Goal: Task Accomplishment & Management: Manage account settings

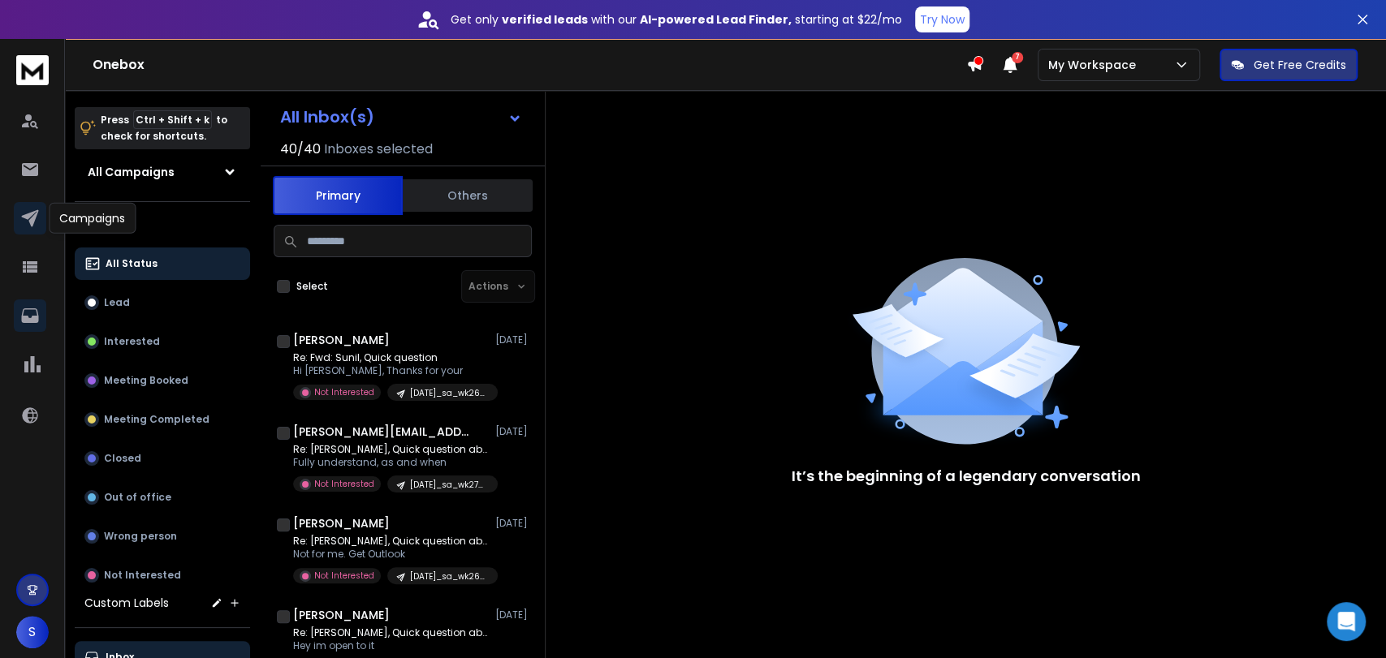
click at [39, 217] on link at bounding box center [30, 218] width 32 height 32
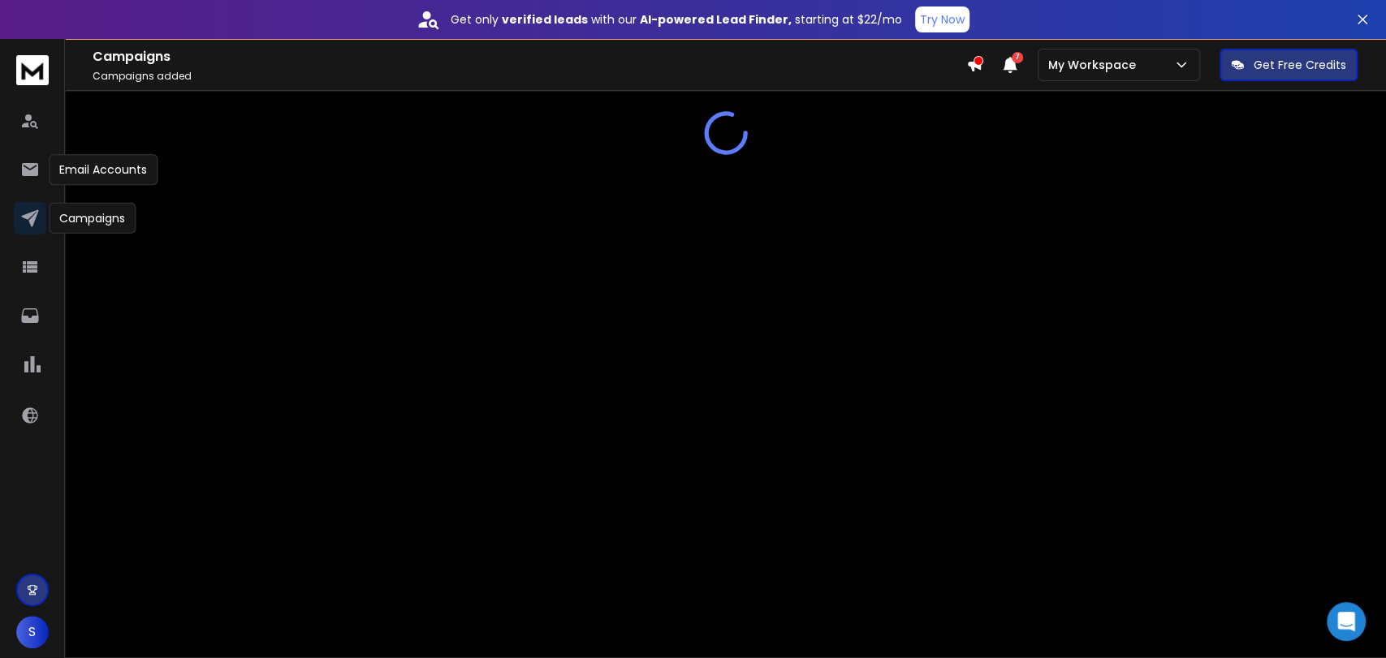
click at [31, 140] on div at bounding box center [32, 124] width 37 height 39
click at [32, 164] on icon at bounding box center [30, 169] width 16 height 13
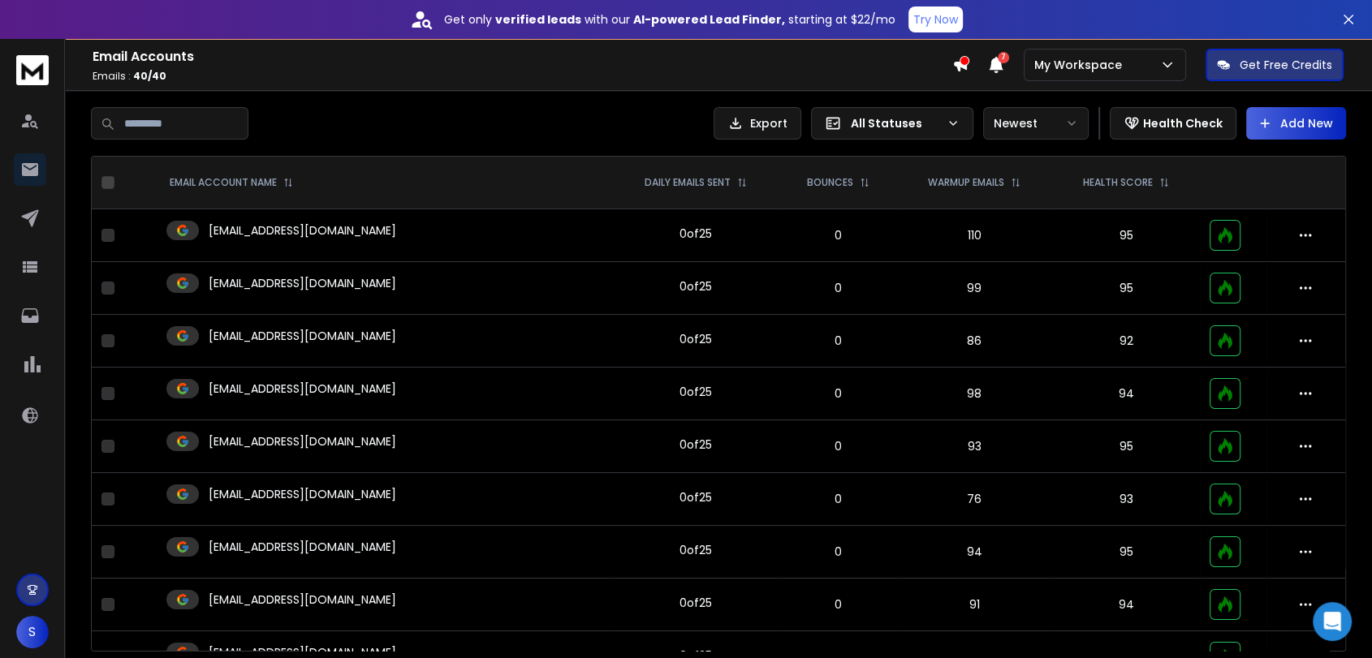
click at [323, 236] on p "[EMAIL_ADDRESS][DOMAIN_NAME]" at bounding box center [303, 230] width 188 height 16
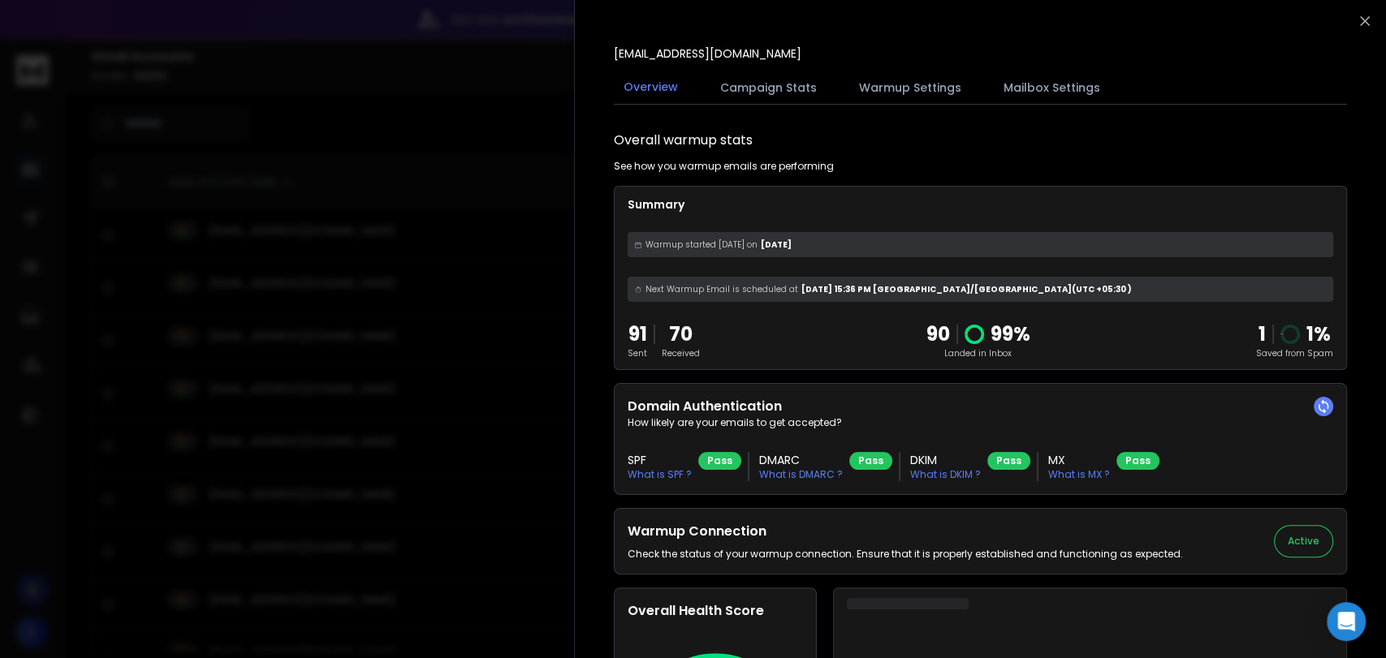
click at [875, 67] on div "[EMAIL_ADDRESS][DOMAIN_NAME] Overview Campaign Stats Warmup Settings Mailbox Se…" at bounding box center [980, 661] width 772 height 1285
click at [870, 79] on button "Warmup Settings" at bounding box center [910, 88] width 122 height 36
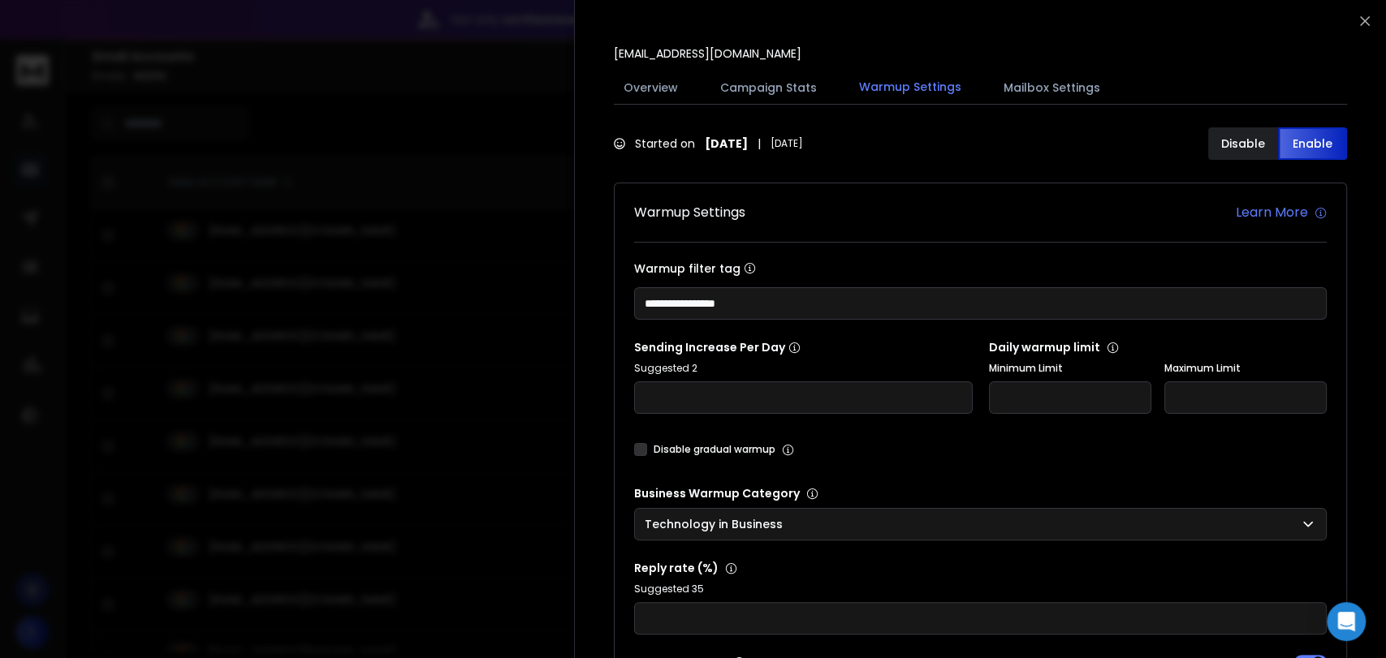
click at [1034, 399] on input "*" at bounding box center [1070, 398] width 162 height 32
type input "*"
click at [1211, 399] on input "**" at bounding box center [1245, 398] width 162 height 32
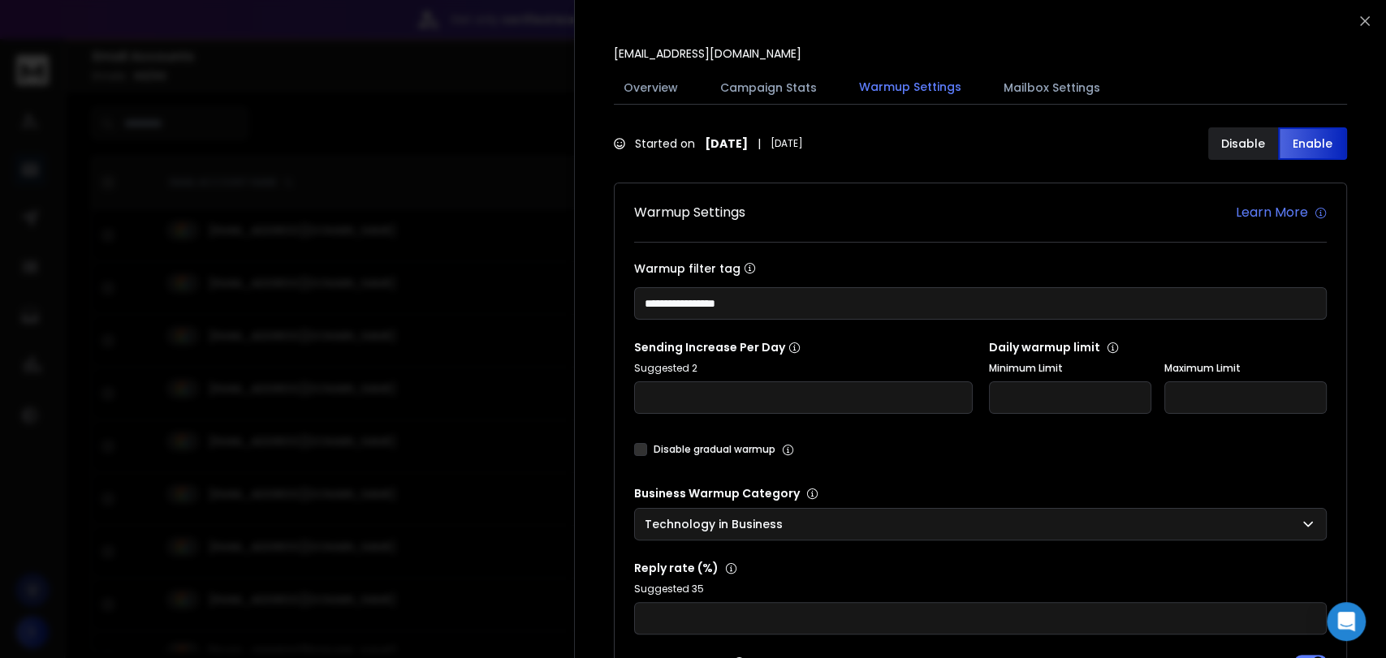
click at [1211, 399] on input "**" at bounding box center [1245, 398] width 162 height 32
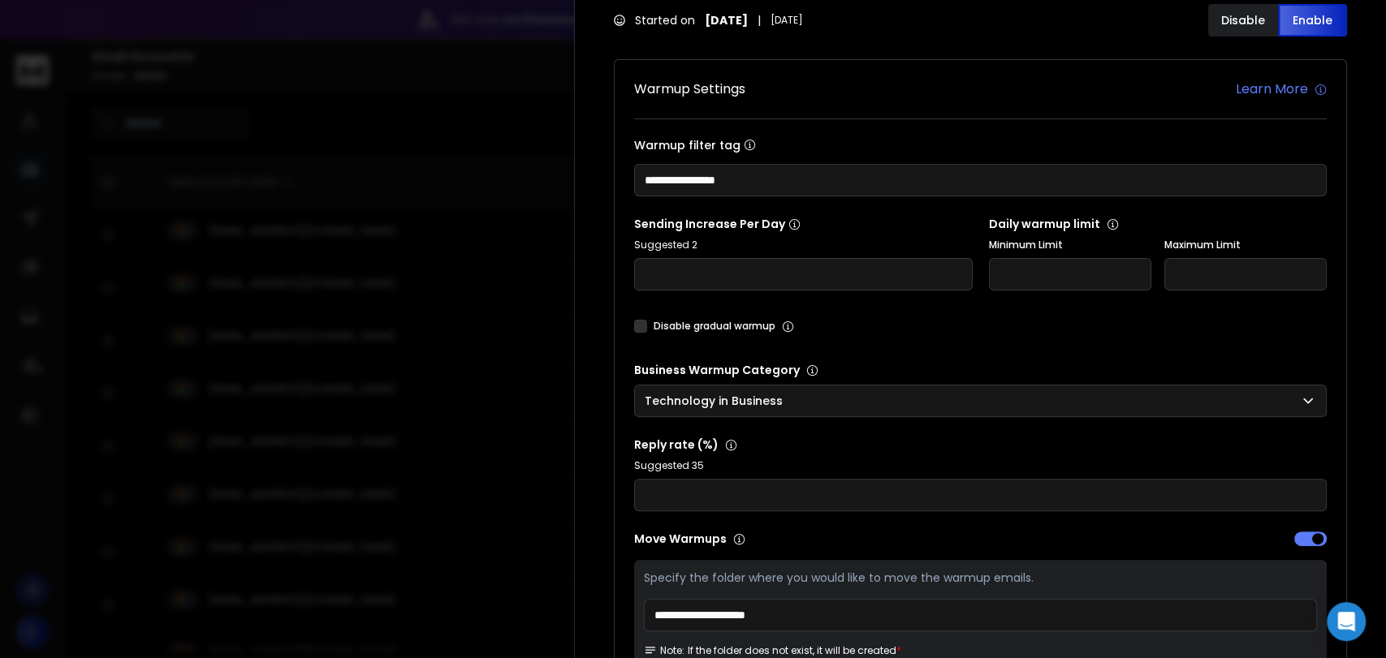
scroll to position [348, 0]
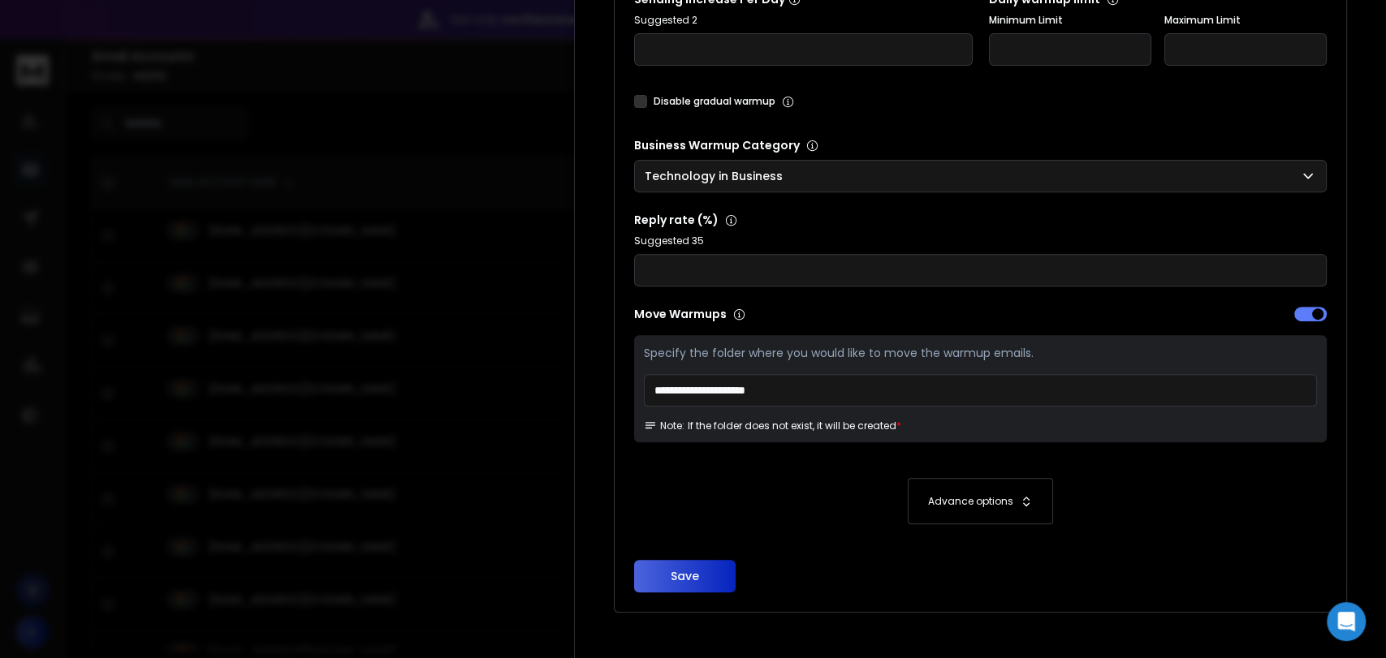
type input "*"
click at [675, 575] on button "Save" at bounding box center [684, 576] width 101 height 32
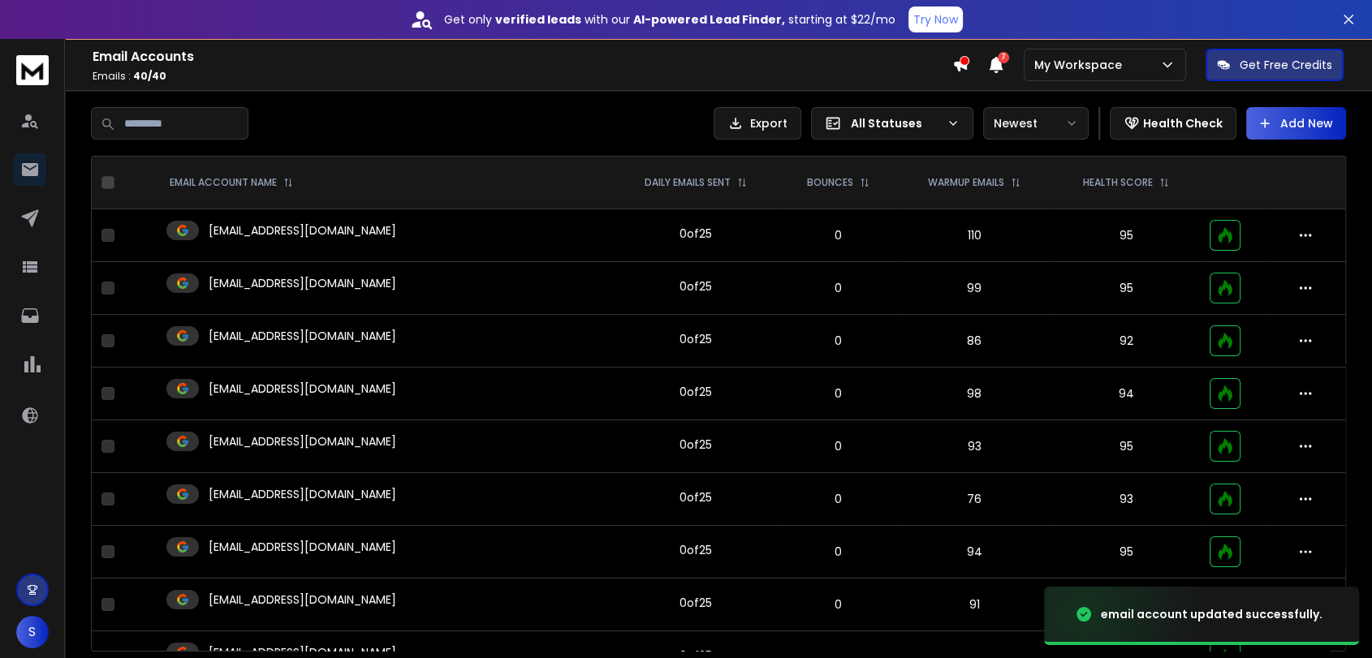
click at [252, 278] on p "[EMAIL_ADDRESS][DOMAIN_NAME]" at bounding box center [303, 283] width 188 height 16
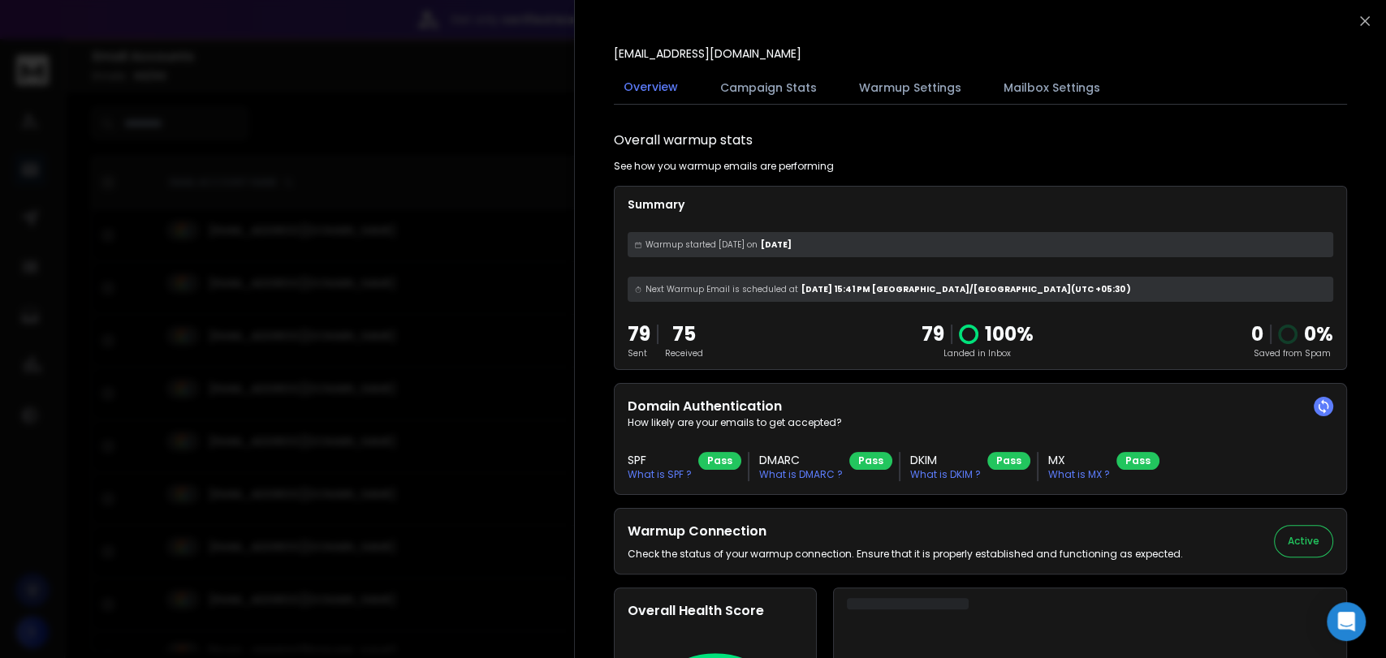
click at [883, 78] on button "Warmup Settings" at bounding box center [910, 88] width 122 height 36
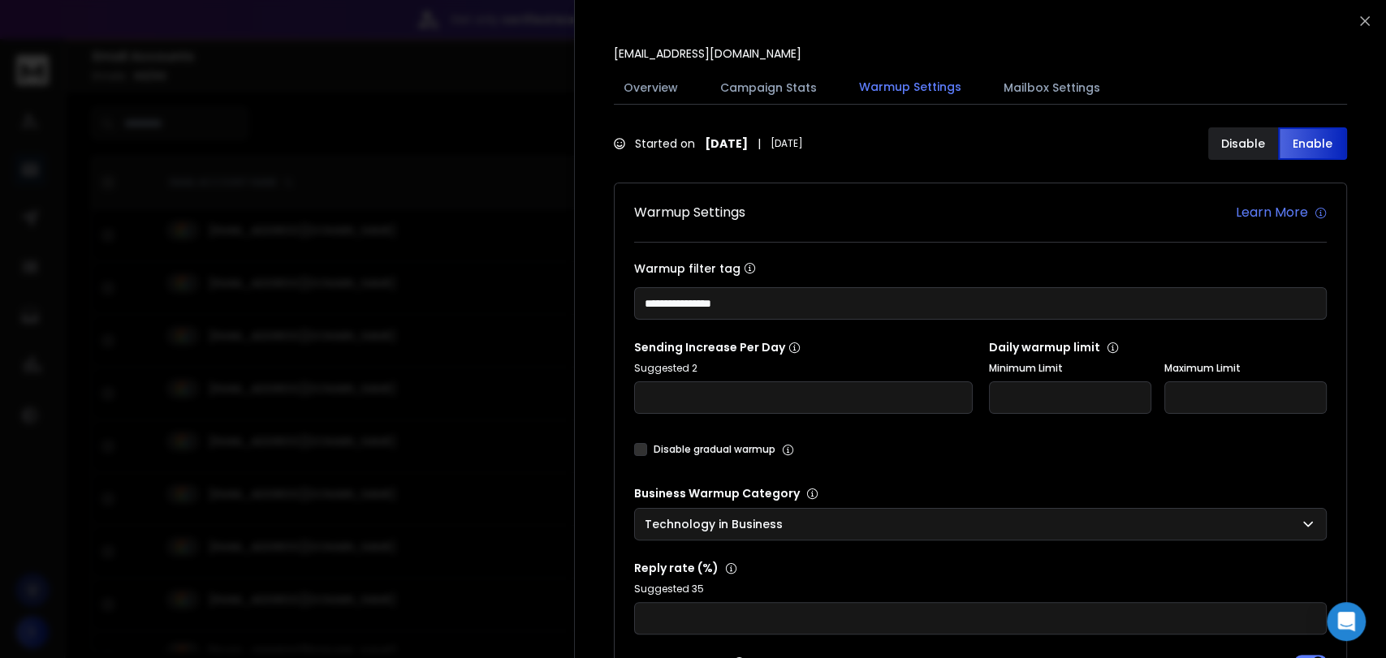
click at [1039, 398] on input "*" at bounding box center [1070, 398] width 162 height 32
type input "*"
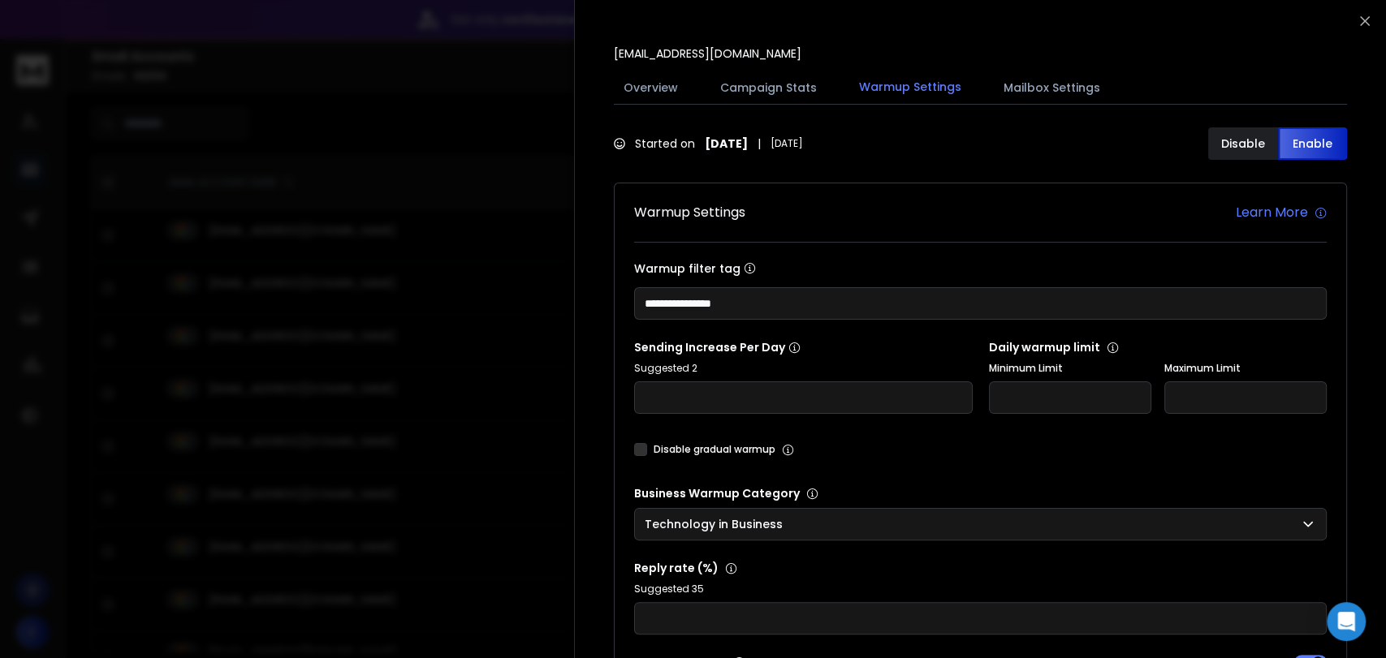
click at [1219, 395] on input "**" at bounding box center [1245, 398] width 162 height 32
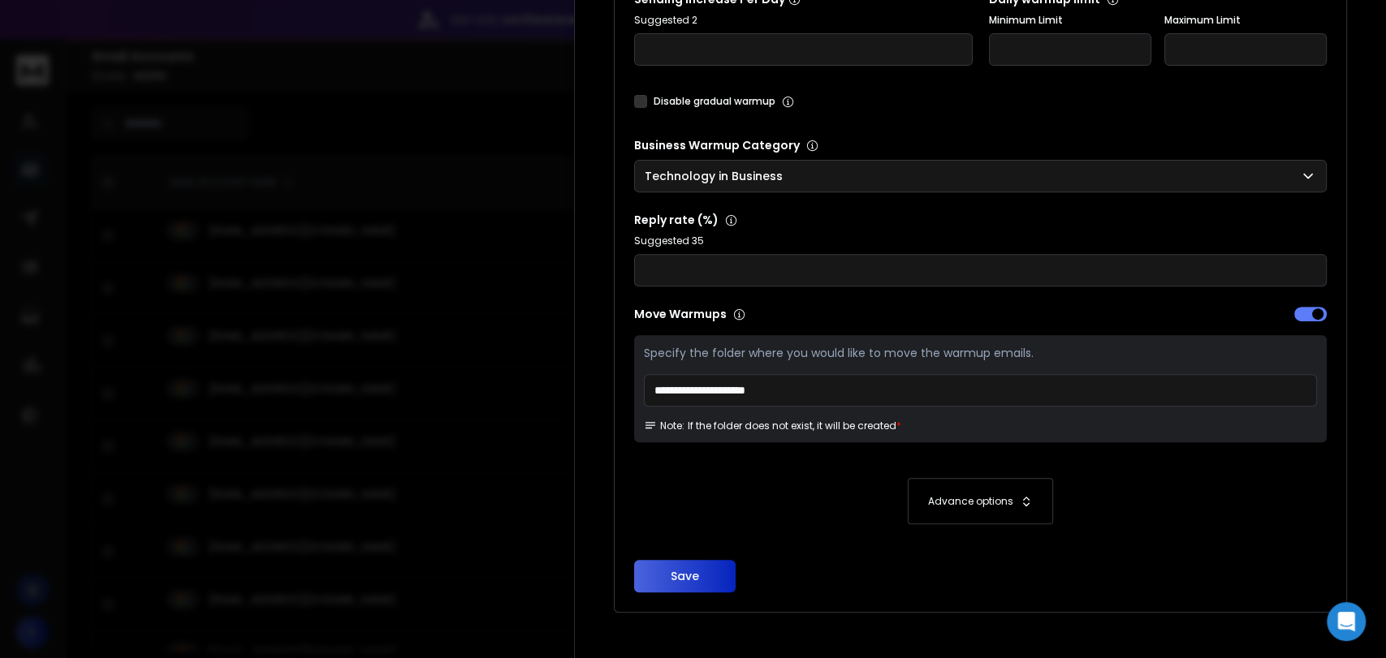
type input "*"
click at [691, 575] on button "Save" at bounding box center [684, 576] width 101 height 32
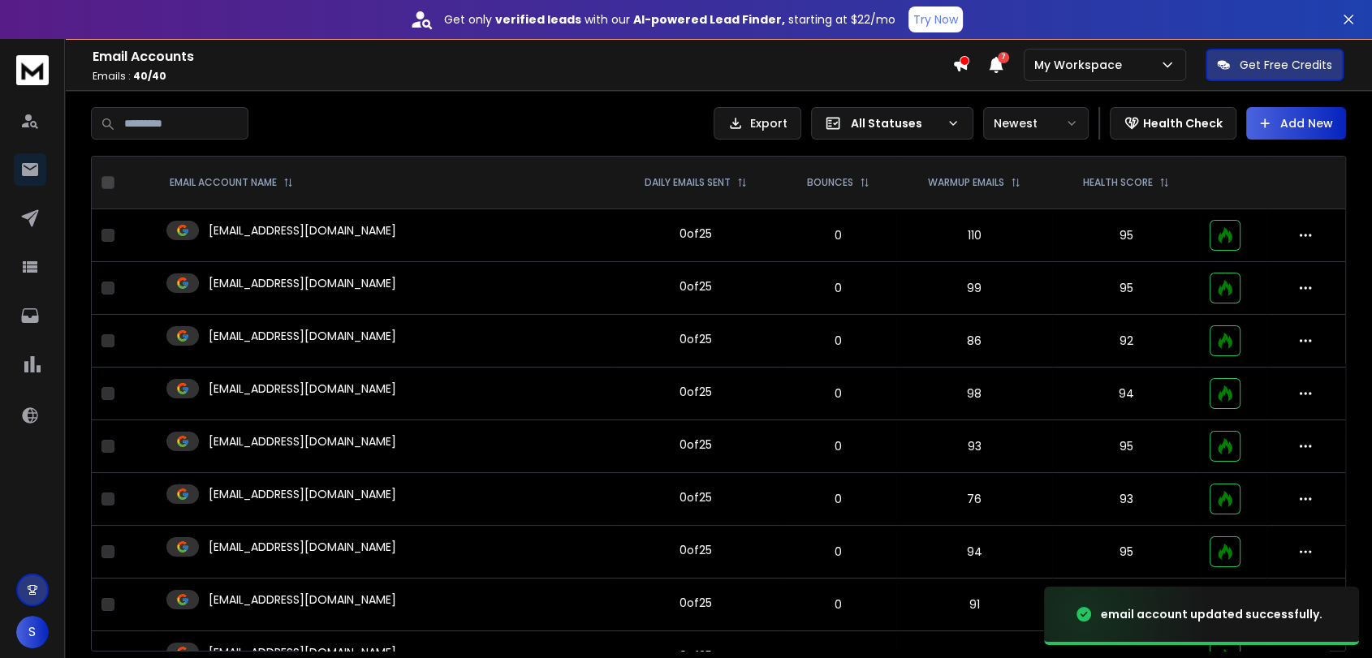
click at [270, 221] on div "[EMAIL_ADDRESS][DOMAIN_NAME]" at bounding box center [281, 230] width 230 height 19
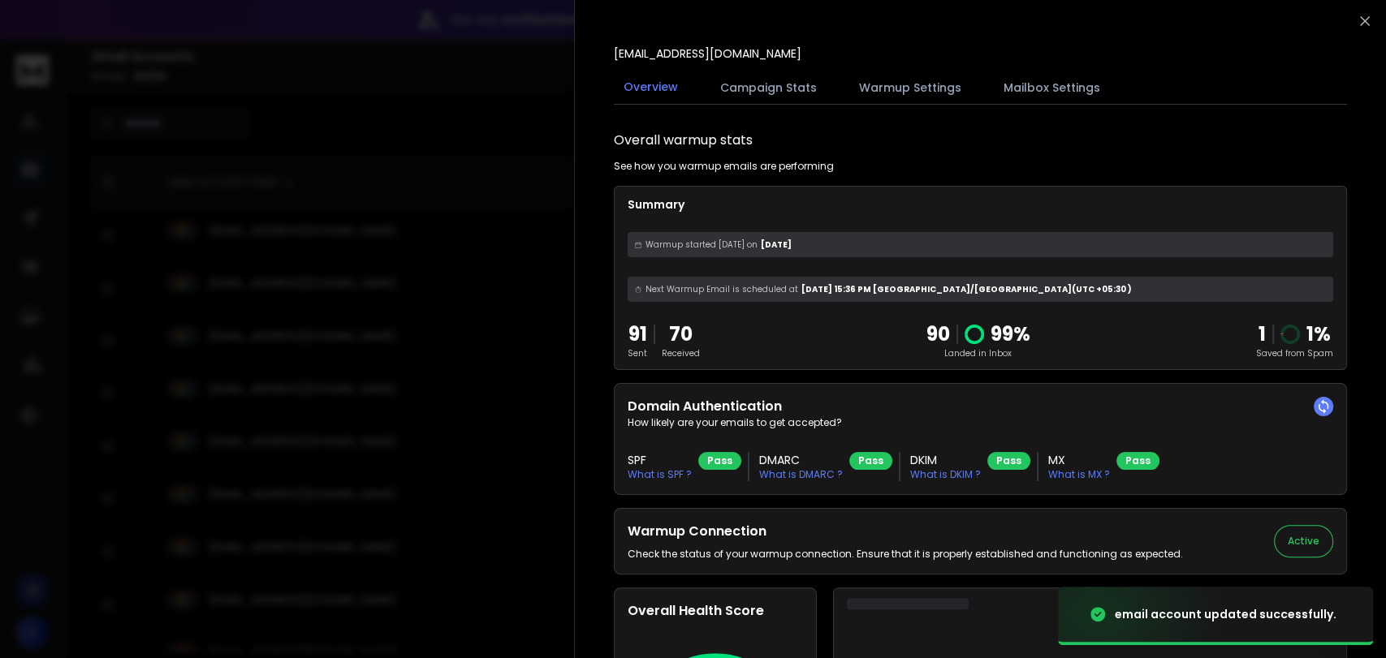
click at [911, 75] on button "Warmup Settings" at bounding box center [910, 88] width 122 height 36
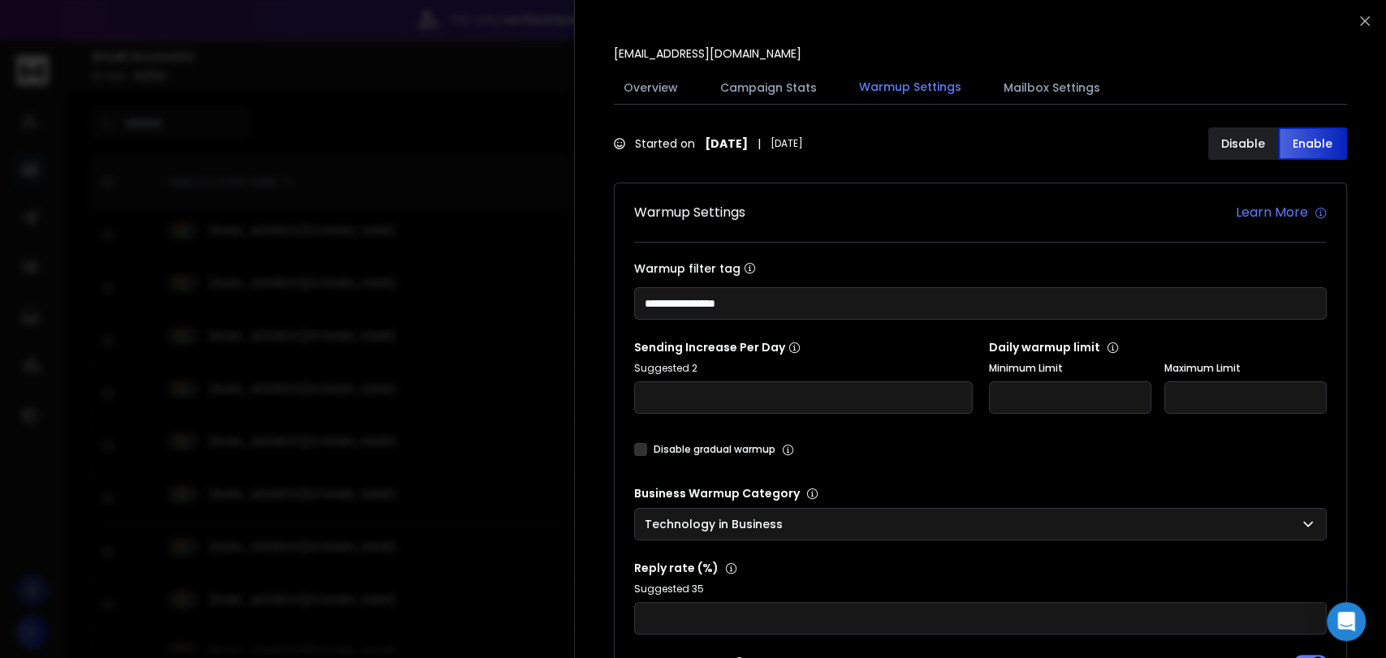
click at [1349, 24] on div "**********" at bounding box center [980, 503] width 772 height 968
click at [1361, 22] on icon "button" at bounding box center [1365, 21] width 8 height 8
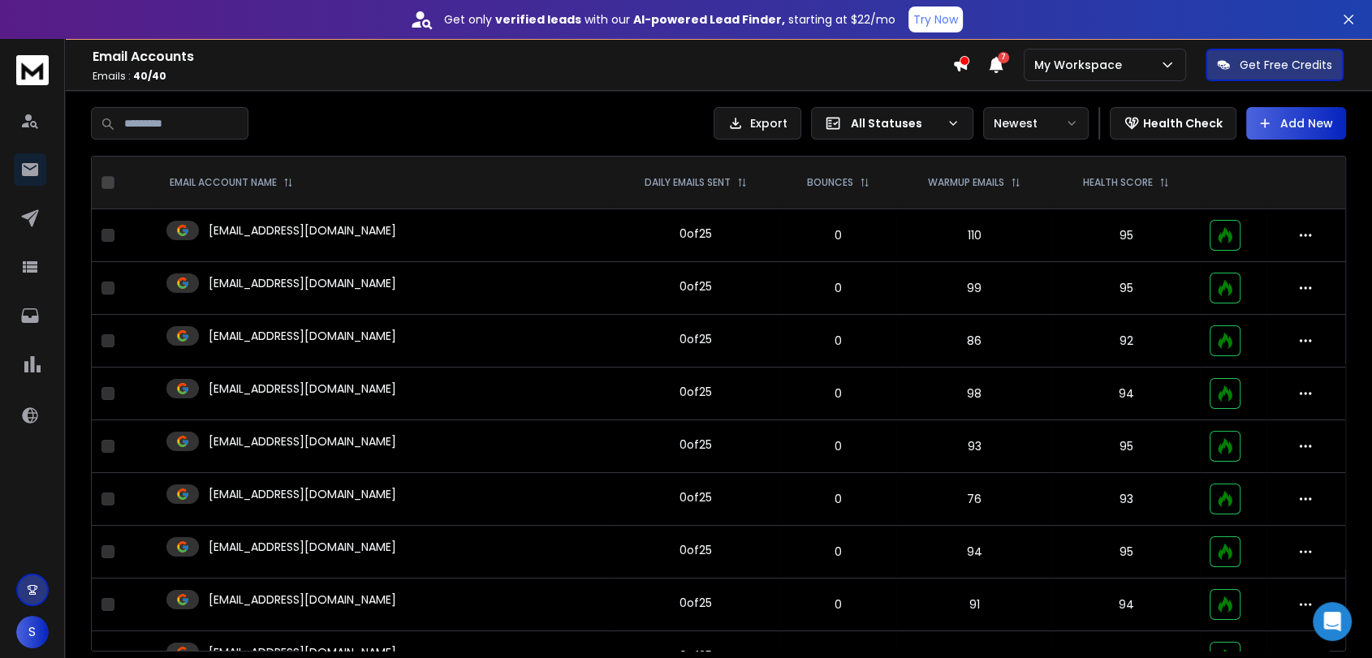
click at [245, 328] on p "[EMAIL_ADDRESS][DOMAIN_NAME]" at bounding box center [303, 336] width 188 height 16
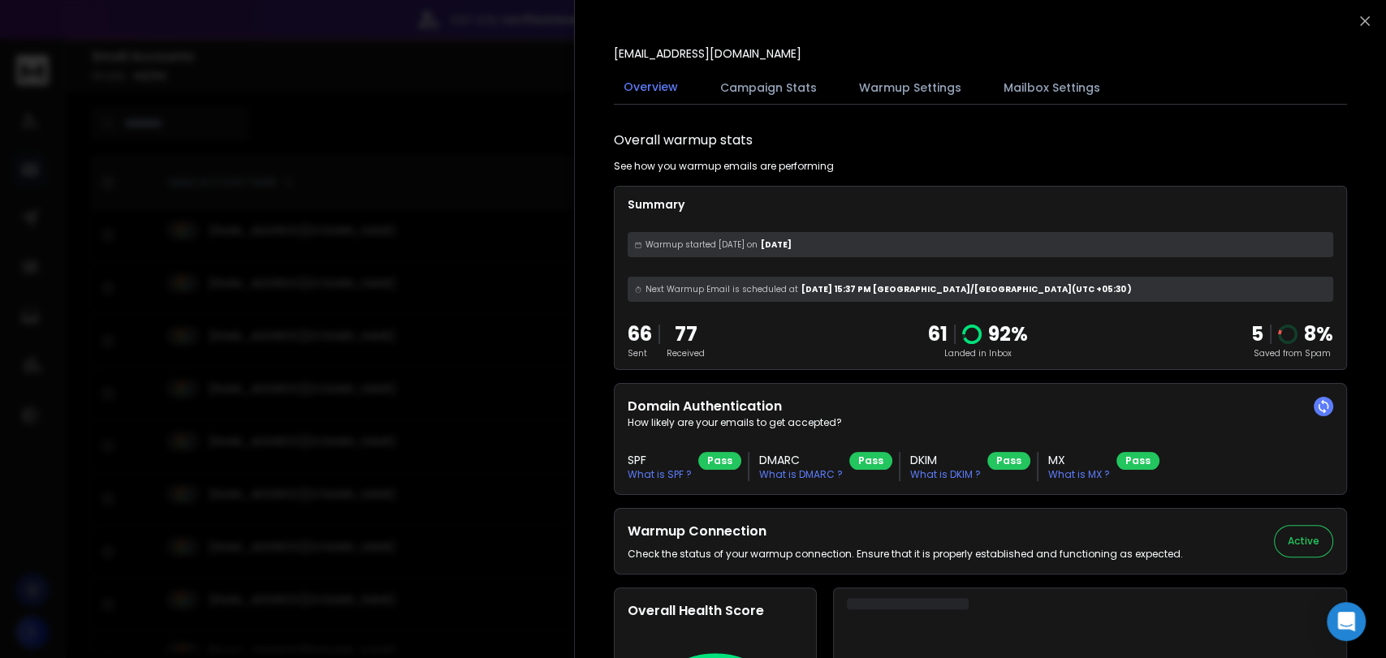
click at [901, 85] on button "Warmup Settings" at bounding box center [910, 88] width 122 height 36
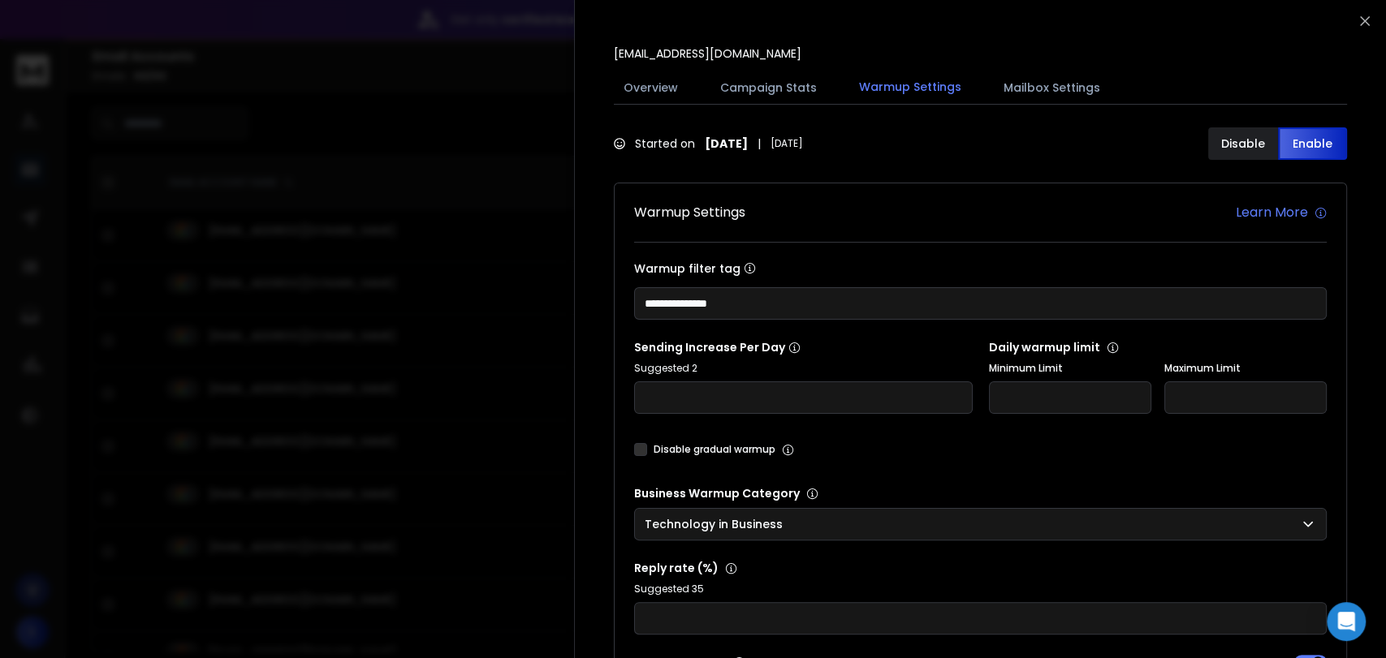
click at [1039, 401] on input "*" at bounding box center [1070, 398] width 162 height 32
type input "*"
click at [1204, 393] on input "**" at bounding box center [1245, 398] width 162 height 32
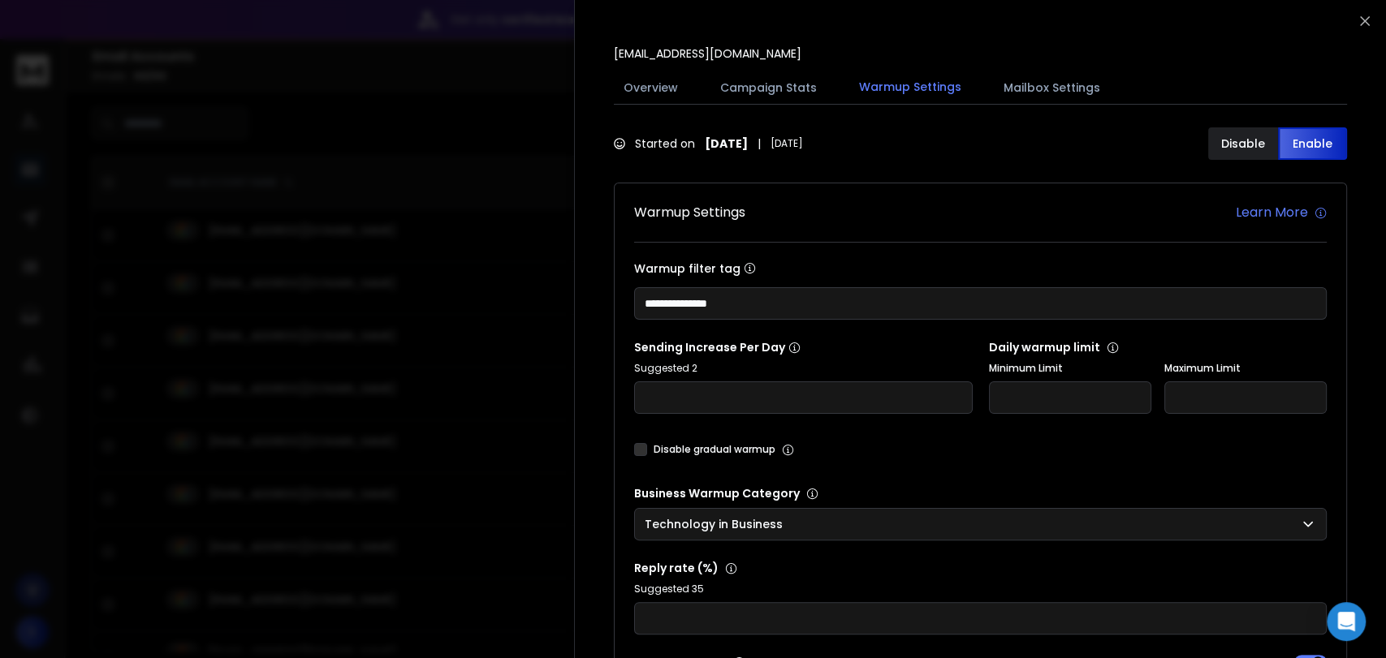
click at [1204, 393] on input "**" at bounding box center [1245, 398] width 162 height 32
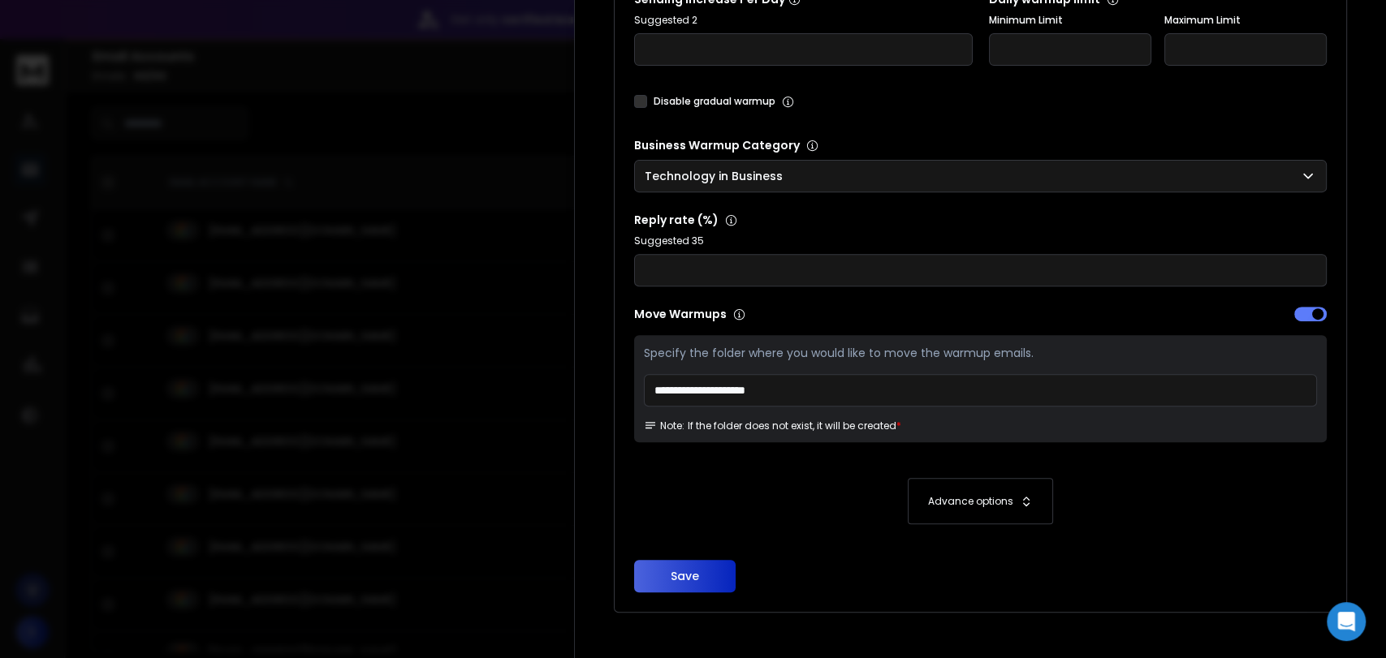
type input "*"
click at [697, 567] on button "Save" at bounding box center [684, 576] width 101 height 32
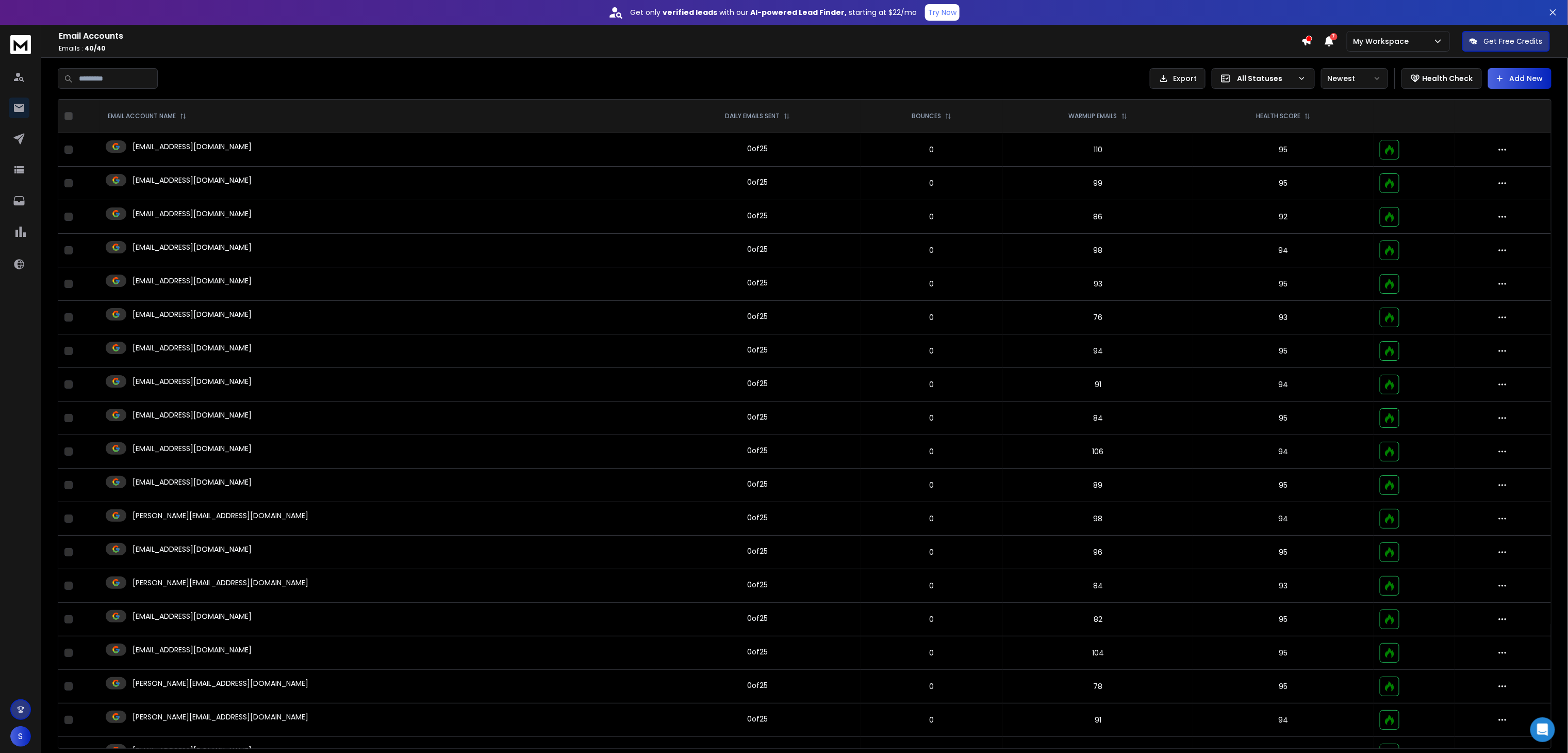
click at [172, 246] on p "[EMAIL_ADDRESS][DOMAIN_NAME]" at bounding box center [192, 247] width 119 height 10
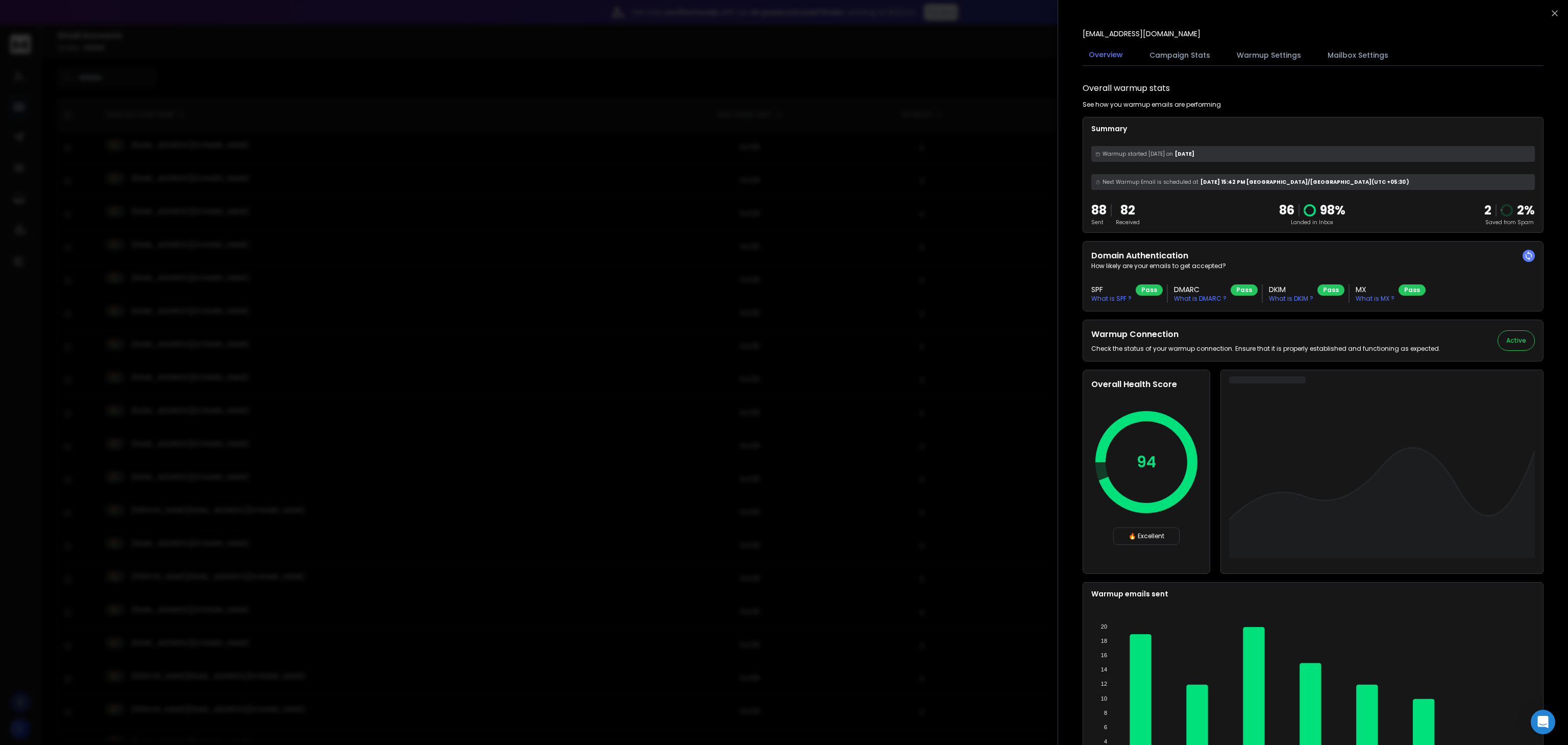
click at [871, 45] on button "Warmup Settings" at bounding box center [1269, 55] width 77 height 23
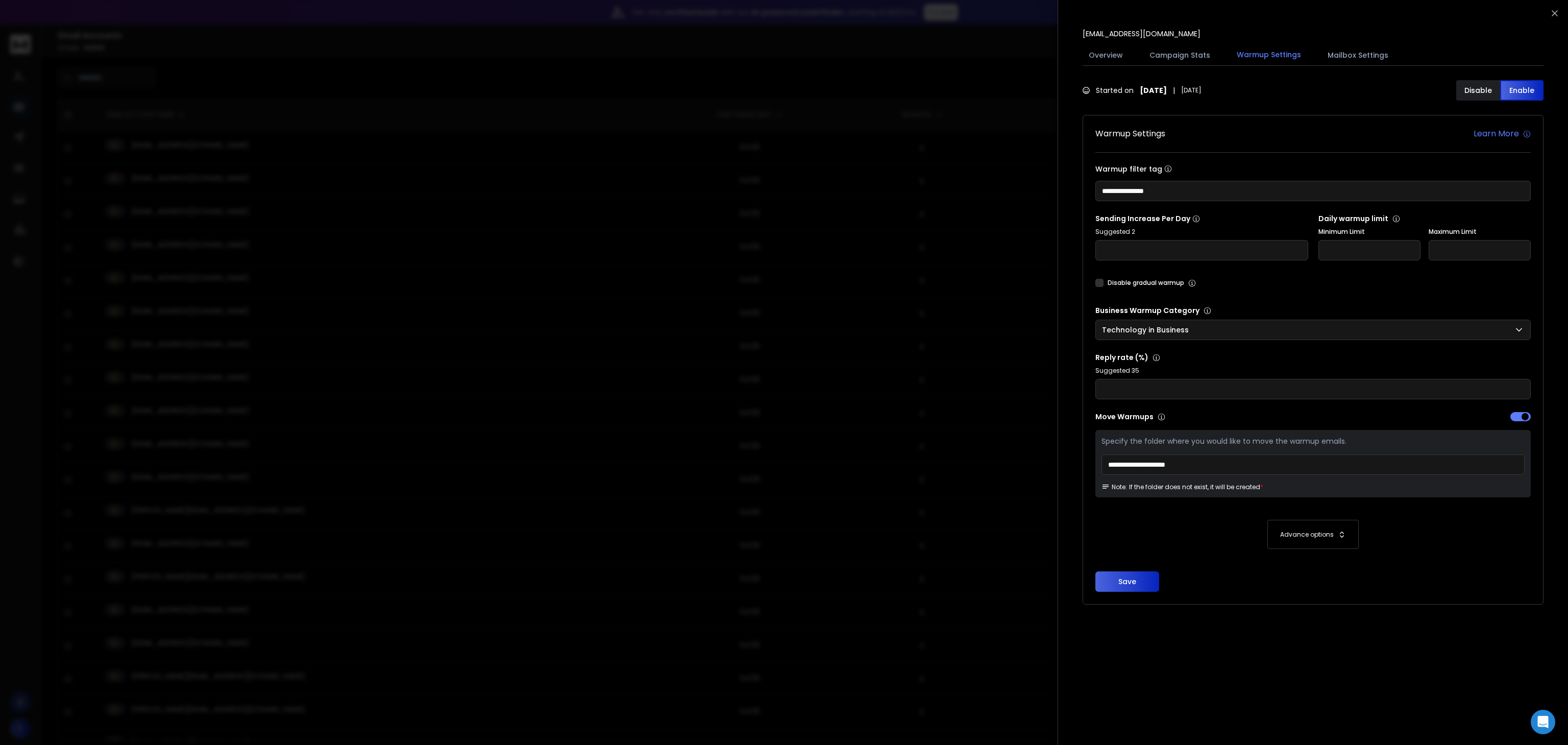
click at [871, 251] on input "*" at bounding box center [1369, 250] width 102 height 20
type input "*"
click at [871, 251] on input "**" at bounding box center [1479, 250] width 102 height 20
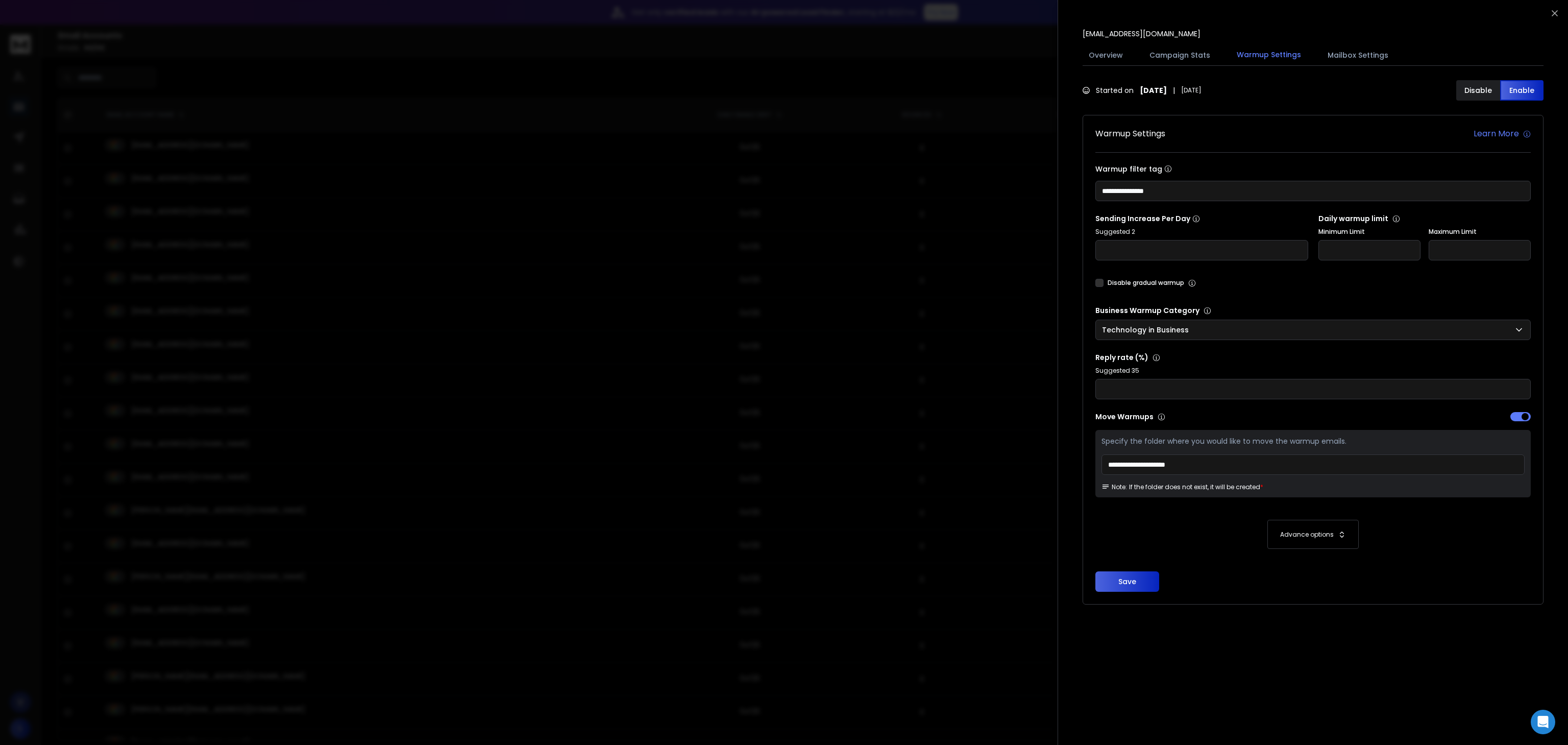
click at [871, 251] on input "**" at bounding box center [1479, 250] width 102 height 20
type input "*"
click at [871, 414] on button "Save" at bounding box center [1127, 582] width 63 height 20
click at [871, 414] on icon "submit" at bounding box center [1117, 581] width 12 height 12
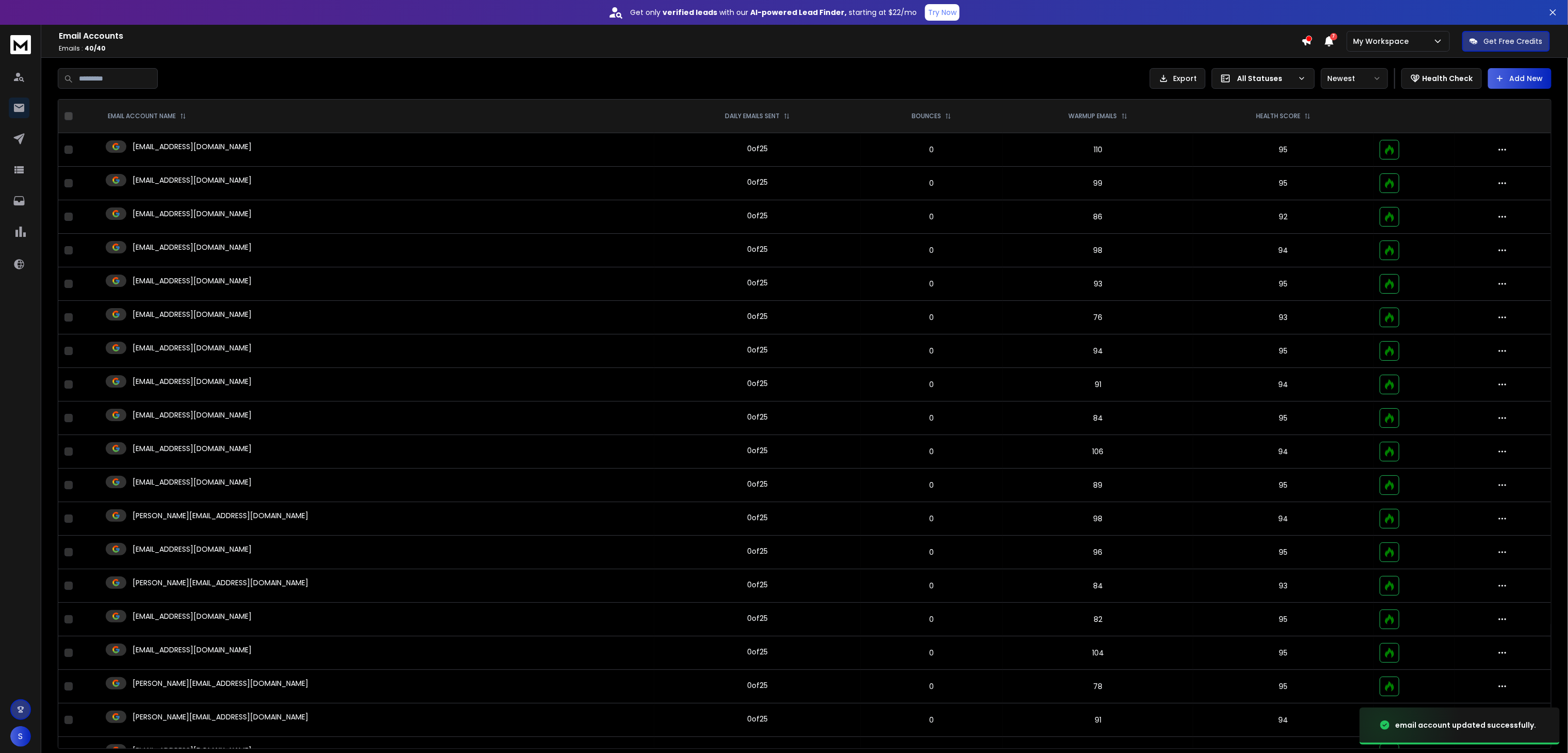
click at [167, 280] on p "[EMAIL_ADDRESS][DOMAIN_NAME]" at bounding box center [192, 281] width 119 height 10
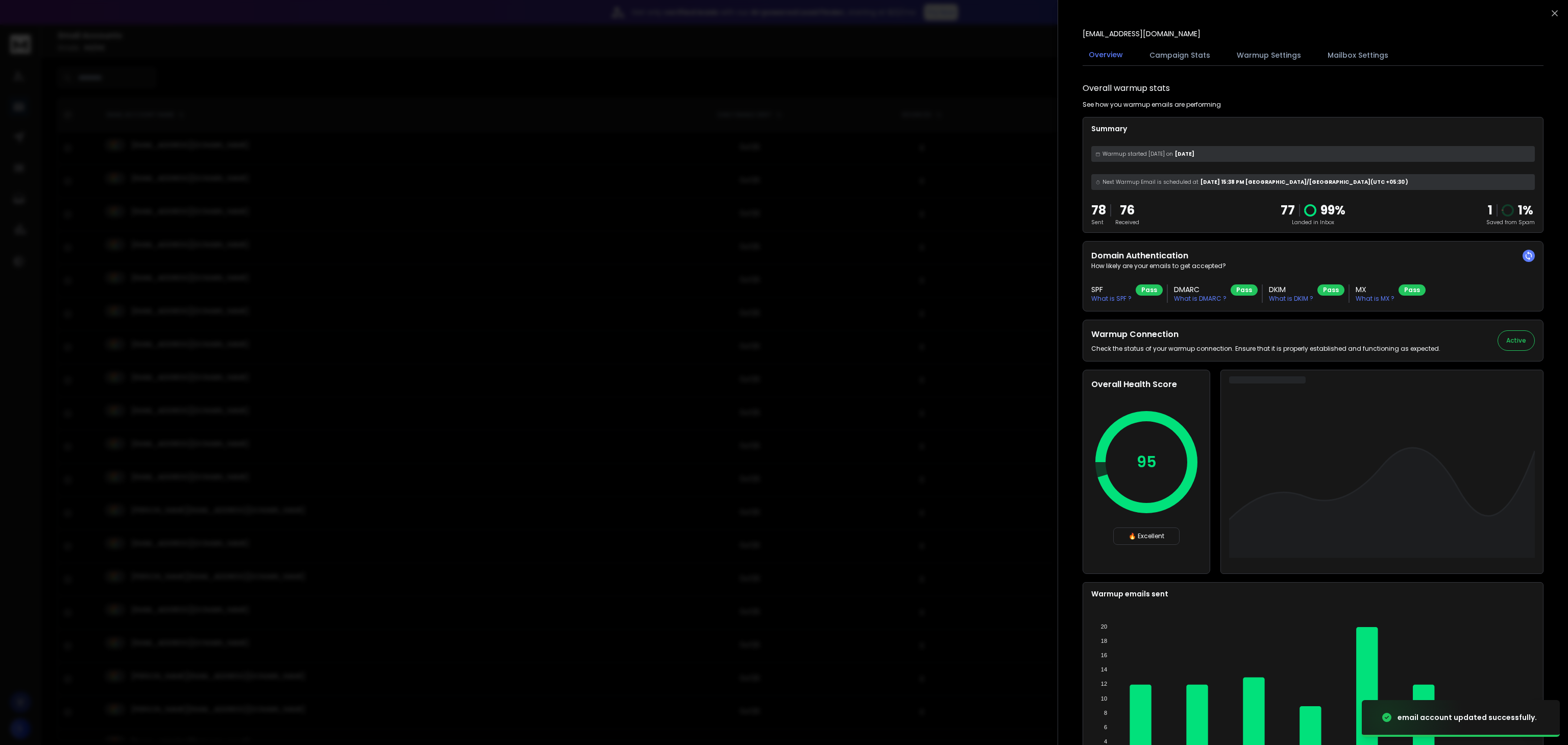
click at [871, 47] on button "Warmup Settings" at bounding box center [1269, 55] width 77 height 23
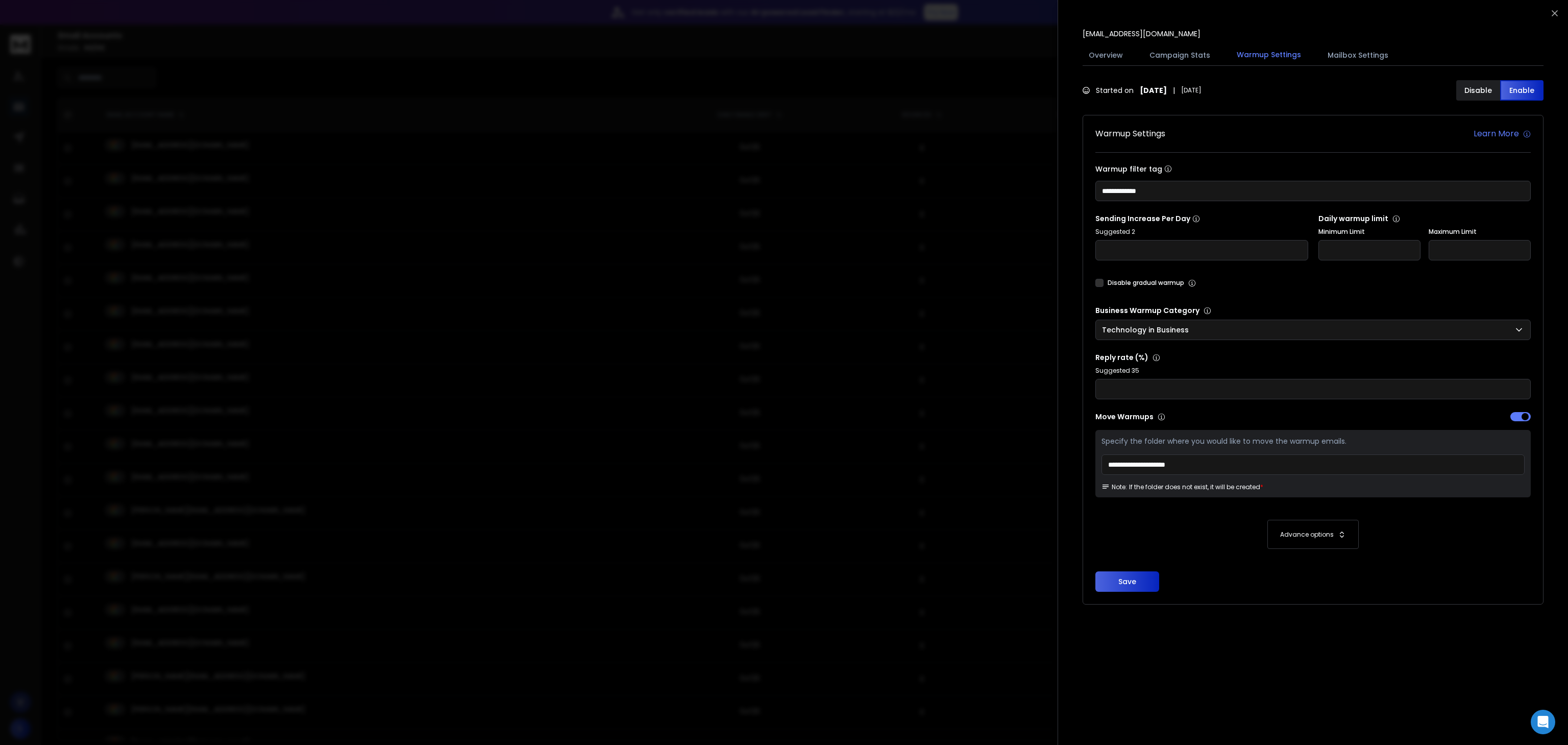
click at [871, 240] on input "*" at bounding box center [1369, 250] width 102 height 20
type input "*"
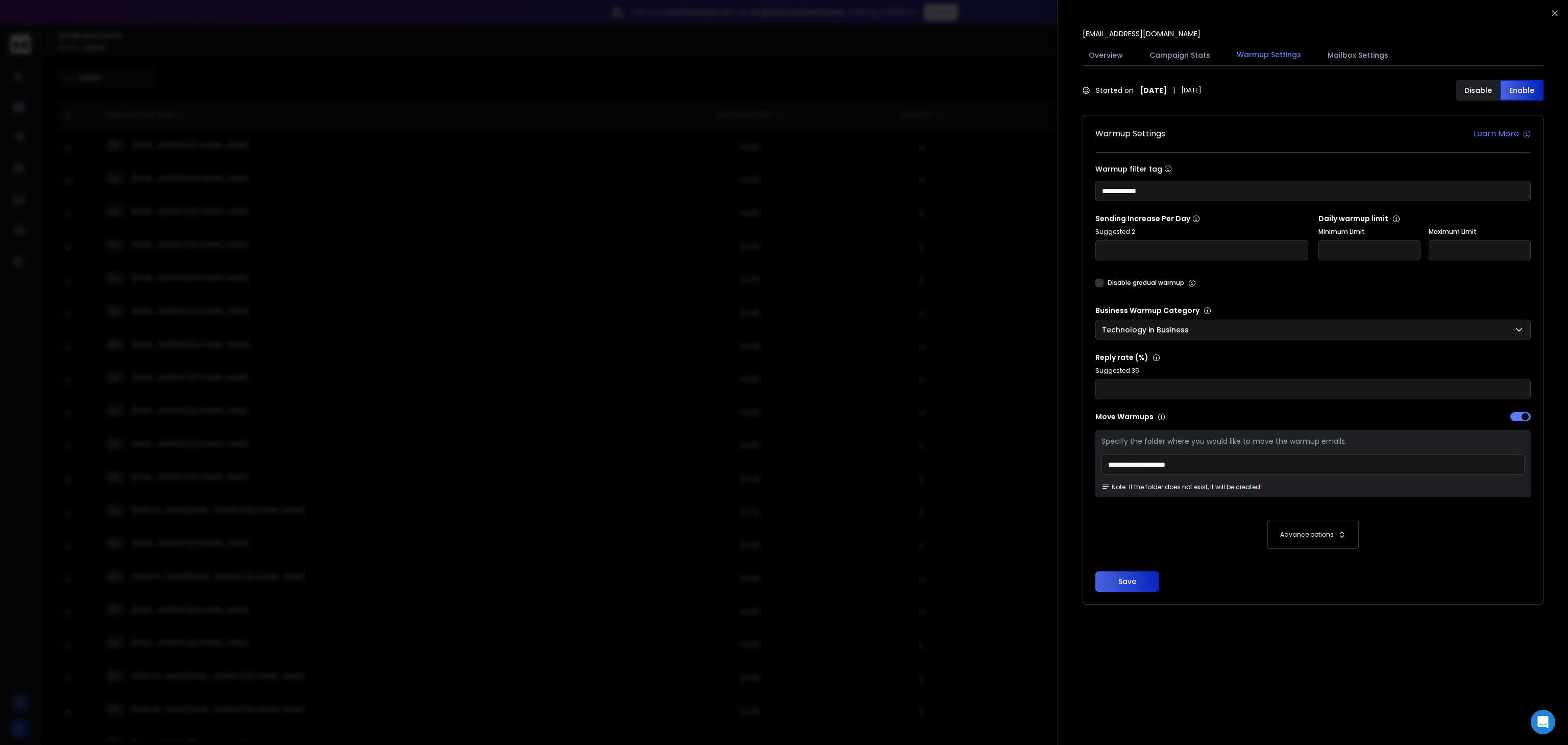
click at [871, 243] on input "**" at bounding box center [1479, 250] width 102 height 20
type input "*"
click at [871, 414] on button "Save" at bounding box center [1127, 582] width 63 height 20
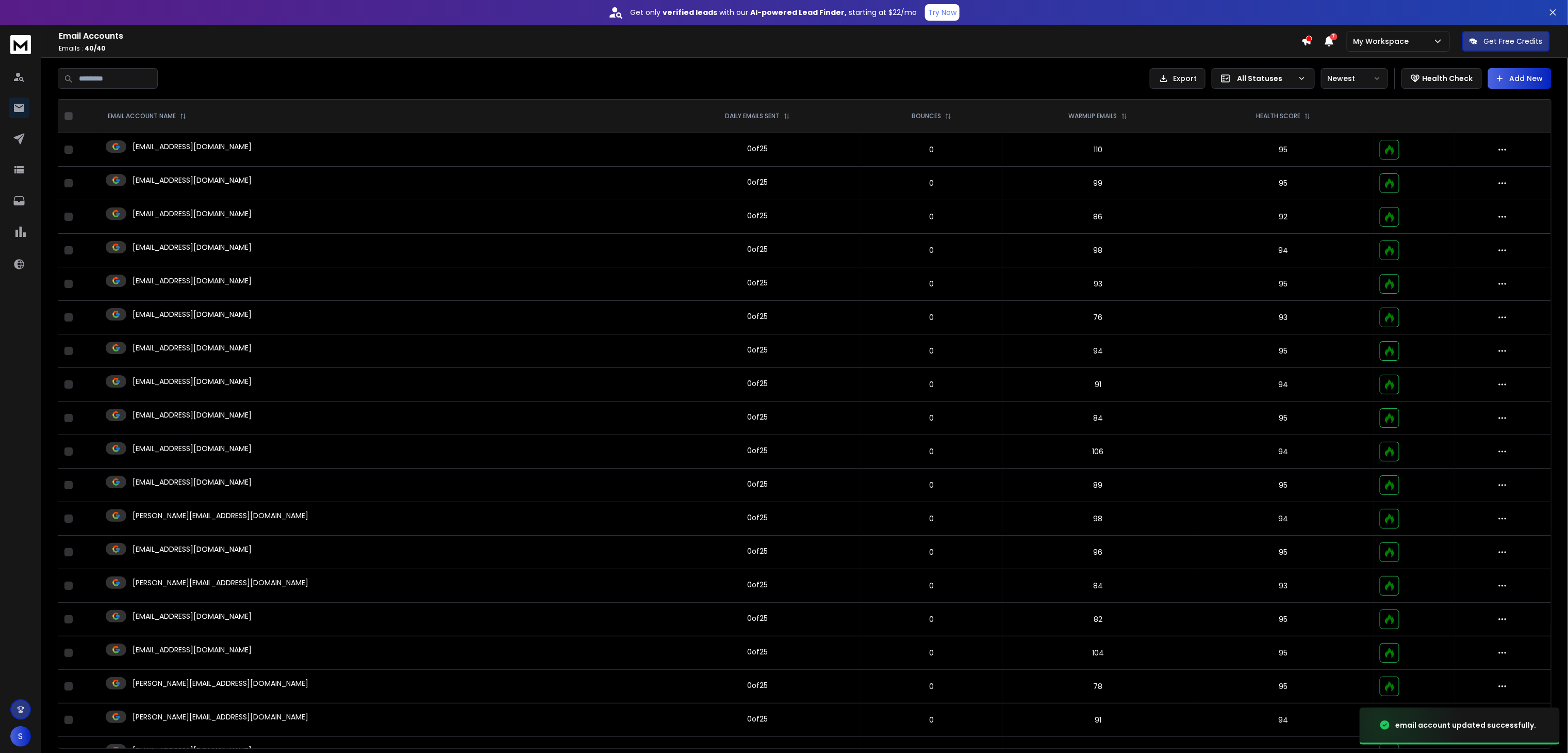
click at [171, 311] on p "[EMAIL_ADDRESS][DOMAIN_NAME]" at bounding box center [192, 314] width 119 height 10
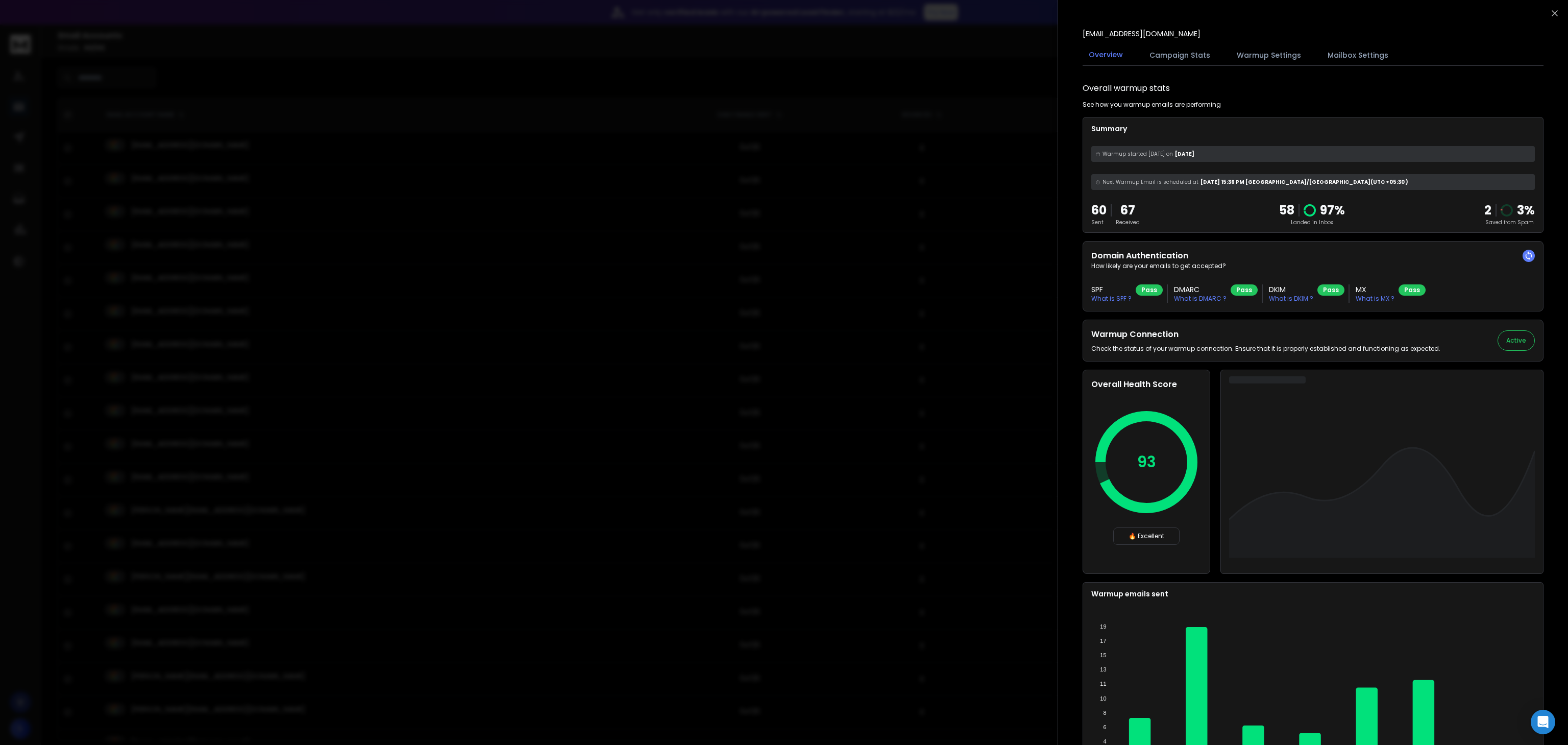
click at [871, 44] on button "Warmup Settings" at bounding box center [1269, 55] width 77 height 23
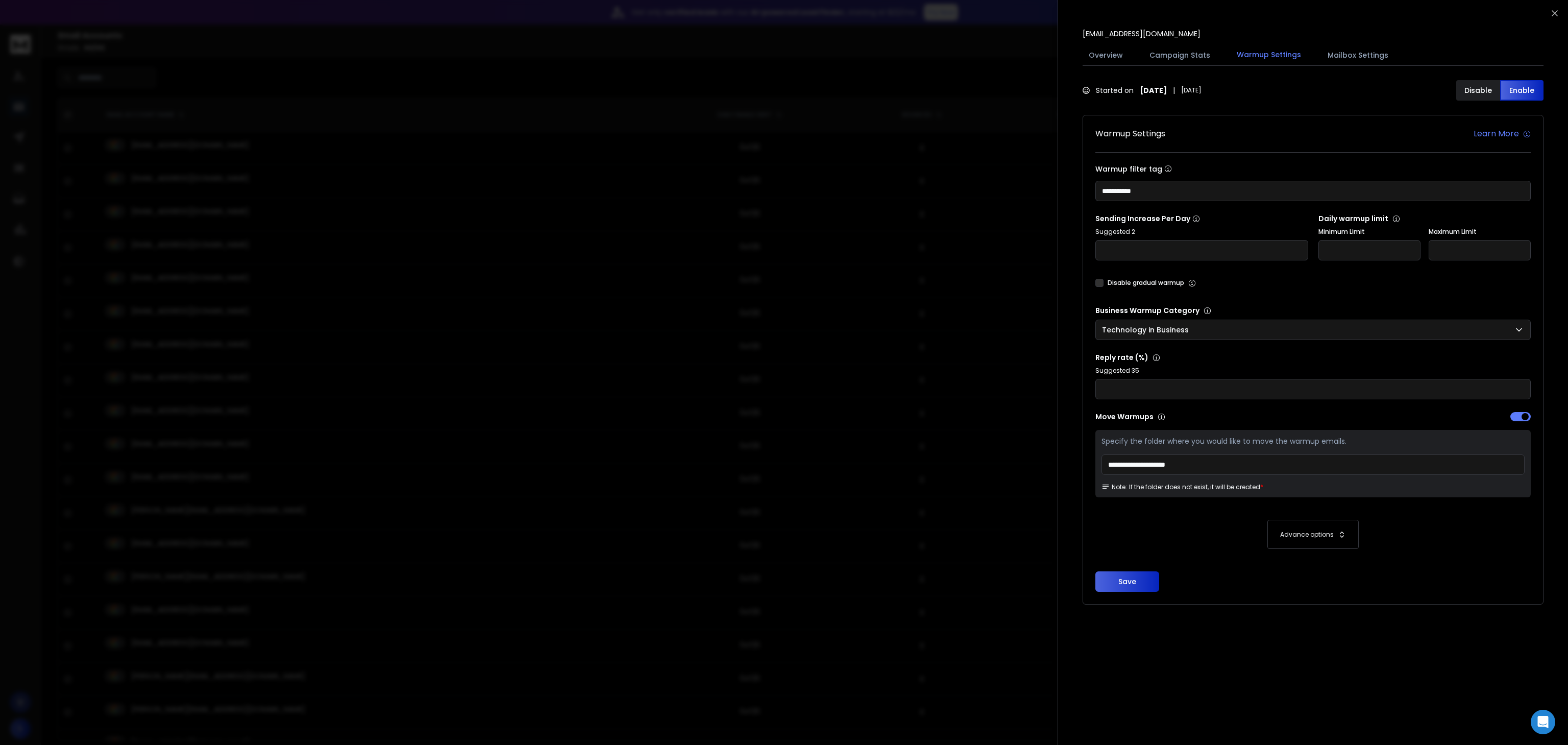
click at [871, 243] on input "*" at bounding box center [1369, 250] width 102 height 20
type input "*"
click at [871, 251] on input "**" at bounding box center [1479, 250] width 102 height 20
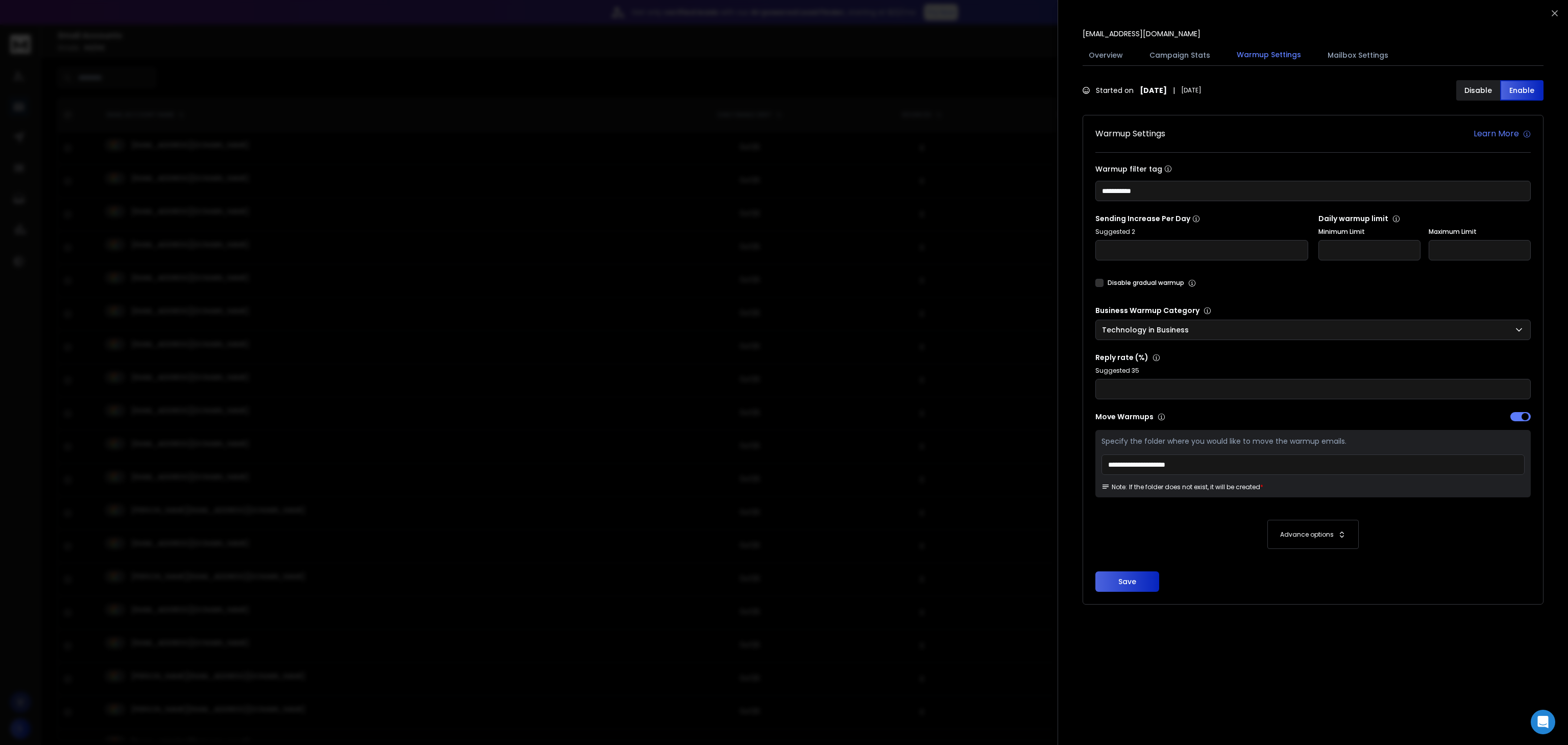
click at [871, 251] on input "**" at bounding box center [1479, 250] width 102 height 20
type input "*"
click at [871, 414] on button "Save" at bounding box center [1127, 582] width 63 height 20
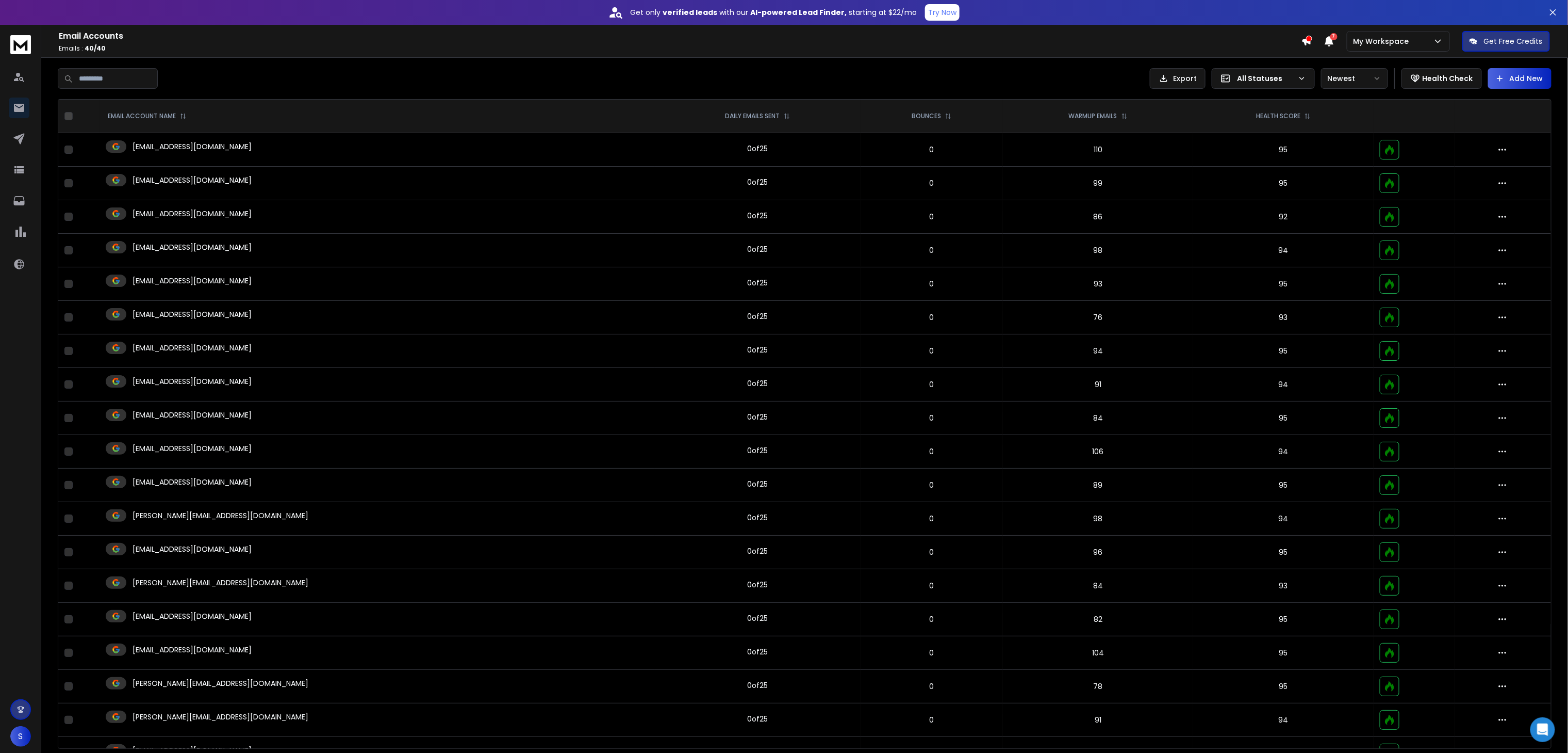
click at [163, 349] on p "[EMAIL_ADDRESS][DOMAIN_NAME]" at bounding box center [192, 348] width 119 height 10
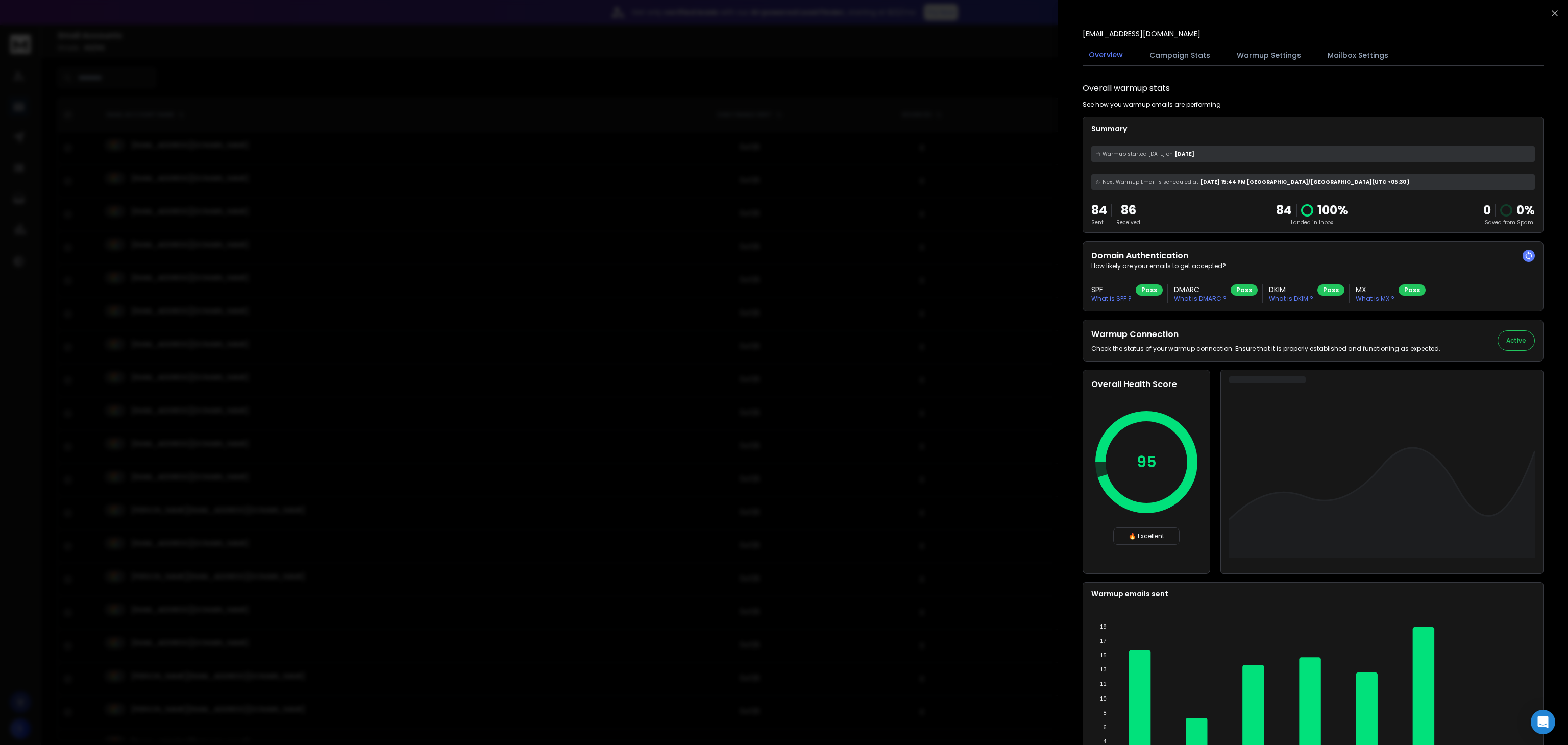
click at [871, 43] on div "[EMAIL_ADDRESS][DOMAIN_NAME] Overview Campaign Stats Warmup Settings Mailbox Se…" at bounding box center [1313, 416] width 485 height 808
click at [871, 42] on div "[EMAIL_ADDRESS][DOMAIN_NAME] Overview Campaign Stats Warmup Settings Mailbox Se…" at bounding box center [1313, 416] width 485 height 808
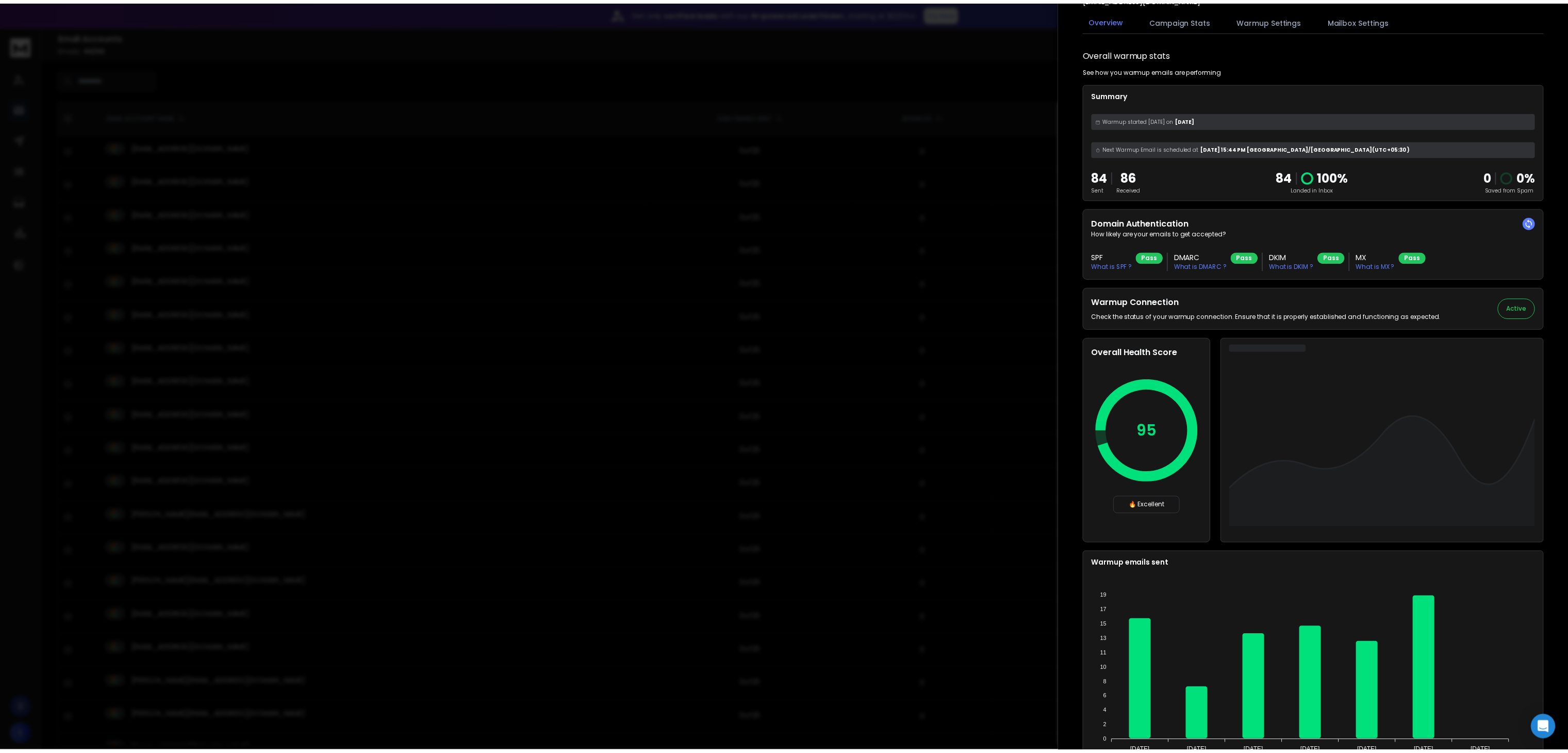
scroll to position [0, 0]
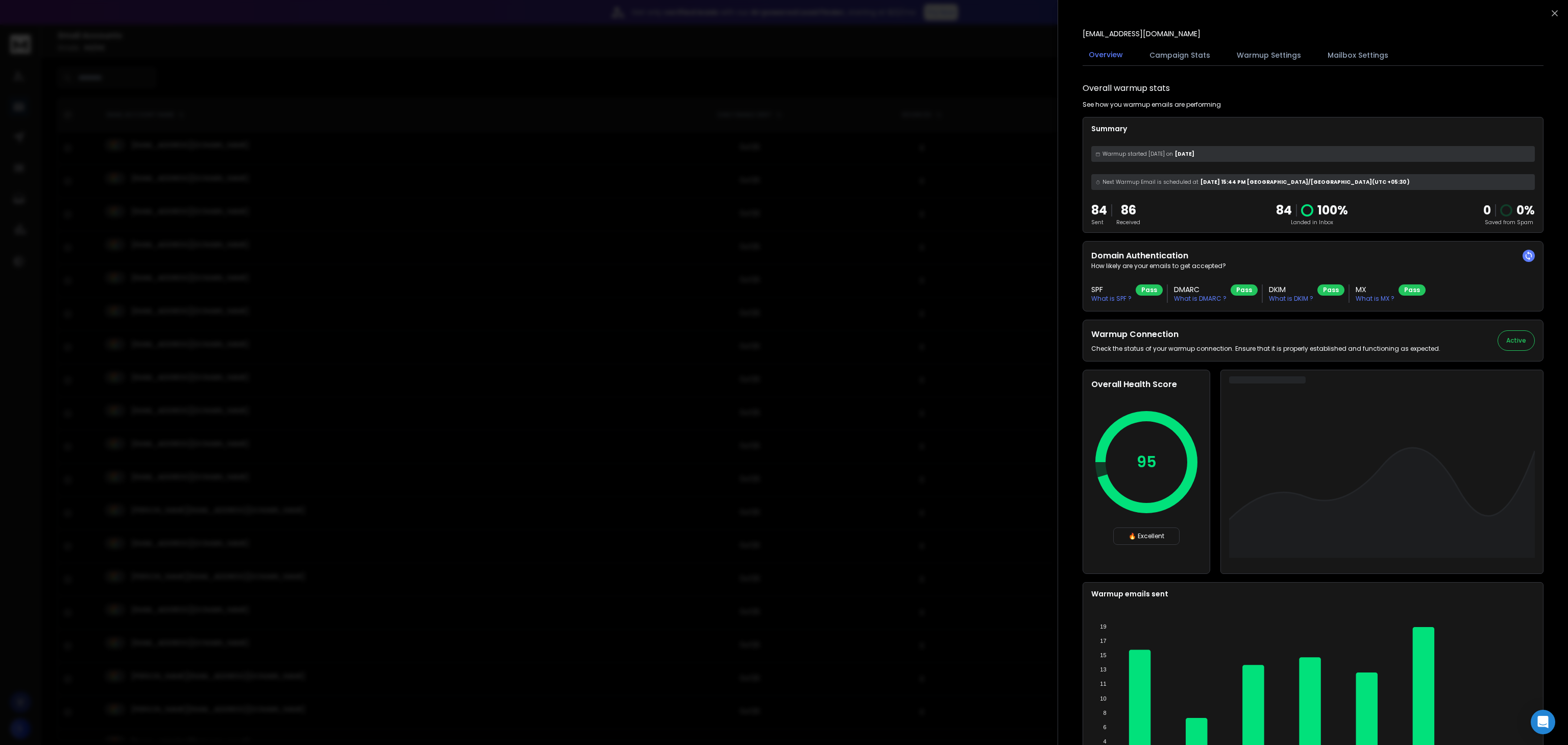
click at [871, 45] on button "Warmup Settings" at bounding box center [1269, 55] width 77 height 23
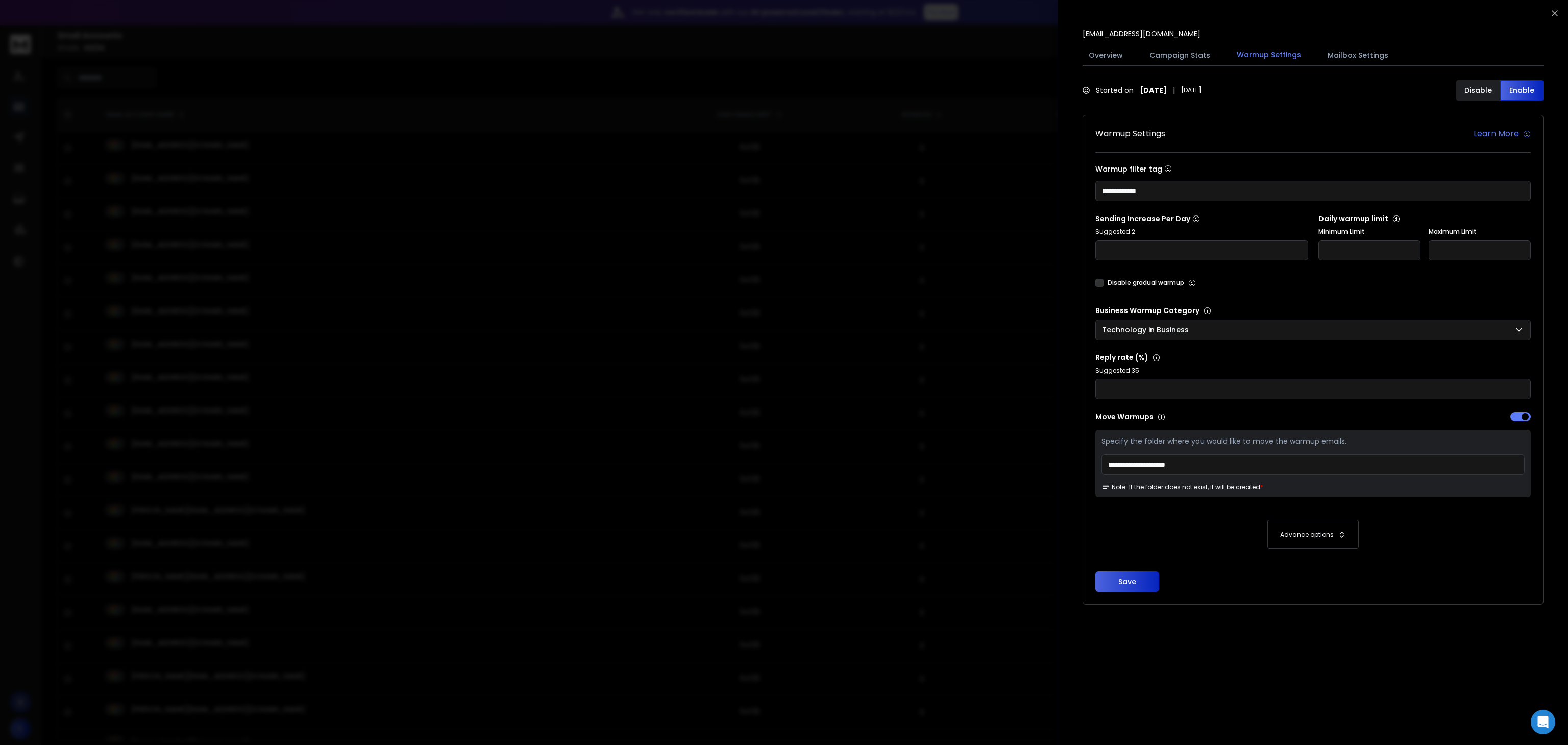
click at [871, 248] on input "*" at bounding box center [1369, 250] width 102 height 20
type input "*"
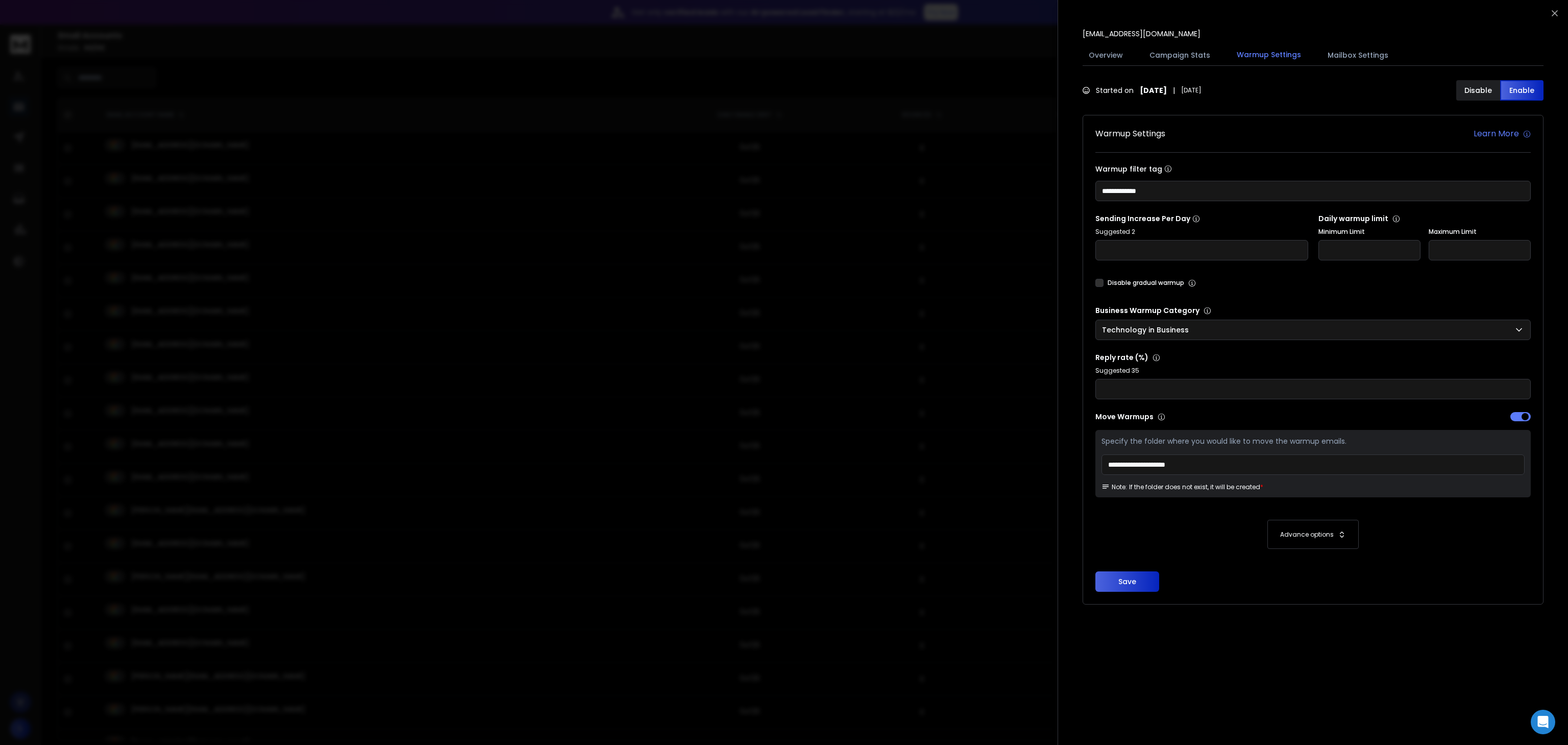
click at [871, 250] on input "**" at bounding box center [1479, 250] width 102 height 20
type input "*"
click at [871, 414] on button "Save" at bounding box center [1127, 582] width 63 height 20
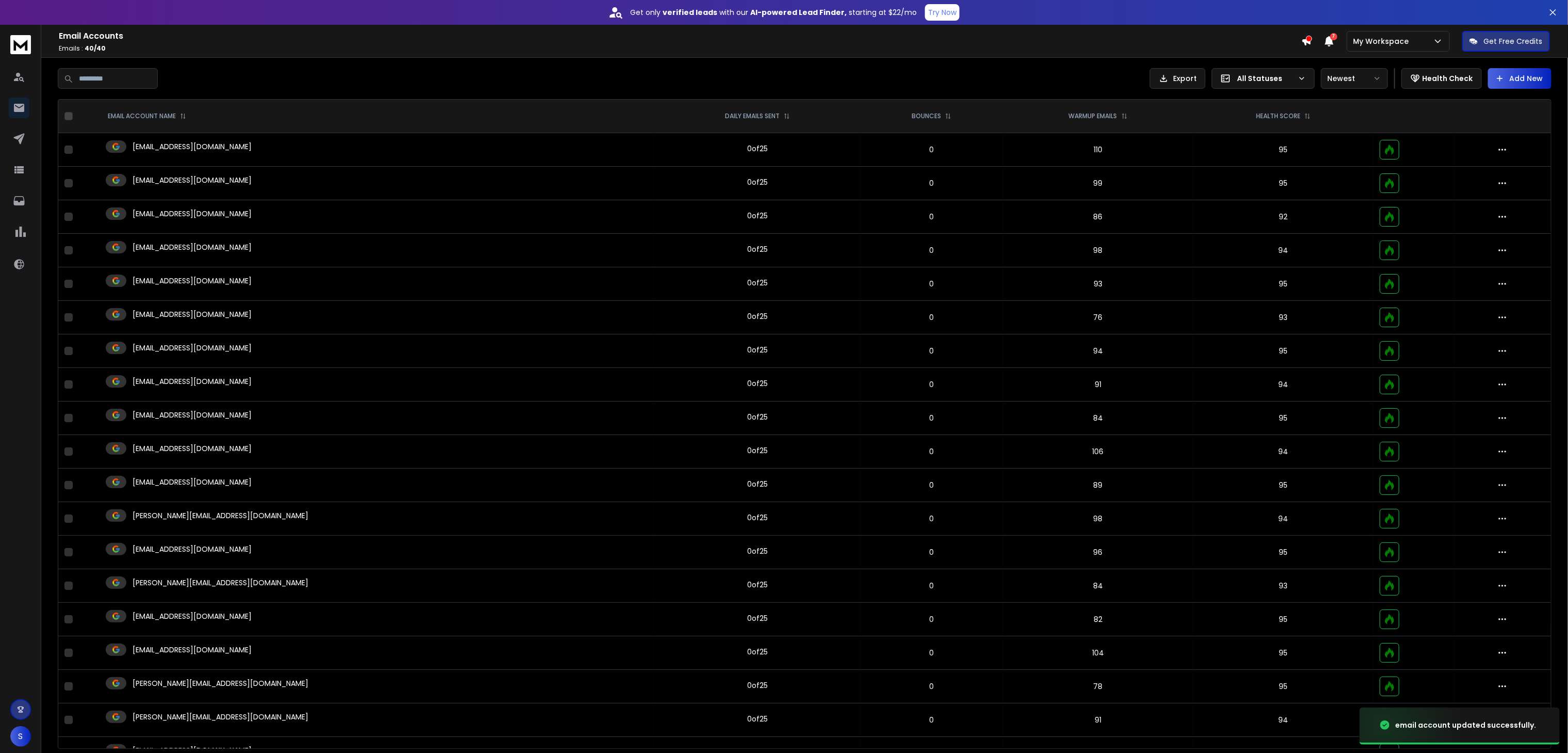
click at [174, 313] on p "[EMAIL_ADDRESS][DOMAIN_NAME]" at bounding box center [192, 314] width 119 height 10
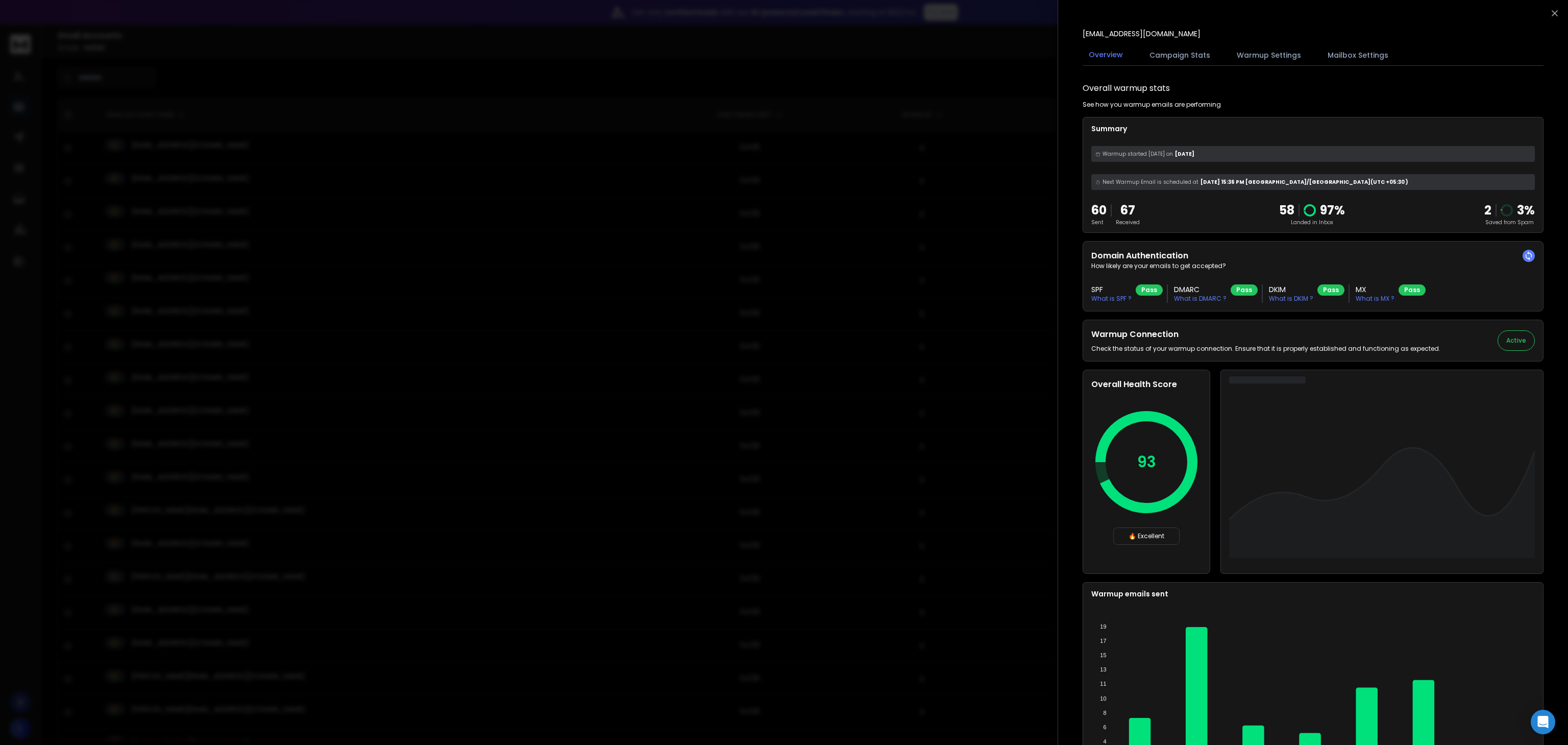
click at [871, 41] on div "[EMAIL_ADDRESS][DOMAIN_NAME] Overview Campaign Stats Warmup Settings Mailbox Se…" at bounding box center [1313, 416] width 485 height 808
click at [871, 47] on button "Warmup Settings" at bounding box center [1269, 55] width 77 height 23
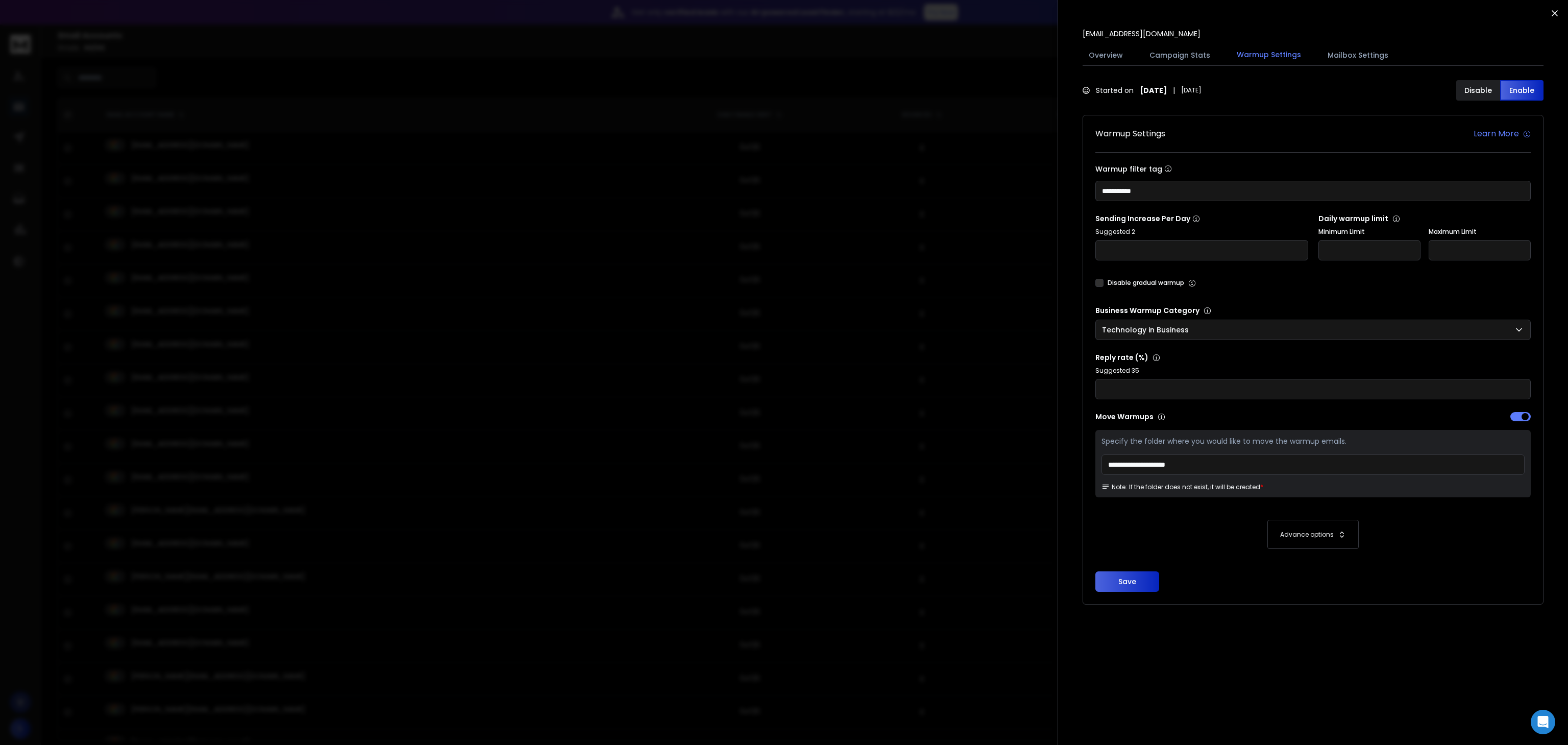
click at [871, 15] on icon "button" at bounding box center [1555, 13] width 10 height 10
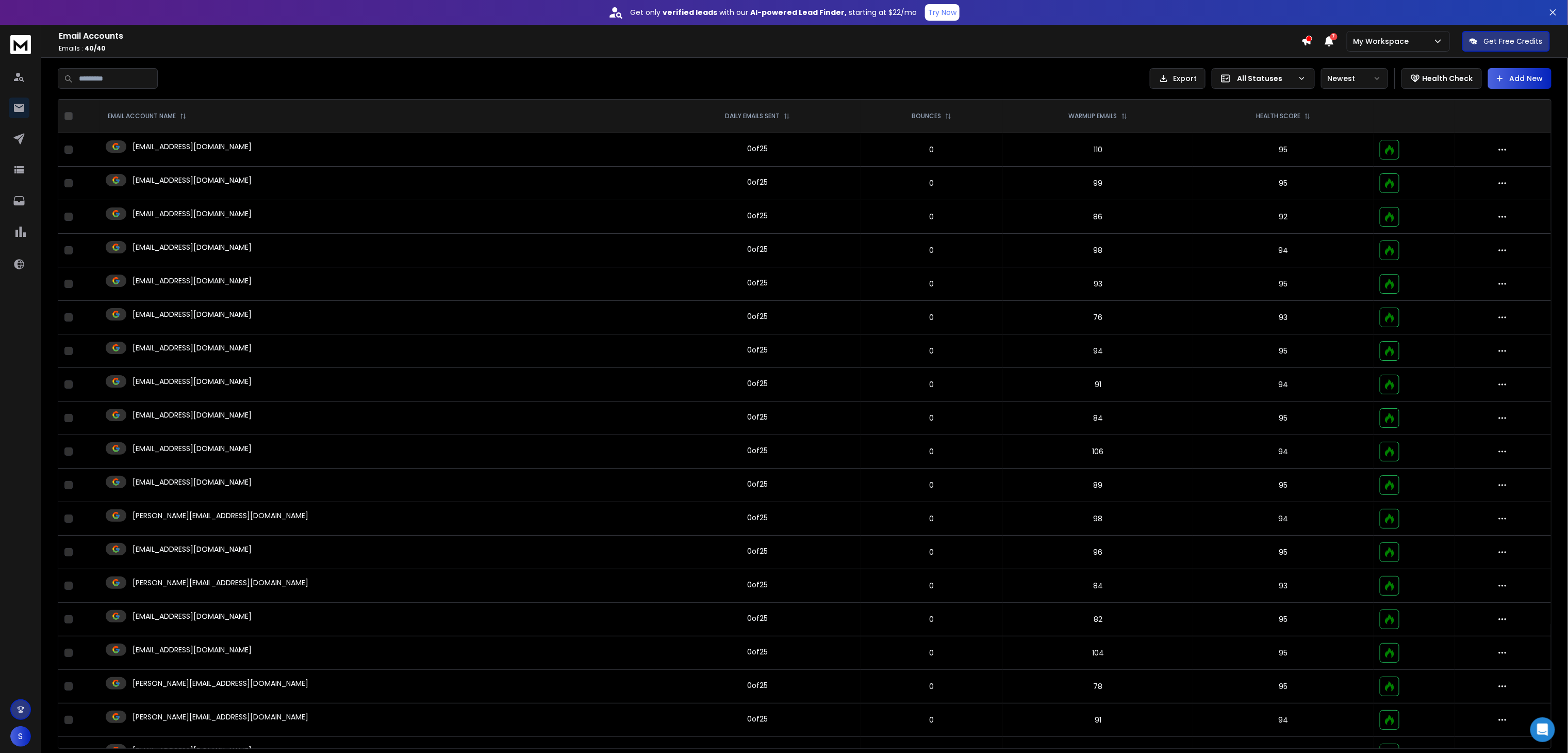
click at [168, 345] on p "[EMAIL_ADDRESS][DOMAIN_NAME]" at bounding box center [192, 348] width 119 height 10
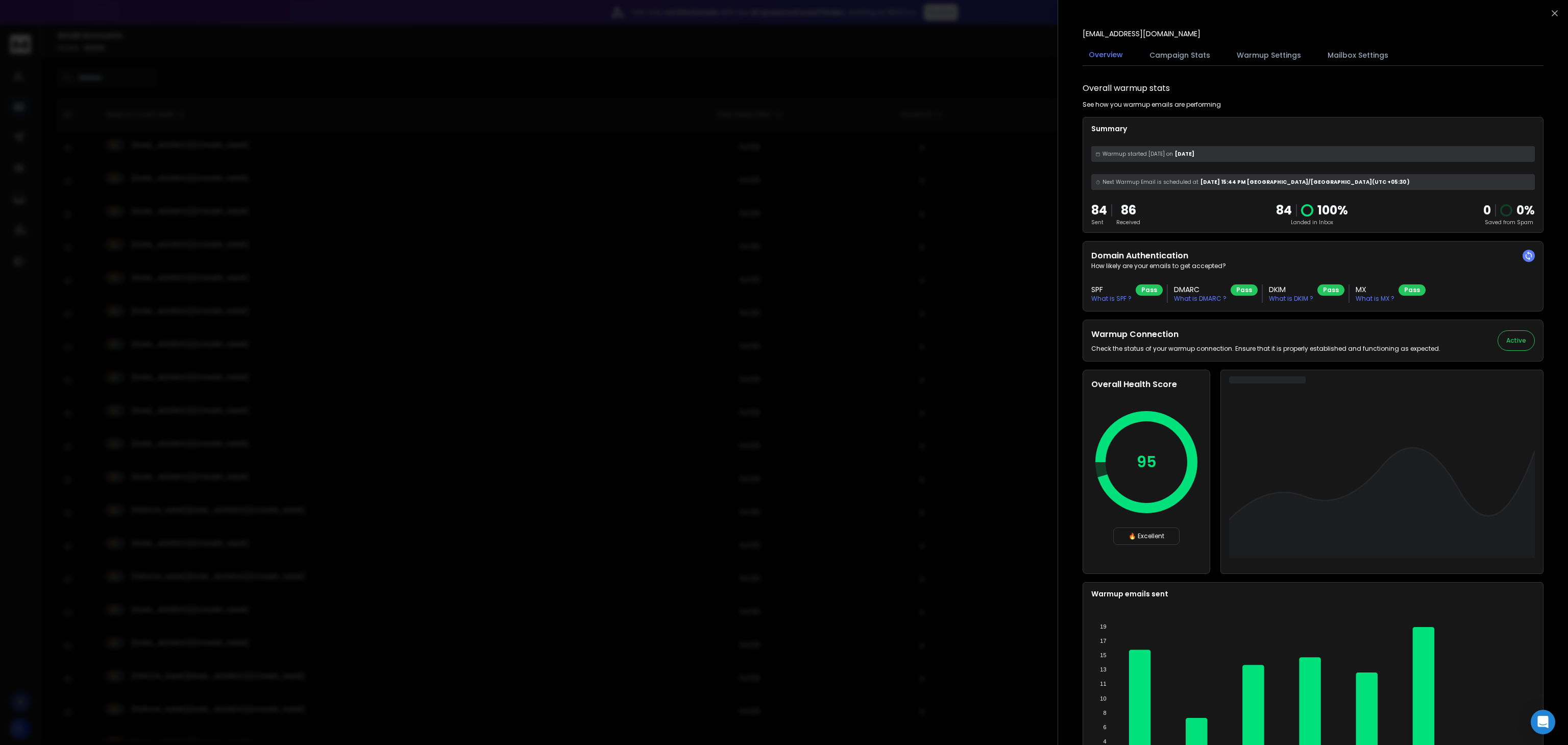
click at [871, 43] on div "[EMAIL_ADDRESS][DOMAIN_NAME] Overview Campaign Stats Warmup Settings Mailbox Se…" at bounding box center [1313, 416] width 485 height 808
click at [871, 42] on div "[EMAIL_ADDRESS][DOMAIN_NAME] Overview Campaign Stats Warmup Settings Mailbox Se…" at bounding box center [1313, 416] width 485 height 808
click at [871, 43] on div "[EMAIL_ADDRESS][DOMAIN_NAME] Overview Campaign Stats Warmup Settings Mailbox Se…" at bounding box center [1313, 416] width 485 height 808
click at [871, 48] on button "Warmup Settings" at bounding box center [1269, 55] width 77 height 23
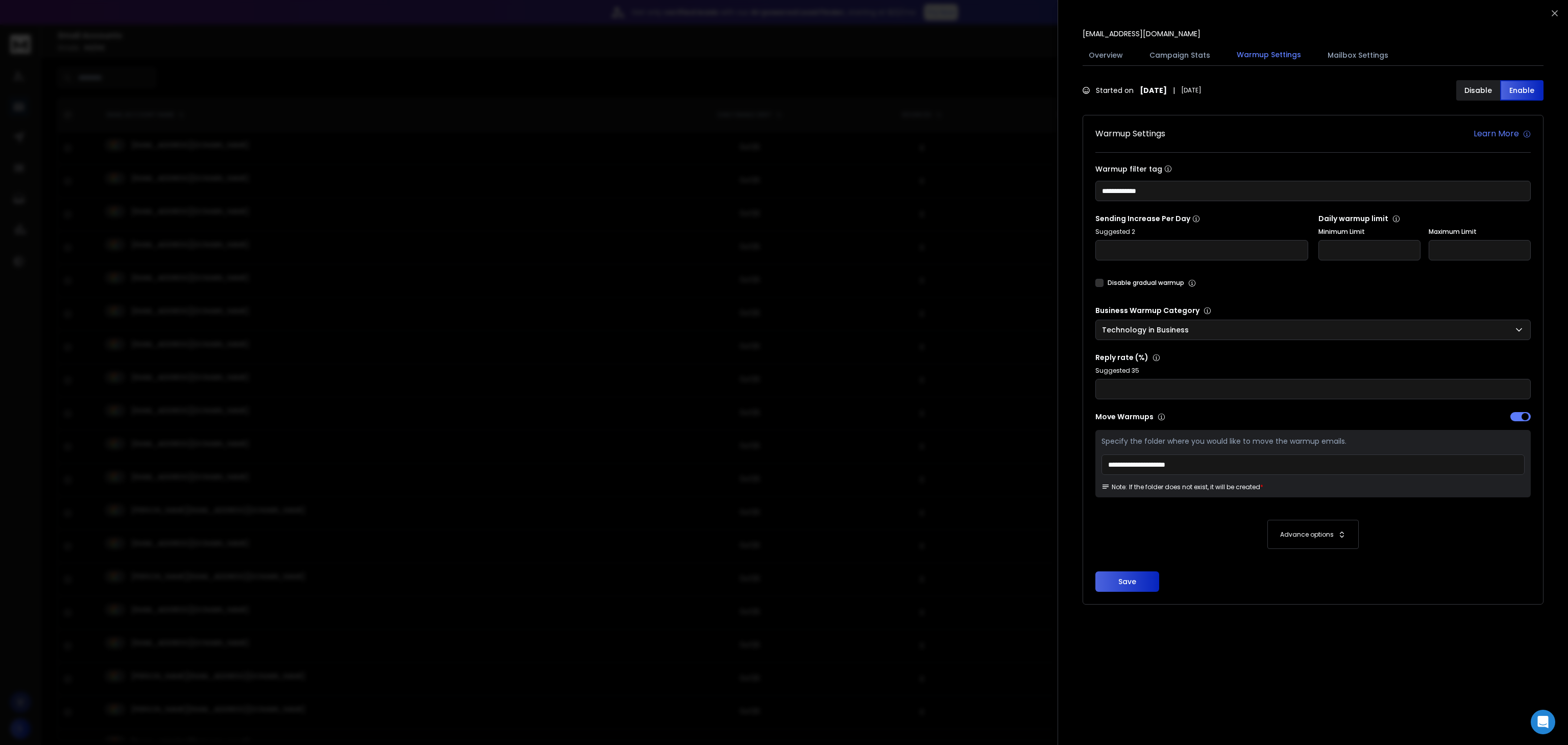
click at [871, 240] on input "*" at bounding box center [1369, 250] width 102 height 20
click at [871, 414] on button "Save" at bounding box center [1127, 582] width 63 height 20
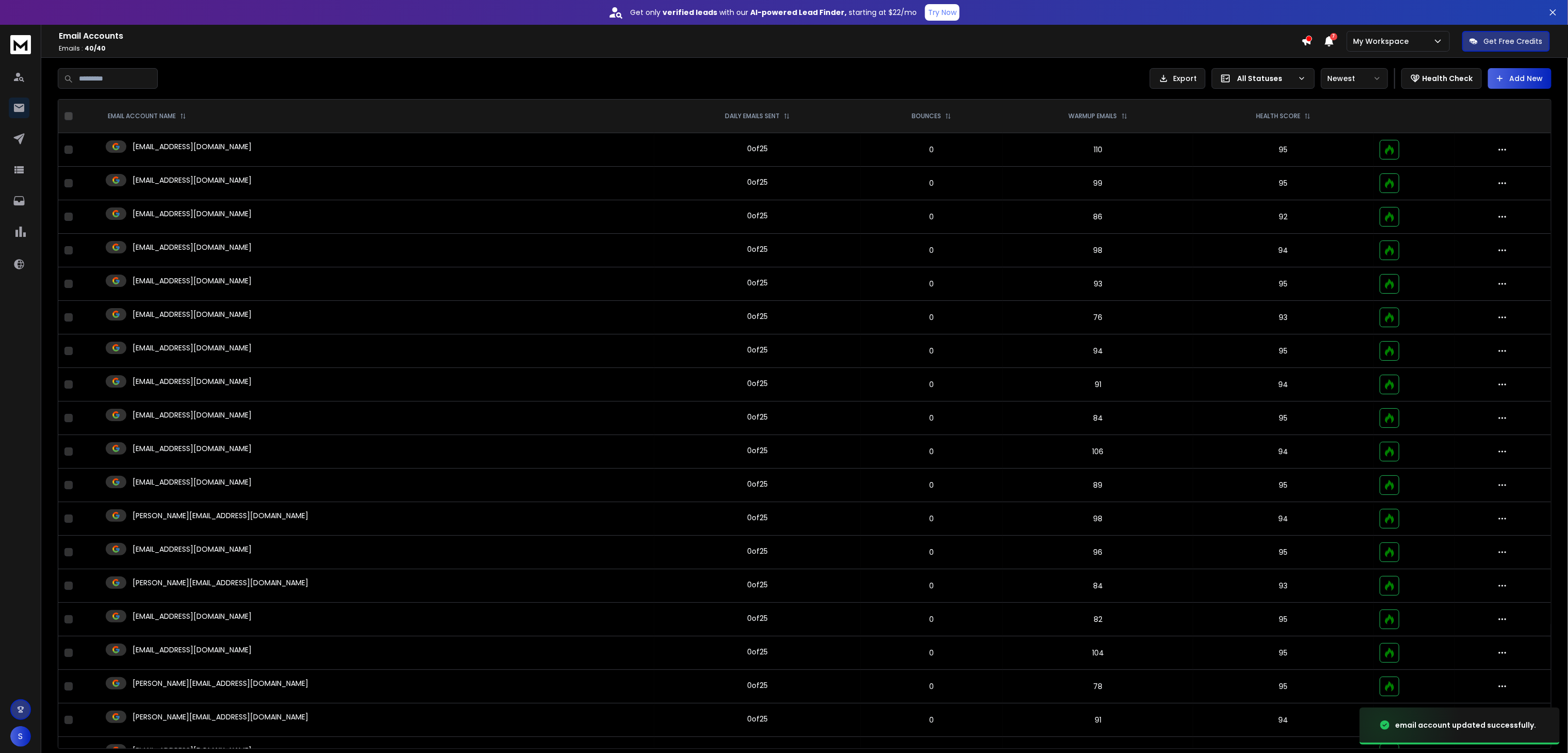
click at [173, 381] on p "[EMAIL_ADDRESS][DOMAIN_NAME]" at bounding box center [192, 381] width 119 height 10
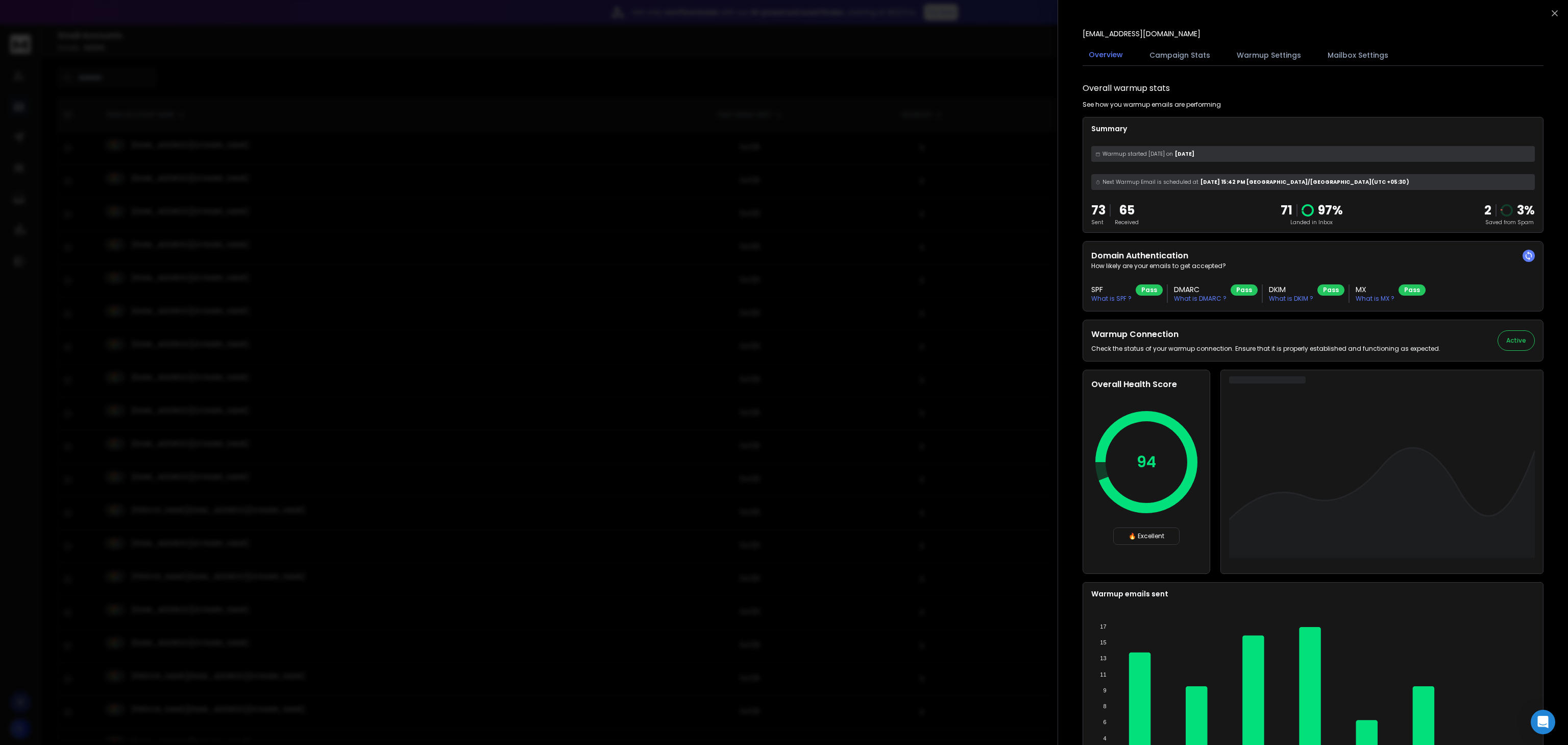
click at [871, 46] on button "Warmup Settings" at bounding box center [1269, 55] width 77 height 23
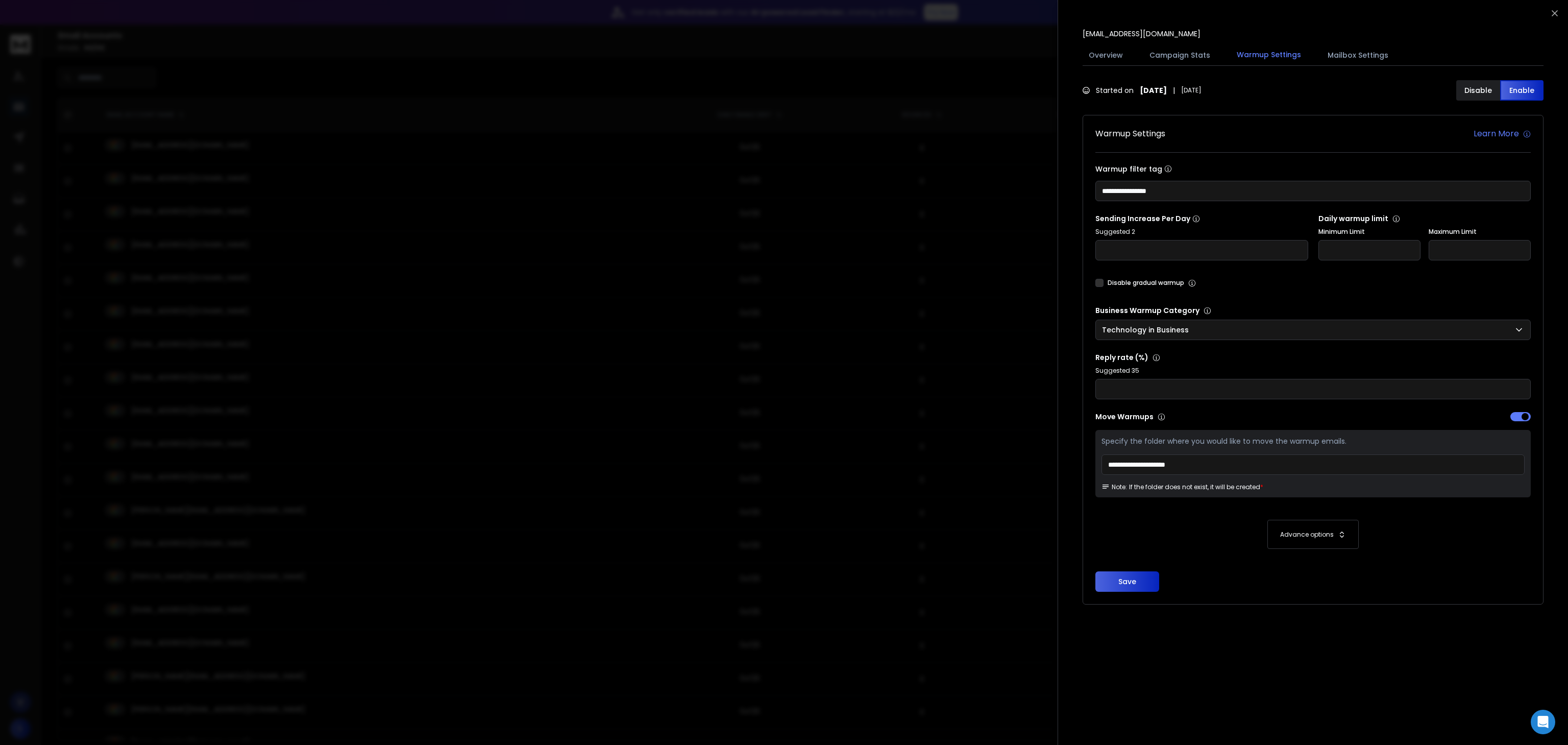
click at [871, 246] on input "*" at bounding box center [1369, 250] width 102 height 20
type input "*"
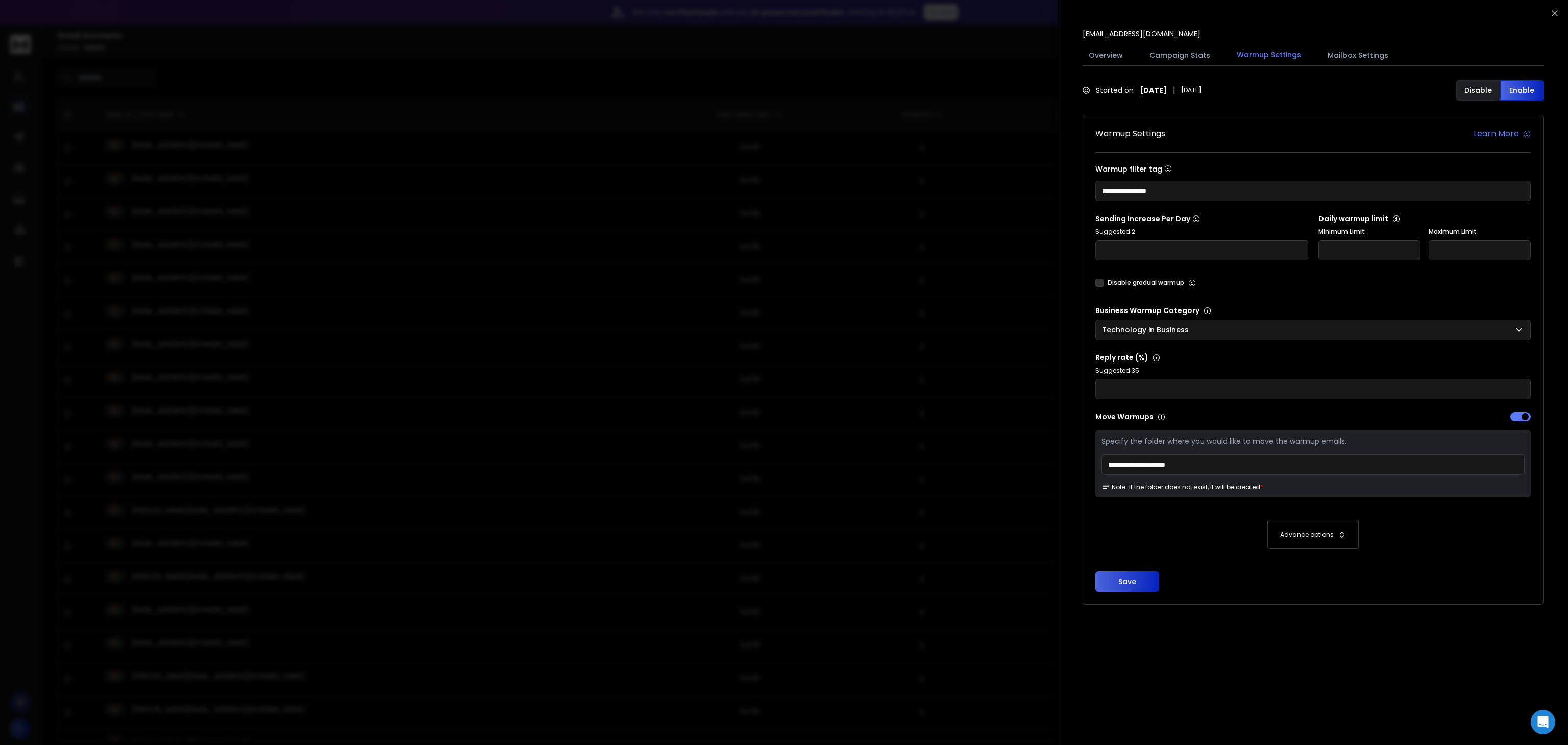
click at [871, 242] on input "**" at bounding box center [1479, 250] width 102 height 20
type input "*"
click at [871, 414] on button "Save" at bounding box center [1127, 582] width 63 height 20
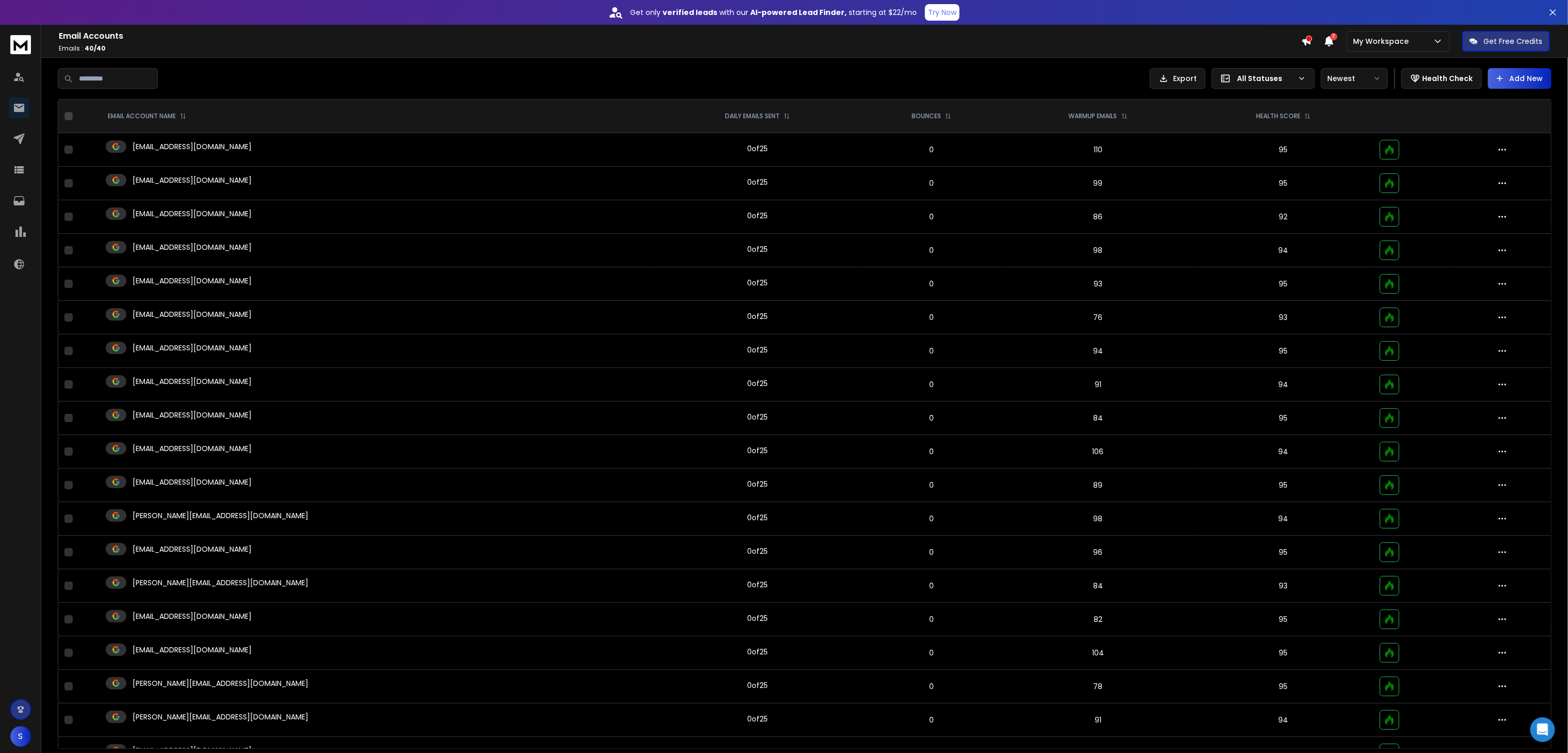
click at [168, 383] on p "[EMAIL_ADDRESS][DOMAIN_NAME]" at bounding box center [192, 381] width 119 height 10
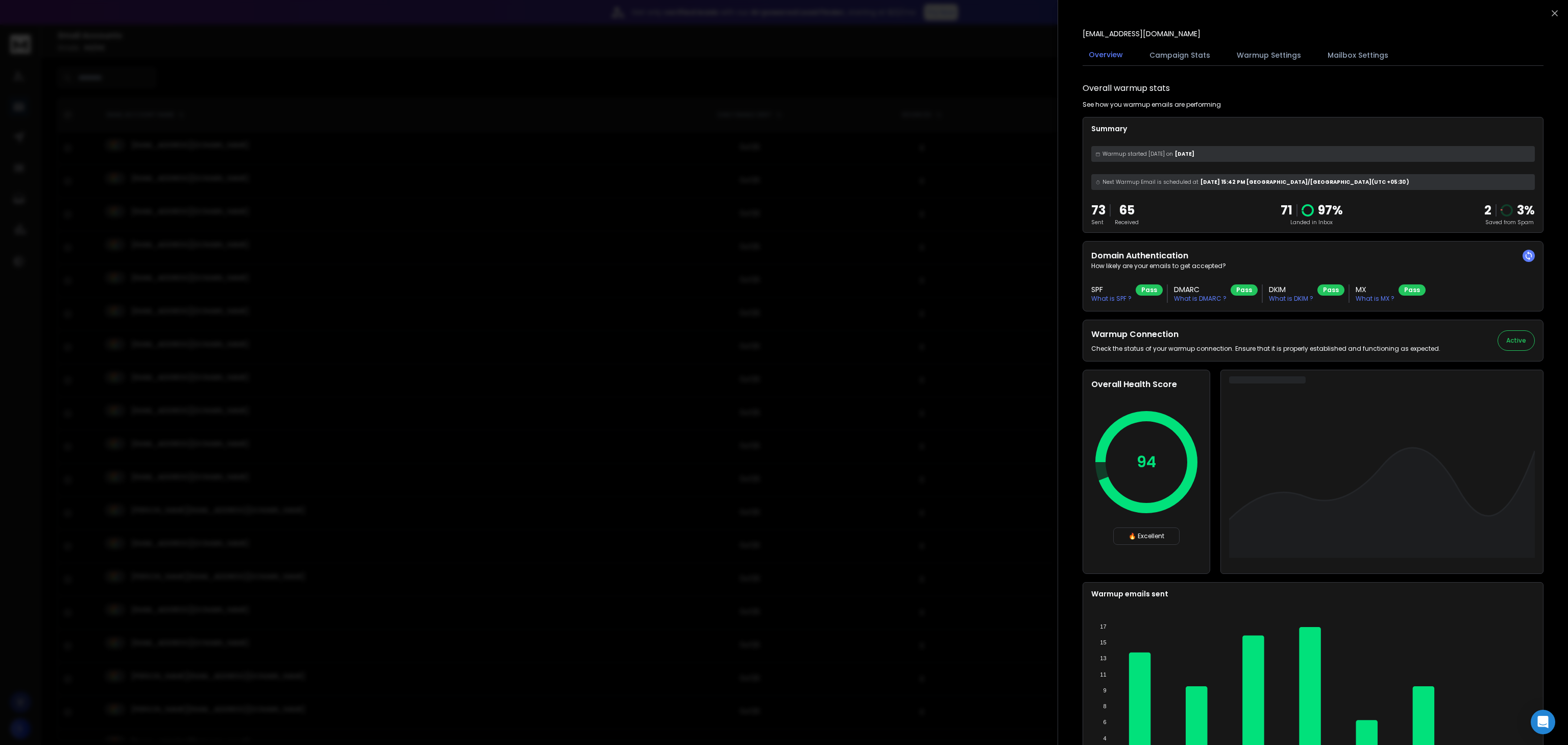
click at [871, 46] on button "Warmup Settings" at bounding box center [1269, 55] width 77 height 23
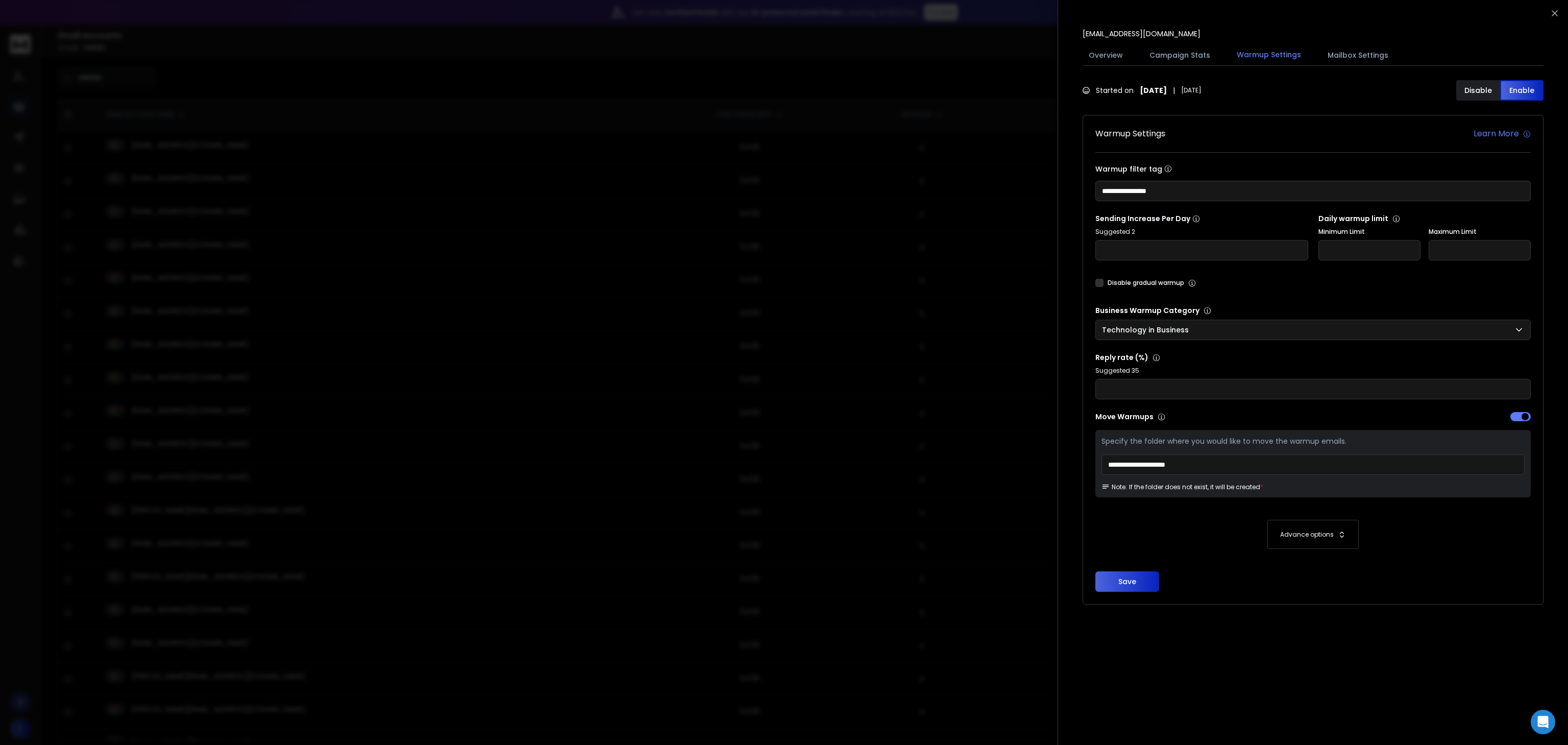
click at [871, 11] on icon "button" at bounding box center [1555, 13] width 10 height 10
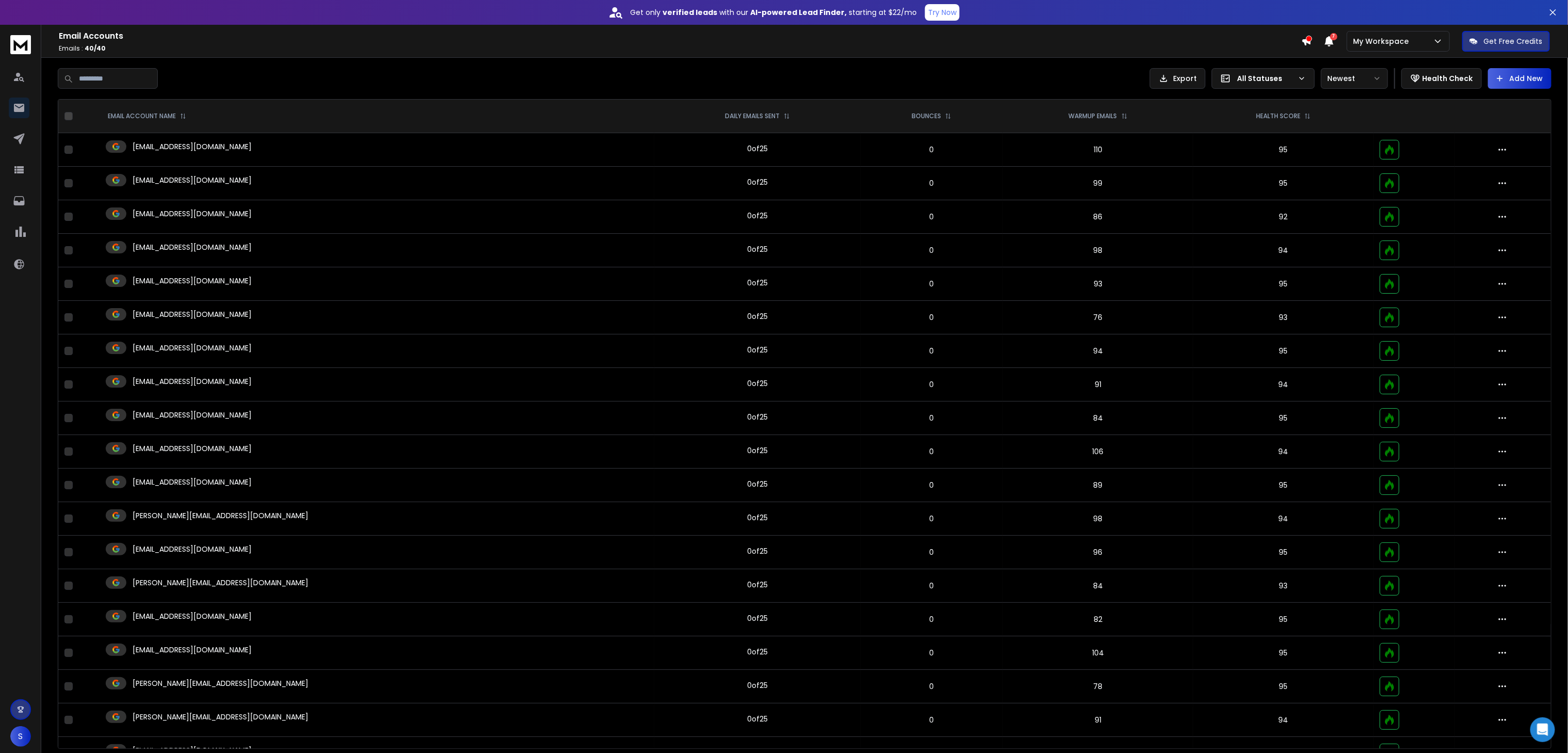
click at [161, 418] on p "[EMAIL_ADDRESS][DOMAIN_NAME]" at bounding box center [192, 415] width 119 height 10
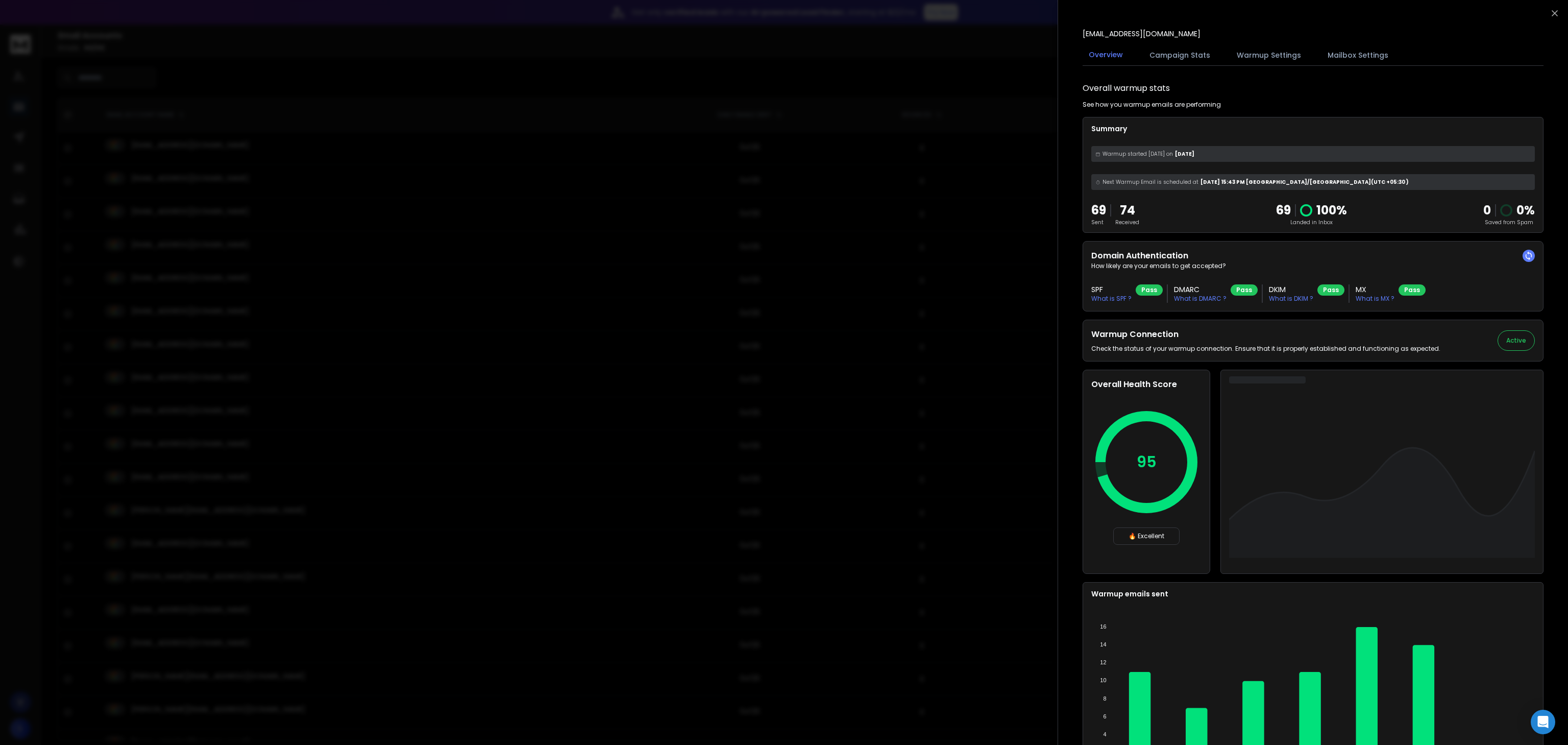
click at [871, 38] on div "[EMAIL_ADDRESS][DOMAIN_NAME]" at bounding box center [1313, 33] width 461 height 10
click at [871, 45] on button "Warmup Settings" at bounding box center [1269, 55] width 77 height 23
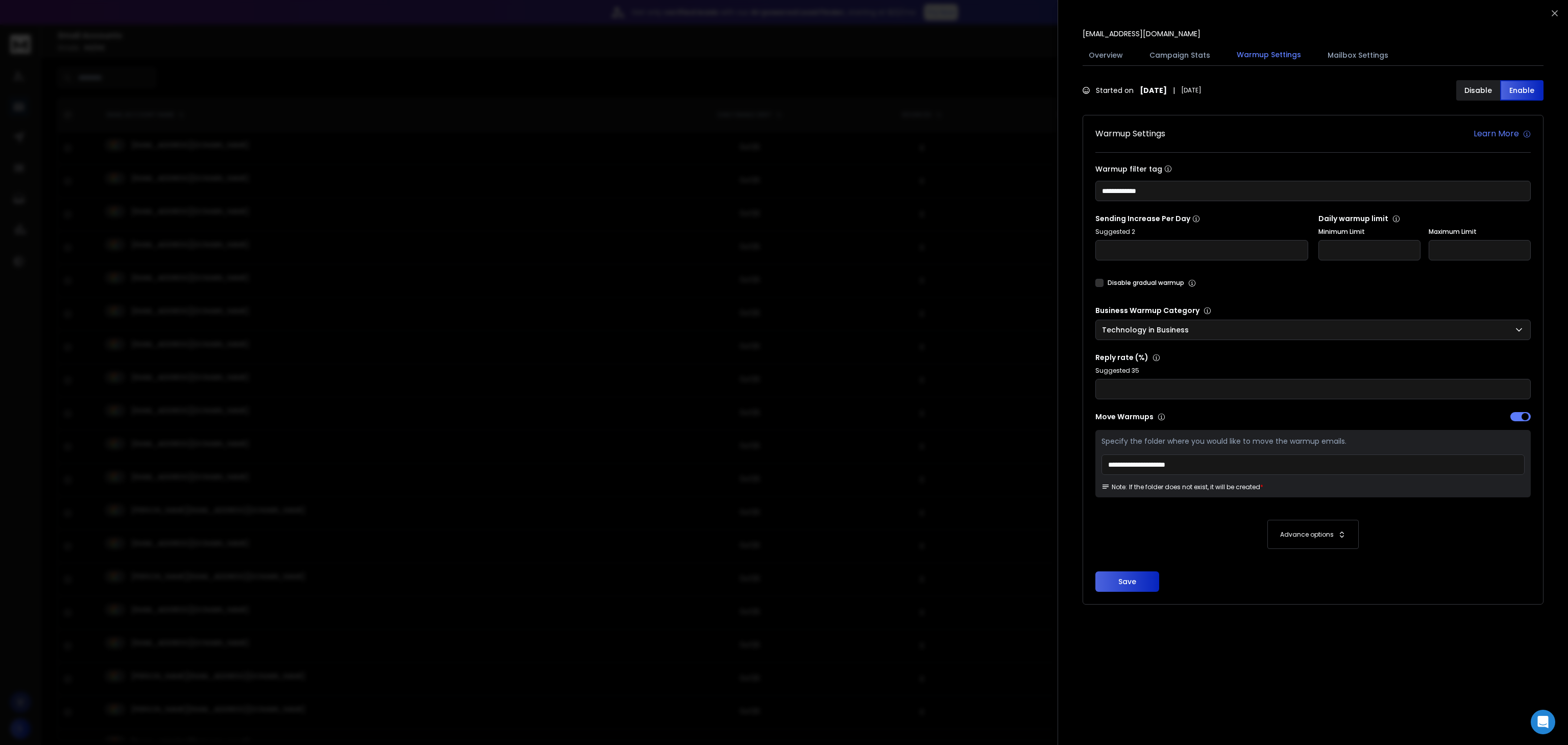
click at [871, 243] on input "*" at bounding box center [1369, 250] width 102 height 20
type input "*"
click at [871, 255] on input "**" at bounding box center [1479, 250] width 102 height 20
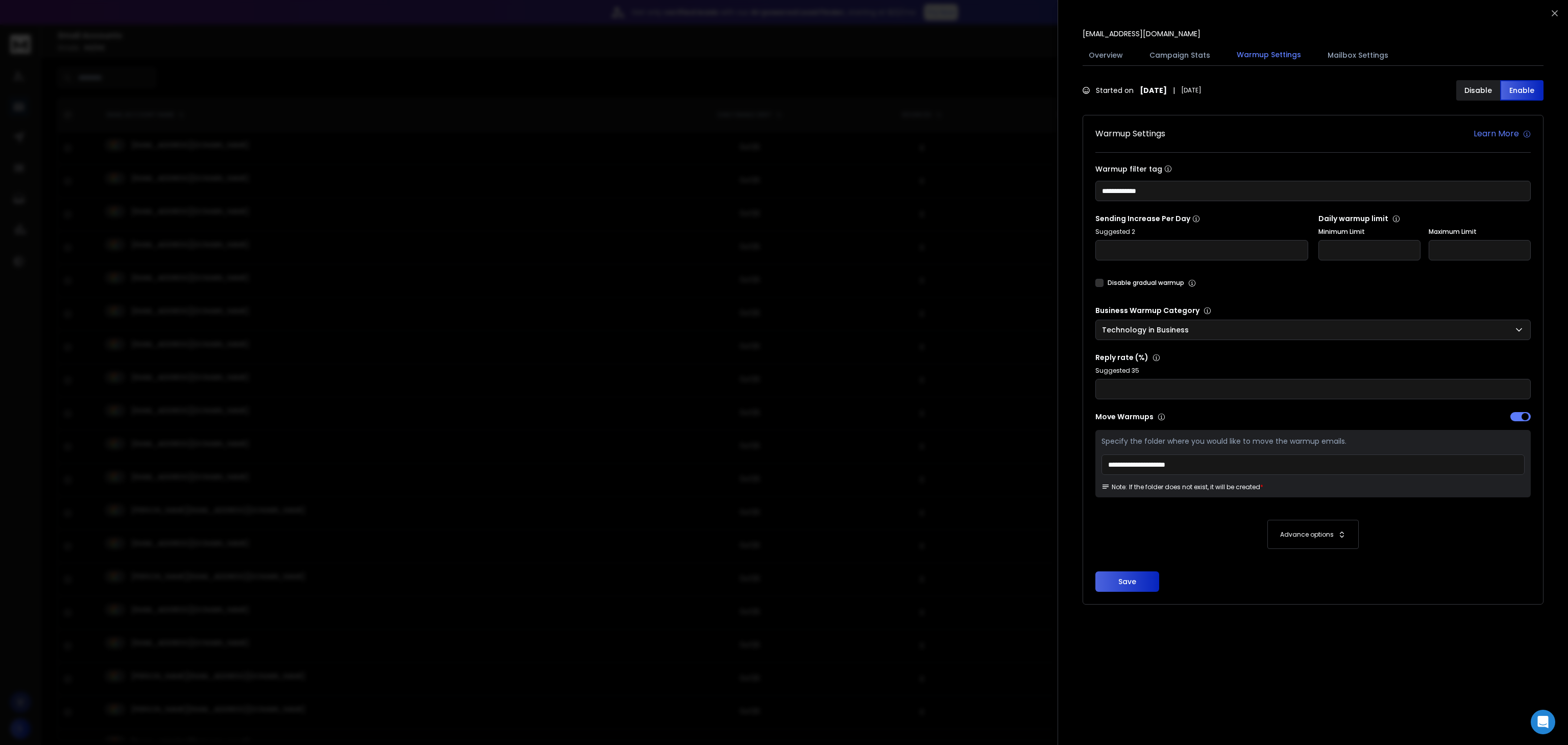
click at [871, 255] on input "**" at bounding box center [1479, 250] width 102 height 20
type input "*"
click at [871, 414] on button "Save" at bounding box center [1127, 582] width 63 height 20
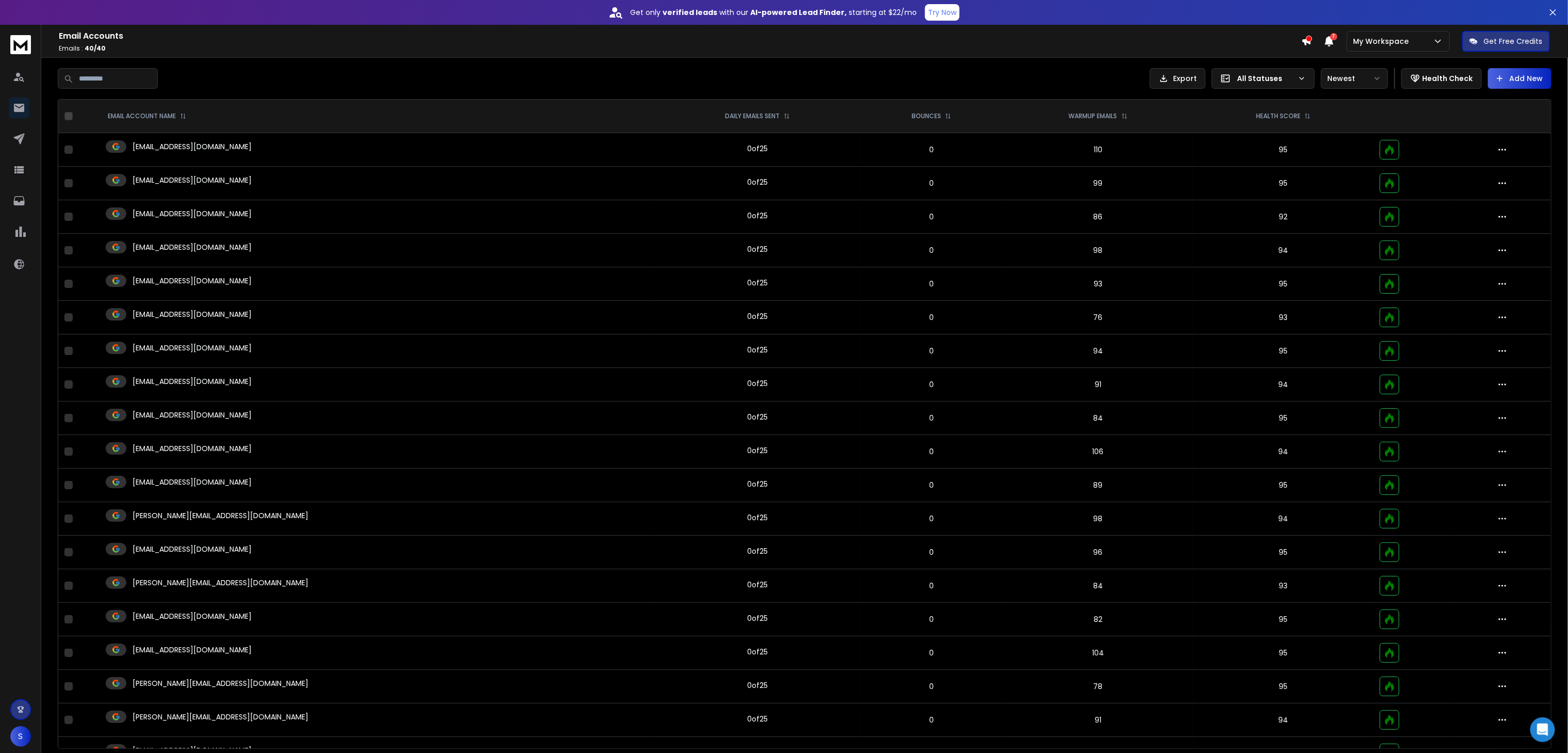
click at [163, 418] on p "[EMAIL_ADDRESS][DOMAIN_NAME]" at bounding box center [192, 448] width 119 height 10
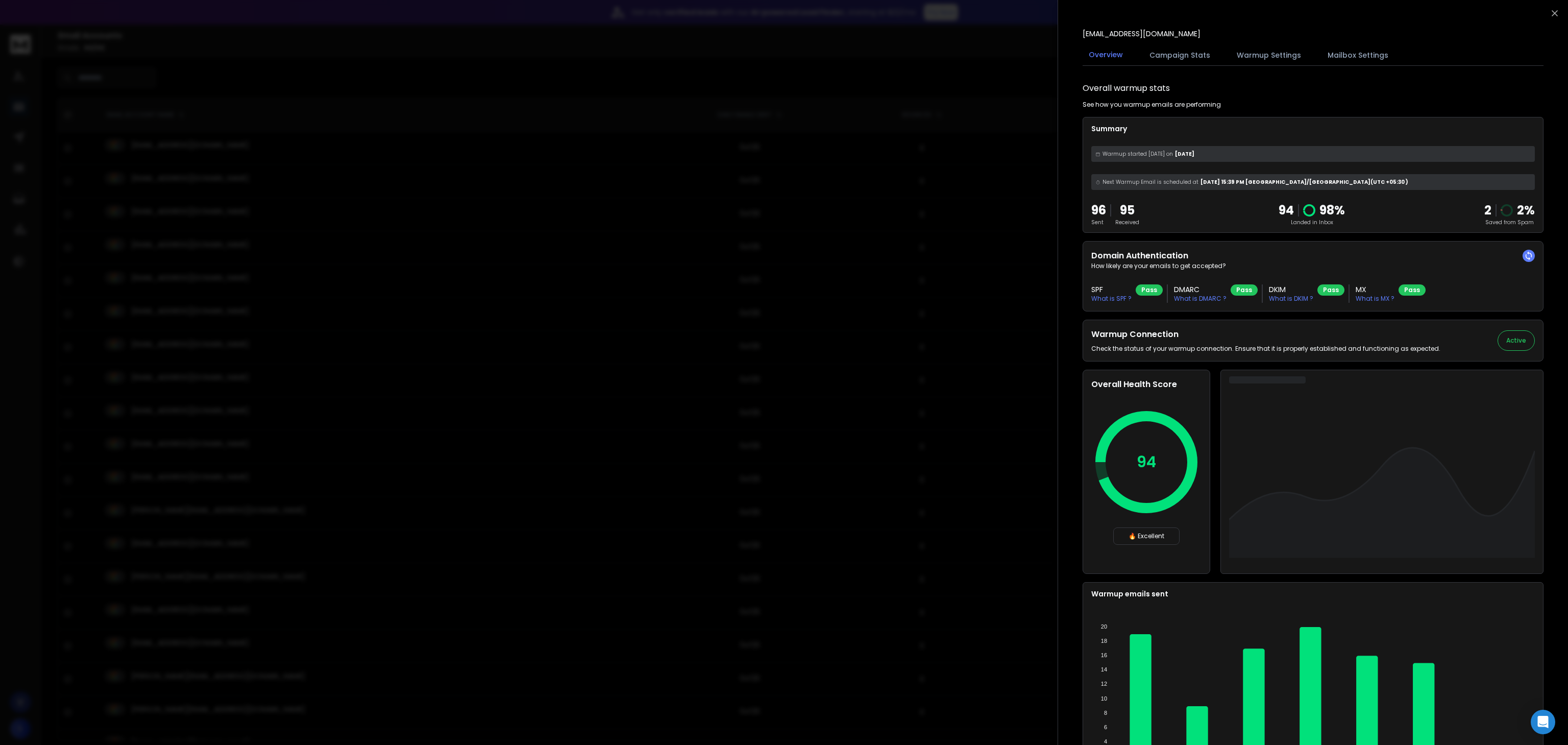
click at [871, 49] on button "Warmup Settings" at bounding box center [1269, 55] width 77 height 23
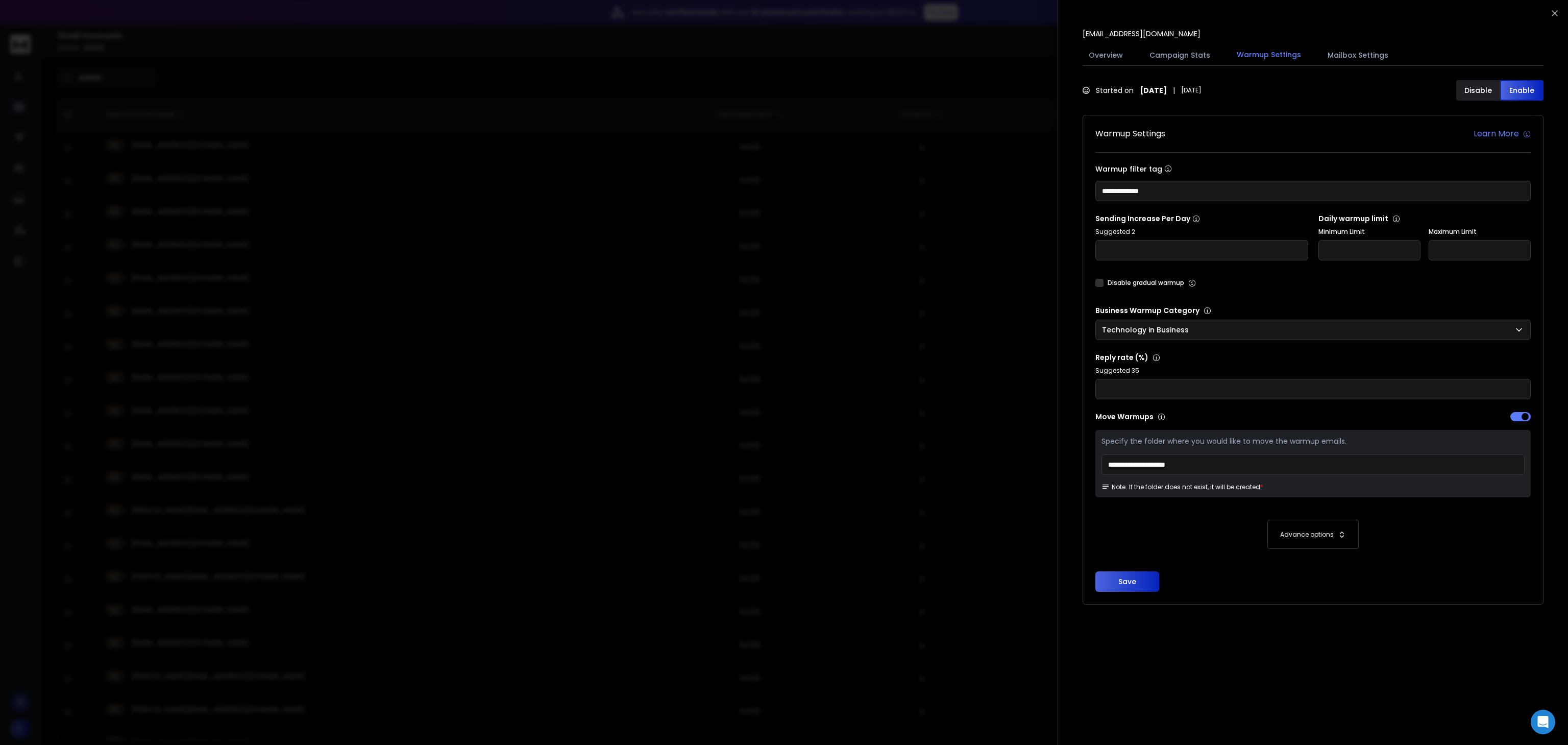
click at [871, 251] on input "*" at bounding box center [1369, 250] width 102 height 20
type input "*"
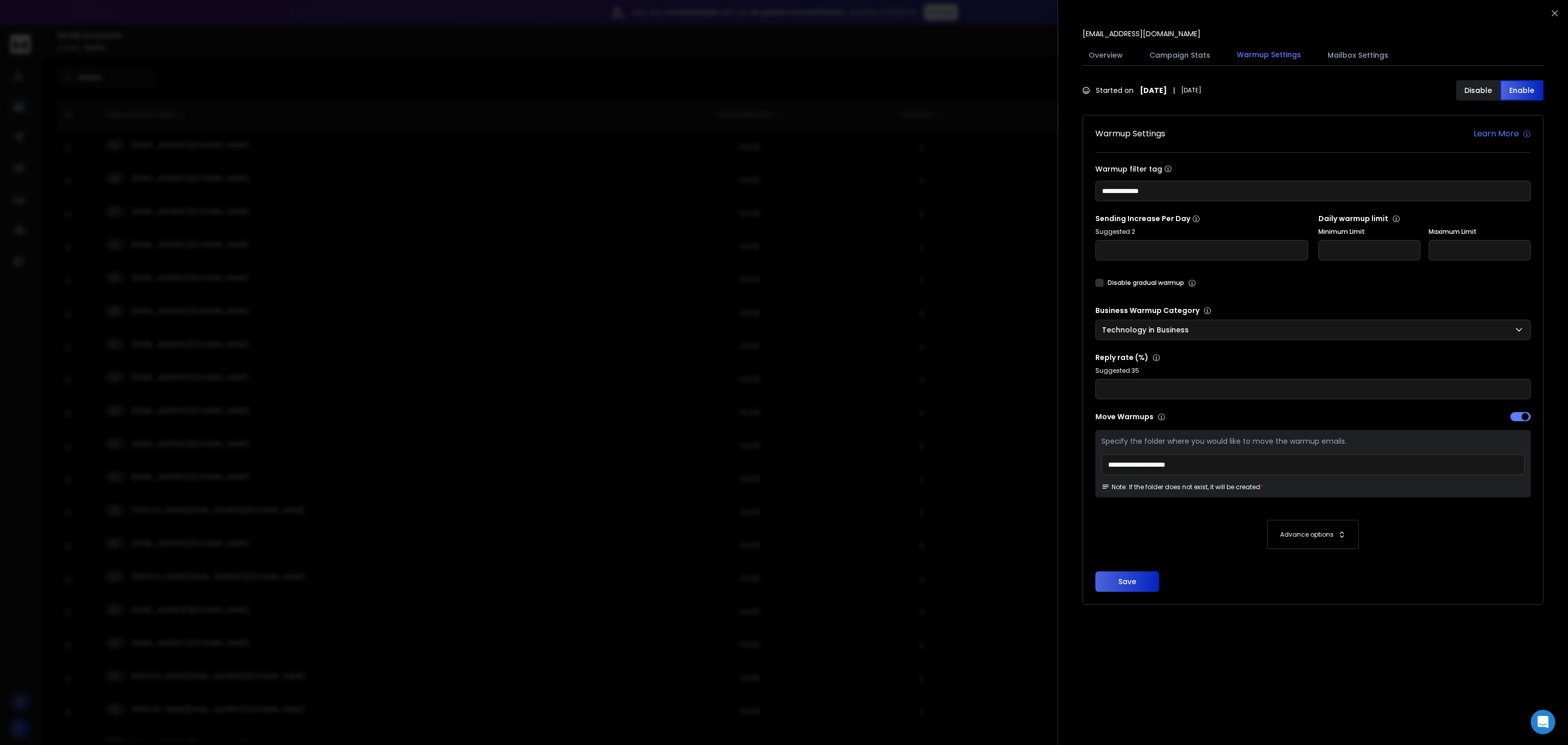
click at [871, 250] on input "**" at bounding box center [1479, 250] width 102 height 20
type input "*"
click at [871, 414] on button "Save" at bounding box center [1127, 582] width 63 height 20
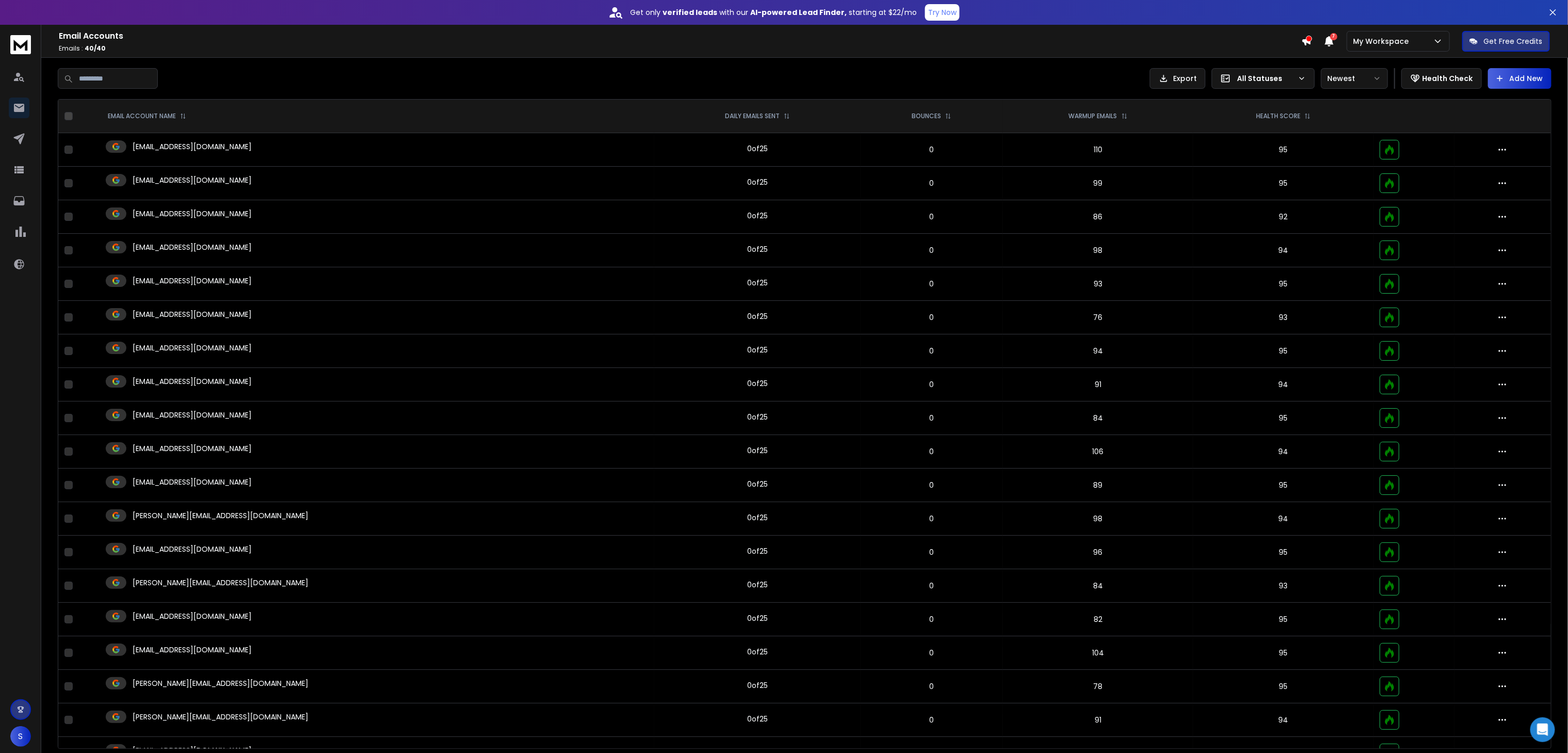
click at [171, 416] on p "[EMAIL_ADDRESS][DOMAIN_NAME]" at bounding box center [192, 415] width 119 height 10
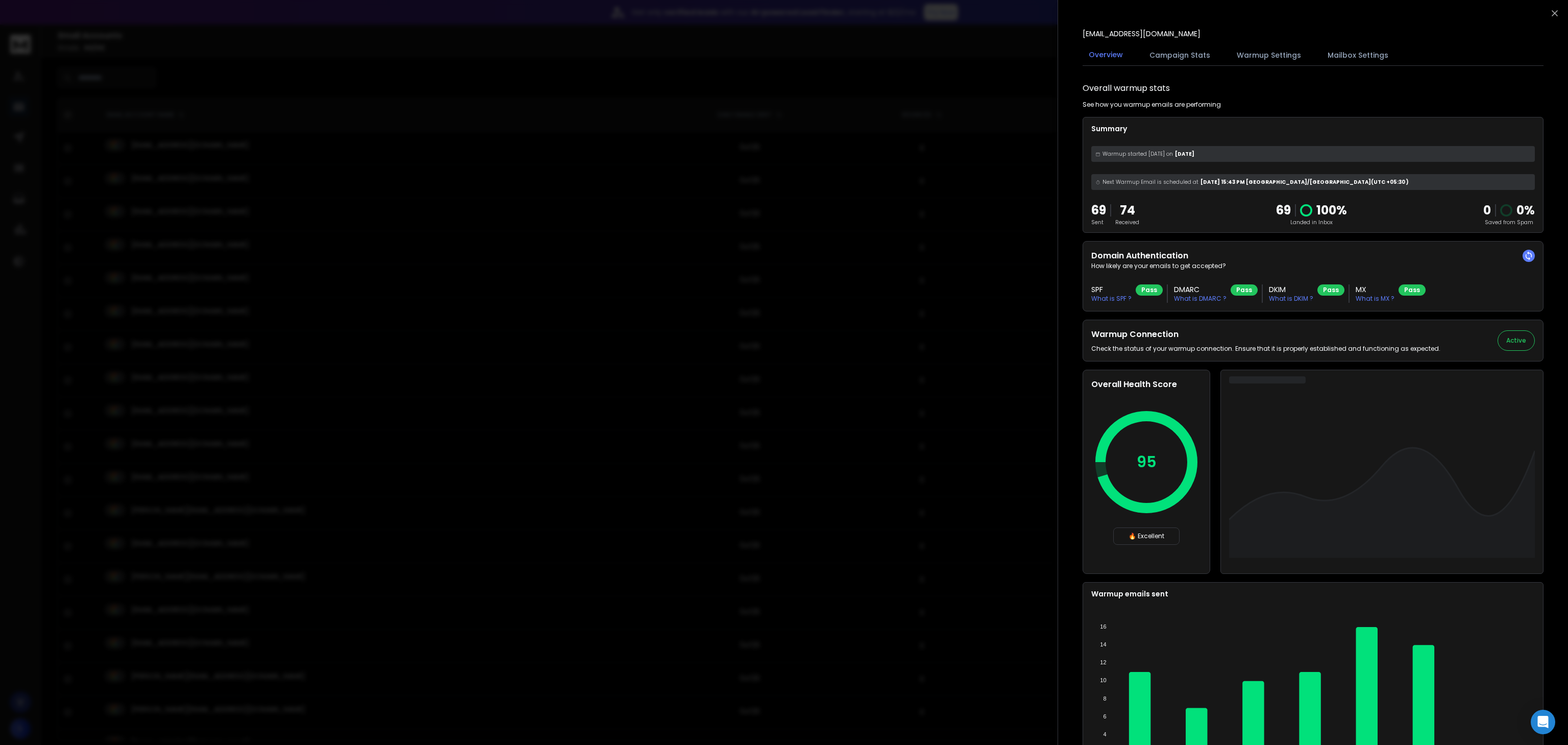
click at [871, 44] on button "Warmup Settings" at bounding box center [1269, 55] width 77 height 23
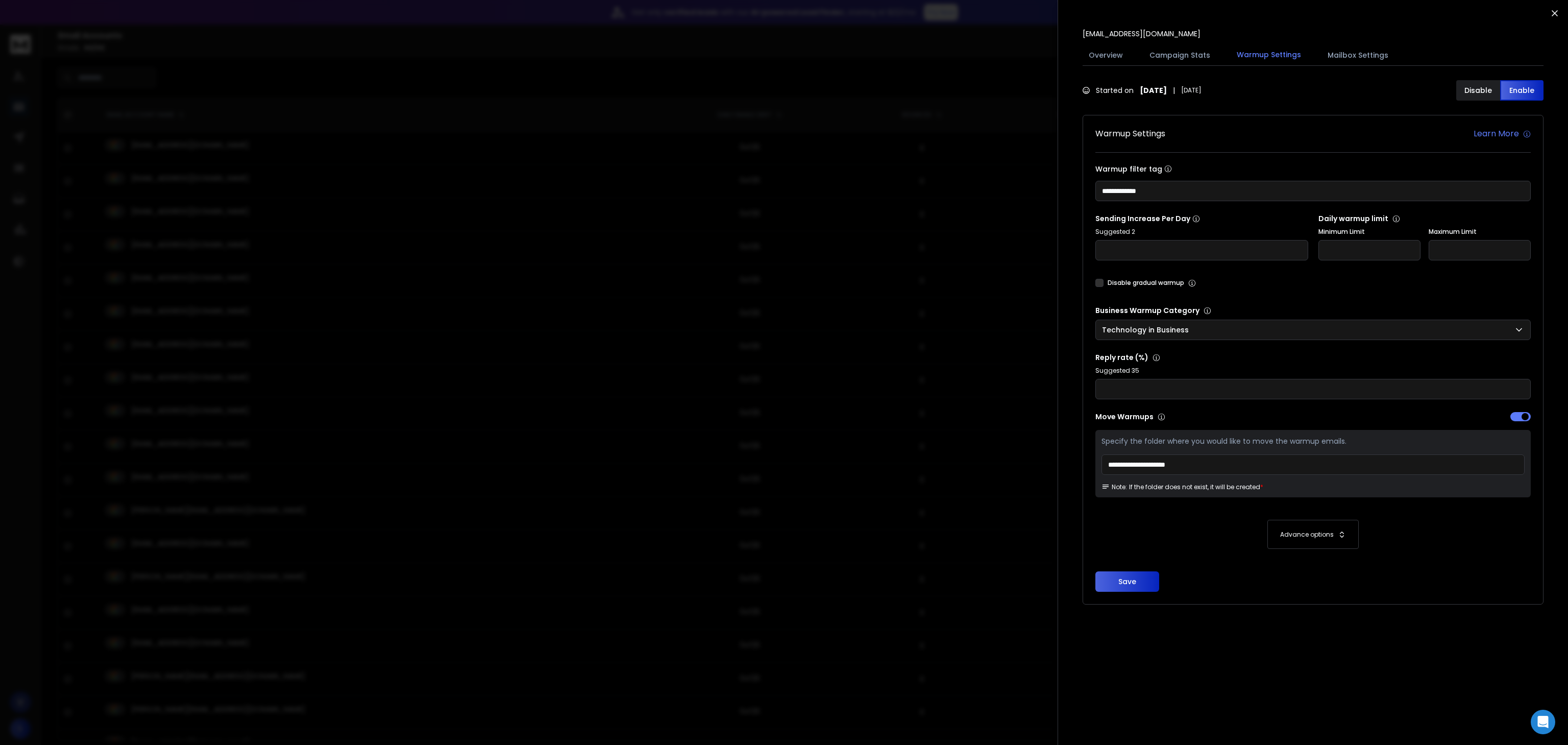
click at [871, 15] on icon "button" at bounding box center [1555, 13] width 10 height 10
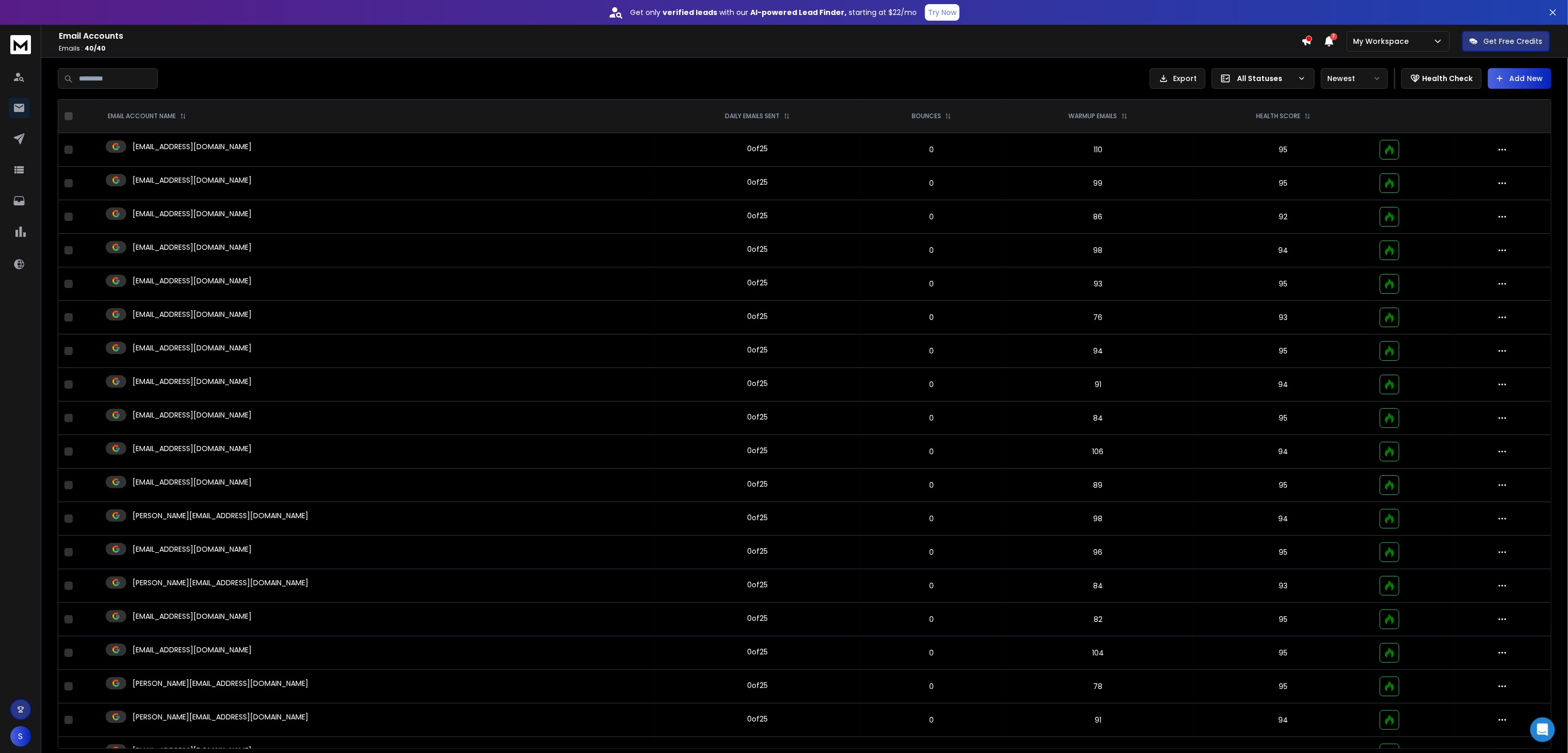
click at [149, 418] on p "[EMAIL_ADDRESS][DOMAIN_NAME]" at bounding box center [192, 448] width 119 height 10
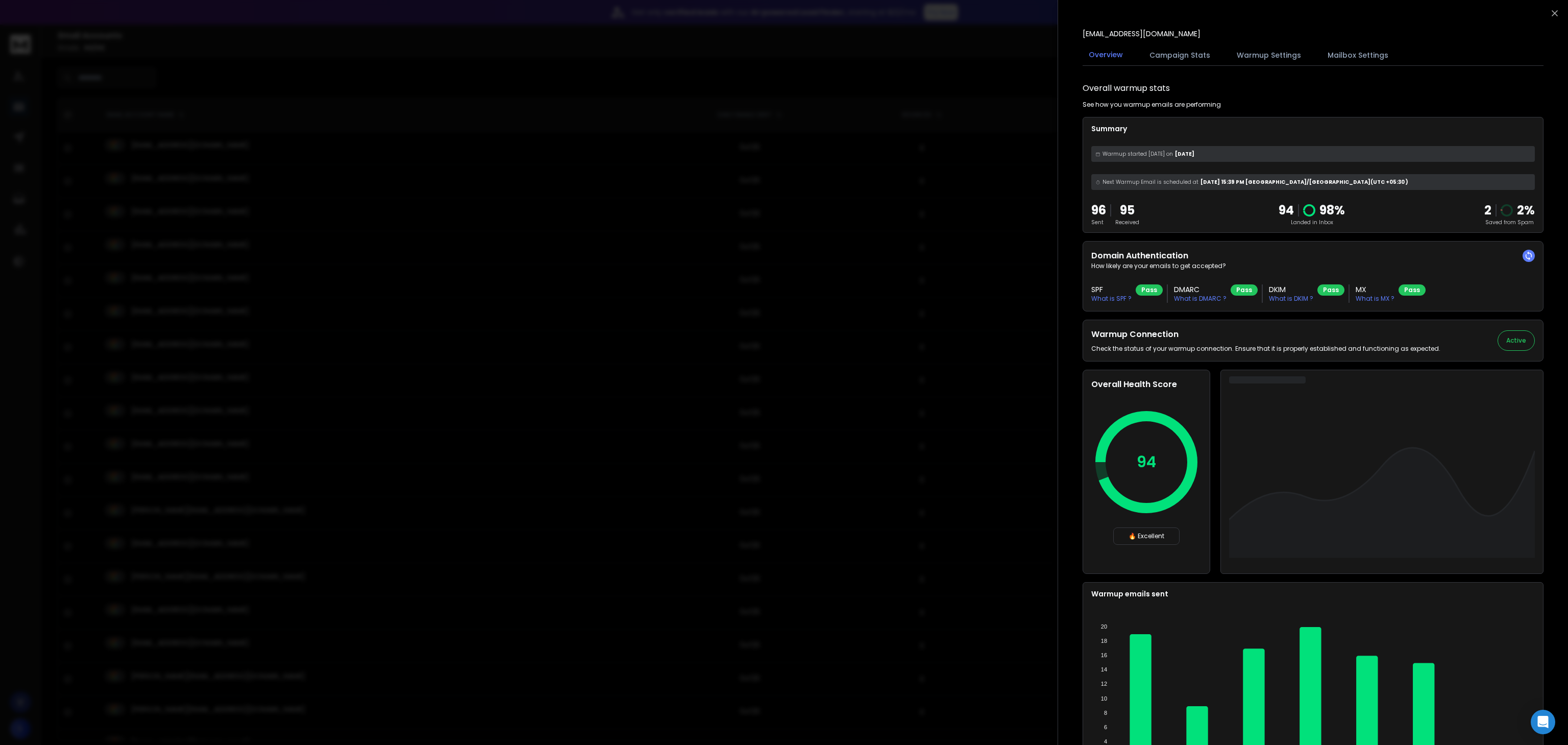
click at [871, 43] on div "[EMAIL_ADDRESS][DOMAIN_NAME] Overview Campaign Stats Warmup Settings Mailbox Se…" at bounding box center [1313, 416] width 485 height 808
click at [871, 47] on button "Warmup Settings" at bounding box center [1269, 55] width 77 height 23
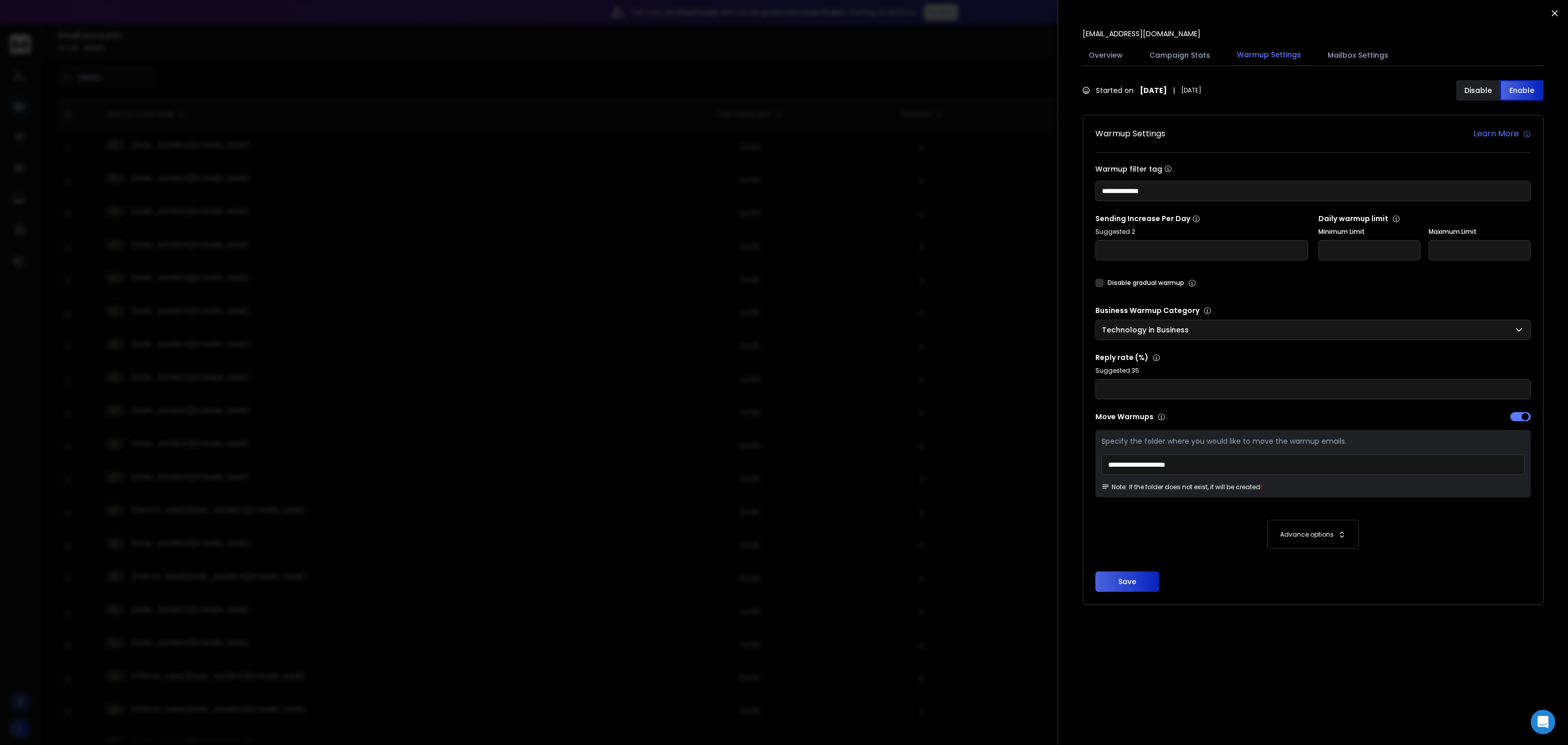
click at [871, 12] on icon "button" at bounding box center [1555, 13] width 10 height 10
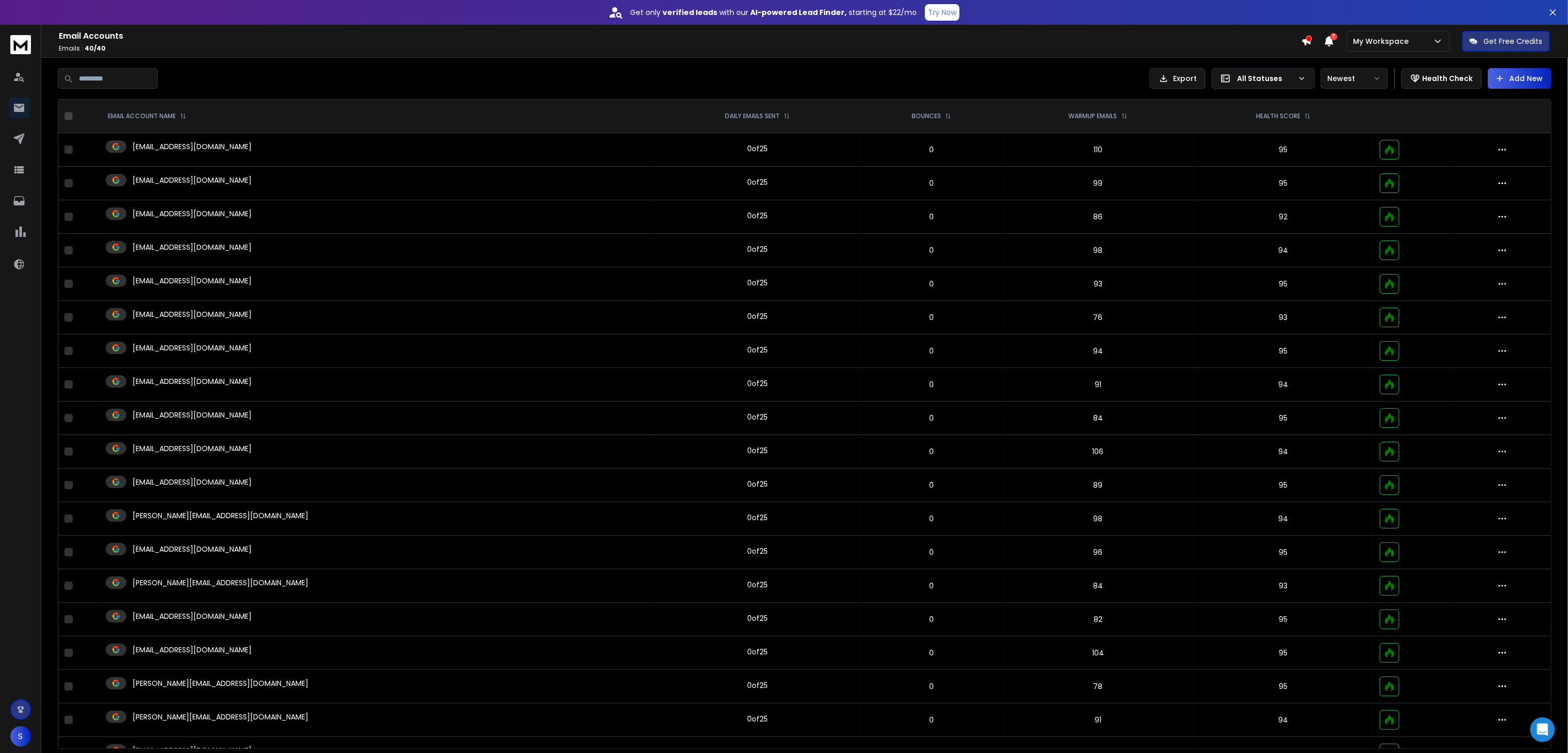
click at [160, 418] on p "[EMAIL_ADDRESS][DOMAIN_NAME]" at bounding box center [192, 482] width 119 height 10
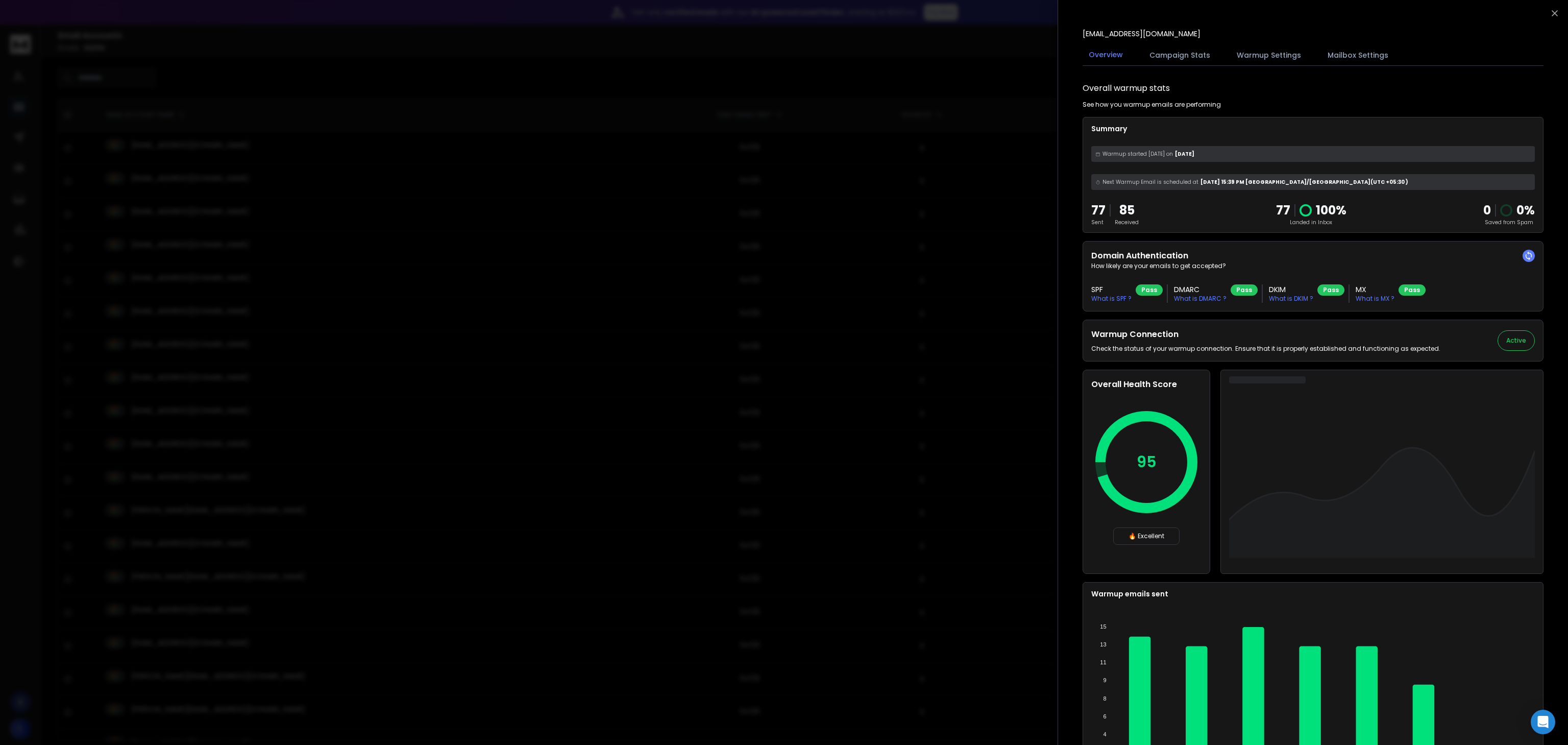
click at [871, 47] on button "Warmup Settings" at bounding box center [1269, 55] width 77 height 23
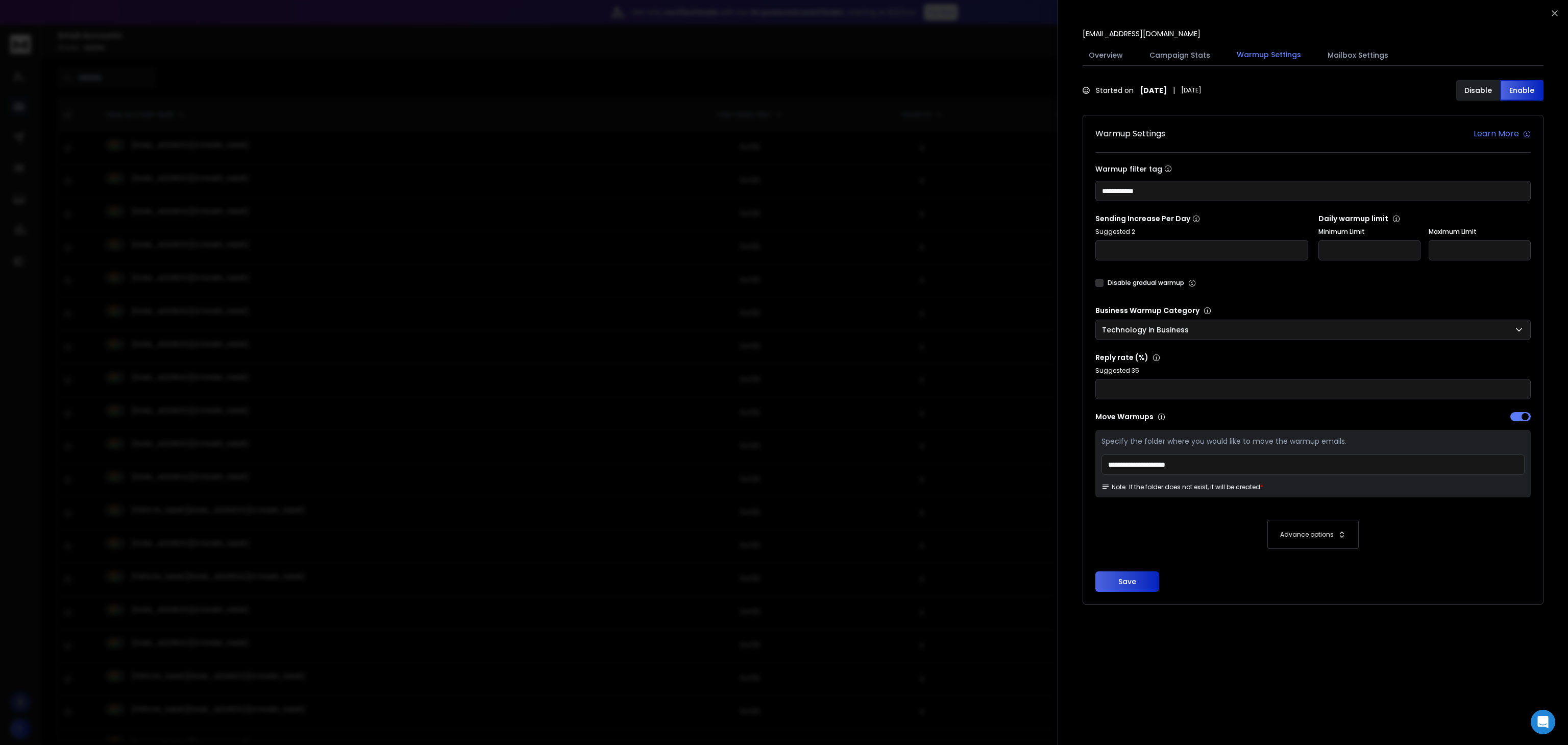
click at [871, 250] on input "*" at bounding box center [1369, 250] width 102 height 20
click at [871, 248] on input "*" at bounding box center [1369, 250] width 102 height 20
type input "*"
click at [871, 248] on input "**" at bounding box center [1479, 250] width 102 height 20
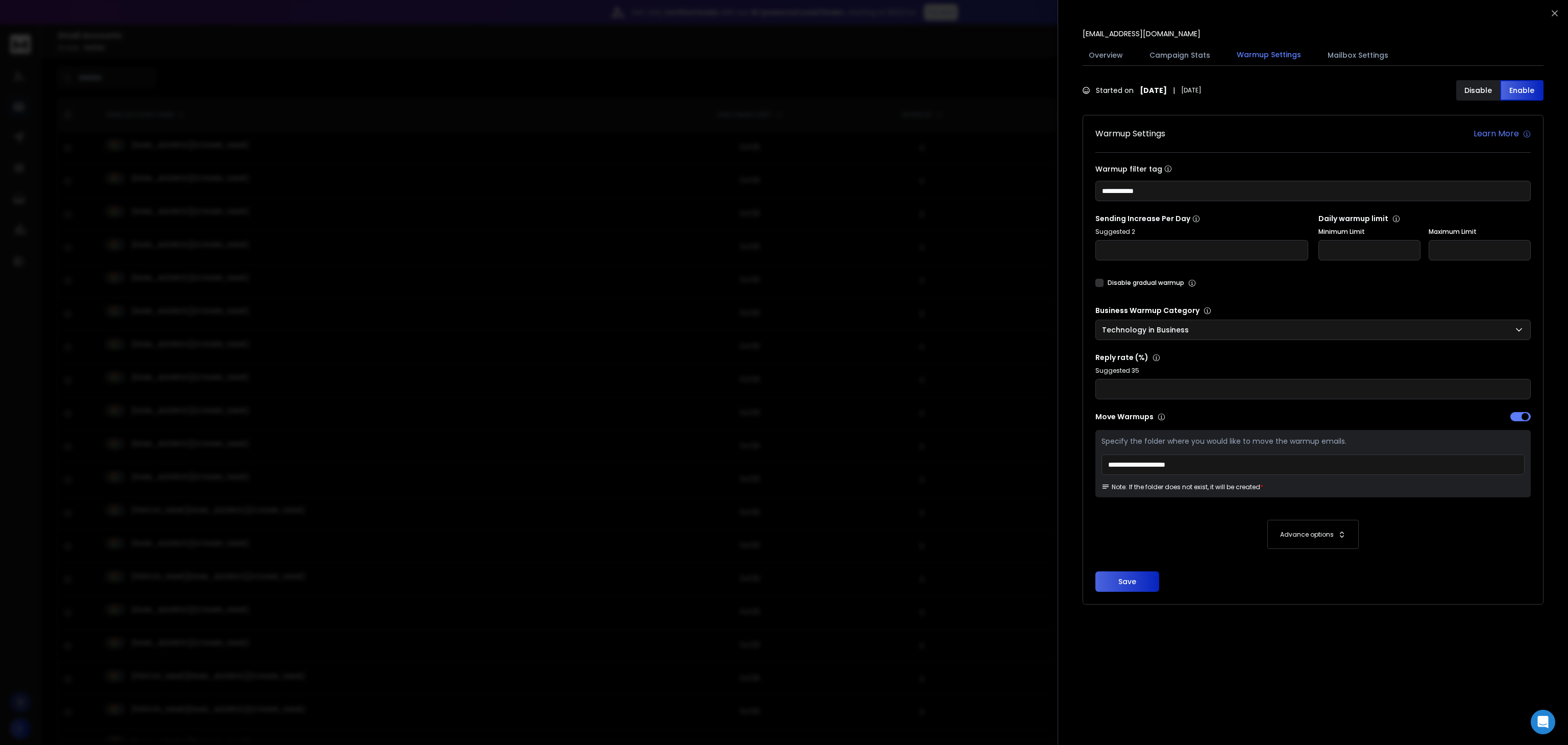
click at [871, 248] on input "**" at bounding box center [1479, 250] width 102 height 20
type input "*"
click at [871, 414] on button "Save" at bounding box center [1127, 582] width 63 height 20
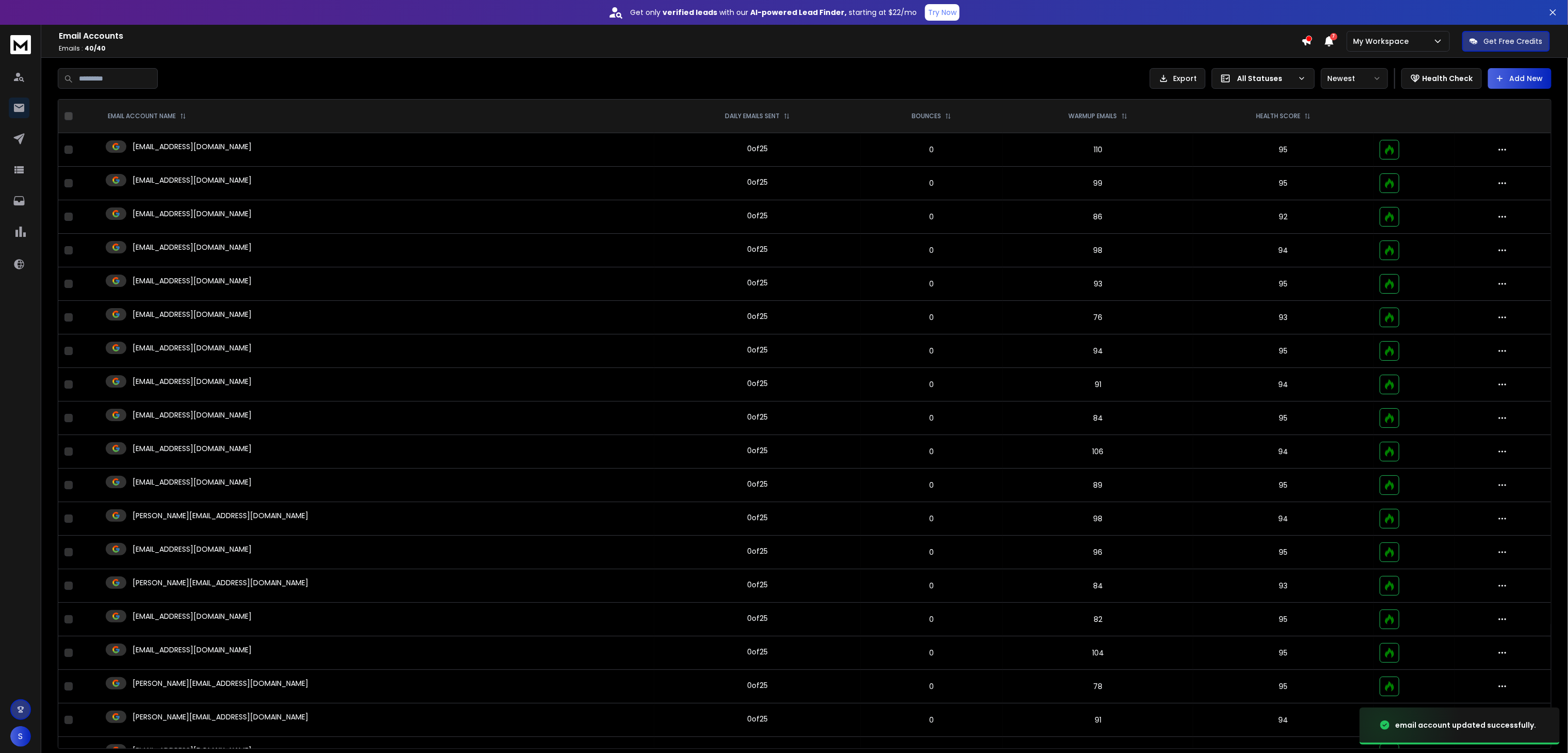
click at [169, 418] on p "[PERSON_NAME][EMAIL_ADDRESS][DOMAIN_NAME]" at bounding box center [220, 515] width 176 height 10
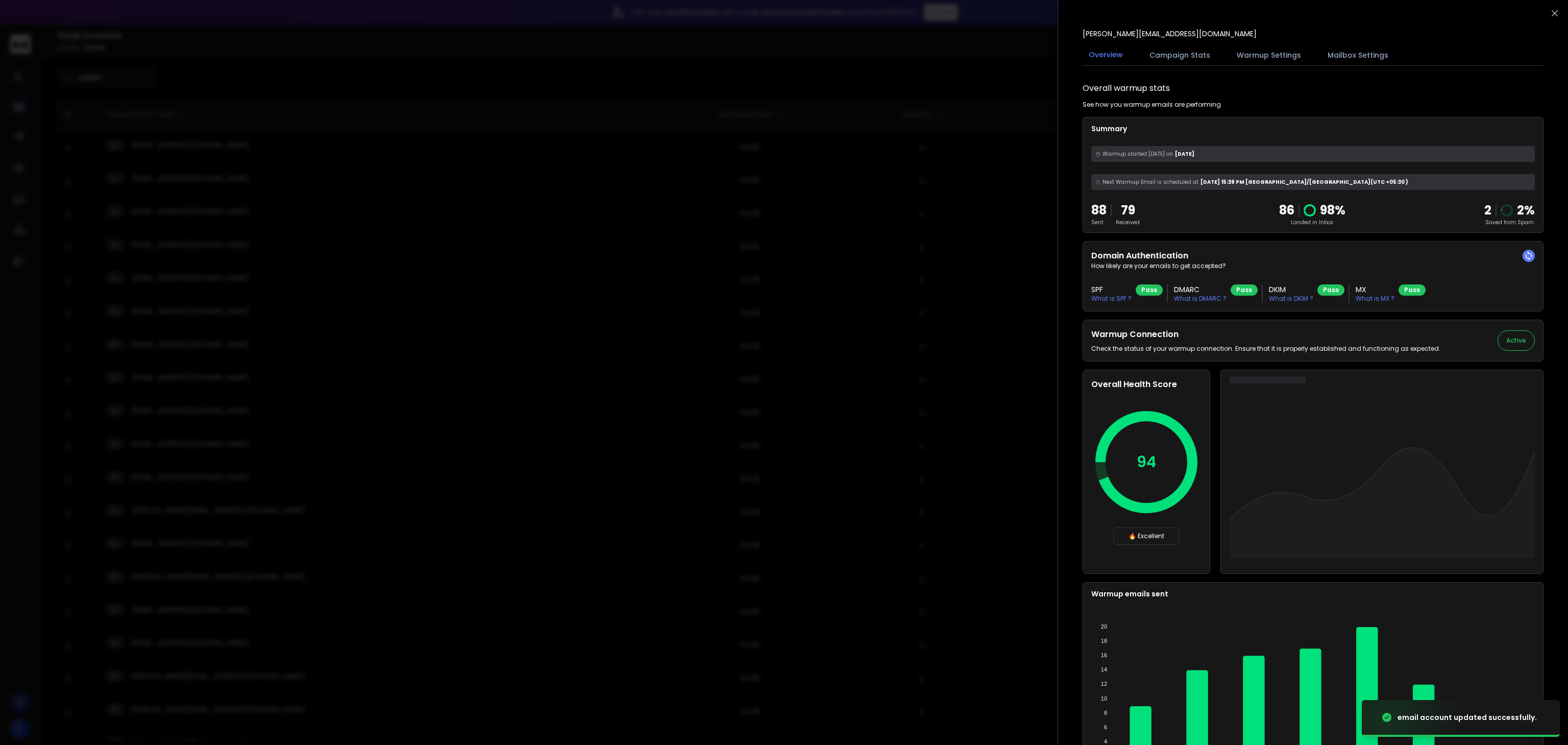
click at [871, 44] on button "Warmup Settings" at bounding box center [1269, 55] width 77 height 23
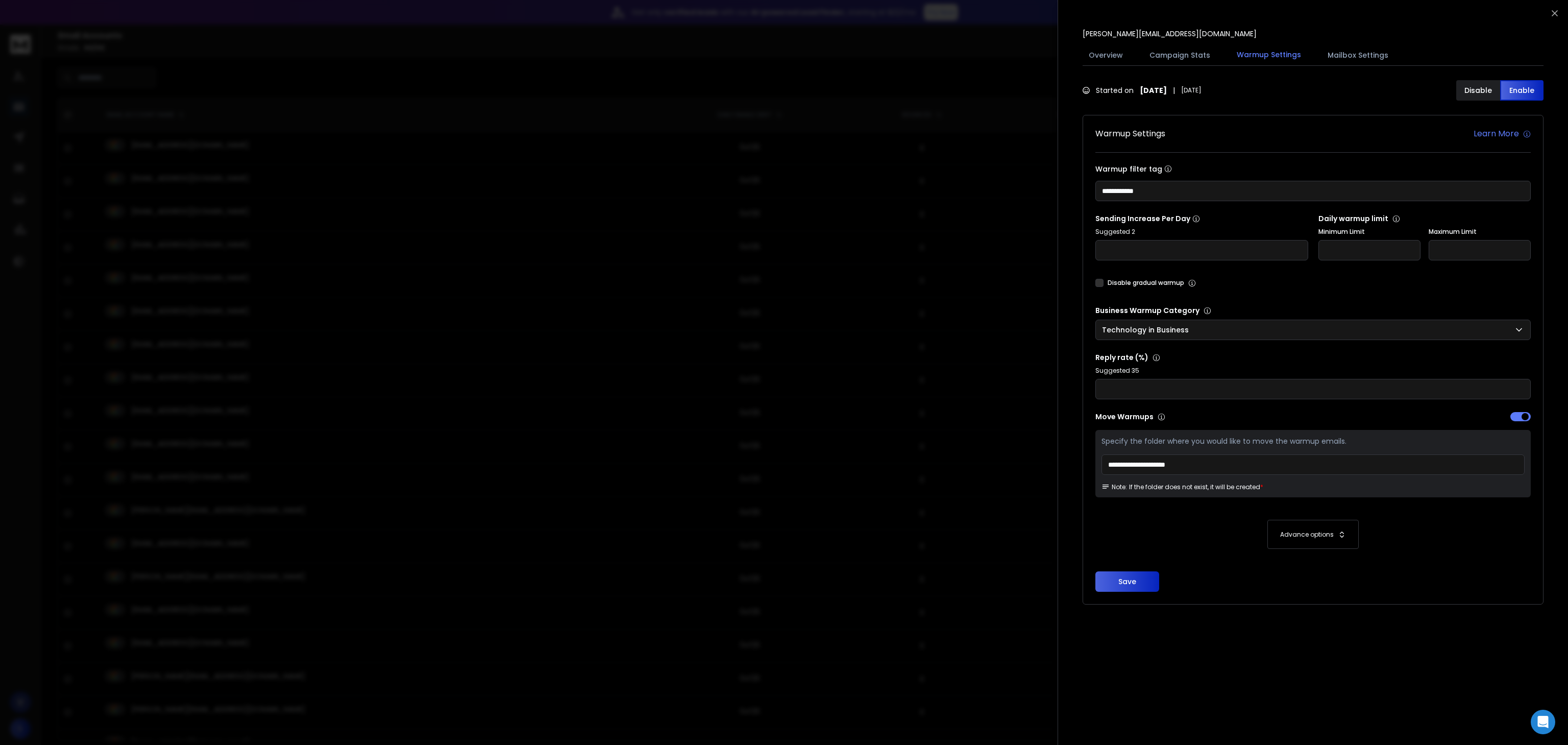
click at [871, 258] on input "*" at bounding box center [1369, 250] width 102 height 20
type input "*"
click at [871, 251] on input "**" at bounding box center [1479, 250] width 102 height 20
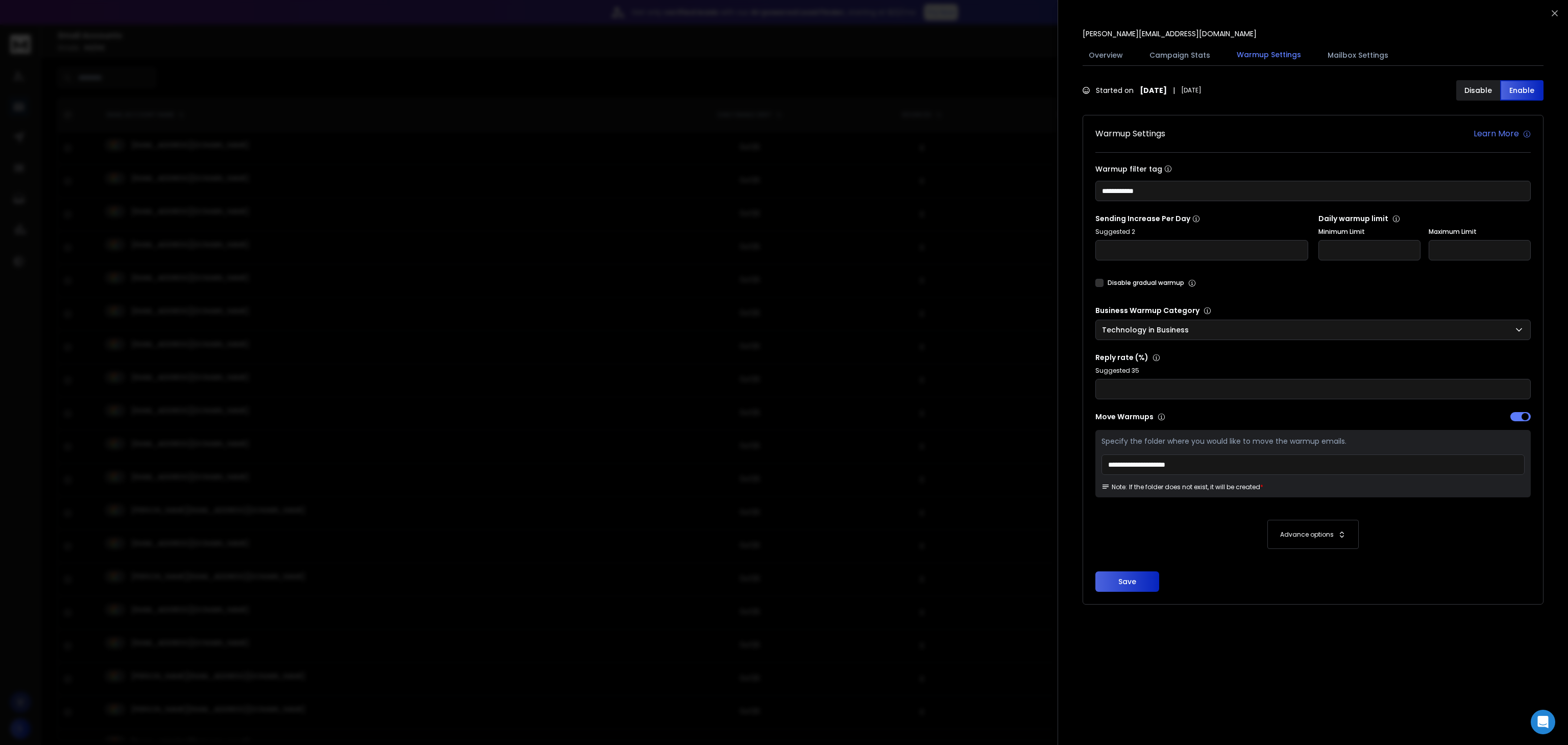
click at [871, 251] on input "**" at bounding box center [1479, 250] width 102 height 20
type input "*"
click at [871, 414] on button "Save" at bounding box center [1127, 582] width 63 height 20
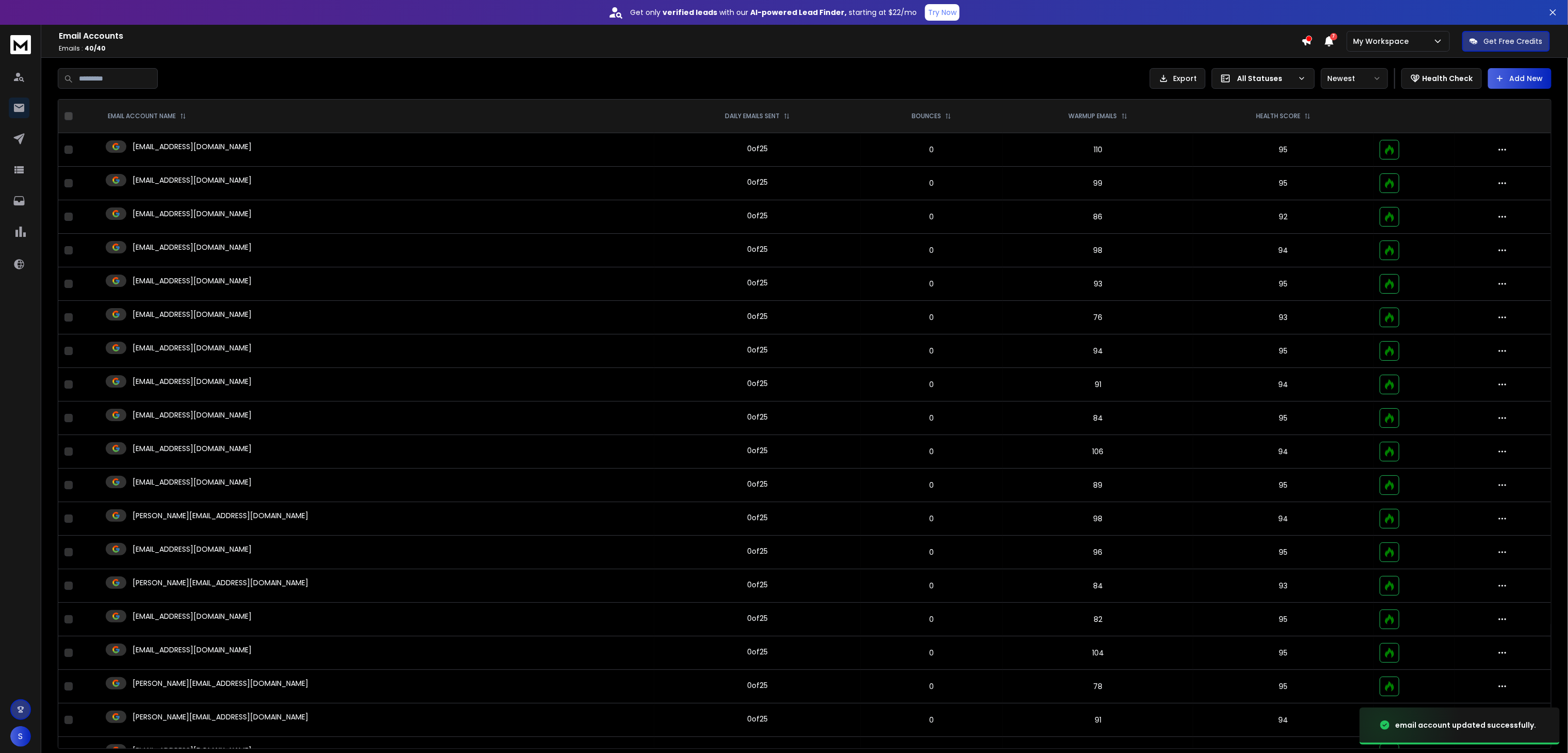
click at [154, 418] on p "[EMAIL_ADDRESS][DOMAIN_NAME]" at bounding box center [192, 549] width 119 height 10
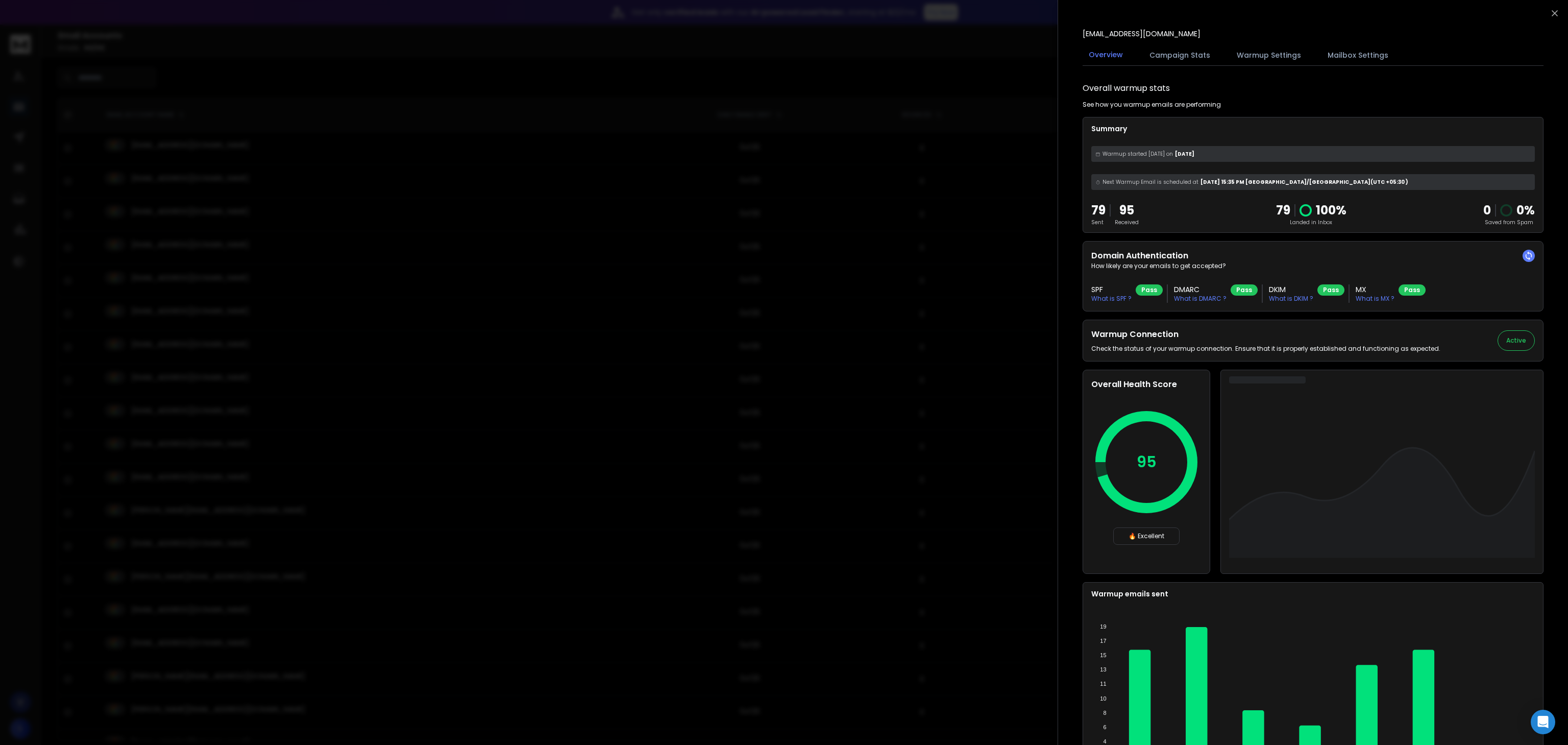
click at [871, 43] on div "[EMAIL_ADDRESS][DOMAIN_NAME] Overview Campaign Stats Warmup Settings Mailbox Se…" at bounding box center [1313, 416] width 485 height 808
click at [871, 47] on button "Warmup Settings" at bounding box center [1269, 55] width 77 height 23
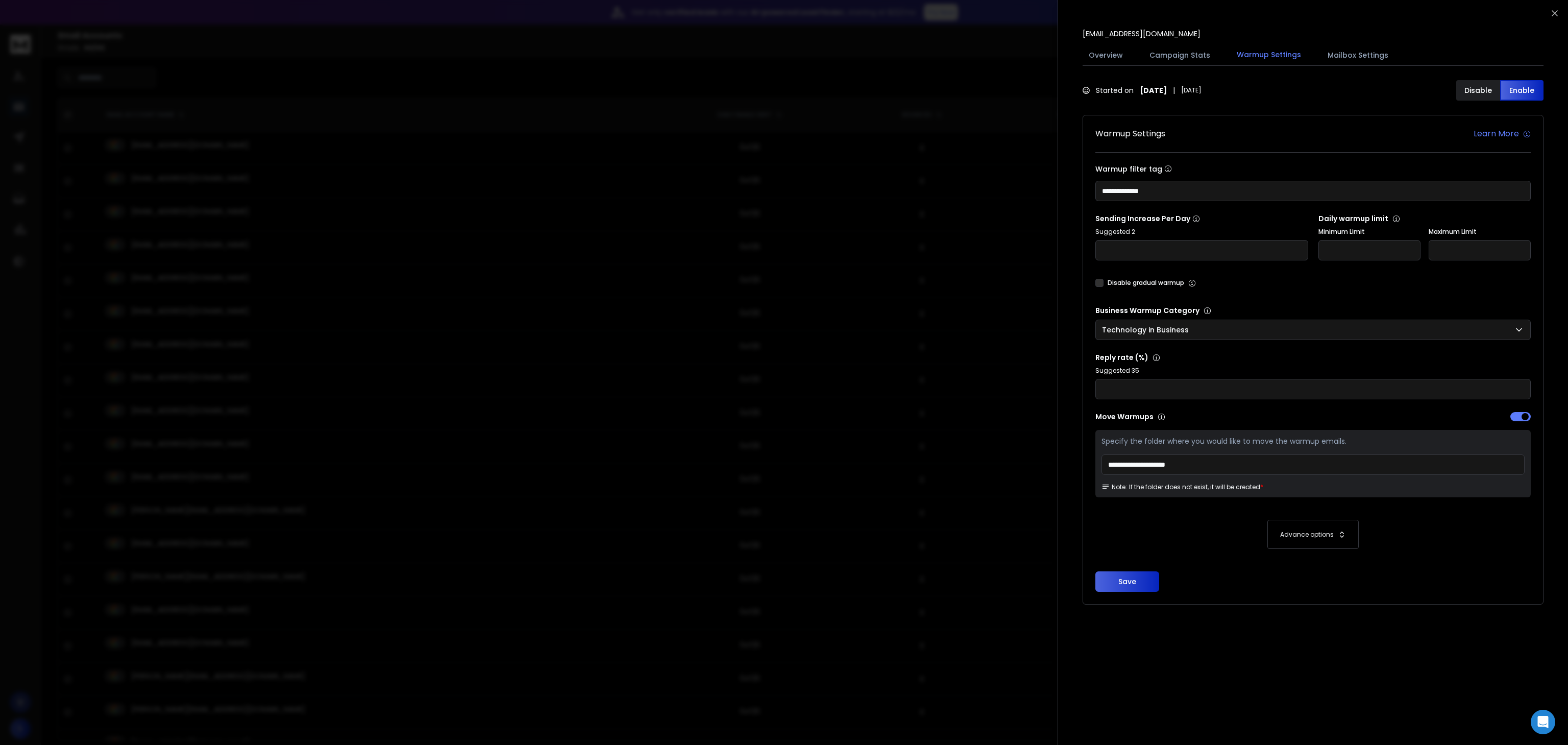
click at [871, 251] on input "*" at bounding box center [1369, 250] width 102 height 20
type input "*"
click at [871, 251] on input "**" at bounding box center [1479, 250] width 102 height 20
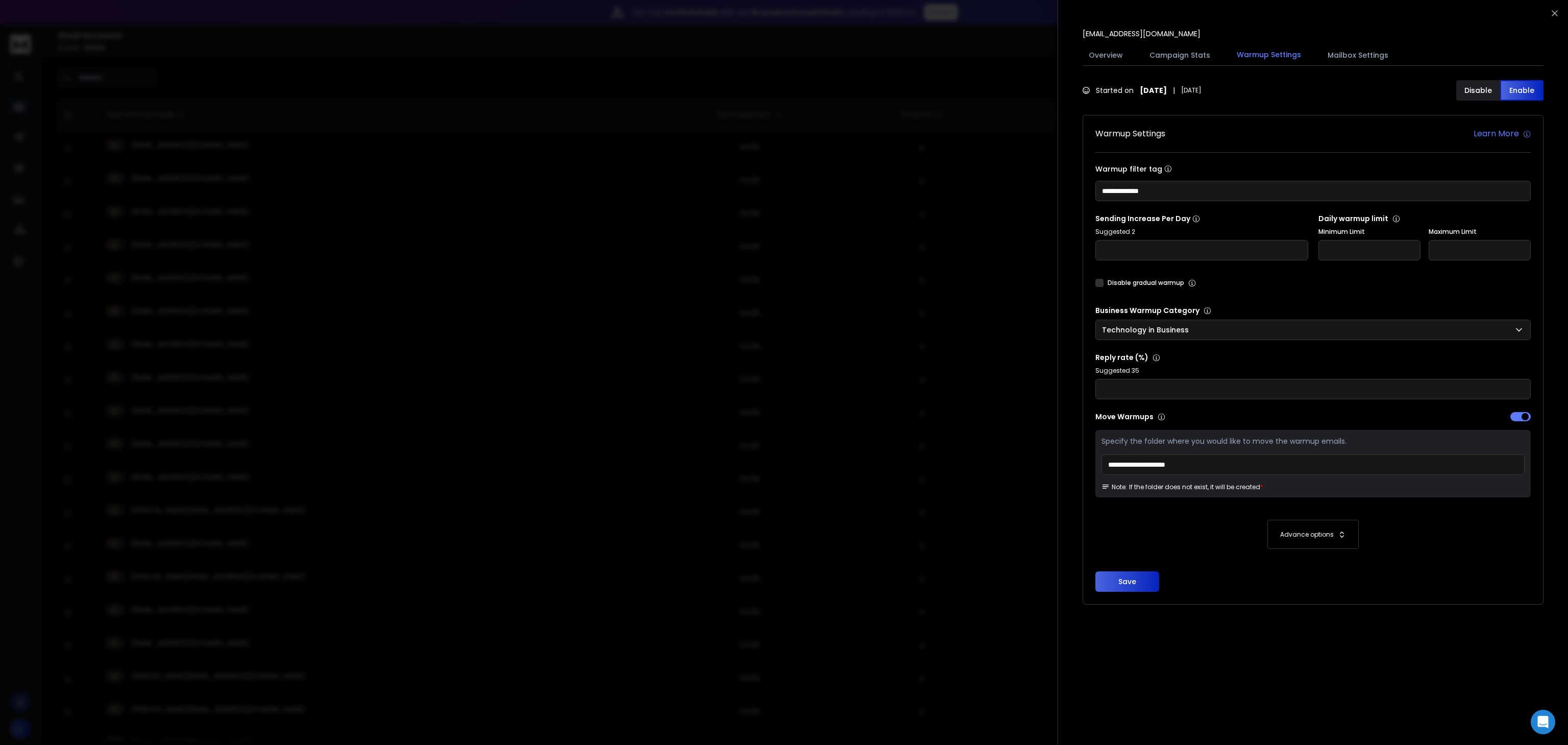
click at [871, 251] on input "**" at bounding box center [1479, 250] width 102 height 20
type input "*"
click at [871, 414] on button "Save" at bounding box center [1127, 582] width 63 height 20
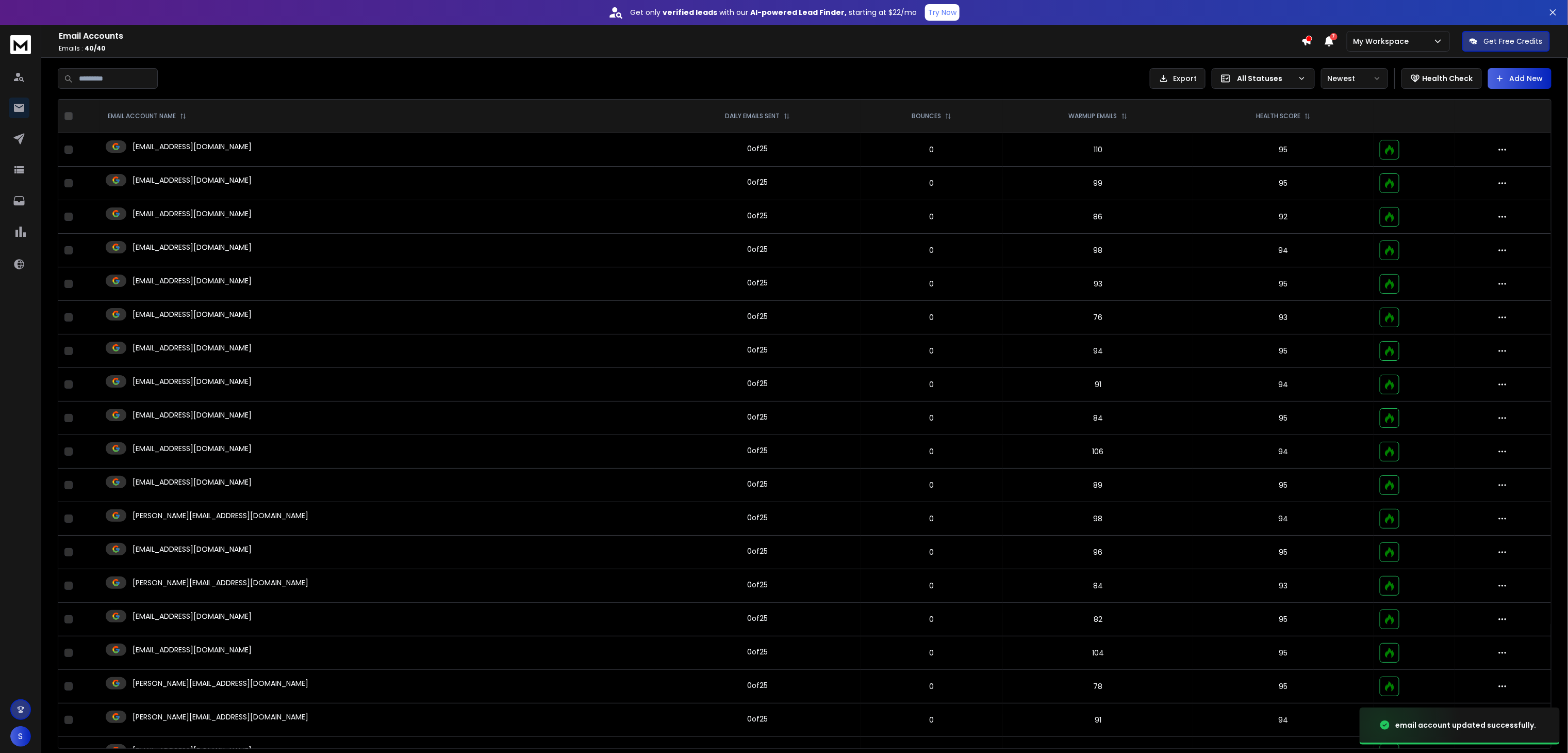
click at [157, 418] on p "[PERSON_NAME][EMAIL_ADDRESS][DOMAIN_NAME]" at bounding box center [220, 583] width 176 height 10
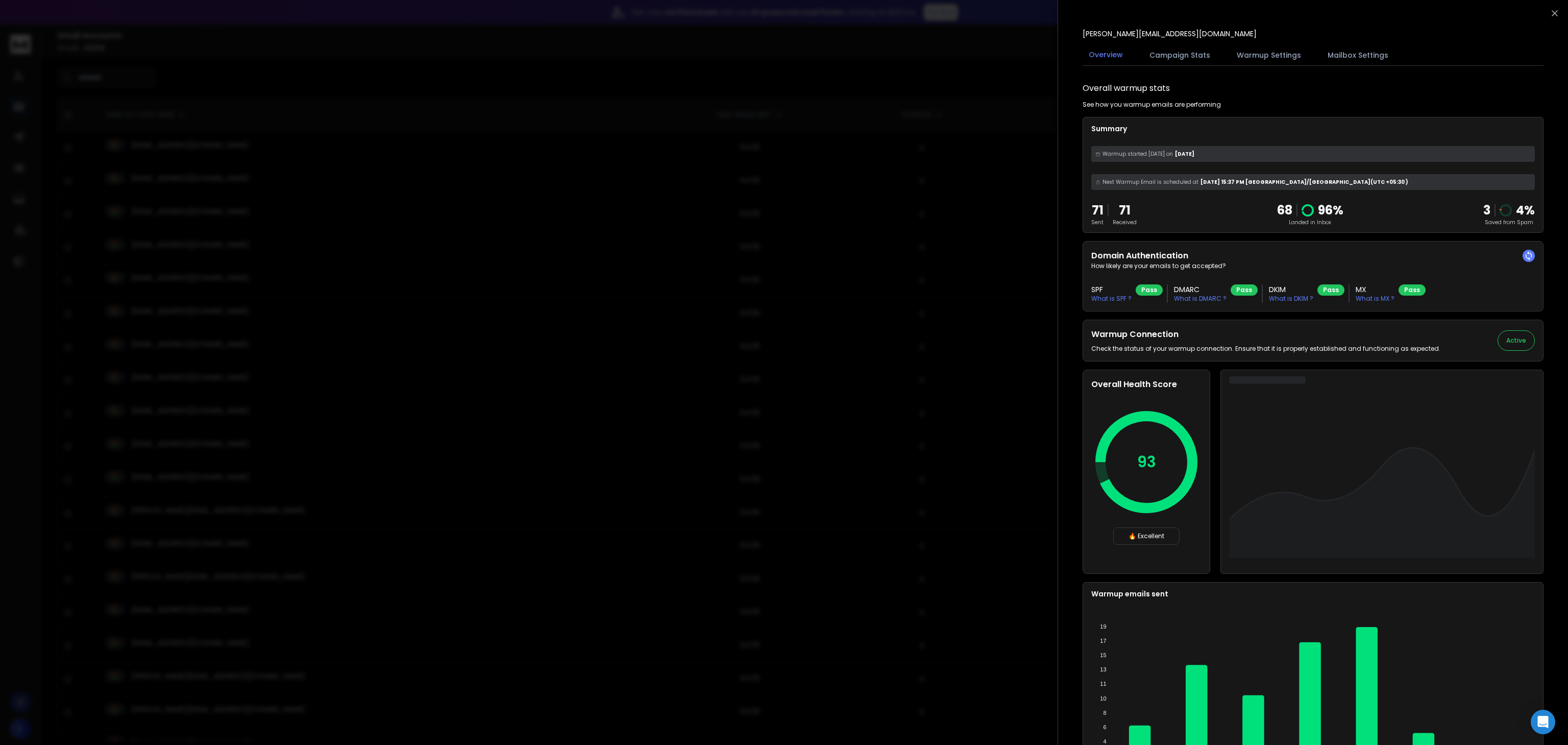
click at [871, 49] on button "Warmup Settings" at bounding box center [1269, 55] width 77 height 23
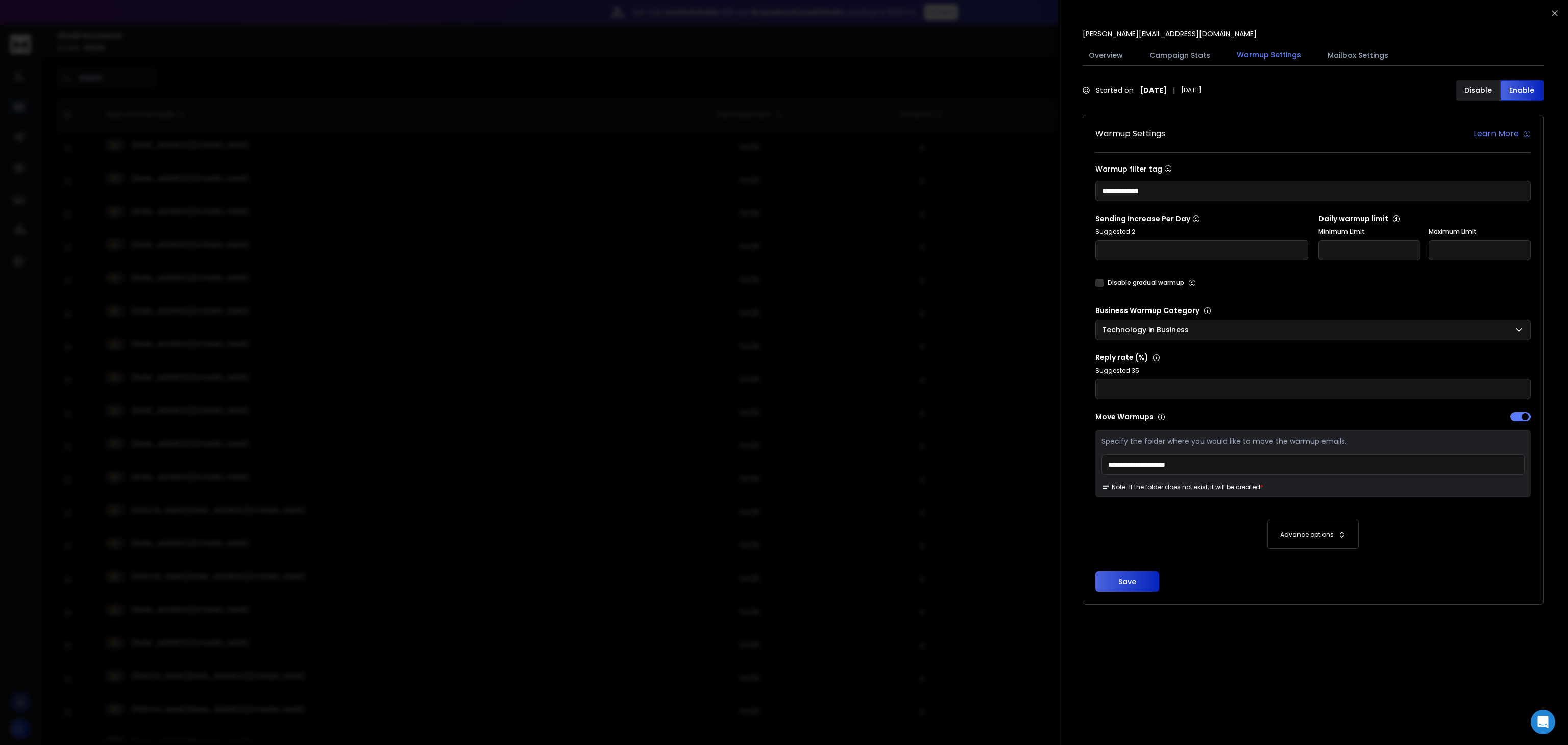
click at [871, 256] on input "*" at bounding box center [1369, 250] width 102 height 20
type input "*"
click at [871, 240] on input "**" at bounding box center [1479, 250] width 102 height 20
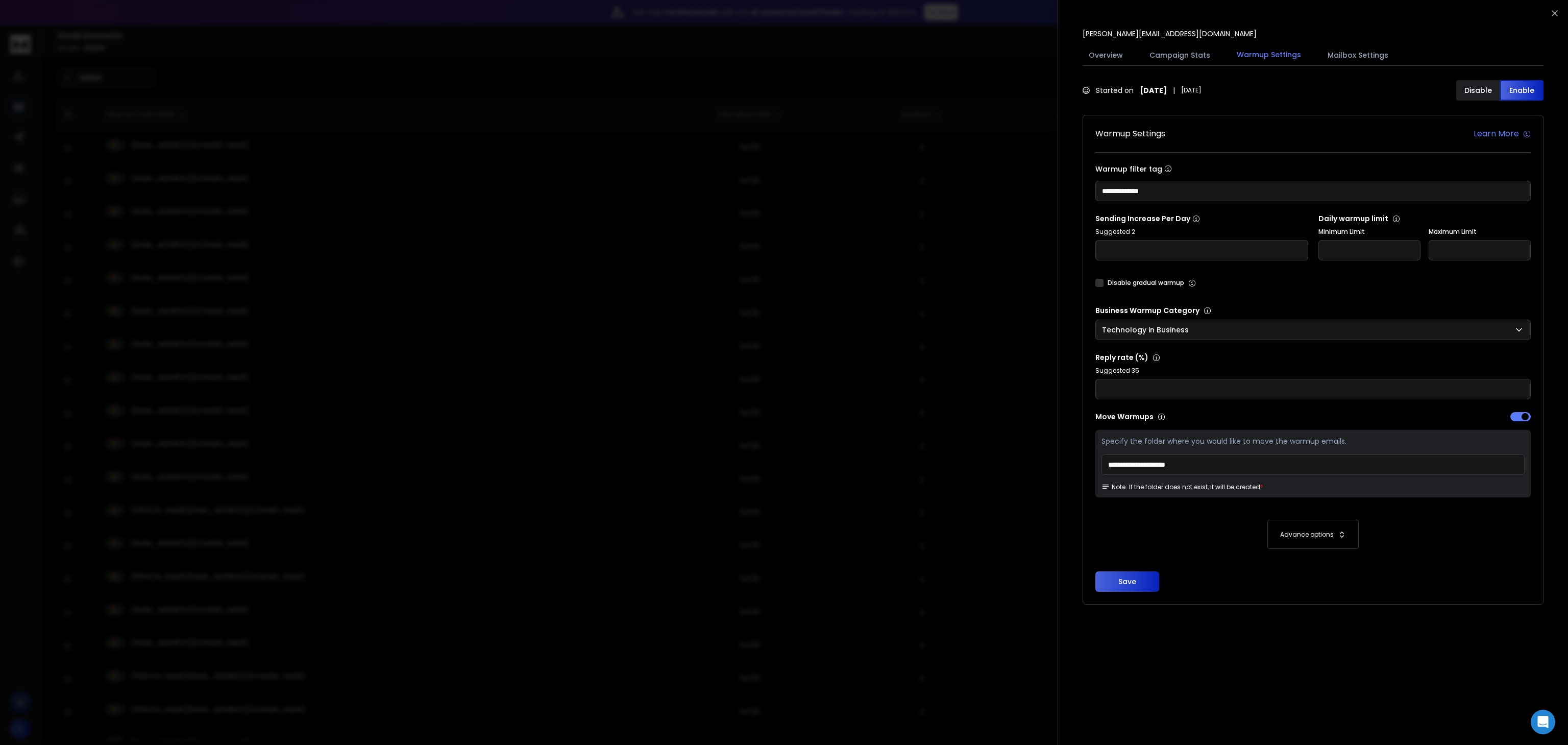
click at [871, 240] on input "**" at bounding box center [1479, 250] width 102 height 20
type input "*"
click at [871, 414] on button "Save" at bounding box center [1127, 582] width 63 height 20
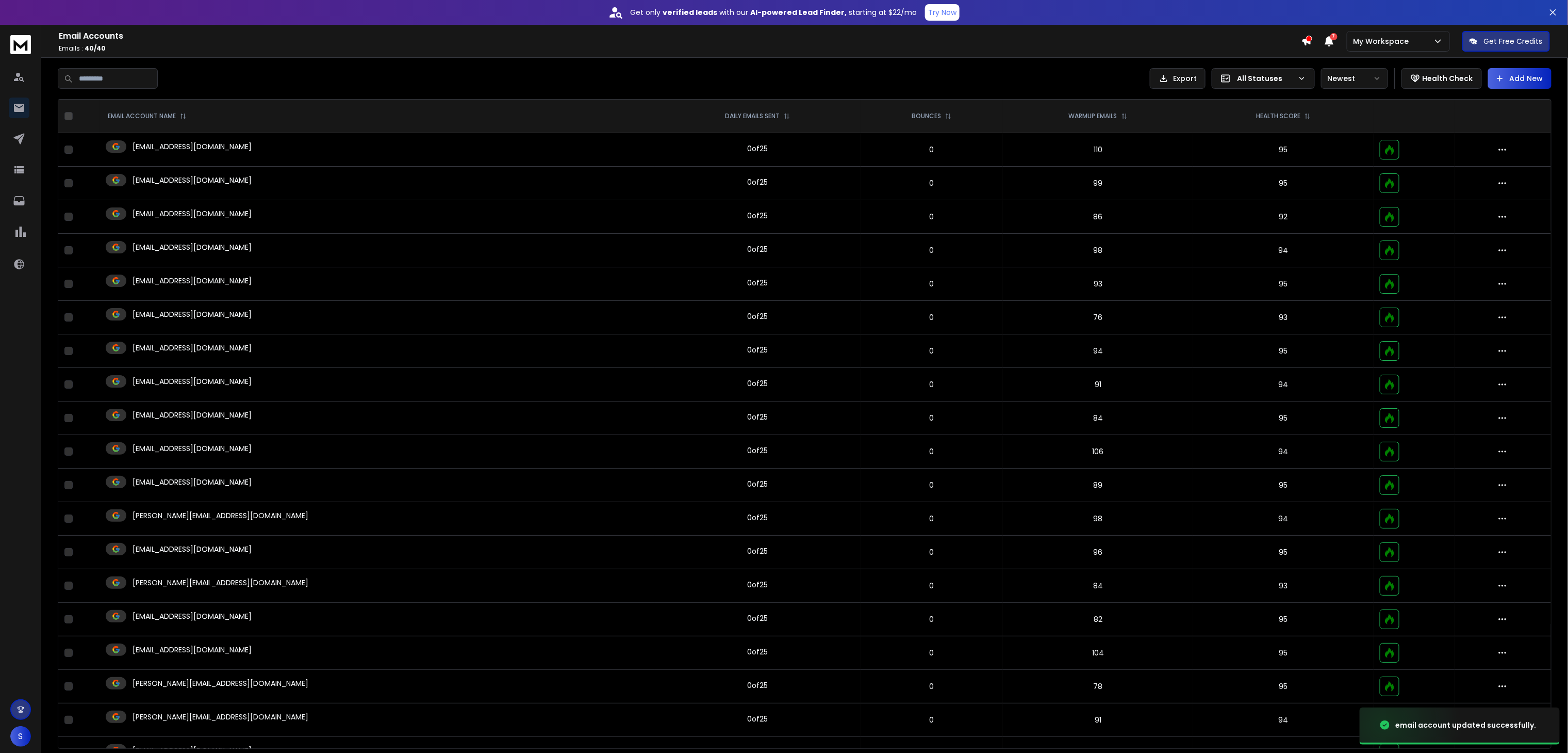
click at [168, 418] on p "[EMAIL_ADDRESS][DOMAIN_NAME]" at bounding box center [192, 616] width 119 height 10
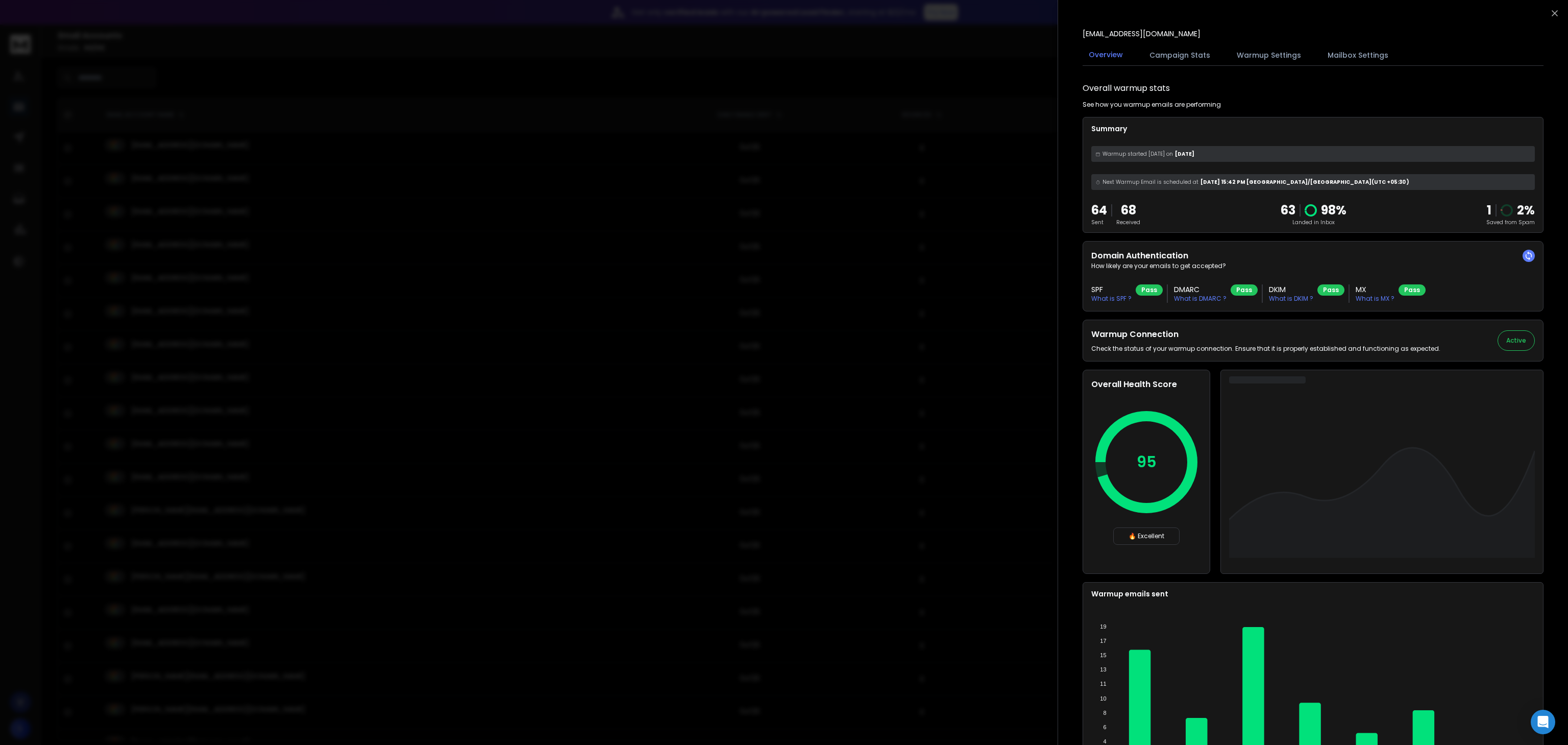
click at [871, 42] on div "[EMAIL_ADDRESS][DOMAIN_NAME] Overview Campaign Stats Warmup Settings Mailbox Se…" at bounding box center [1313, 416] width 485 height 808
click at [871, 48] on button "Warmup Settings" at bounding box center [1269, 55] width 77 height 23
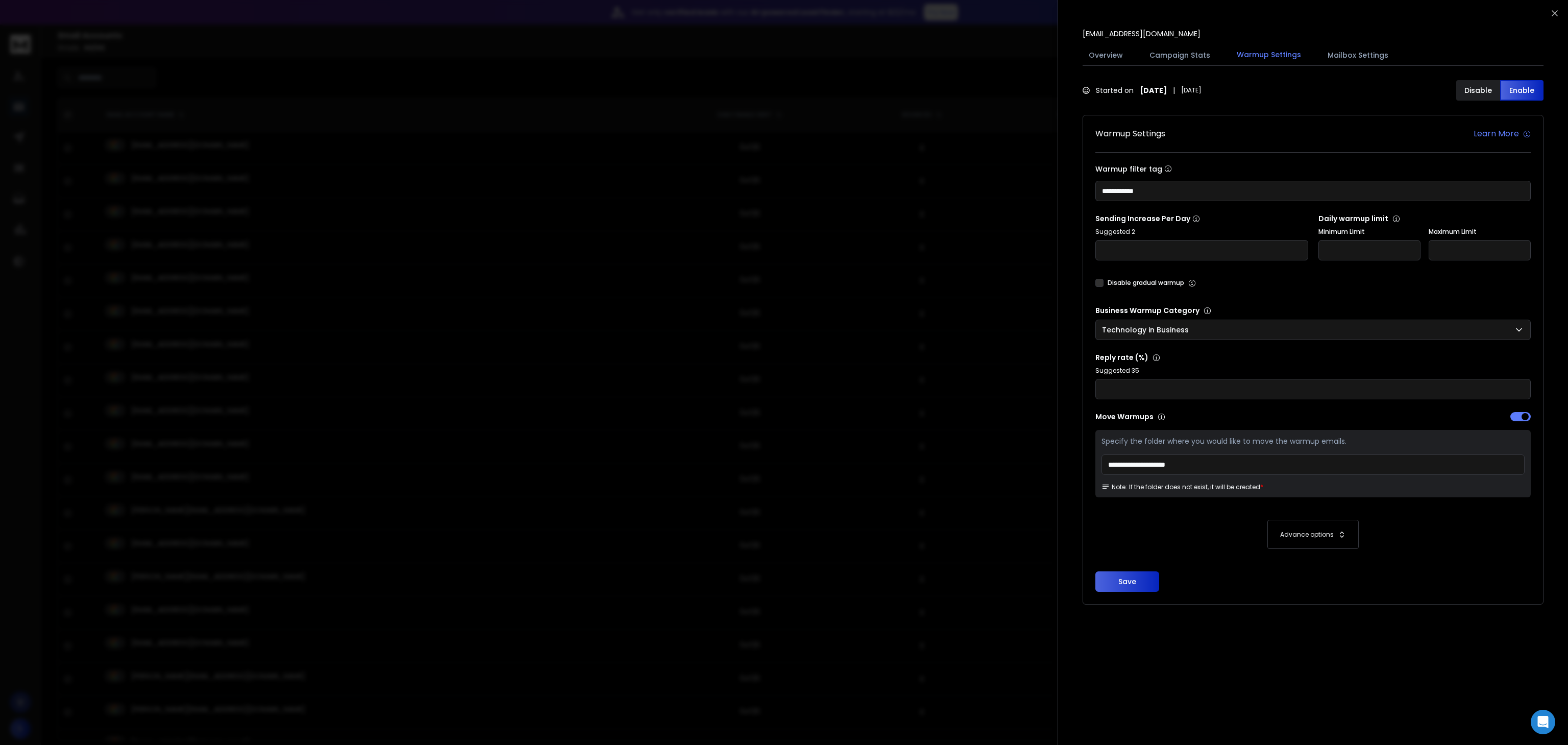
click at [871, 245] on input "*" at bounding box center [1369, 250] width 102 height 20
type input "*"
click at [871, 242] on input "**" at bounding box center [1479, 250] width 102 height 20
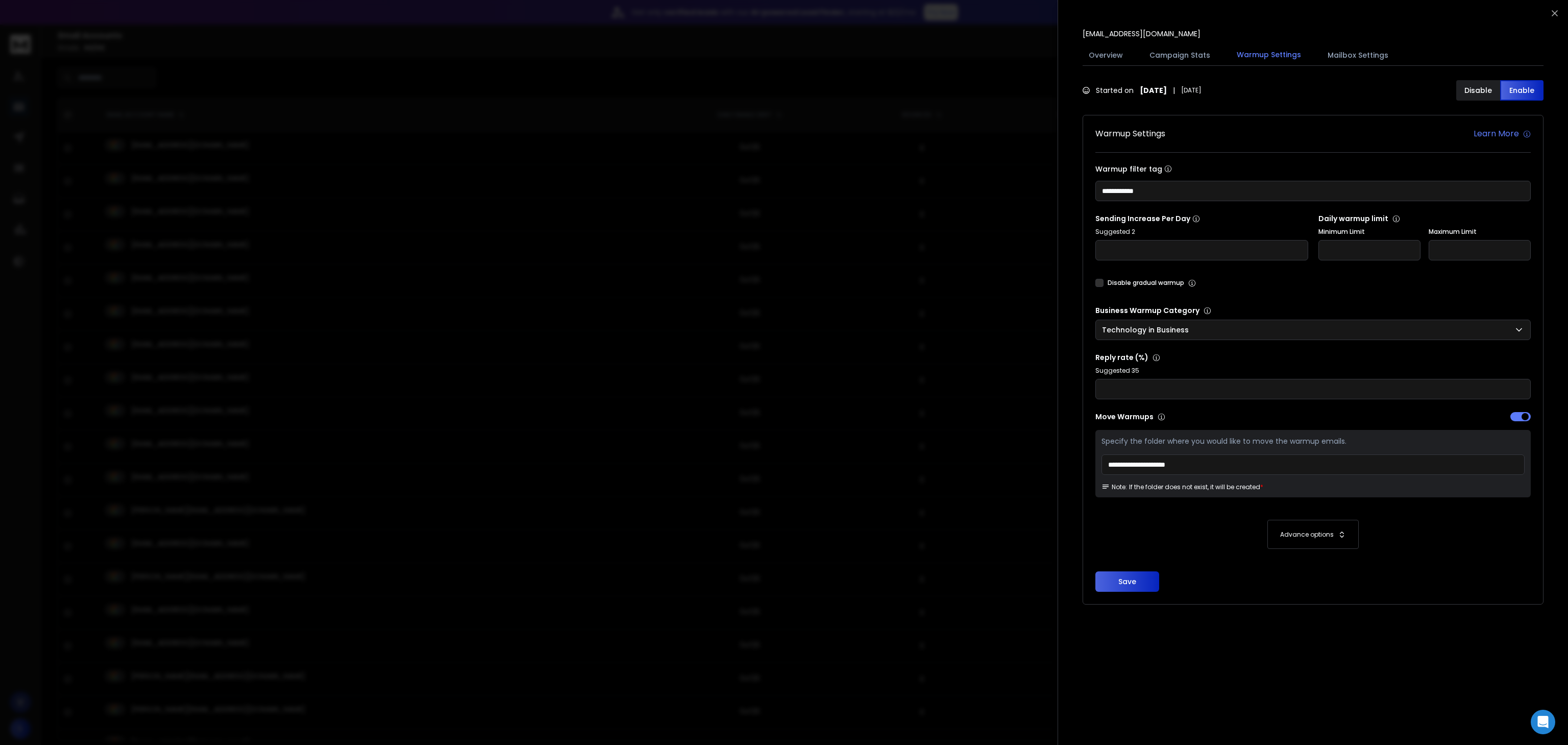
click at [871, 242] on input "**" at bounding box center [1479, 250] width 102 height 20
type input "*"
click at [871, 414] on button "Save" at bounding box center [1127, 582] width 63 height 20
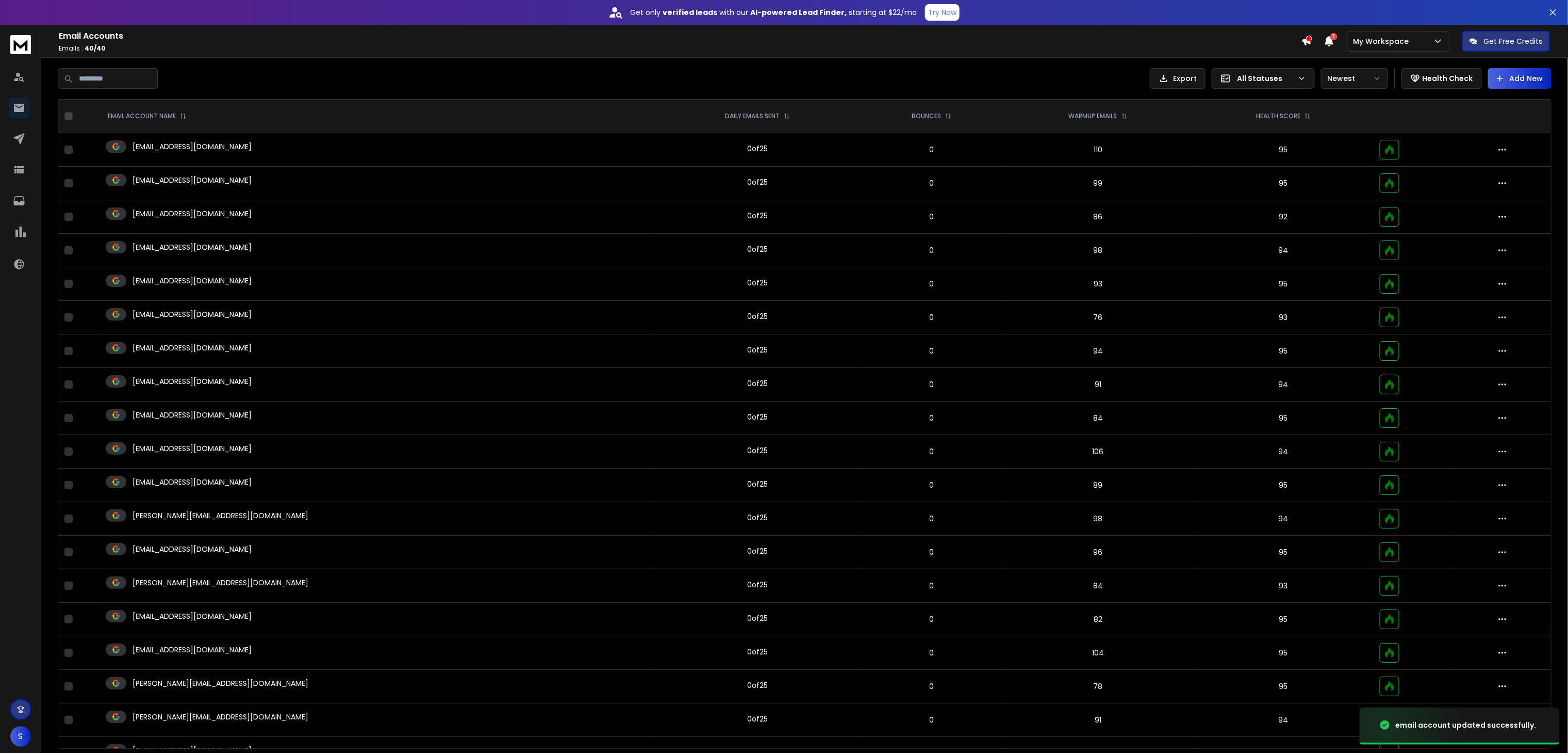
click at [161, 418] on p "[EMAIL_ADDRESS][DOMAIN_NAME]" at bounding box center [192, 649] width 119 height 10
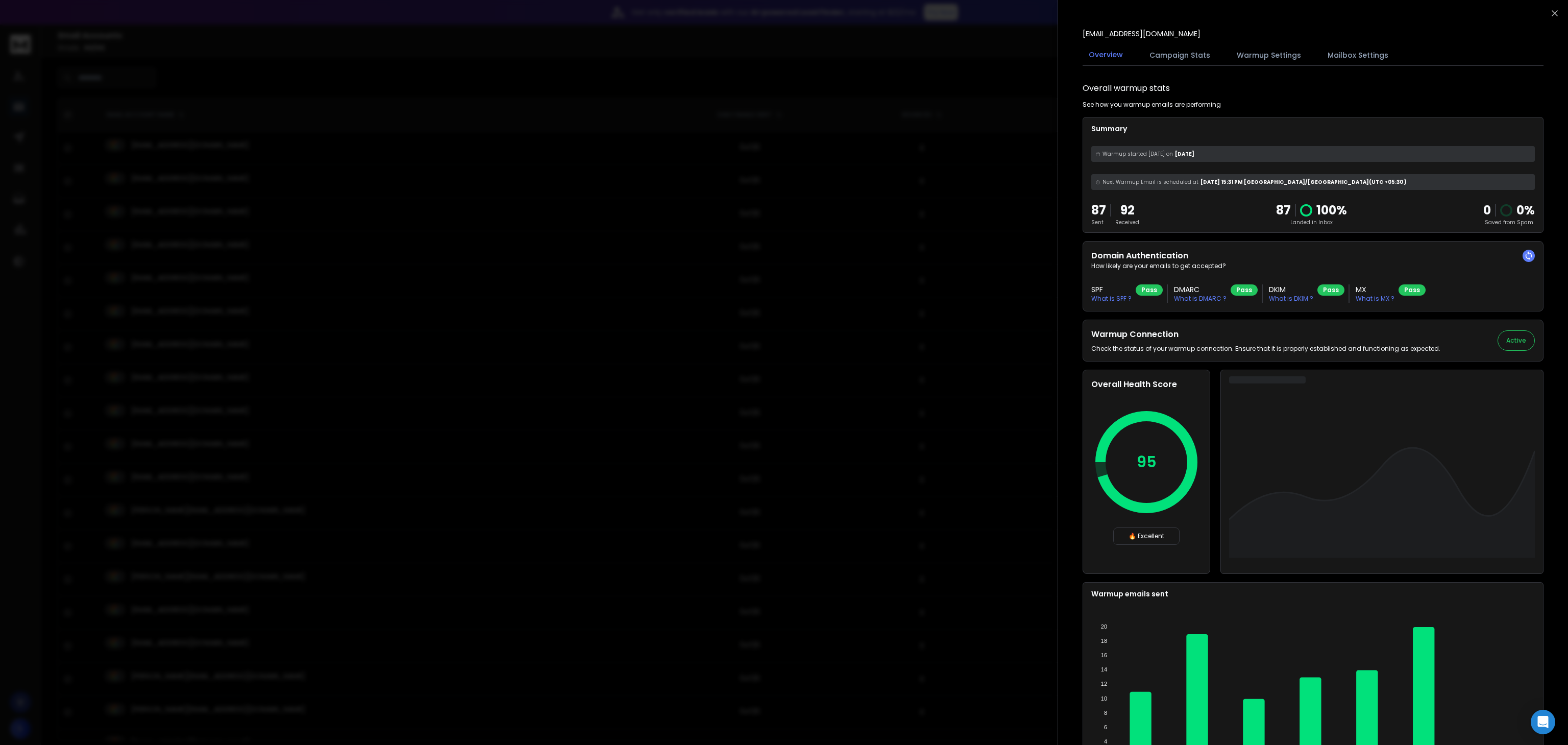
click at [871, 46] on button "Warmup Settings" at bounding box center [1269, 55] width 77 height 23
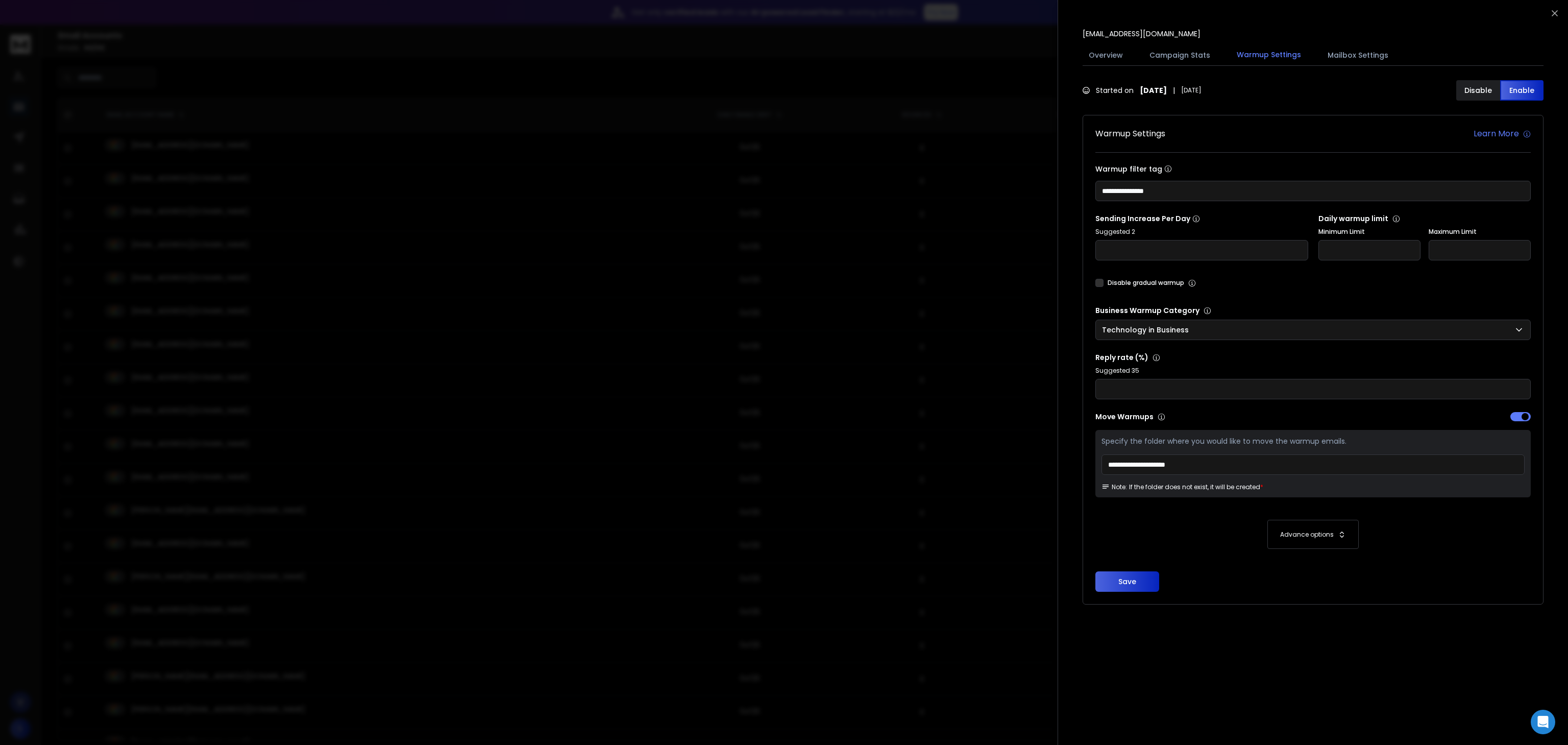
click at [871, 250] on input "*" at bounding box center [1369, 250] width 102 height 20
click at [871, 249] on input "*" at bounding box center [1369, 250] width 102 height 20
click at [871, 248] on input "*" at bounding box center [1369, 250] width 102 height 20
type input "*"
click at [871, 249] on input "**" at bounding box center [1479, 250] width 102 height 20
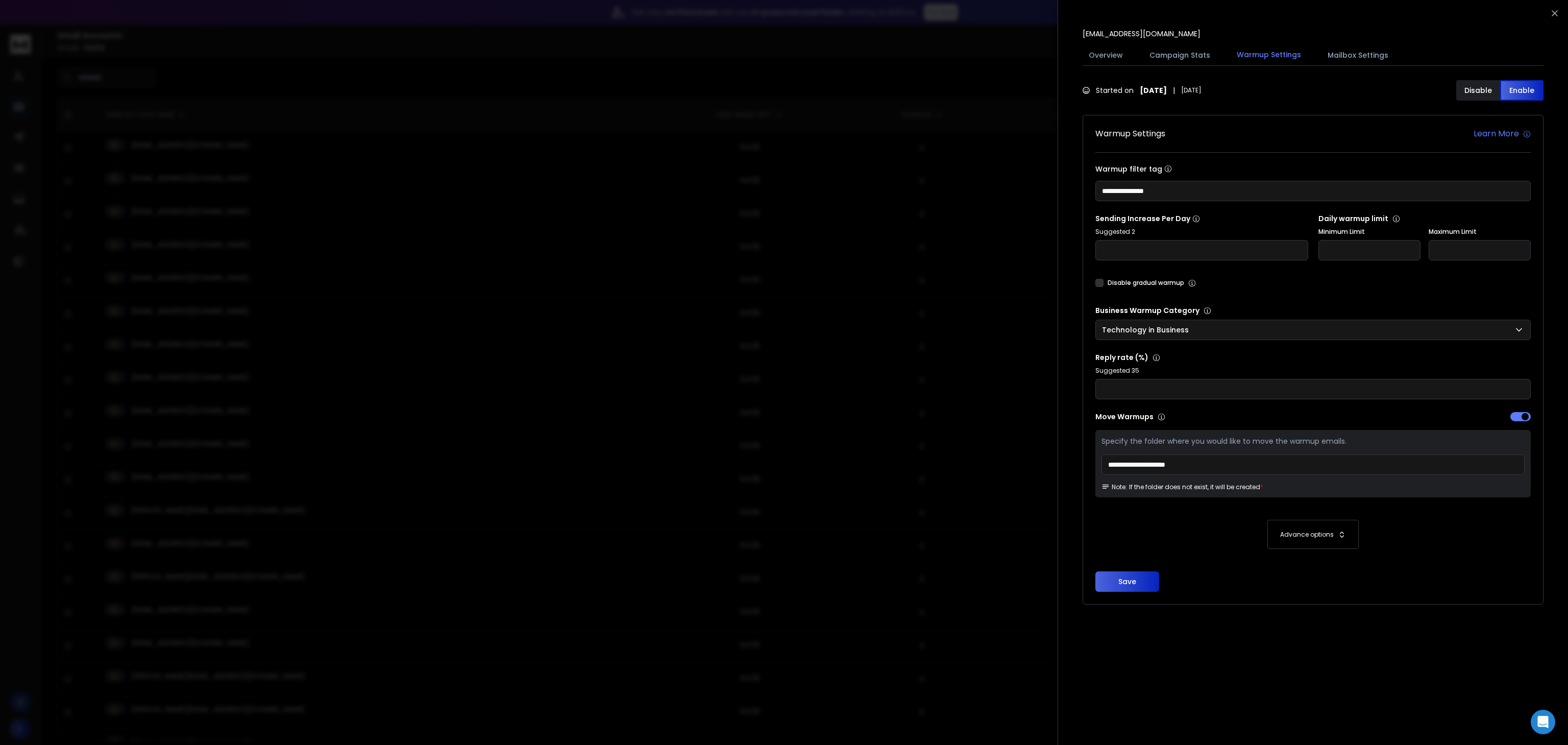
click at [871, 249] on input "**" at bounding box center [1479, 250] width 102 height 20
type input "*"
click at [871, 414] on button "Save" at bounding box center [1127, 582] width 63 height 20
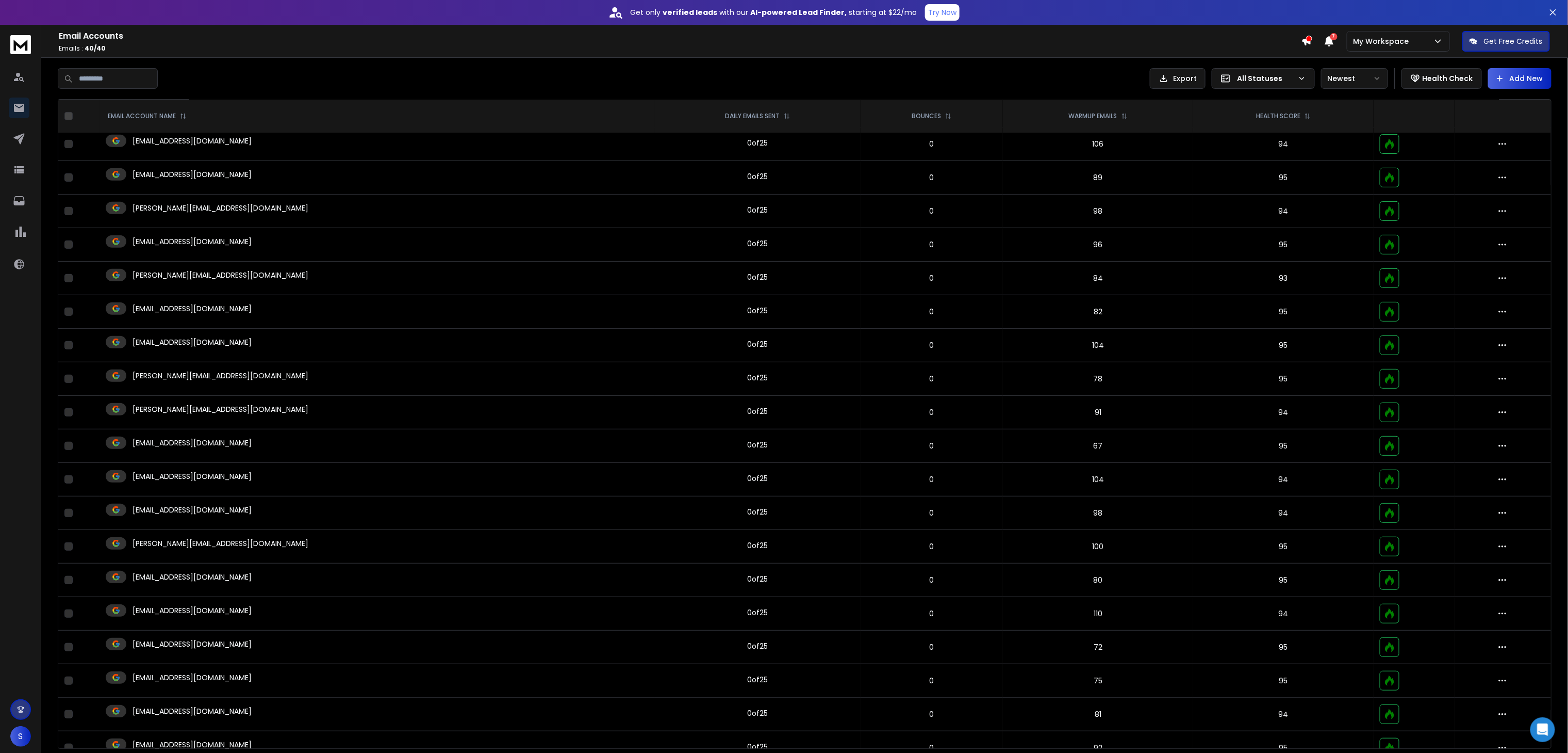
scroll to position [309, 0]
click at [171, 346] on p "[EMAIL_ADDRESS][DOMAIN_NAME]" at bounding box center [192, 341] width 119 height 10
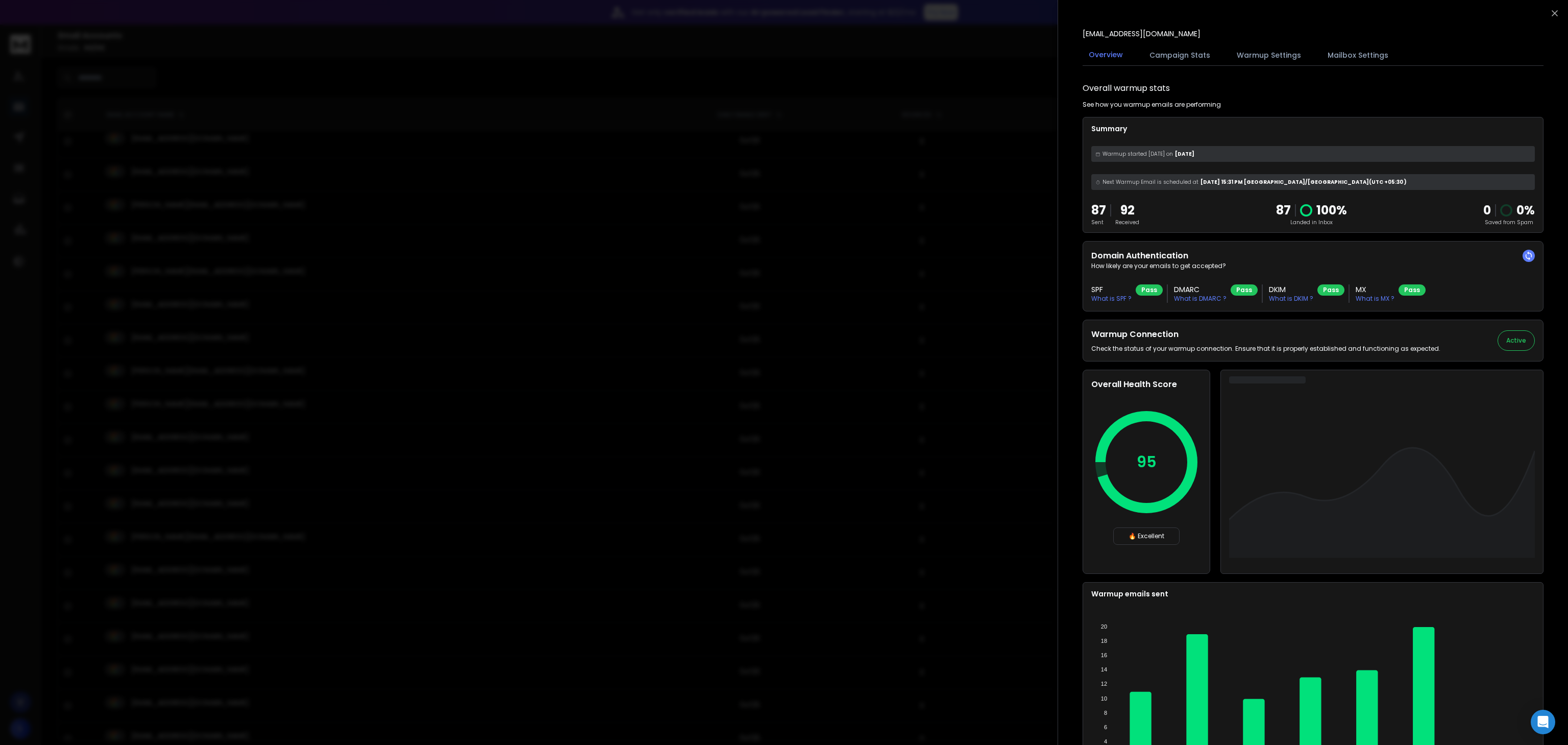
click at [871, 42] on div "[EMAIL_ADDRESS][DOMAIN_NAME] Overview Campaign Stats Warmup Settings Mailbox Se…" at bounding box center [1313, 416] width 485 height 808
click at [871, 45] on button "Warmup Settings" at bounding box center [1269, 55] width 77 height 23
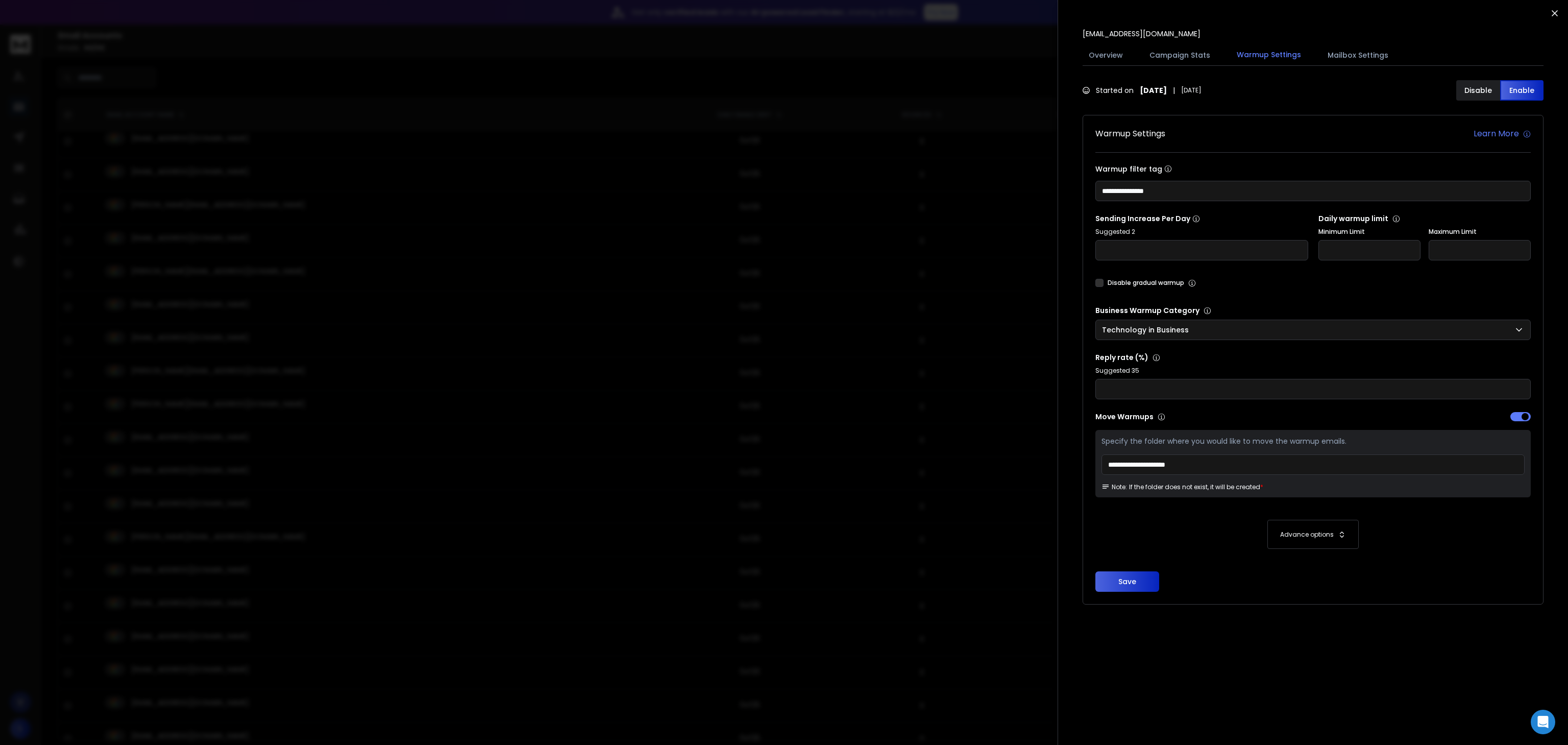
click at [871, 16] on icon "button" at bounding box center [1555, 13] width 10 height 10
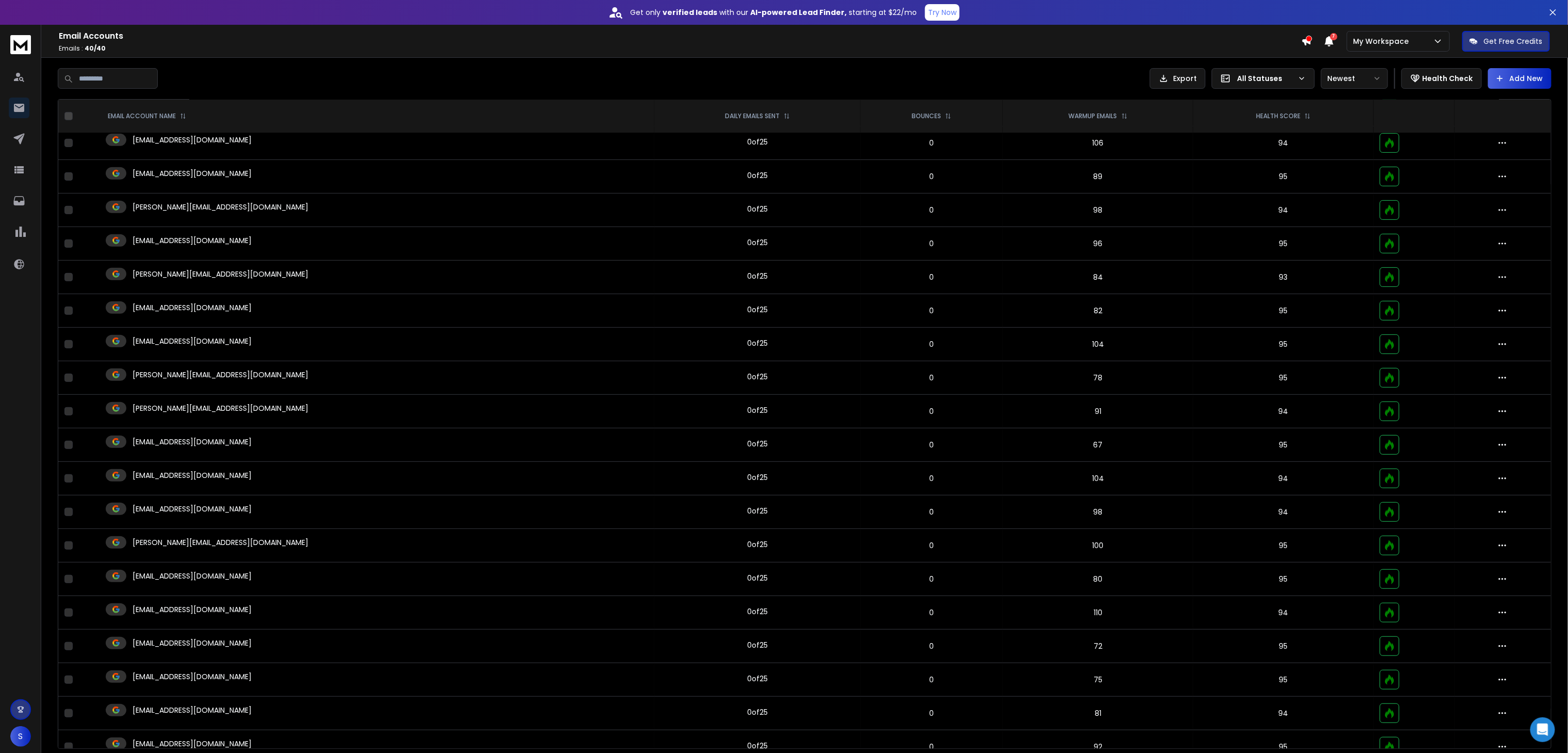
click at [168, 380] on p "[PERSON_NAME][EMAIL_ADDRESS][DOMAIN_NAME]" at bounding box center [220, 374] width 176 height 10
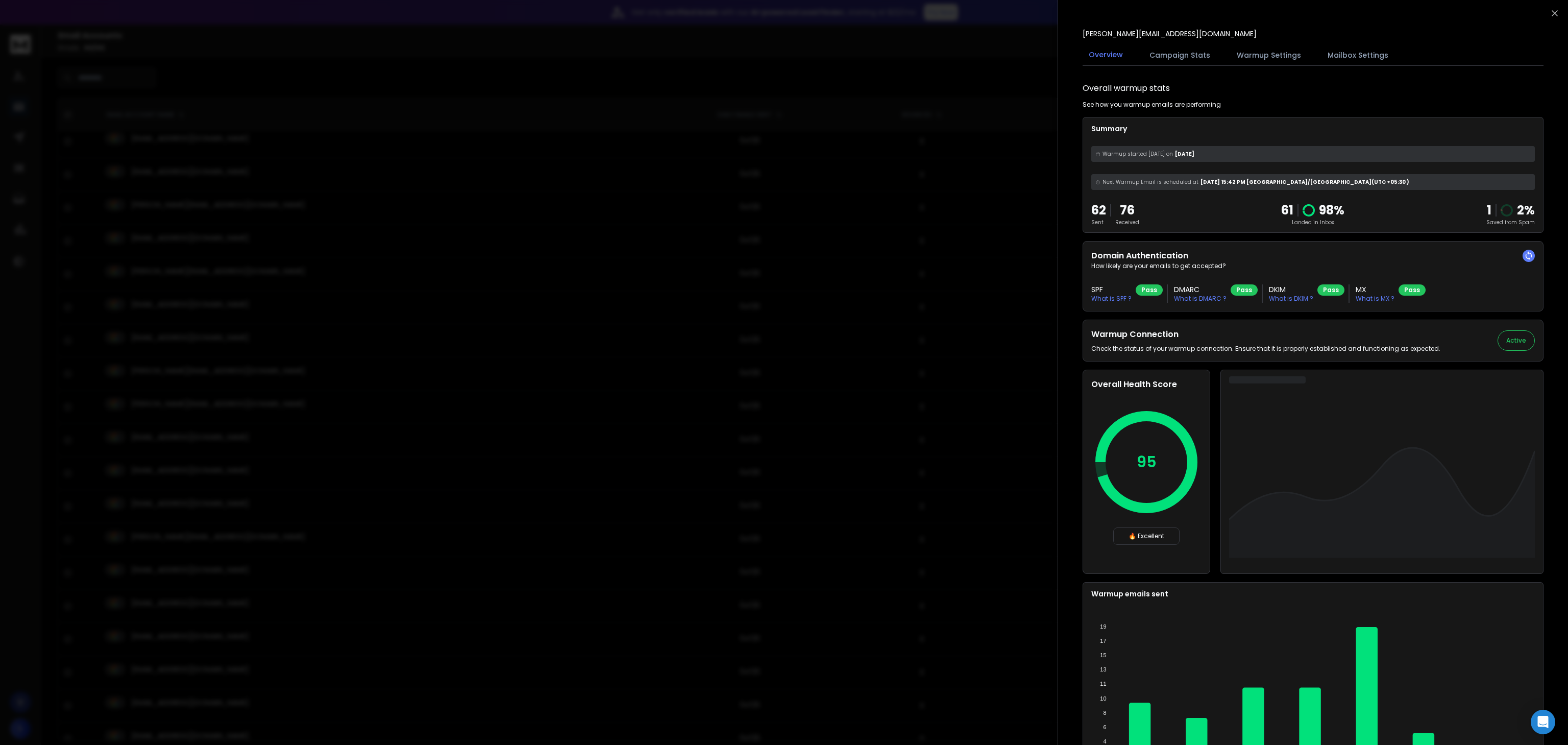
click at [871, 42] on div "[PERSON_NAME][EMAIL_ADDRESS][DOMAIN_NAME] Overview Campaign Stats Warmup Settin…" at bounding box center [1313, 416] width 485 height 808
click at [871, 48] on button "Warmup Settings" at bounding box center [1269, 55] width 77 height 23
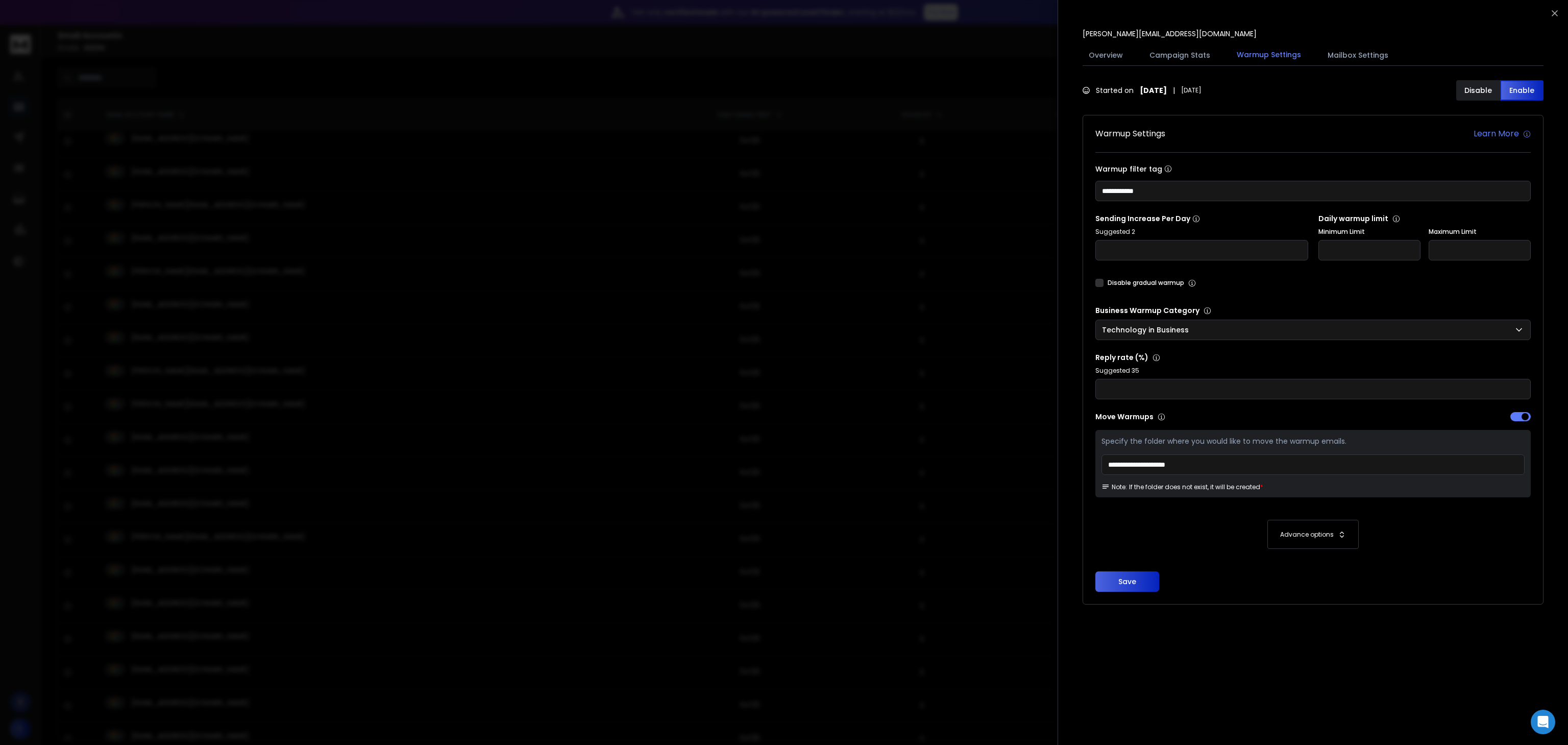
click at [871, 249] on input "*" at bounding box center [1369, 250] width 102 height 20
type input "*"
click at [871, 254] on input "**" at bounding box center [1479, 250] width 102 height 20
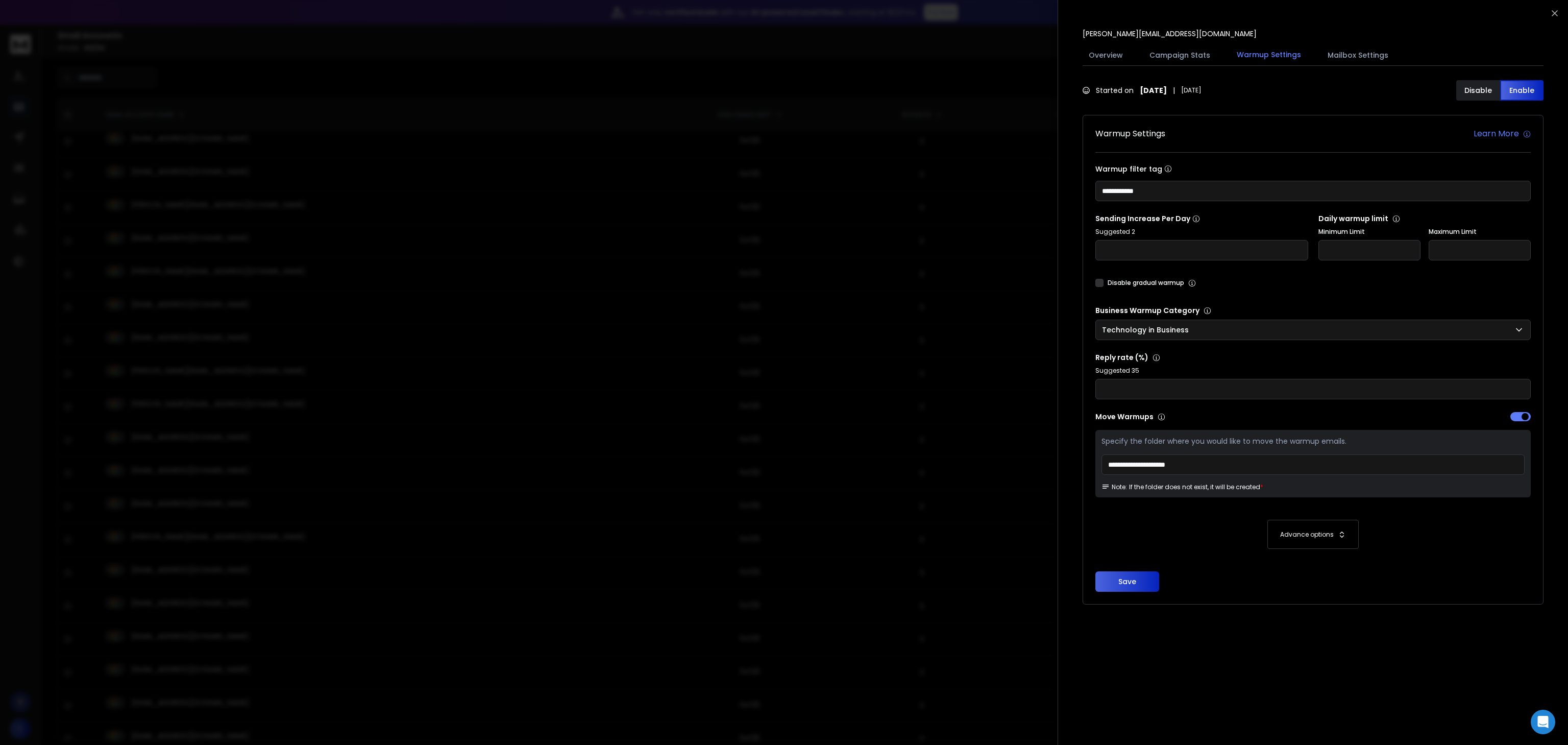
click at [871, 254] on input "**" at bounding box center [1479, 250] width 102 height 20
type input "*"
click at [871, 414] on button "Save" at bounding box center [1127, 582] width 63 height 20
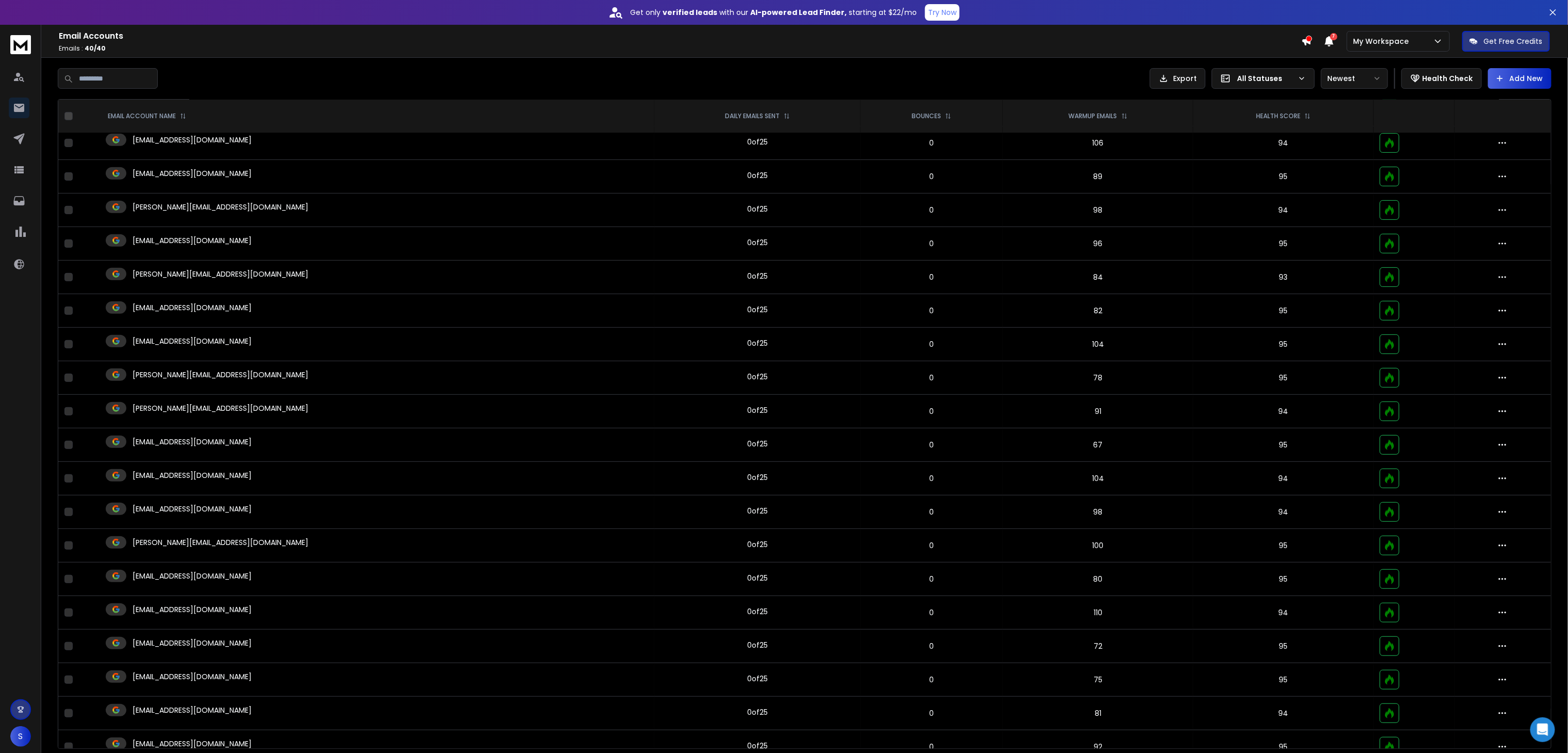
click at [163, 413] on p "[PERSON_NAME][EMAIL_ADDRESS][DOMAIN_NAME]" at bounding box center [220, 408] width 176 height 10
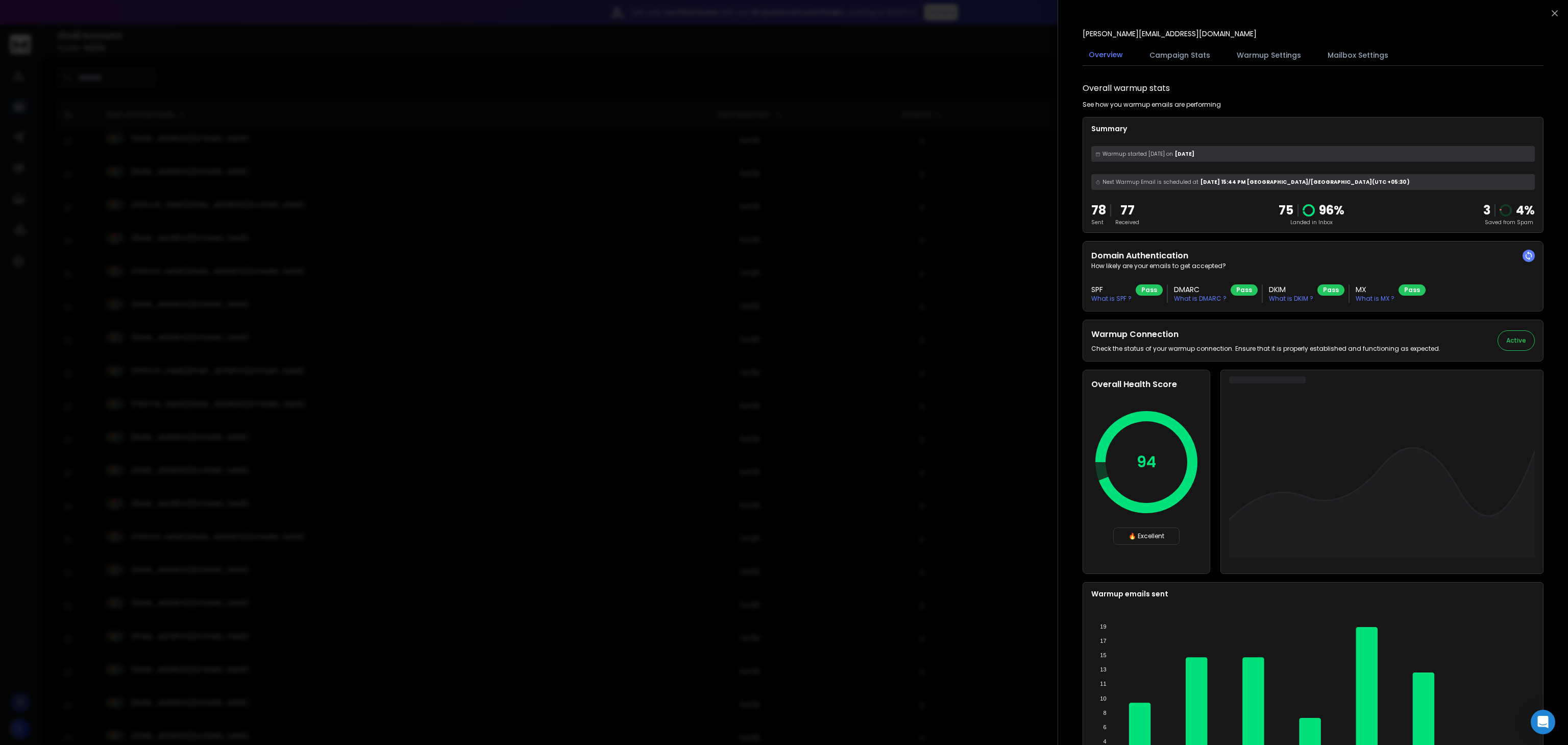
click at [871, 42] on div "[PERSON_NAME][EMAIL_ADDRESS][DOMAIN_NAME] Overview Campaign Stats Warmup Settin…" at bounding box center [1313, 416] width 485 height 808
click at [871, 45] on button "Warmup Settings" at bounding box center [1269, 55] width 77 height 23
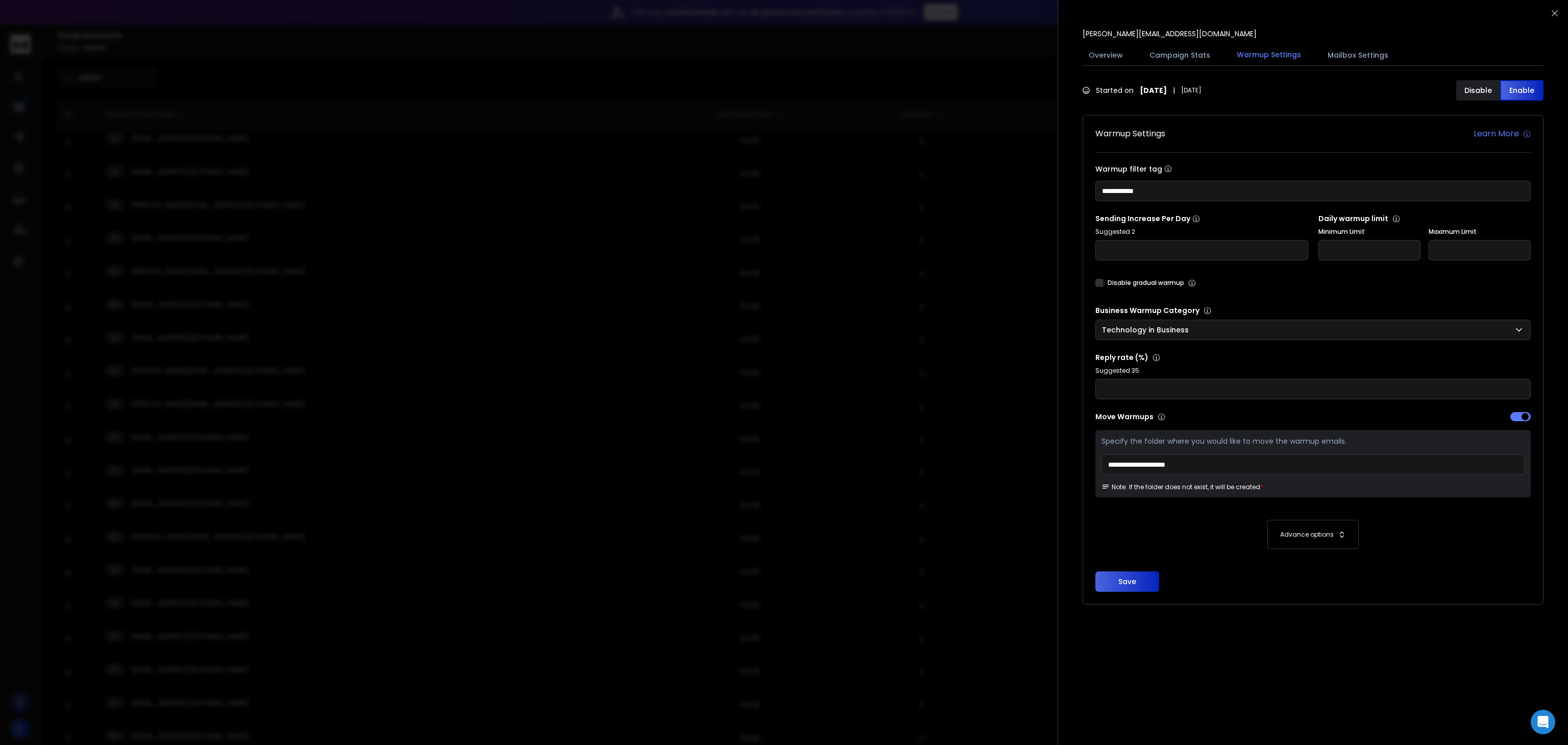
click at [871, 252] on input "*" at bounding box center [1369, 250] width 102 height 20
click at [871, 251] on input "*" at bounding box center [1369, 250] width 102 height 20
type input "*"
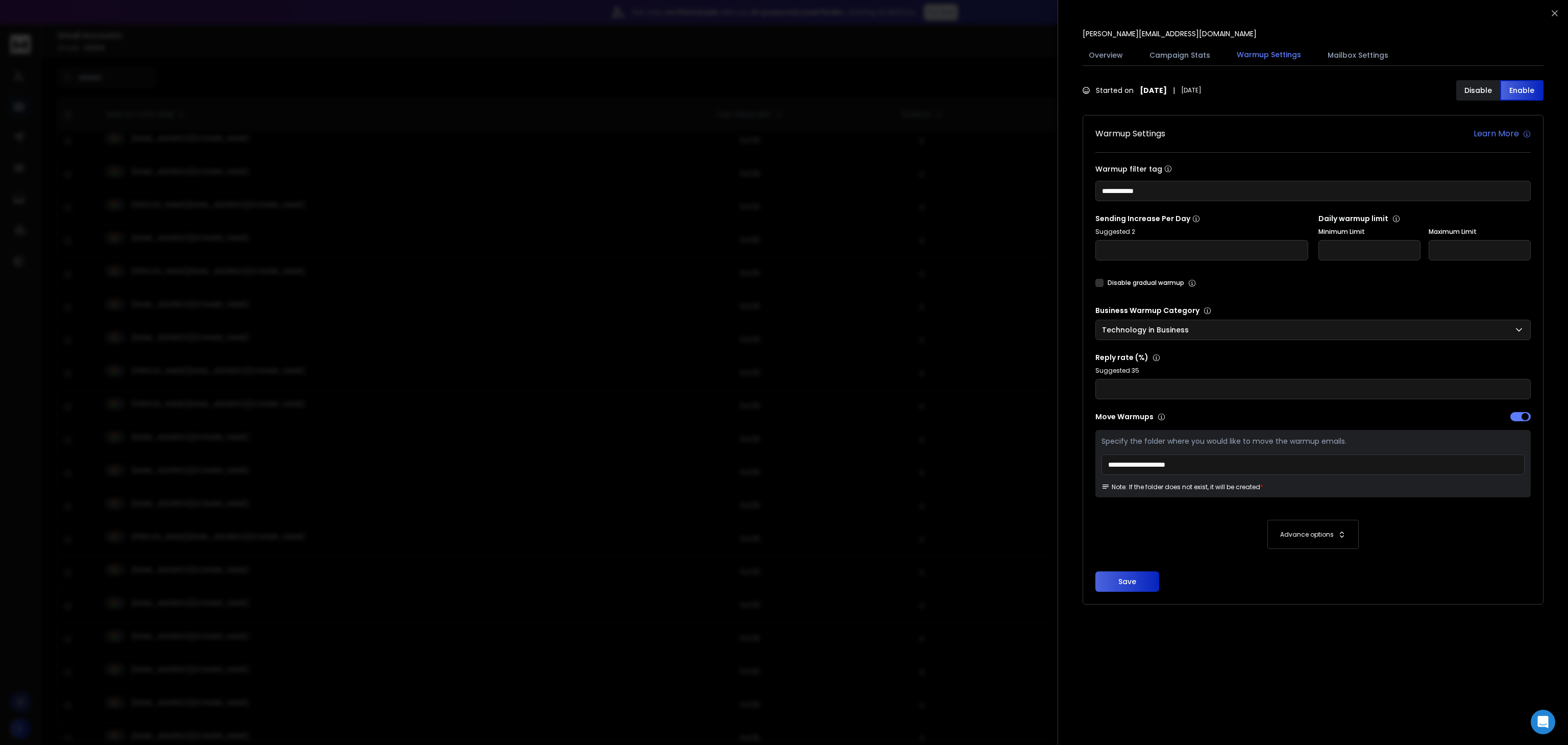
click at [871, 252] on input "**" at bounding box center [1479, 250] width 102 height 20
type input "*"
click at [871, 414] on button "Save" at bounding box center [1127, 582] width 63 height 20
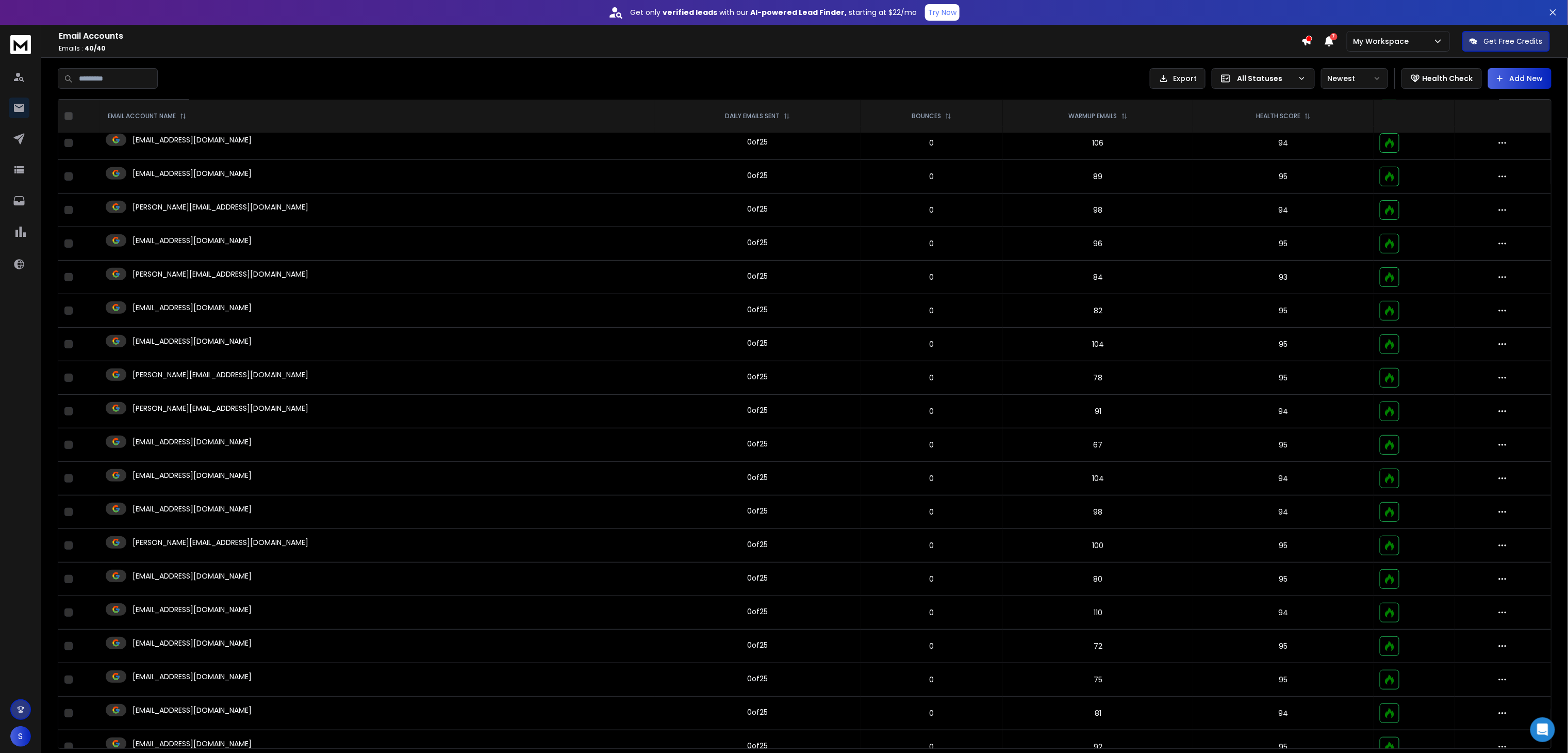
click at [175, 411] on p "[PERSON_NAME][EMAIL_ADDRESS][DOMAIN_NAME]" at bounding box center [220, 408] width 176 height 10
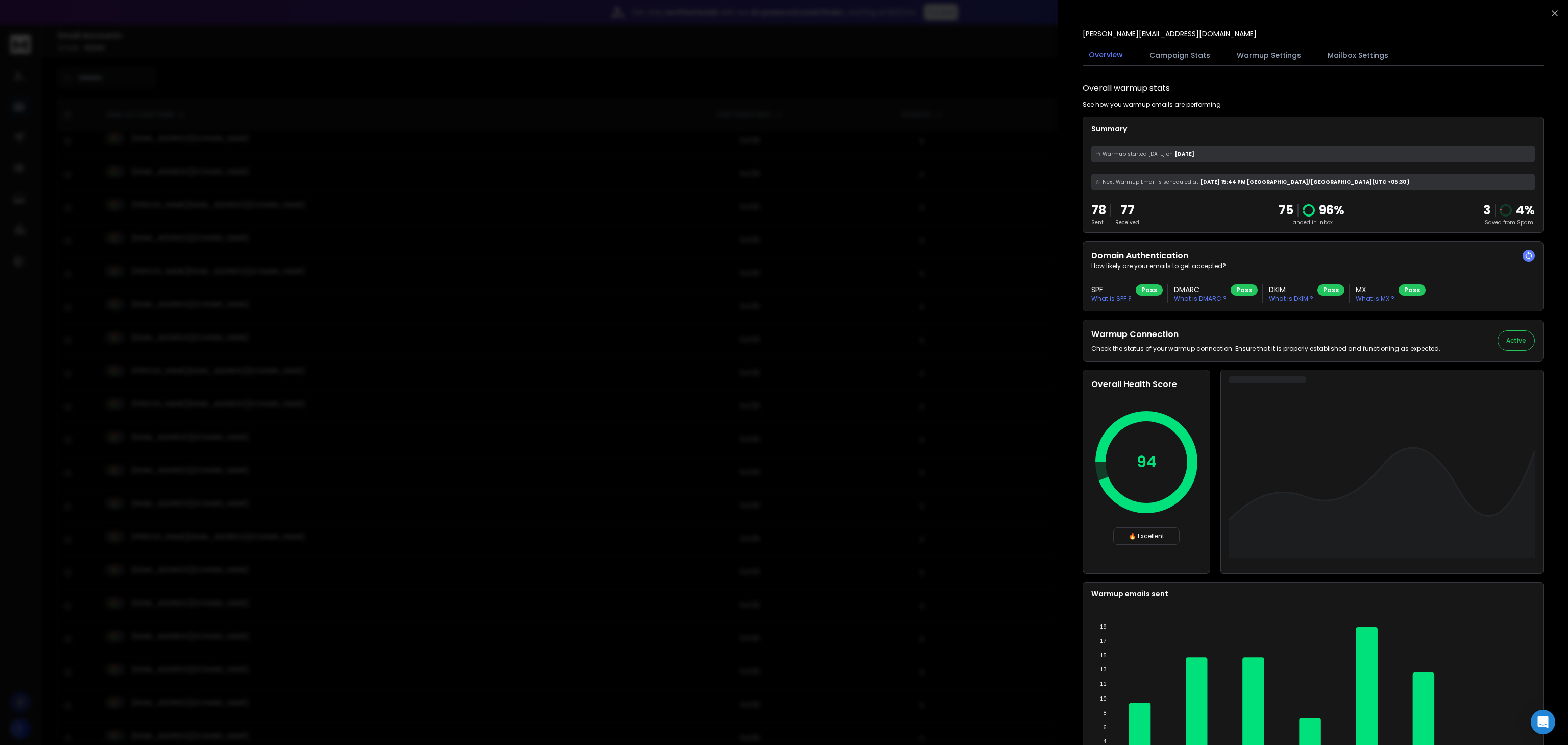
click at [871, 43] on div "[PERSON_NAME][EMAIL_ADDRESS][DOMAIN_NAME] Overview Campaign Stats Warmup Settin…" at bounding box center [1313, 416] width 485 height 808
click at [871, 41] on div "[PERSON_NAME][EMAIL_ADDRESS][DOMAIN_NAME] Overview Campaign Stats Warmup Settin…" at bounding box center [1313, 416] width 485 height 808
click at [871, 48] on button "Warmup Settings" at bounding box center [1269, 55] width 77 height 23
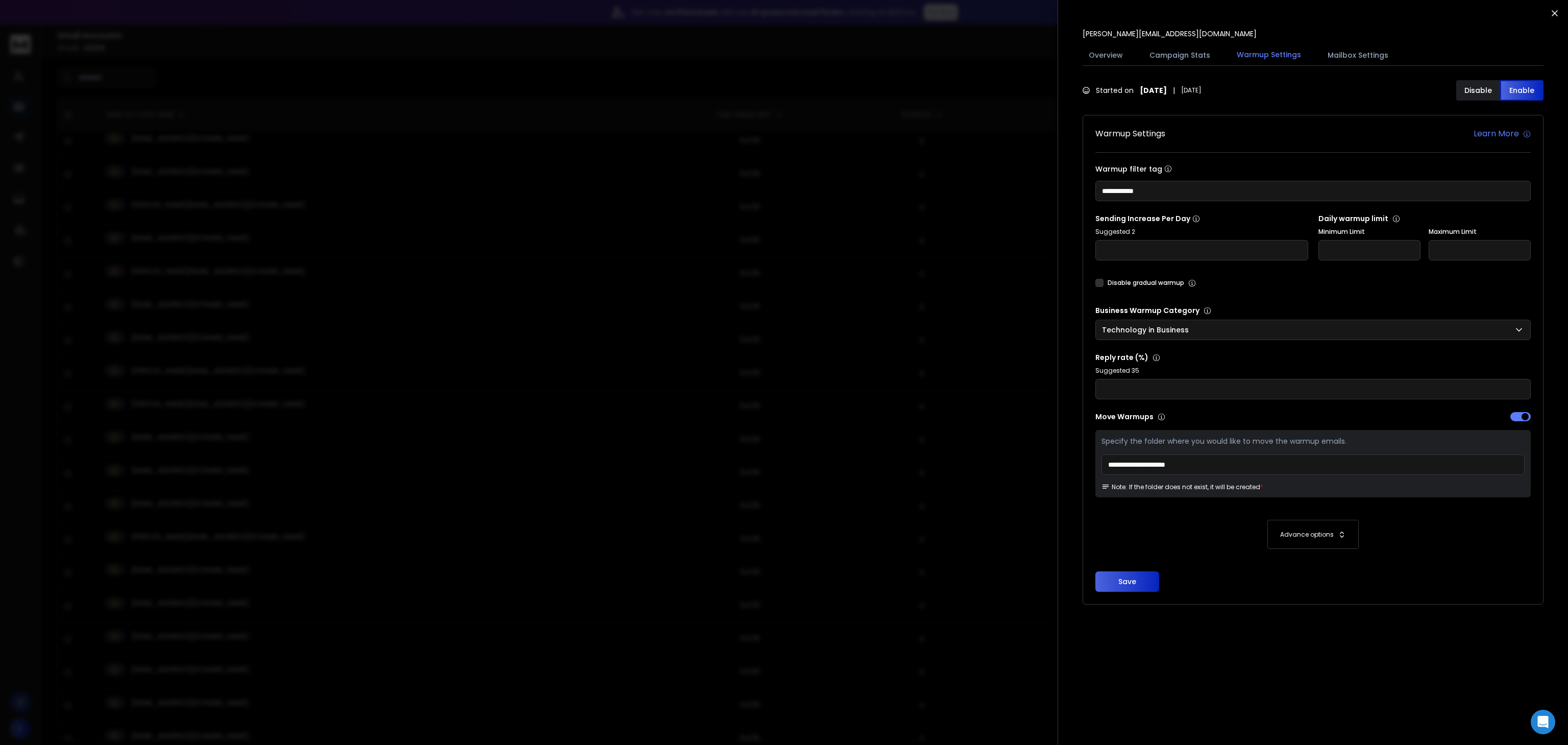
click at [871, 13] on icon "button" at bounding box center [1555, 13] width 10 height 10
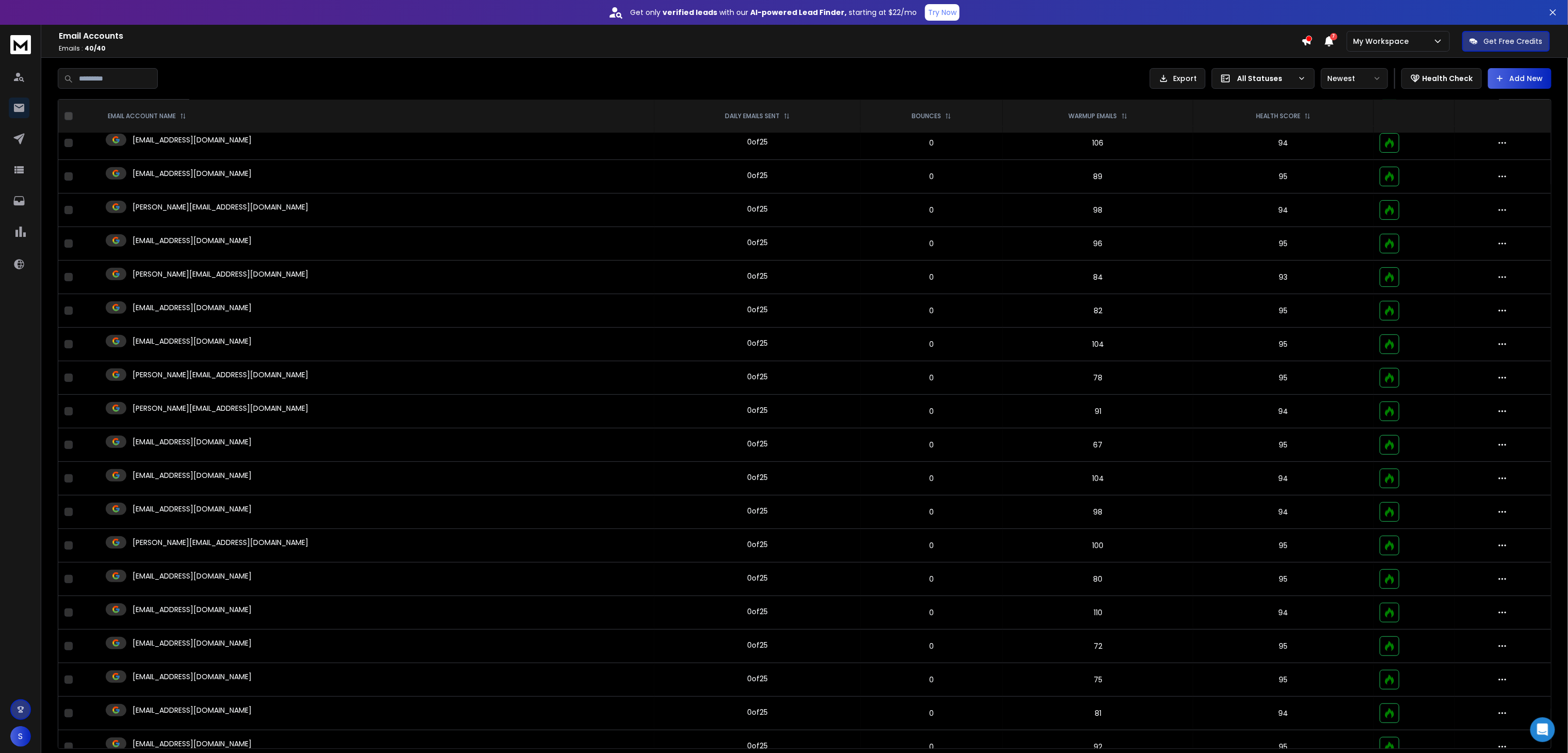
click at [180, 418] on p "[EMAIL_ADDRESS][DOMAIN_NAME]" at bounding box center [192, 442] width 119 height 10
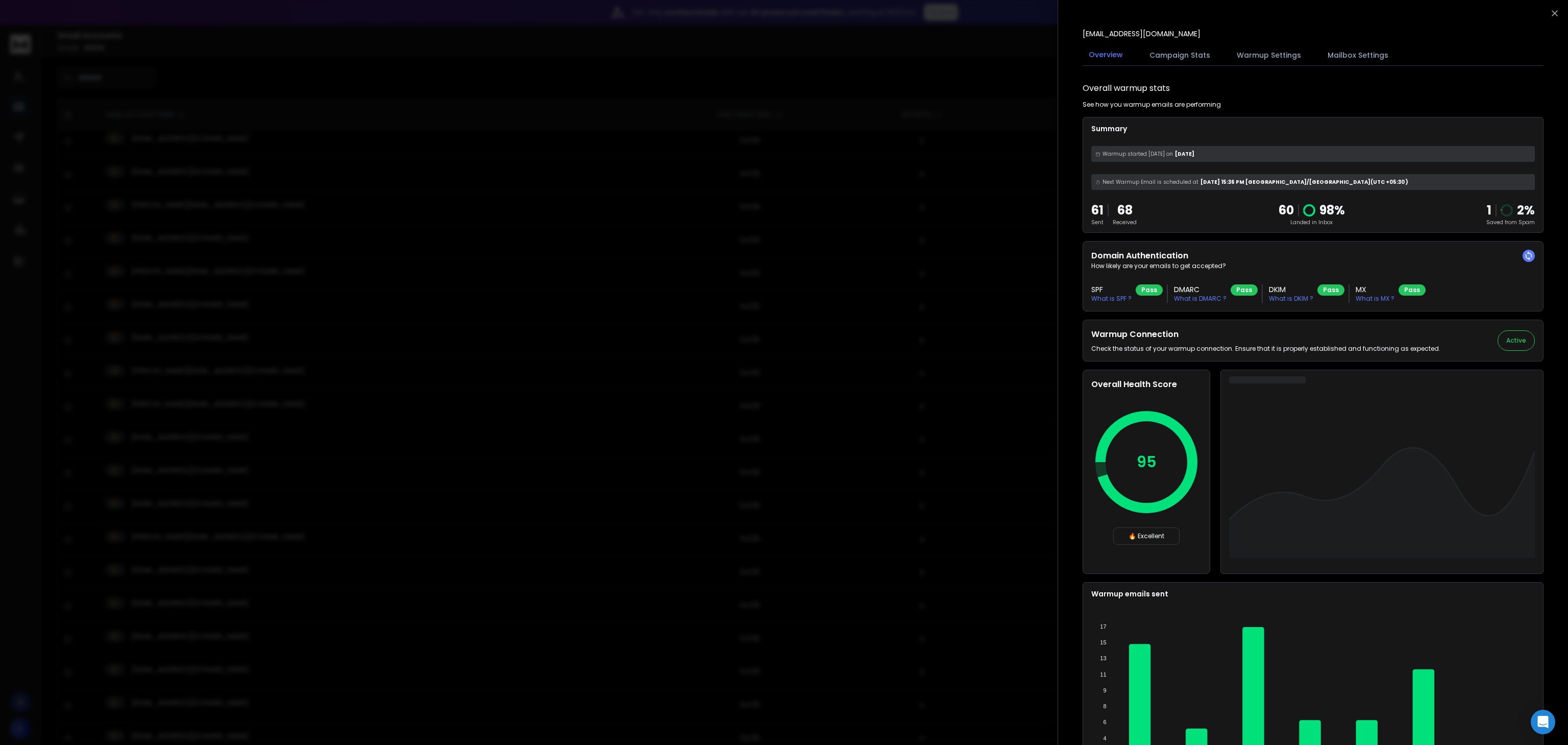
click at [871, 48] on button "Warmup Settings" at bounding box center [1269, 55] width 77 height 23
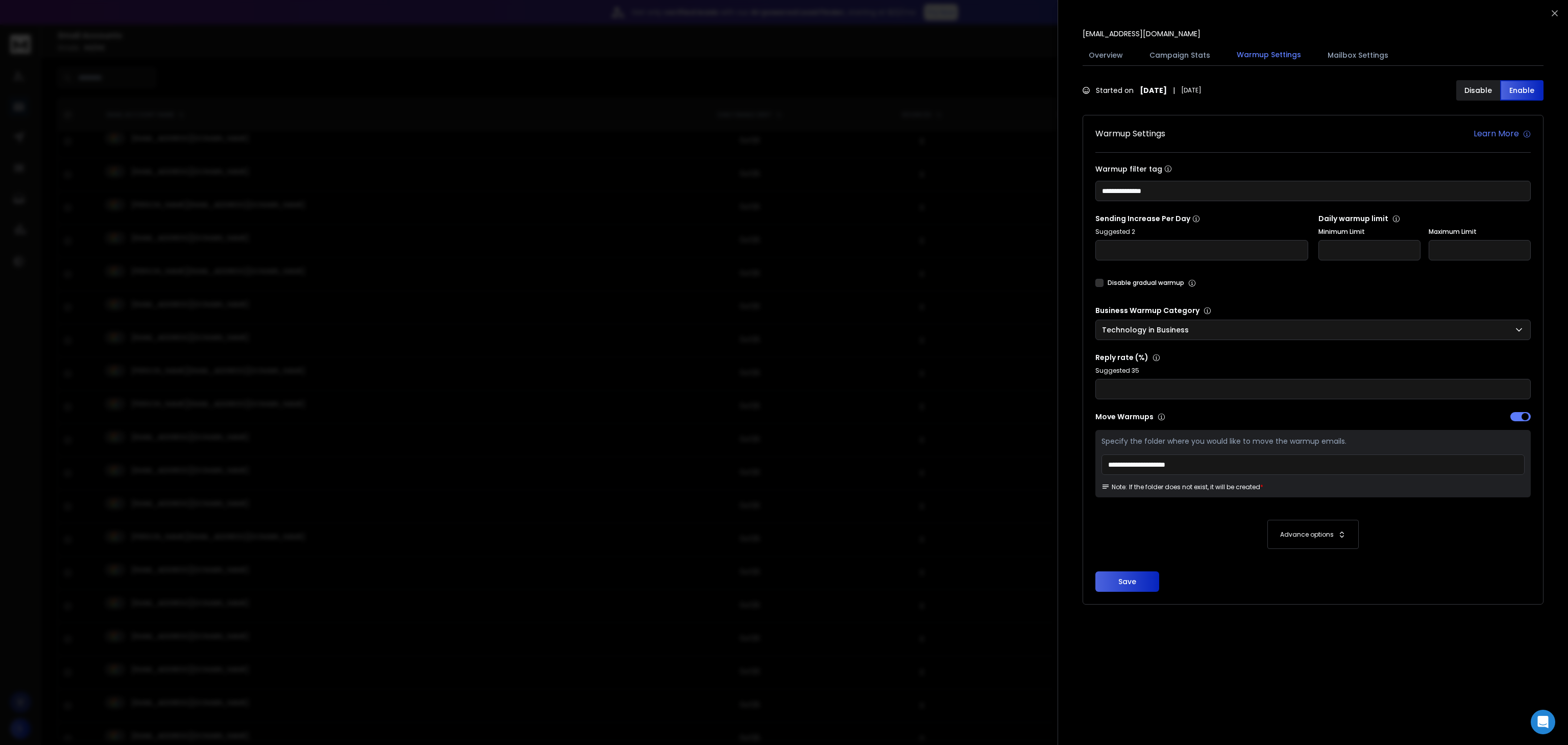
click at [871, 251] on input "*" at bounding box center [1369, 250] width 102 height 20
type input "*"
click at [871, 244] on input "**" at bounding box center [1479, 250] width 102 height 20
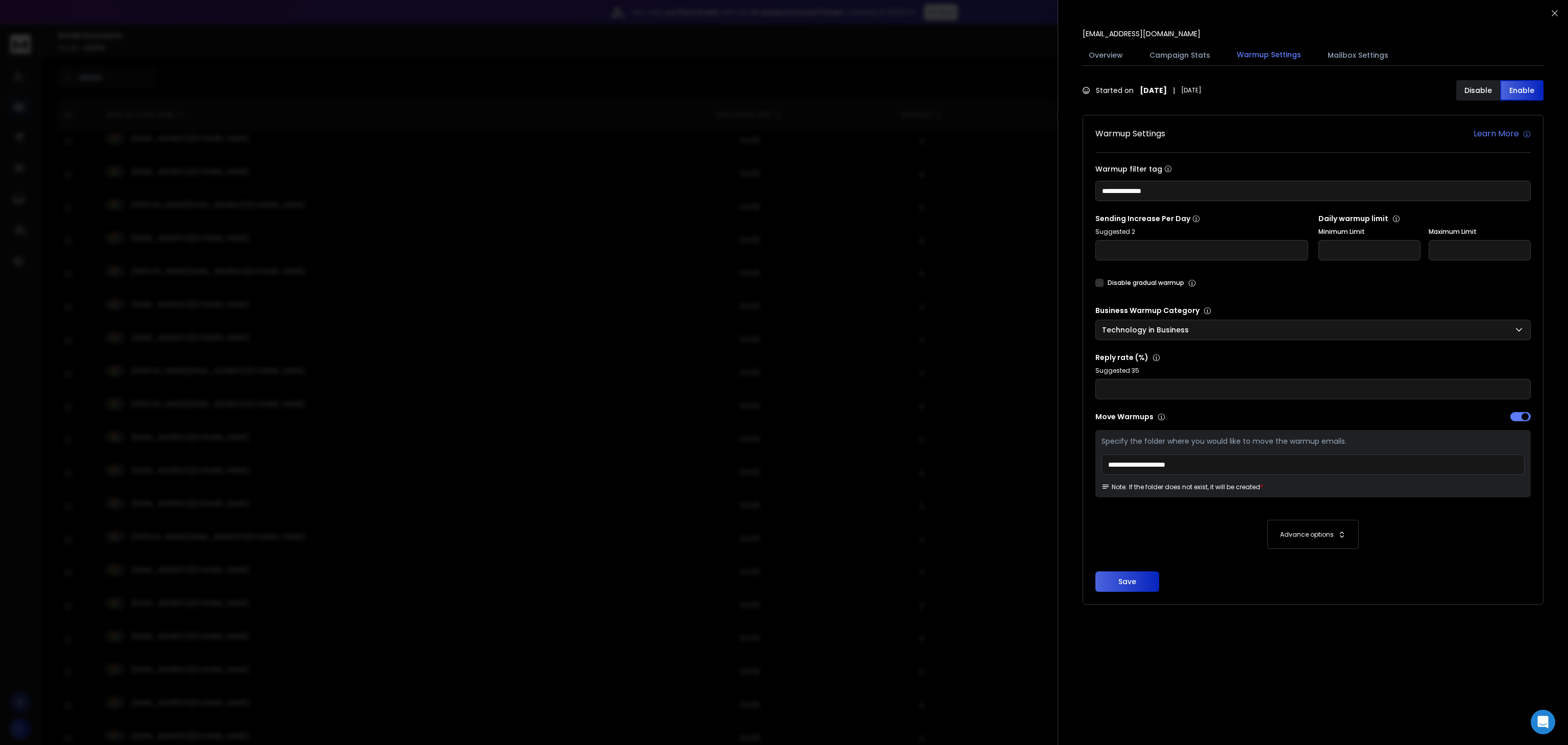
click at [871, 244] on input "**" at bounding box center [1479, 250] width 102 height 20
click at [871, 243] on input "**" at bounding box center [1479, 250] width 102 height 20
type input "*"
click at [871, 414] on button "Save" at bounding box center [1127, 582] width 63 height 20
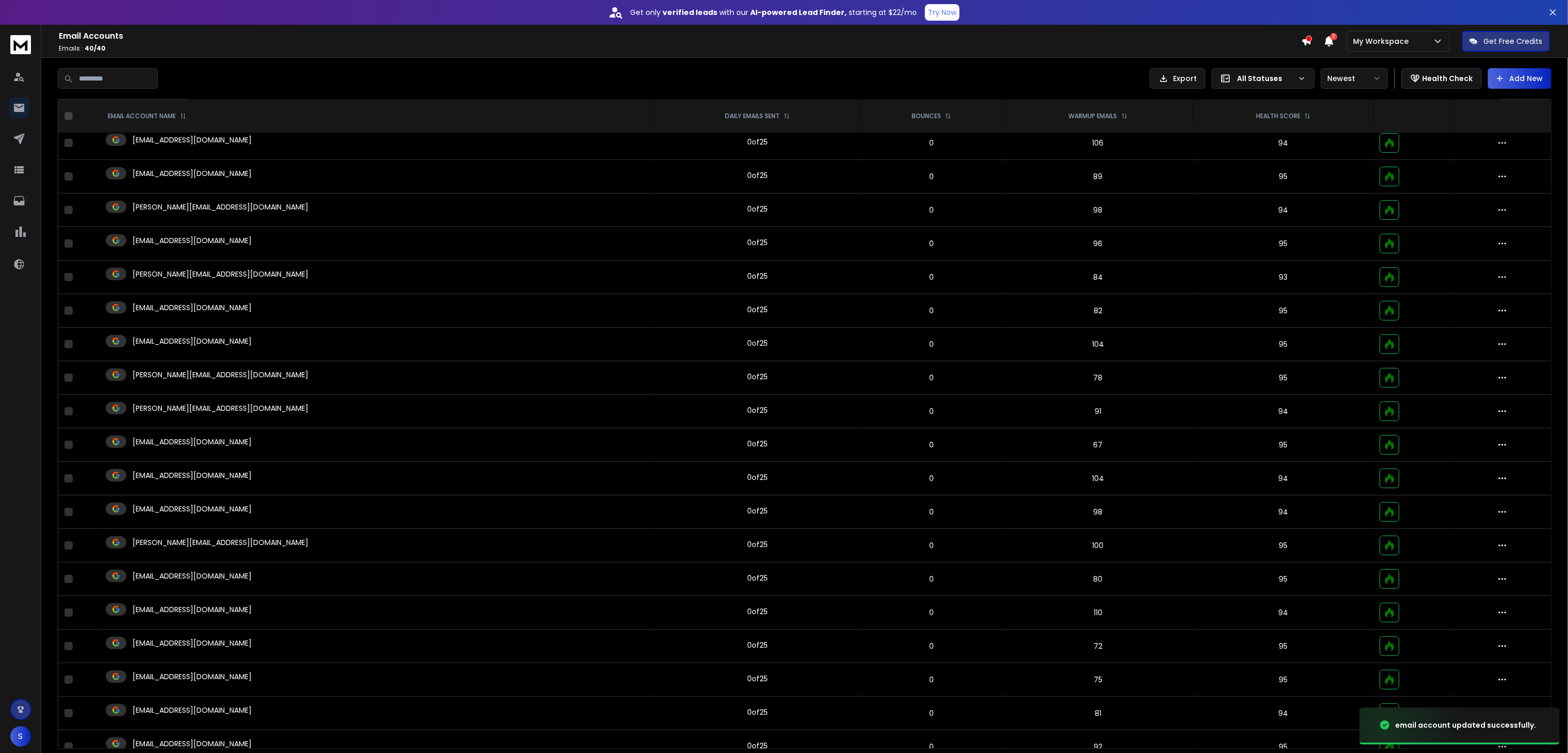
click at [170, 418] on p "[EMAIL_ADDRESS][DOMAIN_NAME]" at bounding box center [192, 475] width 119 height 10
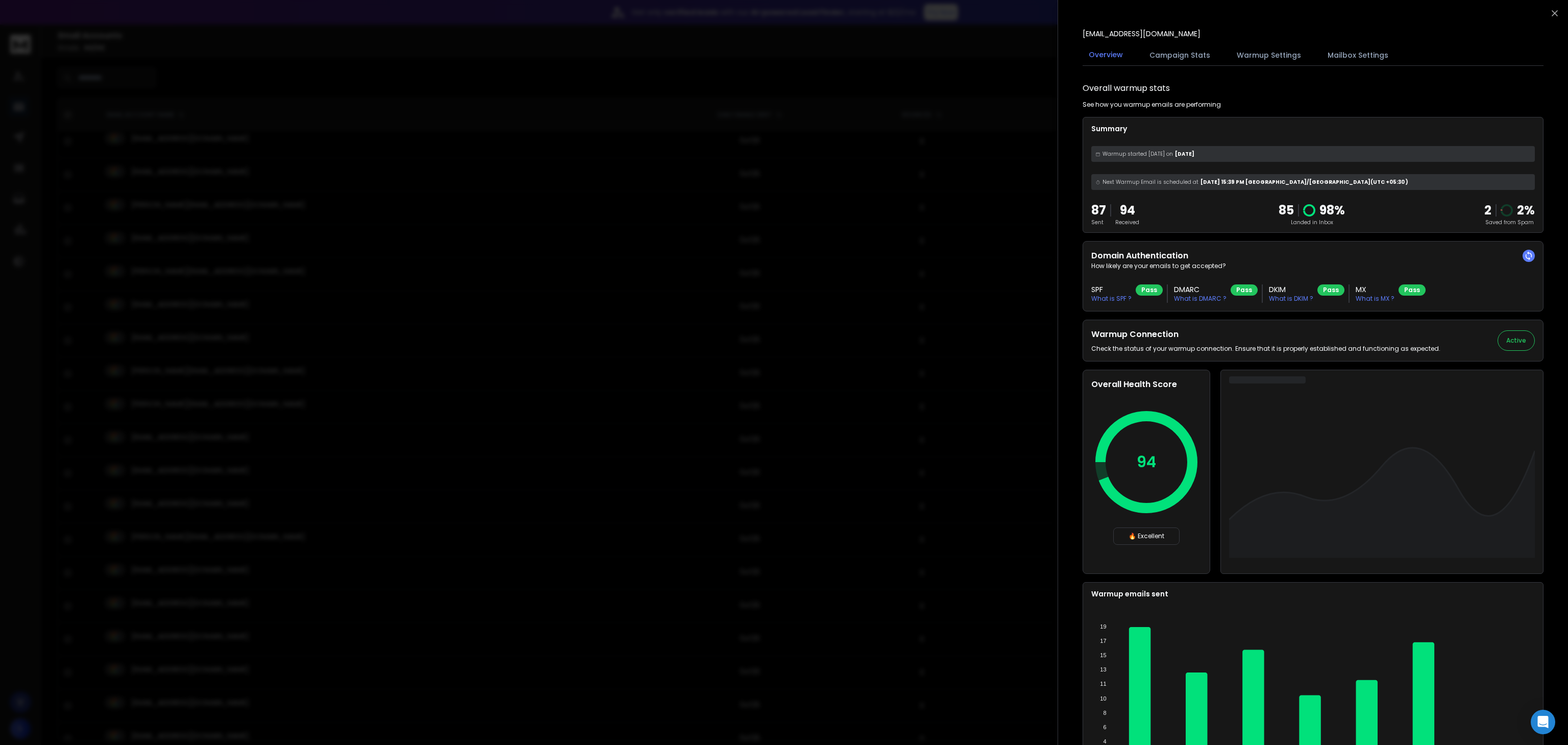
click at [871, 41] on div "[EMAIL_ADDRESS][DOMAIN_NAME] Overview Campaign Stats Warmup Settings Mailbox Se…" at bounding box center [1313, 416] width 485 height 808
click at [871, 48] on button "Warmup Settings" at bounding box center [1269, 55] width 77 height 23
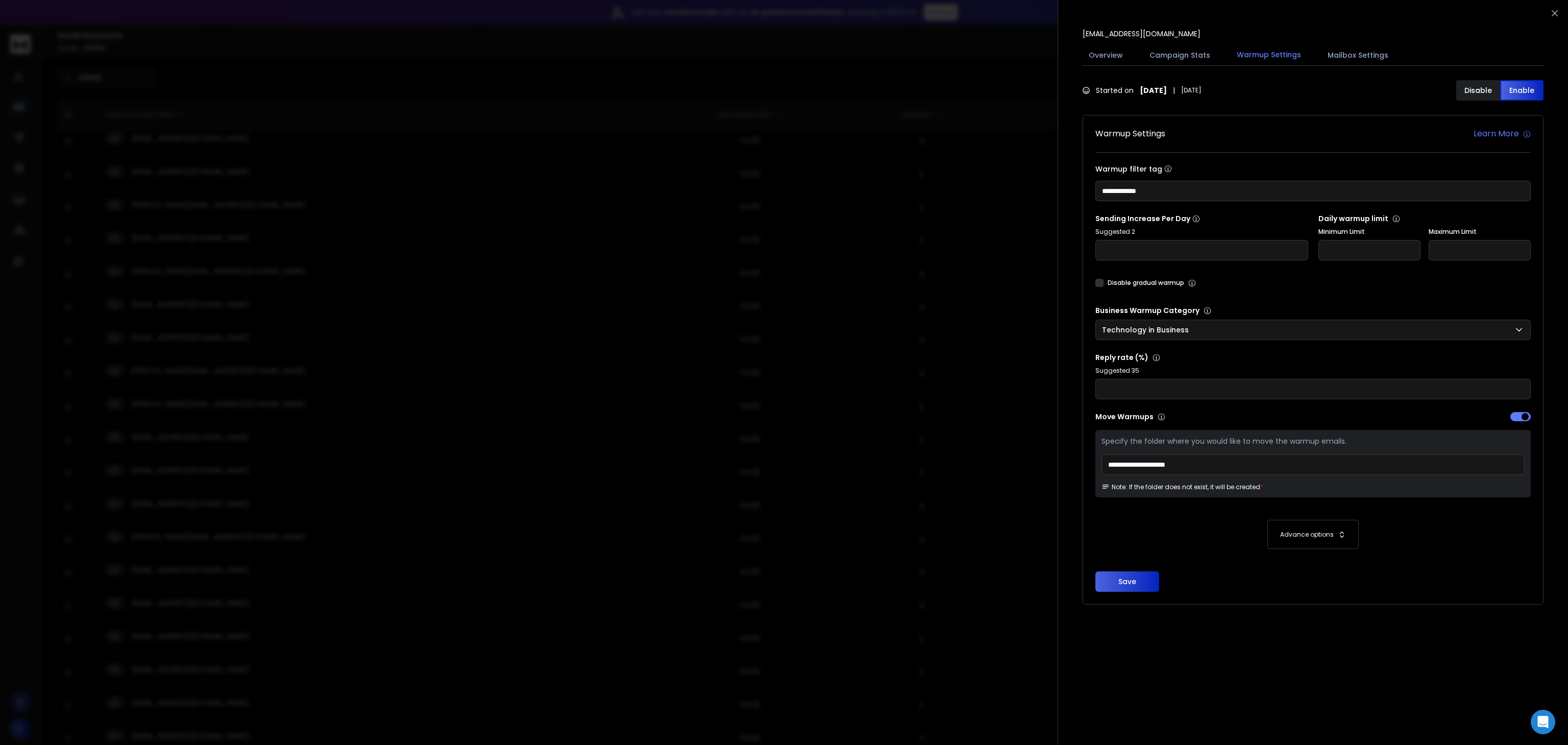
click at [871, 257] on input "*" at bounding box center [1369, 250] width 102 height 20
type input "*"
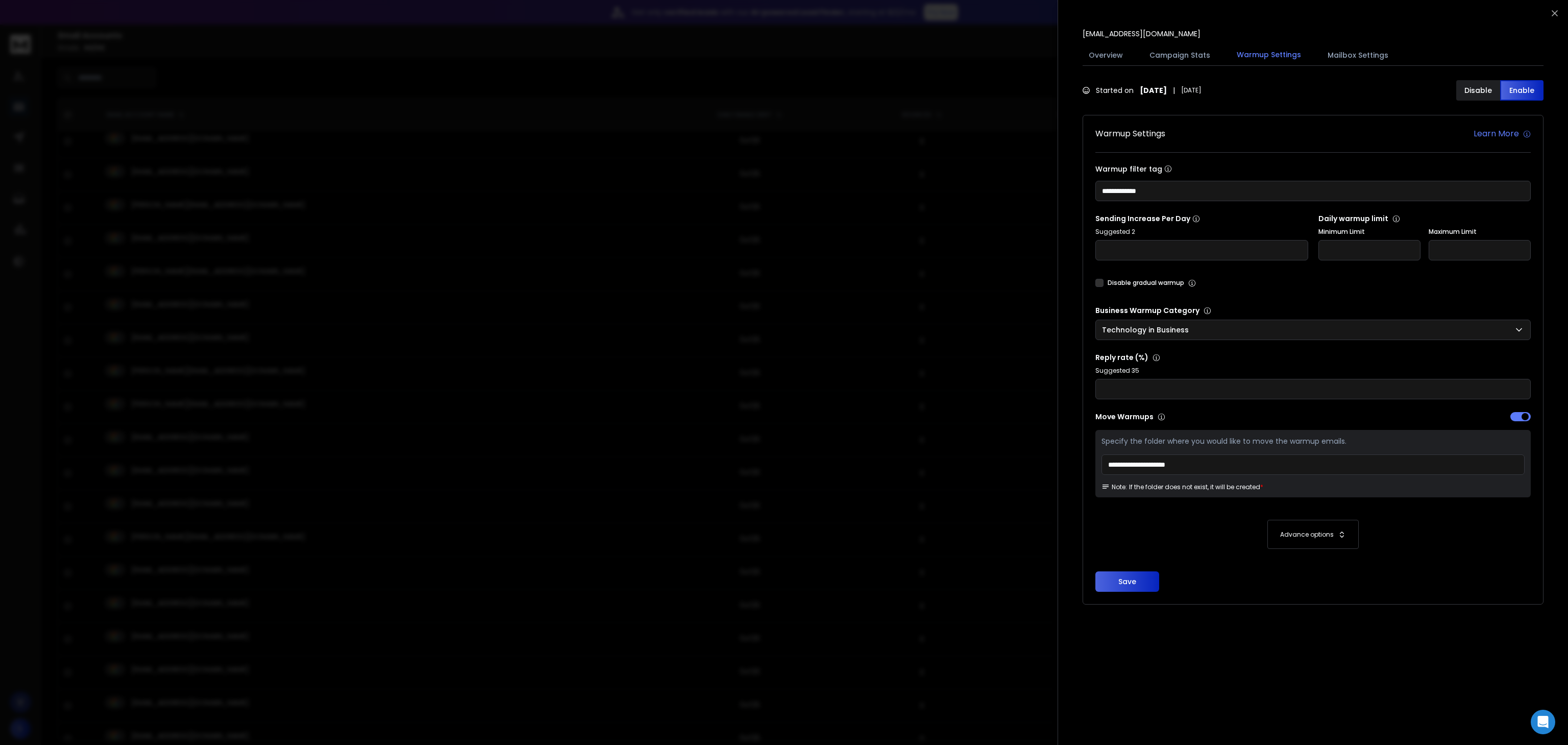
click at [871, 245] on input "**" at bounding box center [1479, 250] width 102 height 20
type input "*"
click at [871, 414] on button "Save" at bounding box center [1127, 582] width 63 height 20
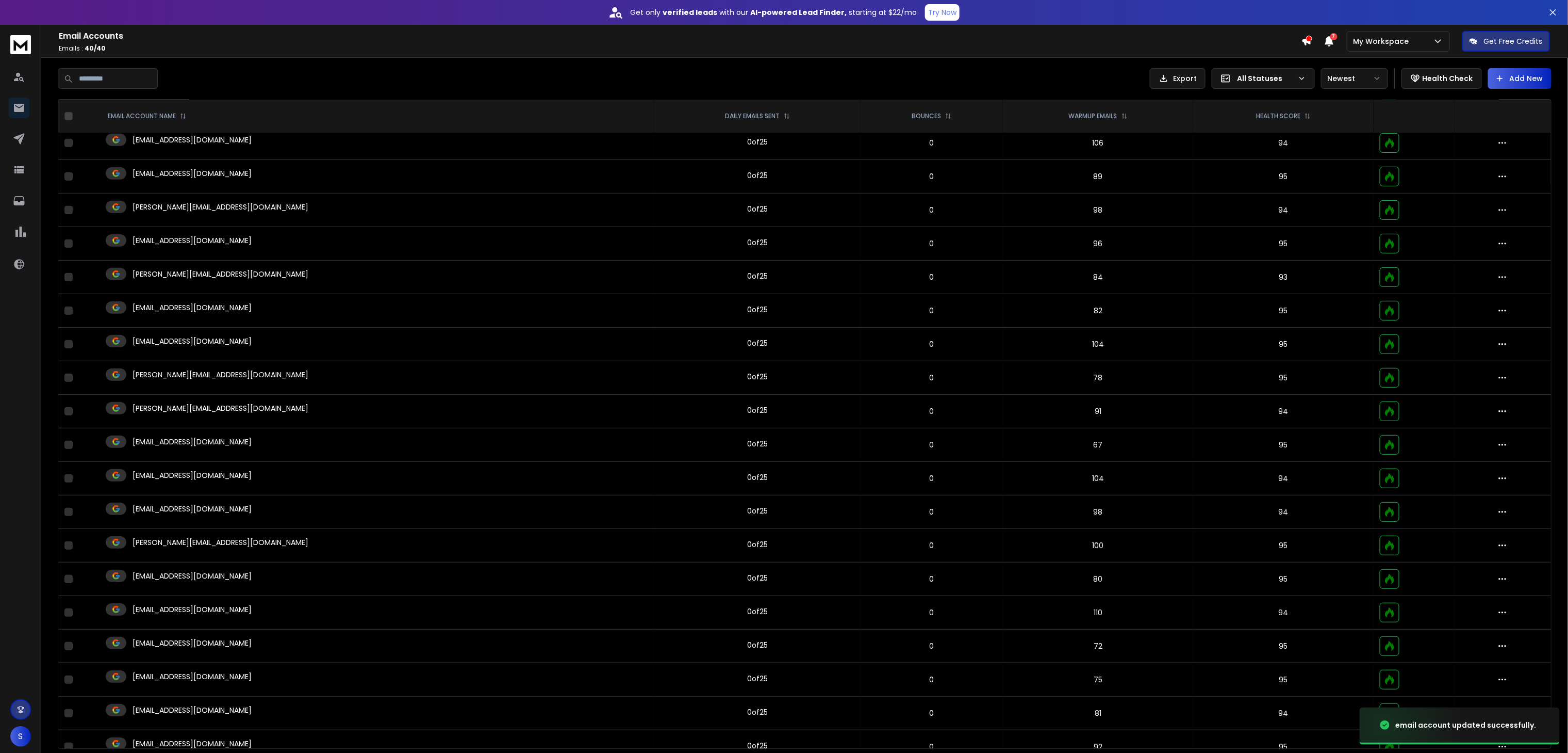
click at [165, 418] on p "[EMAIL_ADDRESS][DOMAIN_NAME]" at bounding box center [192, 508] width 119 height 10
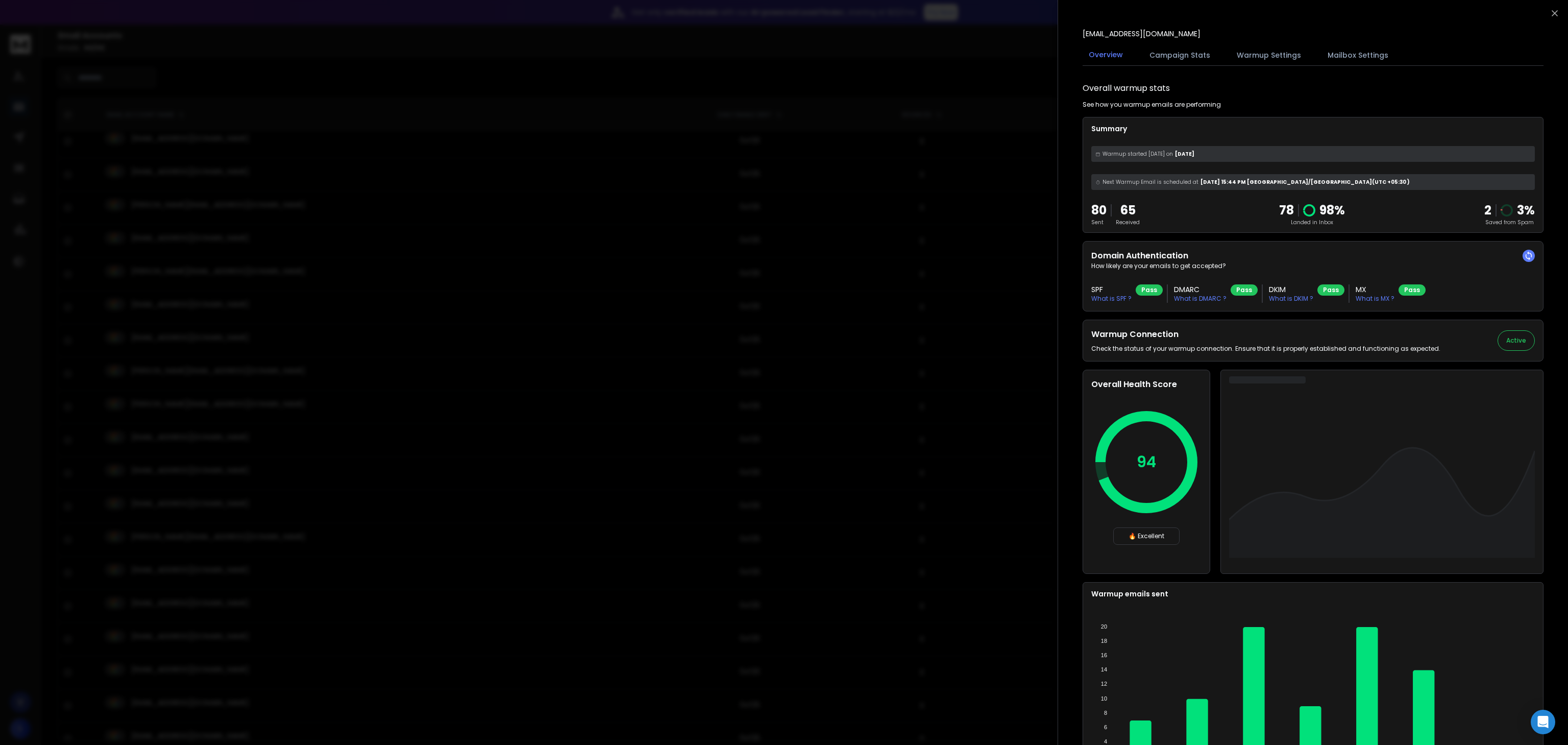
click at [871, 44] on button "Warmup Settings" at bounding box center [1269, 55] width 77 height 23
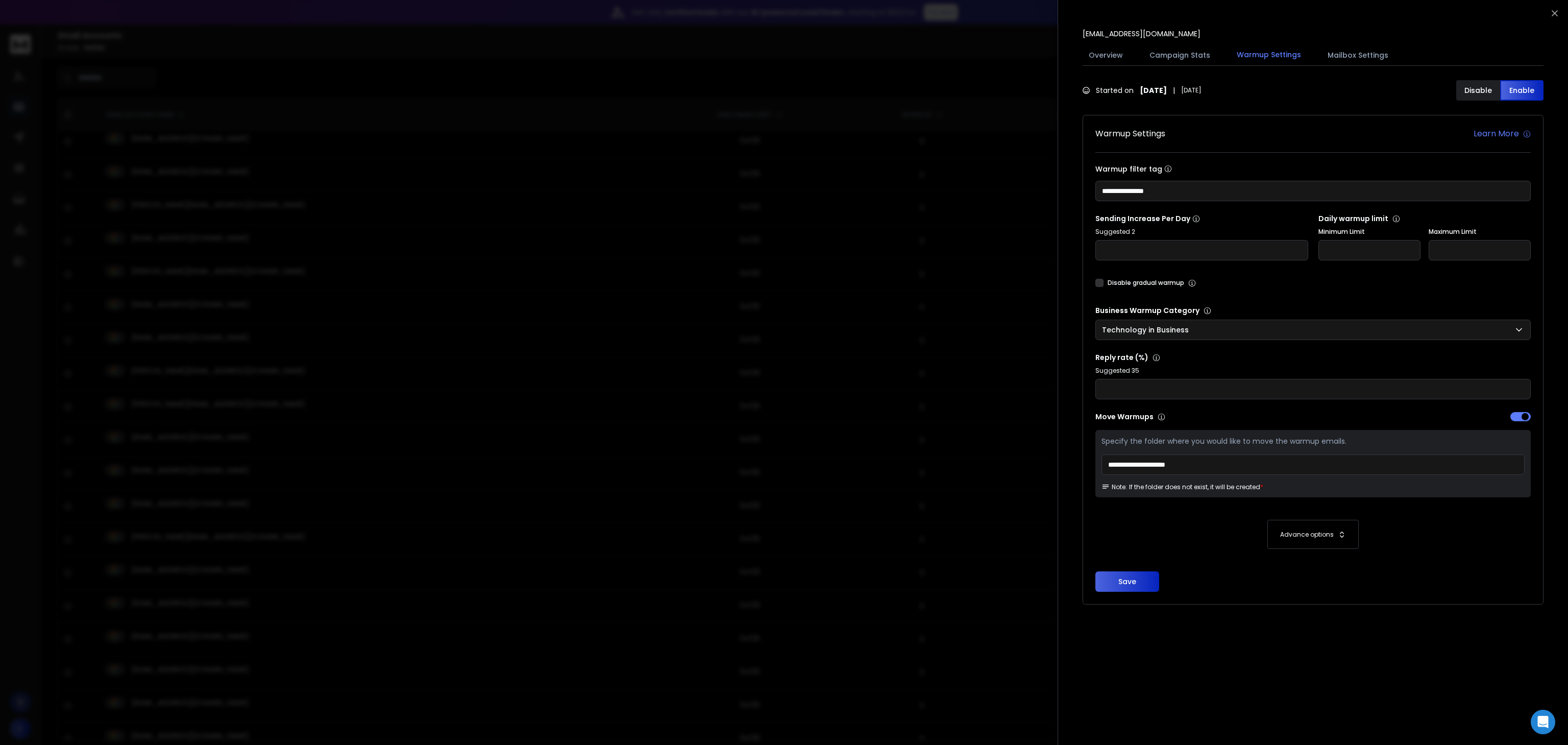
click at [871, 254] on input "*" at bounding box center [1369, 250] width 102 height 20
click at [871, 253] on input "*" at bounding box center [1369, 250] width 102 height 20
type input "*"
click at [871, 251] on input "**" at bounding box center [1479, 250] width 102 height 20
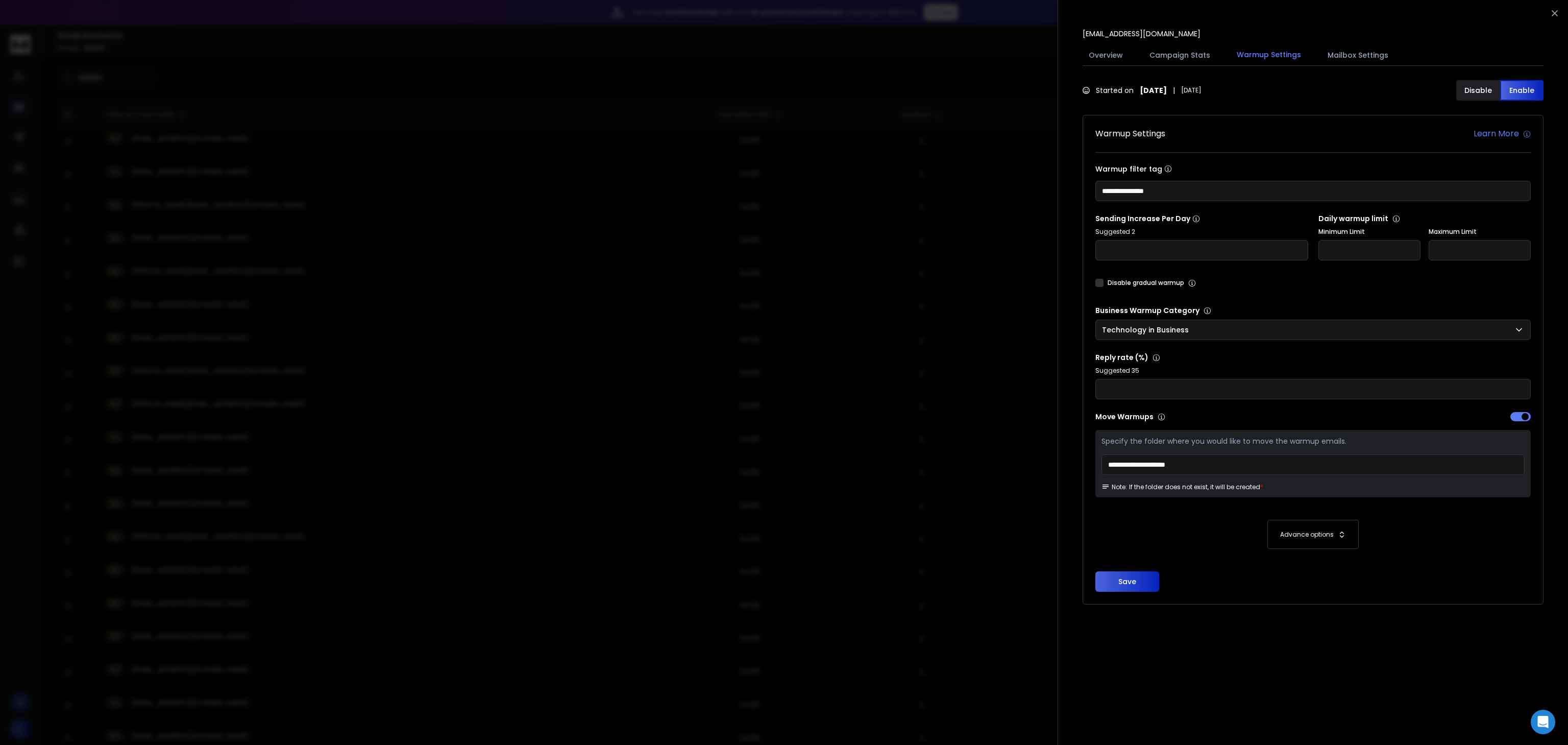
click at [871, 251] on input "**" at bounding box center [1479, 250] width 102 height 20
type input "*"
click at [871, 414] on button "Save" at bounding box center [1127, 582] width 63 height 20
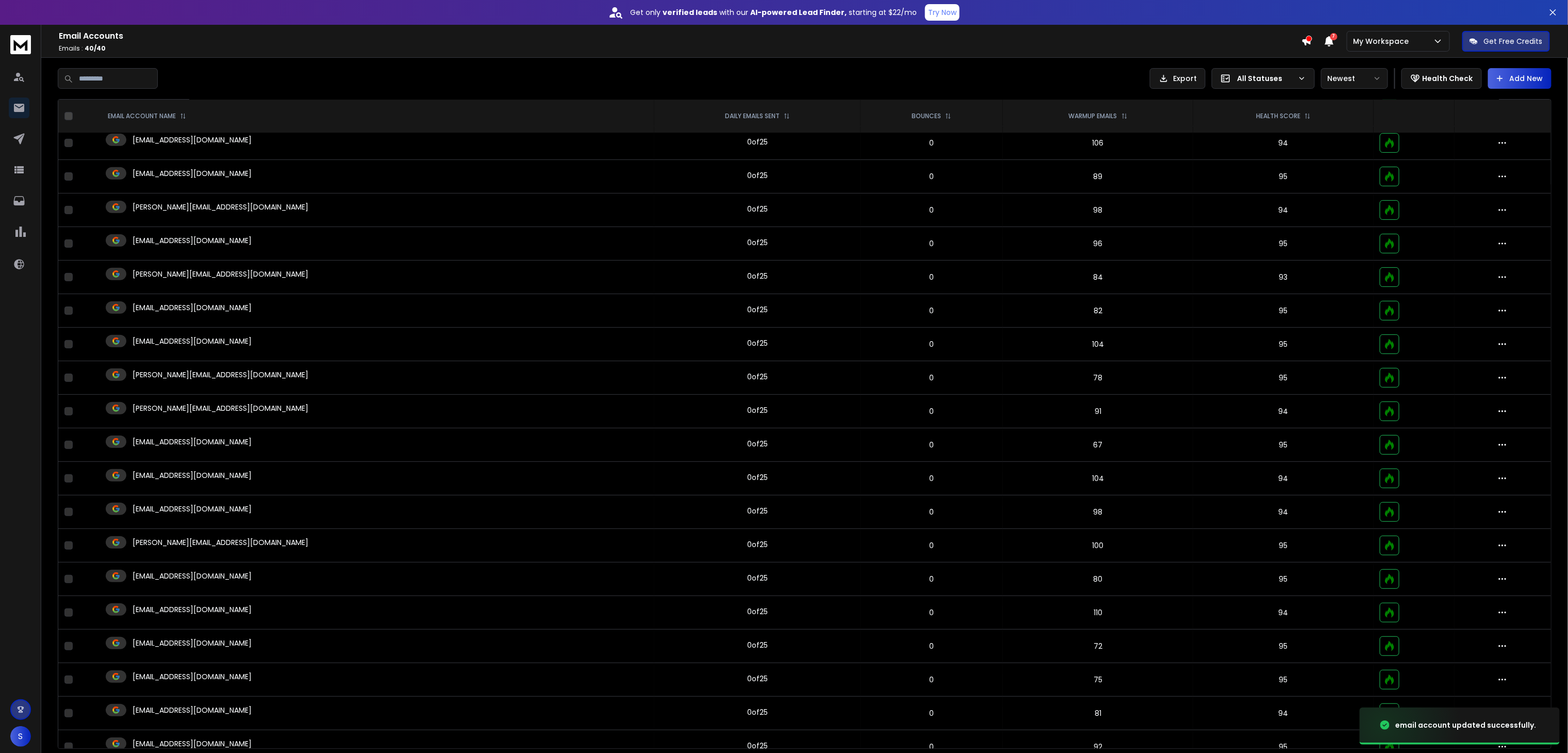
click at [157, 418] on p "[PERSON_NAME][EMAIL_ADDRESS][DOMAIN_NAME]" at bounding box center [220, 542] width 176 height 10
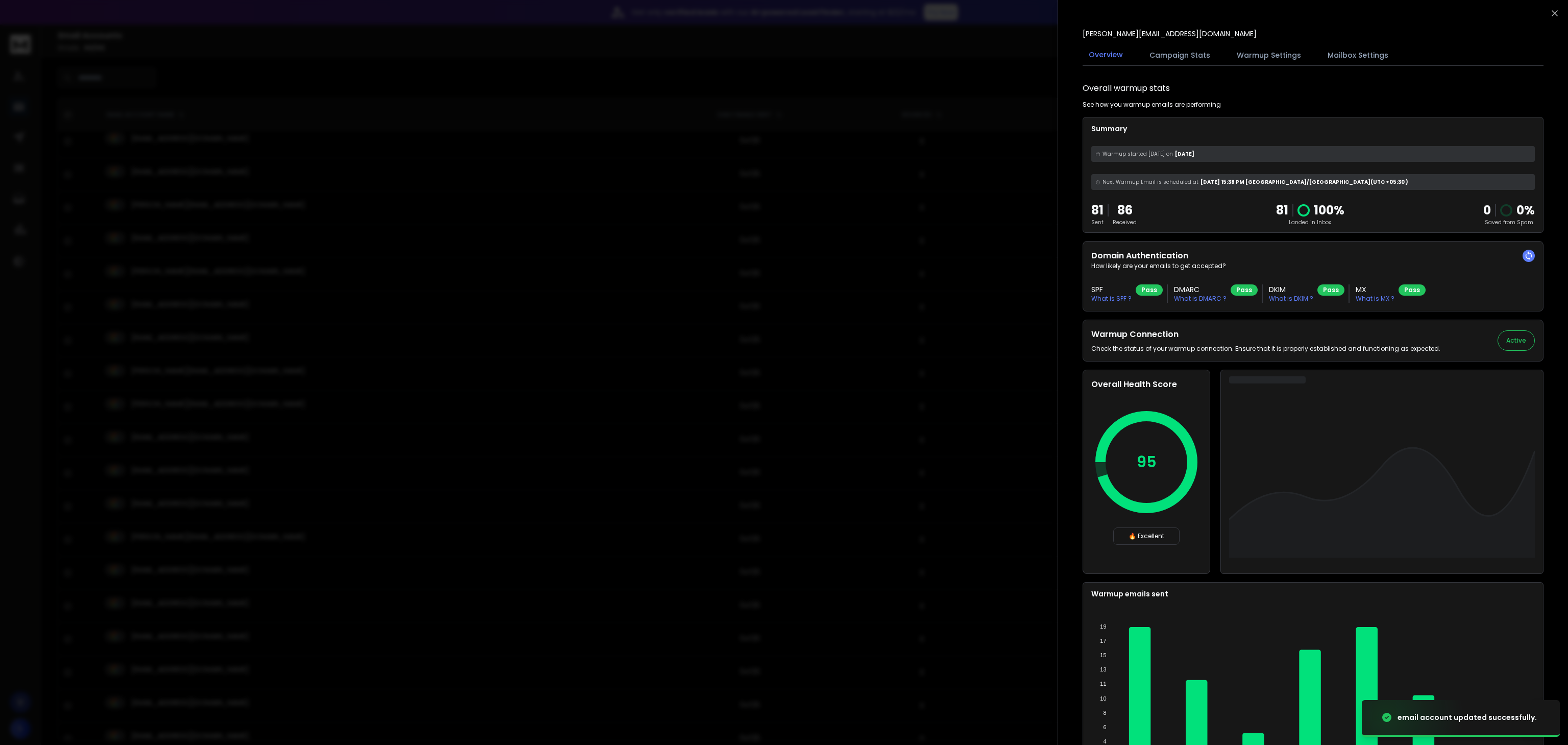
click at [871, 44] on button "Warmup Settings" at bounding box center [1269, 55] width 77 height 23
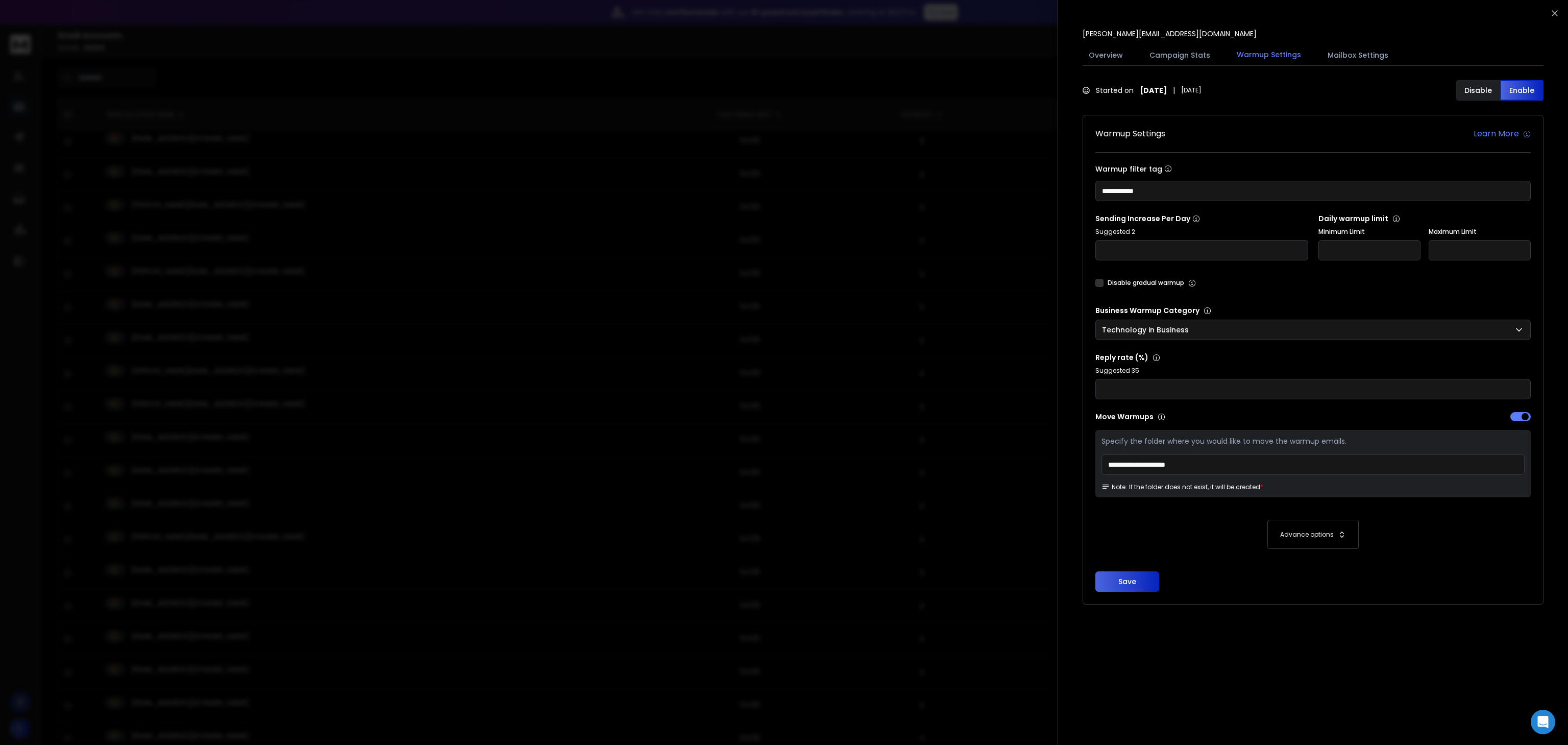
click at [871, 255] on input "*" at bounding box center [1369, 250] width 102 height 20
type input "*"
click at [871, 249] on input "**" at bounding box center [1479, 250] width 102 height 20
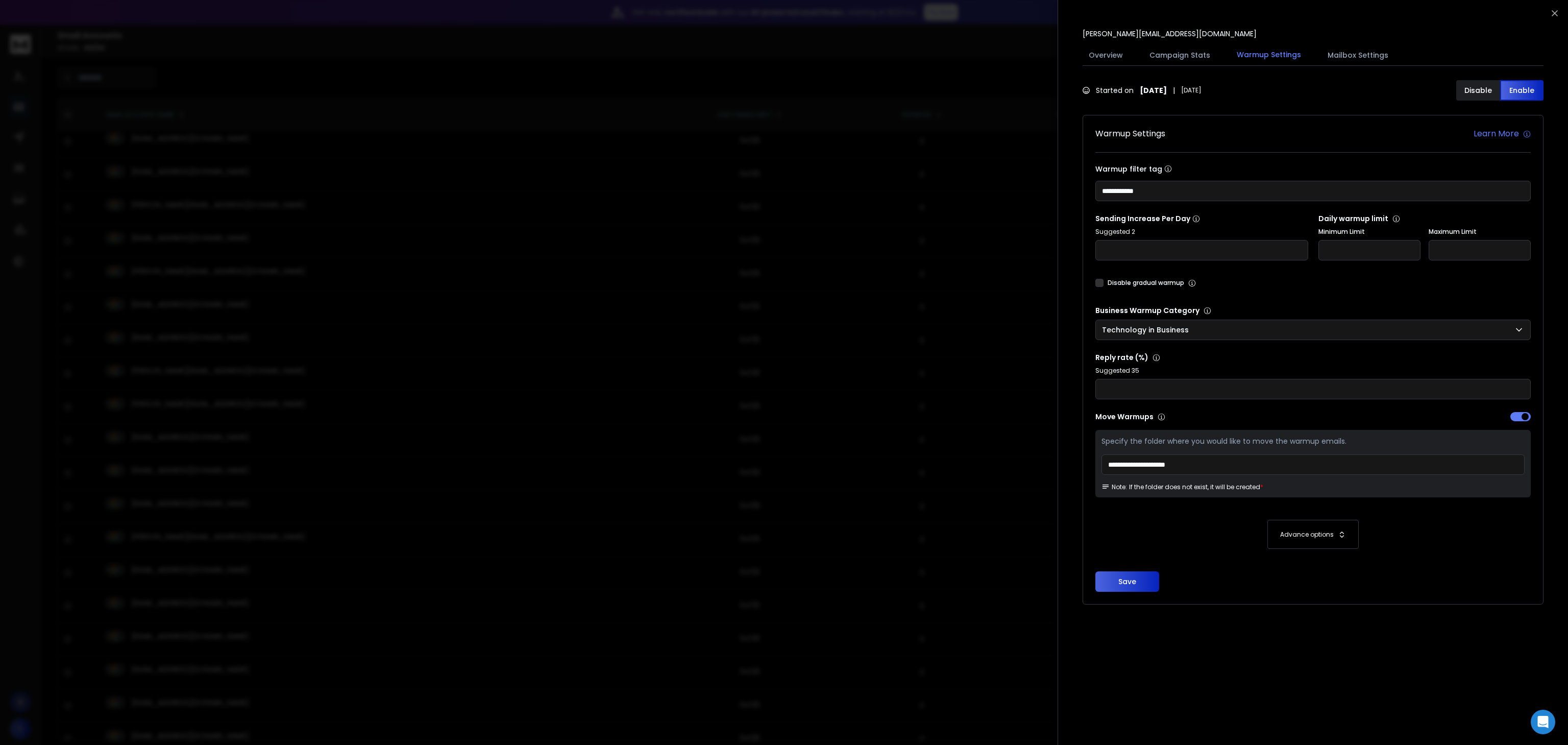
click at [871, 249] on input "**" at bounding box center [1479, 250] width 102 height 20
type input "*"
click at [871, 414] on button "Save" at bounding box center [1127, 582] width 63 height 20
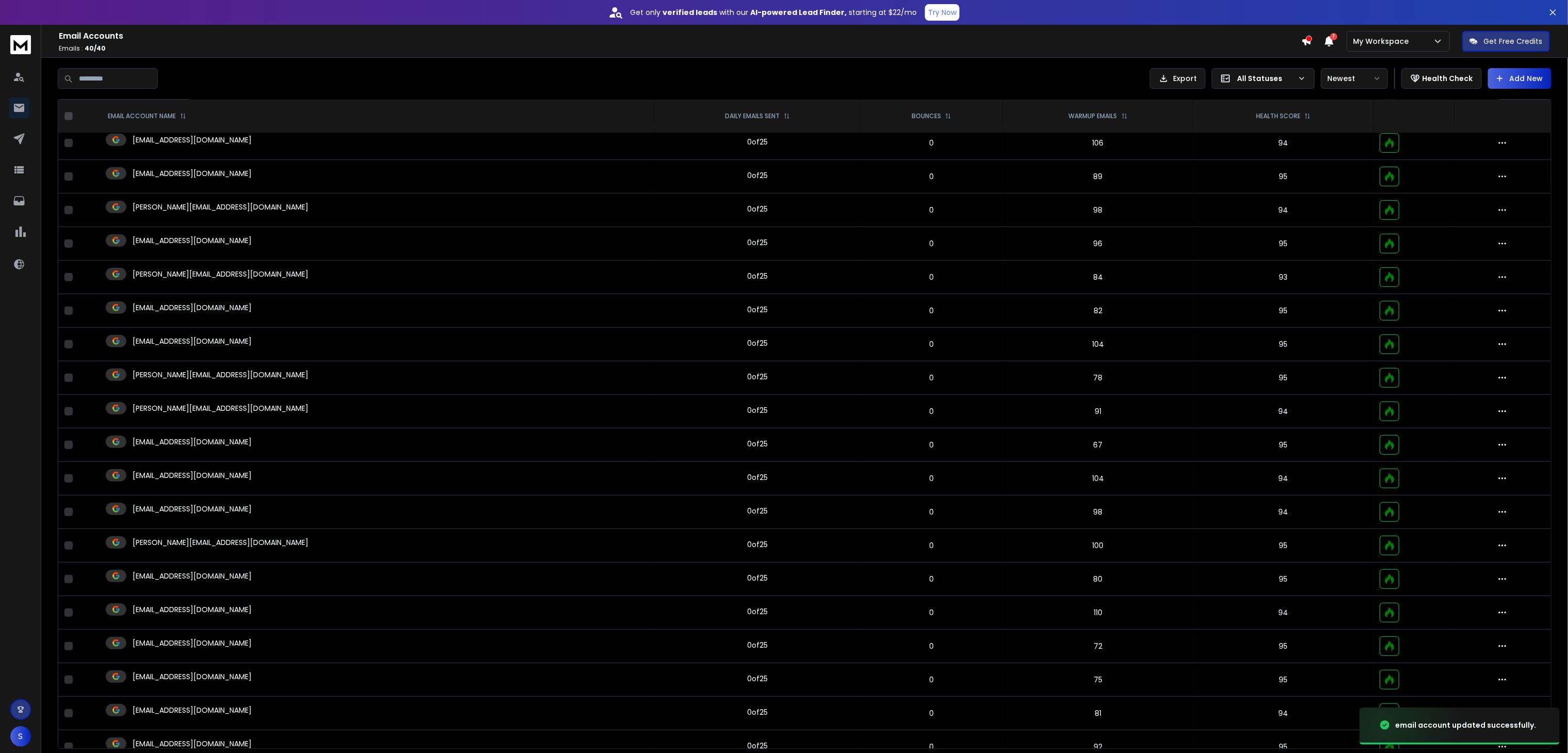
click at [153, 418] on p "[EMAIL_ADDRESS][DOMAIN_NAME]" at bounding box center [192, 576] width 119 height 10
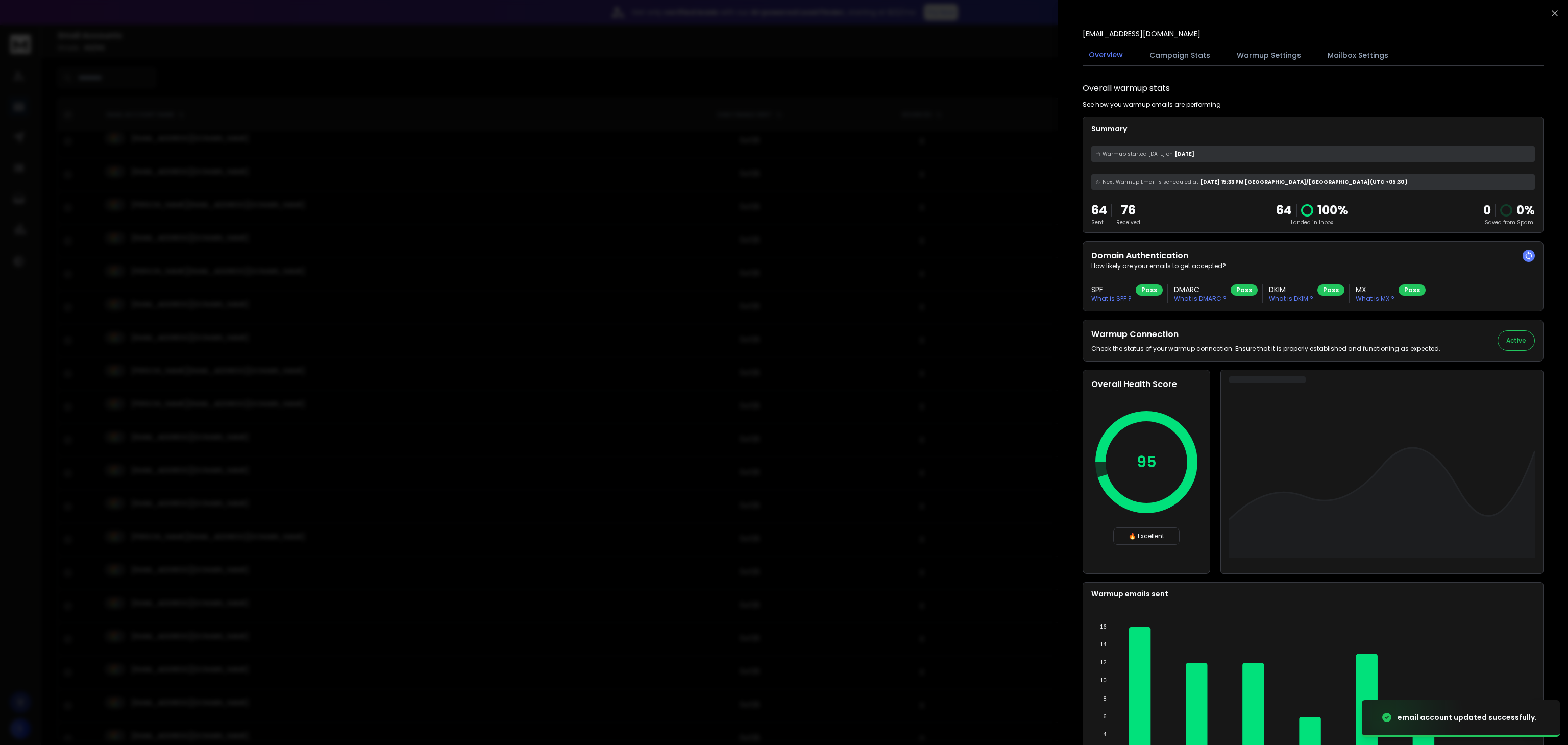
click at [871, 45] on button "Warmup Settings" at bounding box center [1269, 55] width 77 height 23
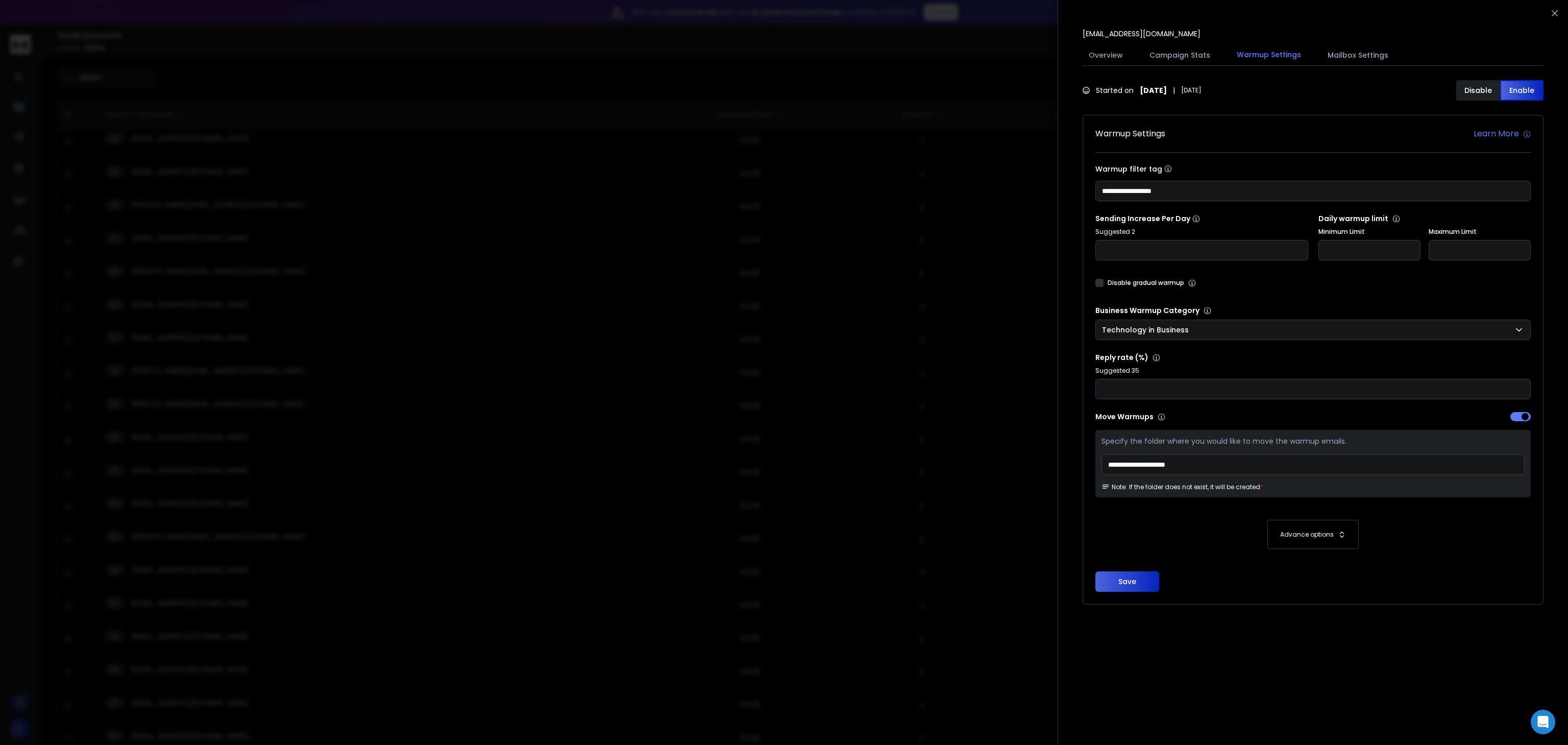
click at [871, 249] on input "*" at bounding box center [1369, 250] width 102 height 20
type input "*"
click at [871, 246] on input "**" at bounding box center [1479, 250] width 102 height 20
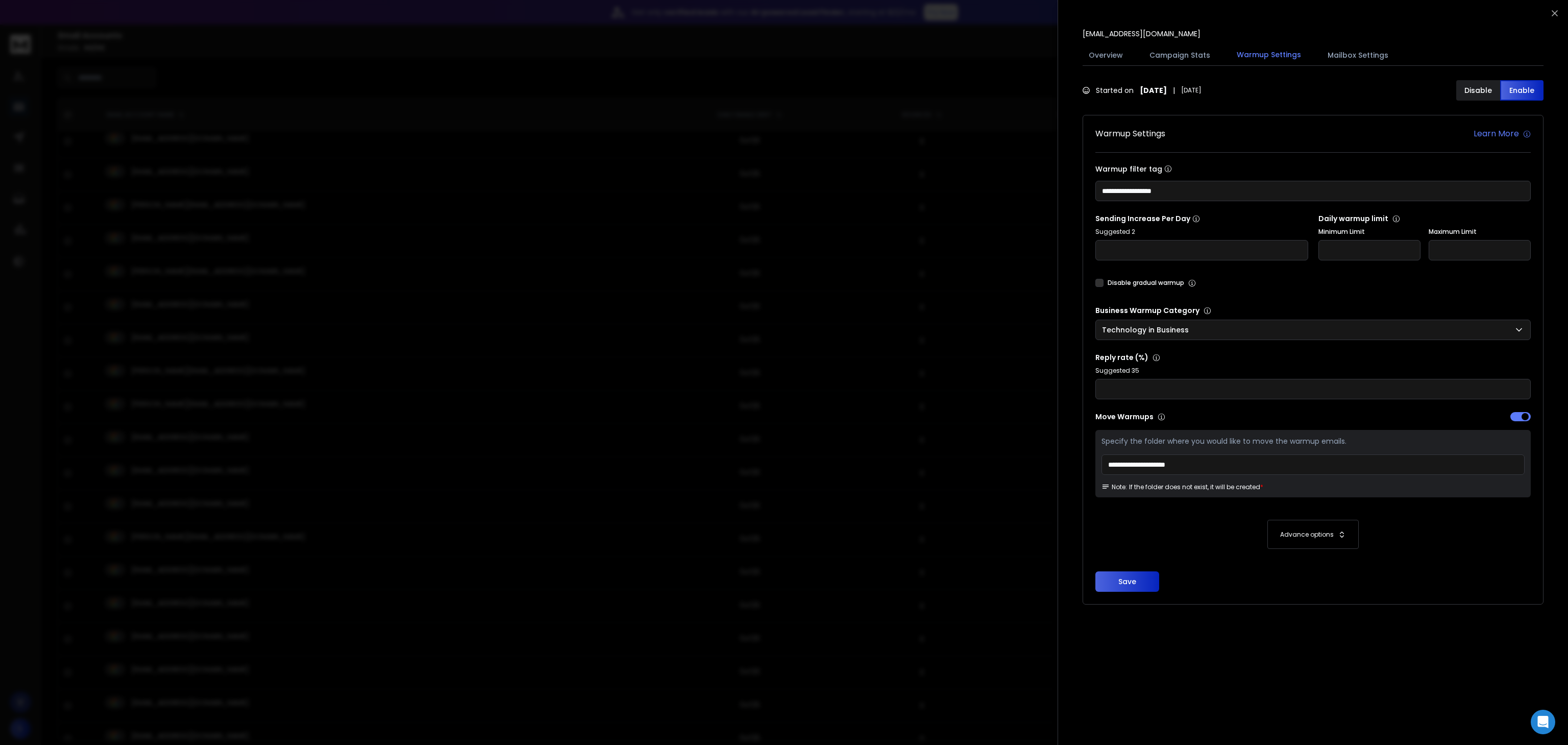
click at [871, 246] on input "**" at bounding box center [1479, 250] width 102 height 20
type input "*"
click at [871, 414] on button "Save" at bounding box center [1127, 582] width 63 height 20
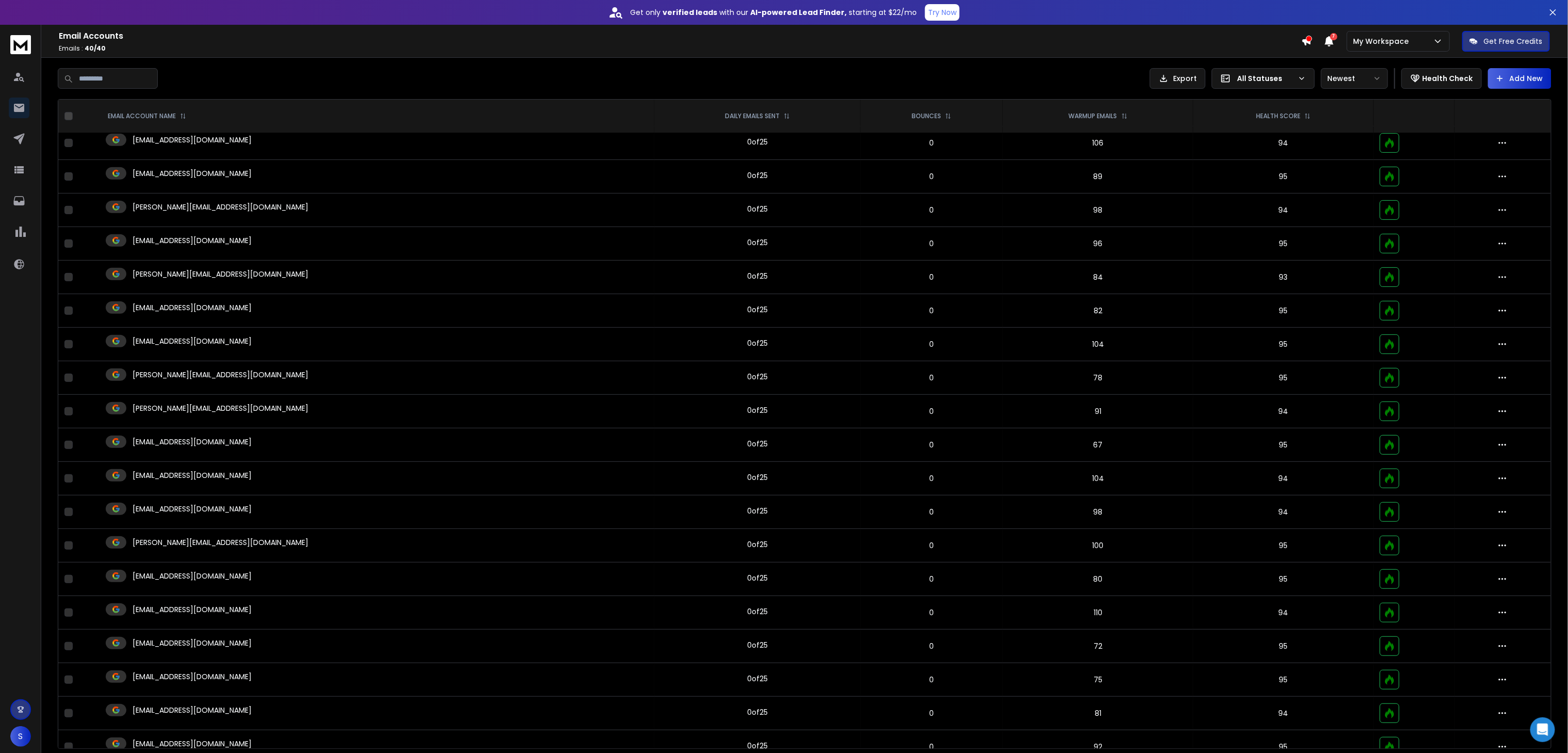
click at [159, 418] on p "[EMAIL_ADDRESS][DOMAIN_NAME]" at bounding box center [192, 609] width 119 height 10
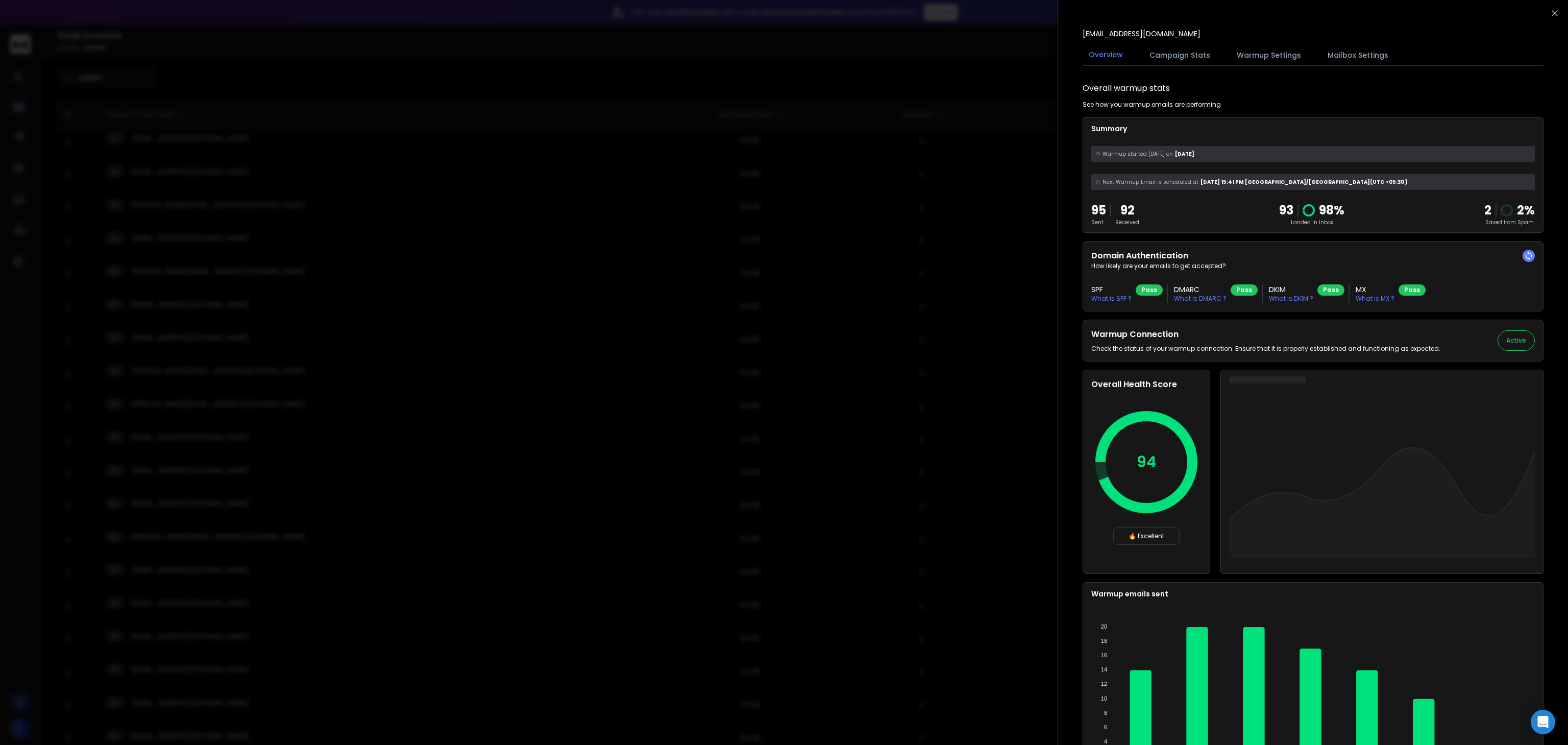
click at [871, 42] on div "[EMAIL_ADDRESS][DOMAIN_NAME] Overview Campaign Stats Warmup Settings Mailbox Se…" at bounding box center [1313, 416] width 485 height 808
click at [871, 47] on button "Warmup Settings" at bounding box center [1269, 55] width 77 height 23
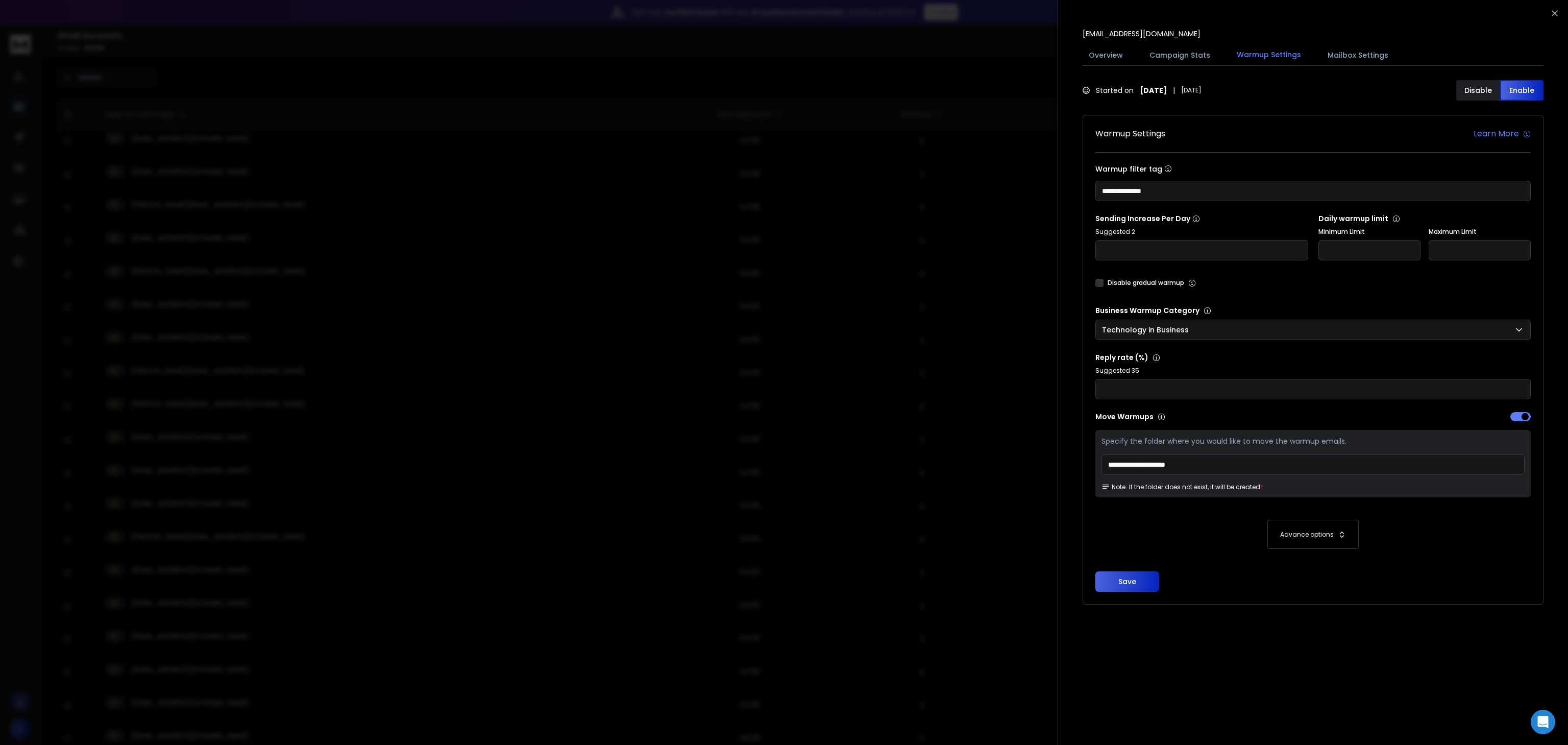
click at [871, 249] on input "*" at bounding box center [1369, 250] width 102 height 20
type input "*"
click at [871, 243] on input "**" at bounding box center [1479, 250] width 102 height 20
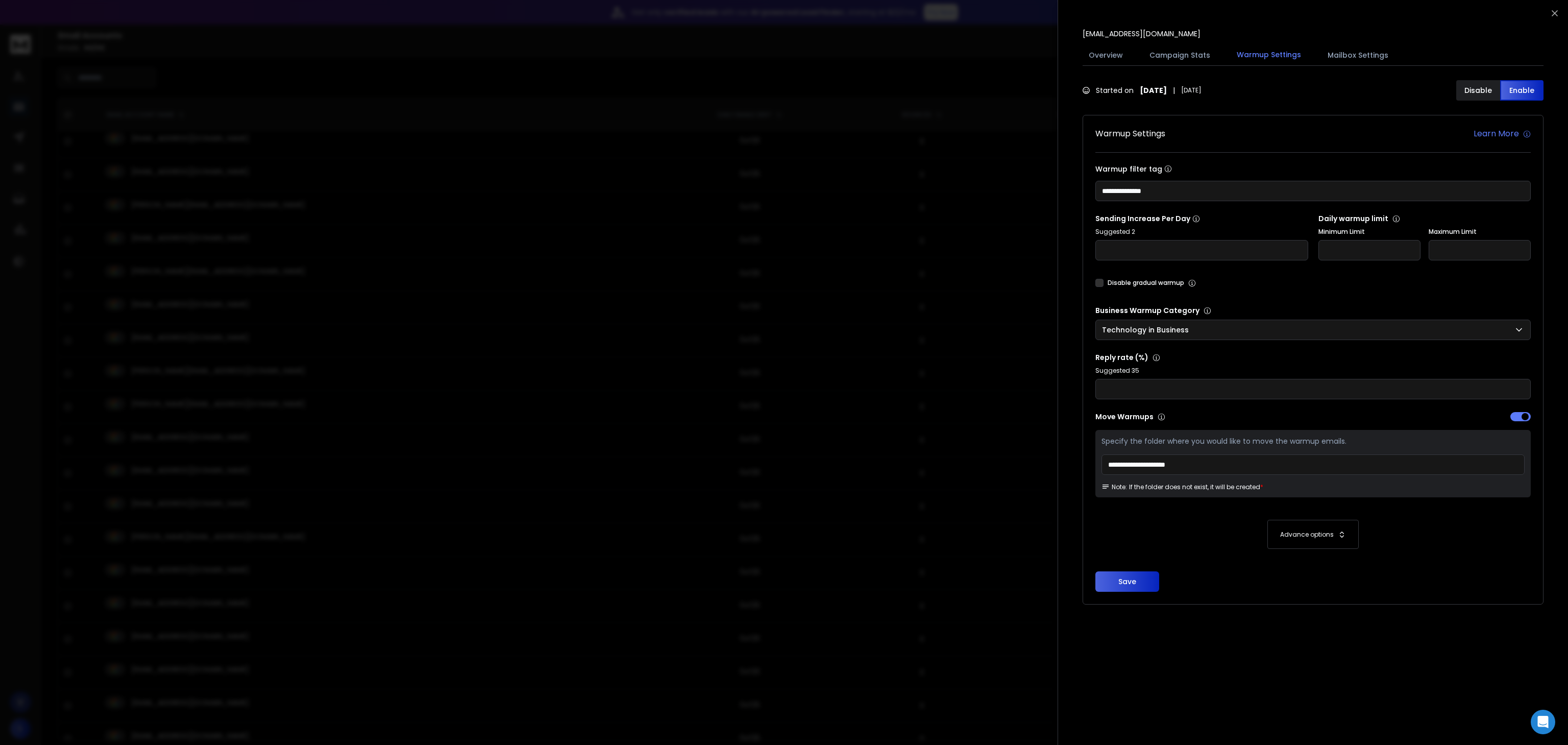
click at [871, 243] on input "**" at bounding box center [1479, 250] width 102 height 20
type input "*"
click at [871, 414] on button "Save" at bounding box center [1127, 582] width 63 height 20
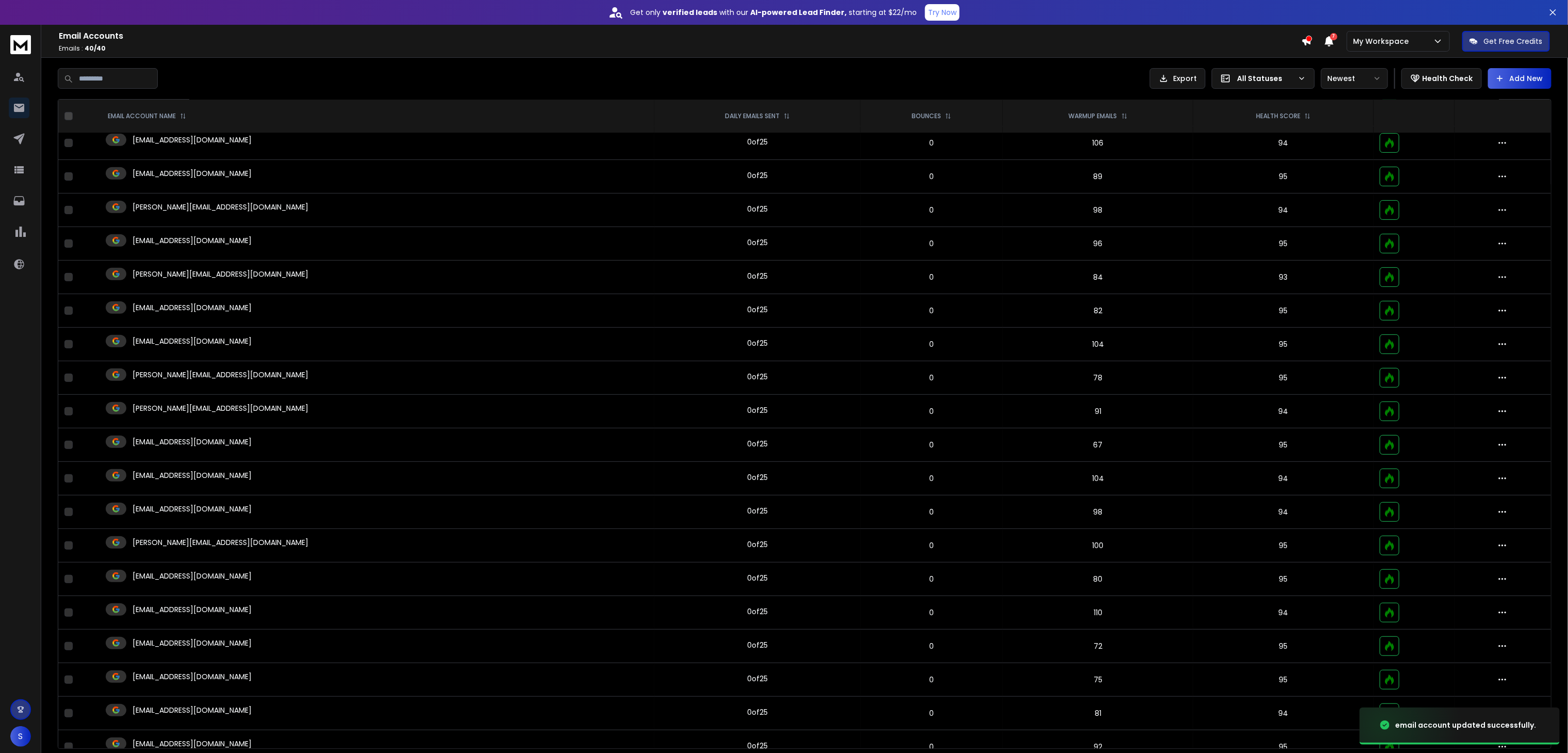
click at [163, 418] on p "[EMAIL_ADDRESS][DOMAIN_NAME]" at bounding box center [192, 643] width 119 height 10
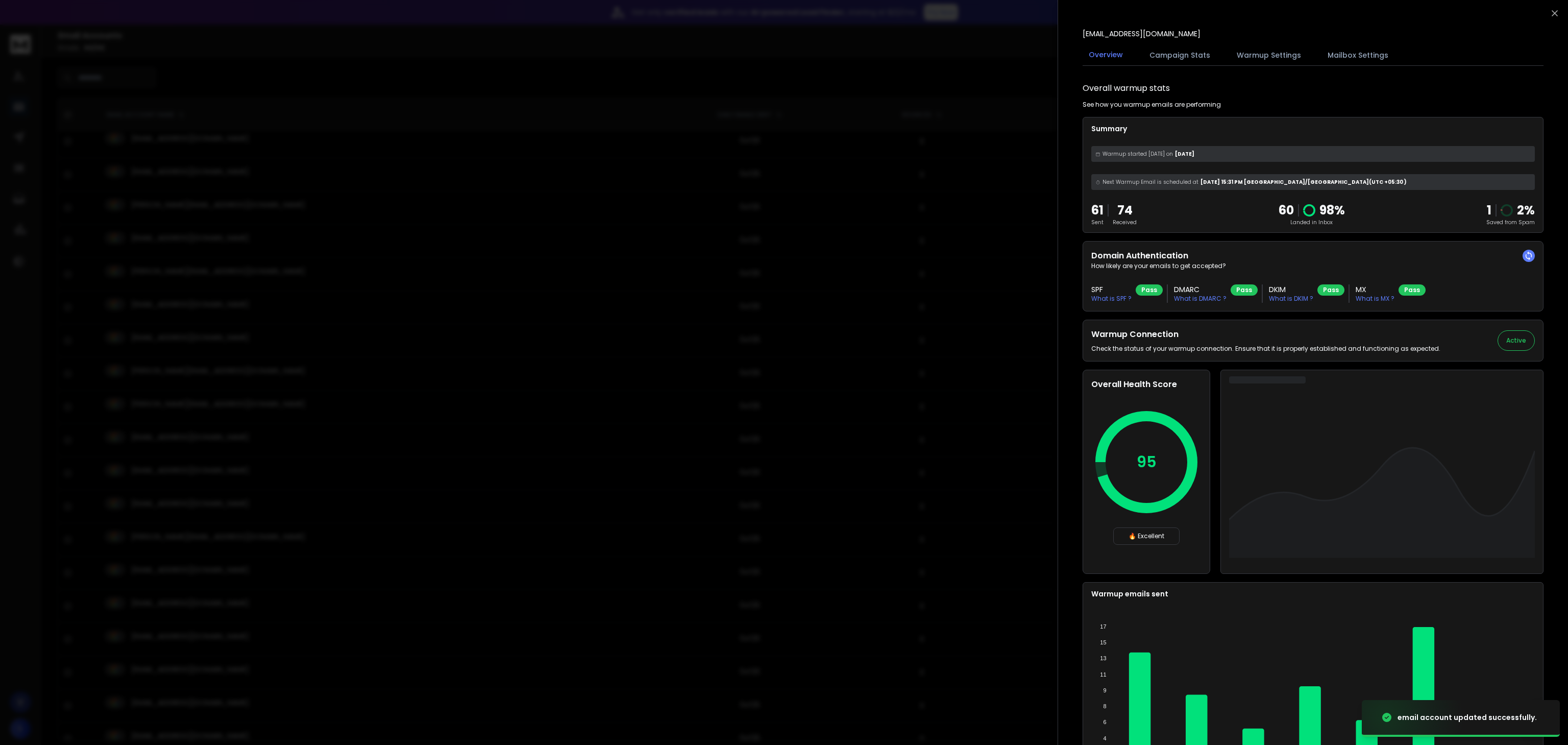
click at [871, 40] on div "[EMAIL_ADDRESS][DOMAIN_NAME] Overview Campaign Stats Warmup Settings Mailbox Se…" at bounding box center [1313, 416] width 485 height 808
click at [871, 46] on button "Warmup Settings" at bounding box center [1269, 55] width 77 height 23
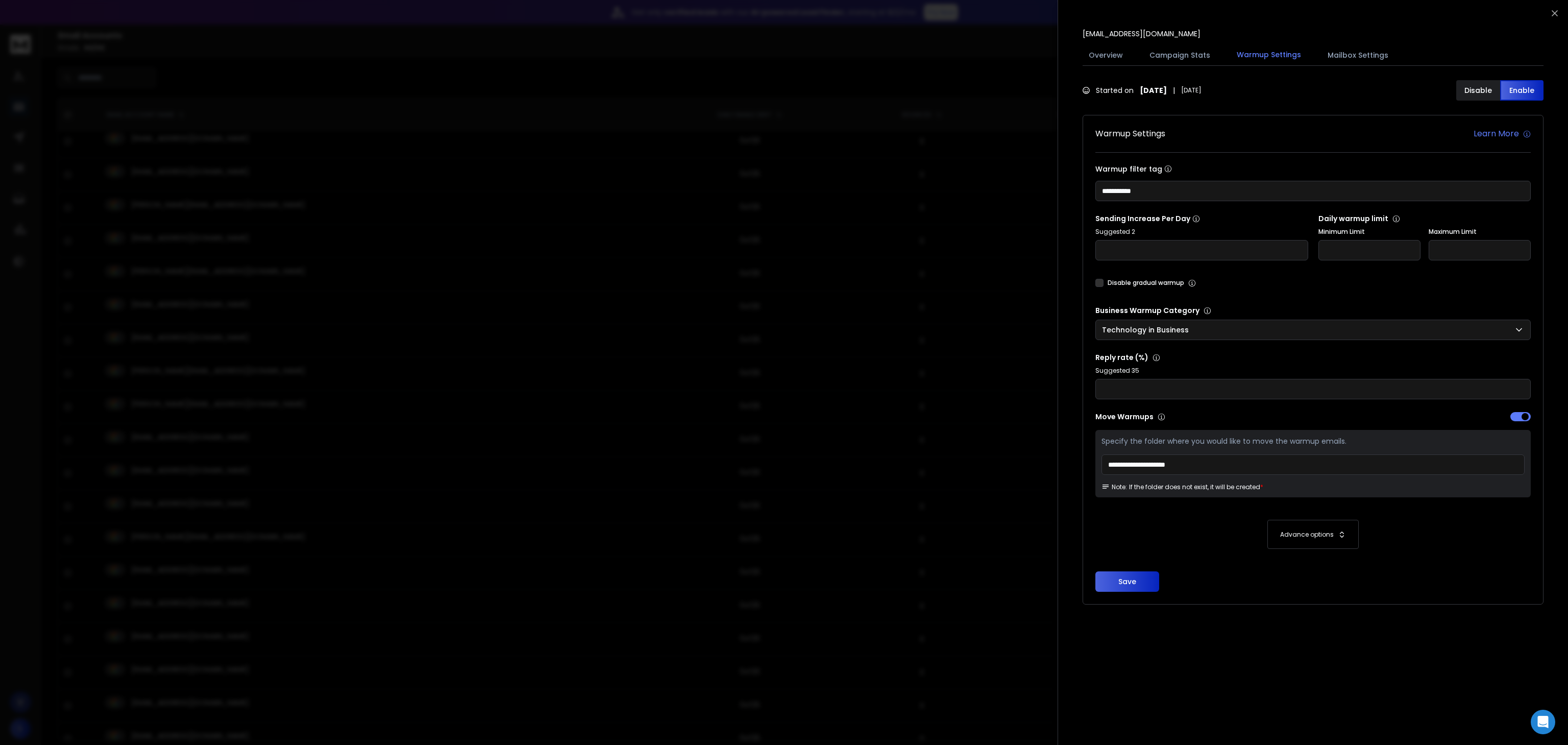
click at [871, 251] on input "*" at bounding box center [1369, 250] width 102 height 20
type input "*"
click at [871, 255] on input "**" at bounding box center [1479, 250] width 102 height 20
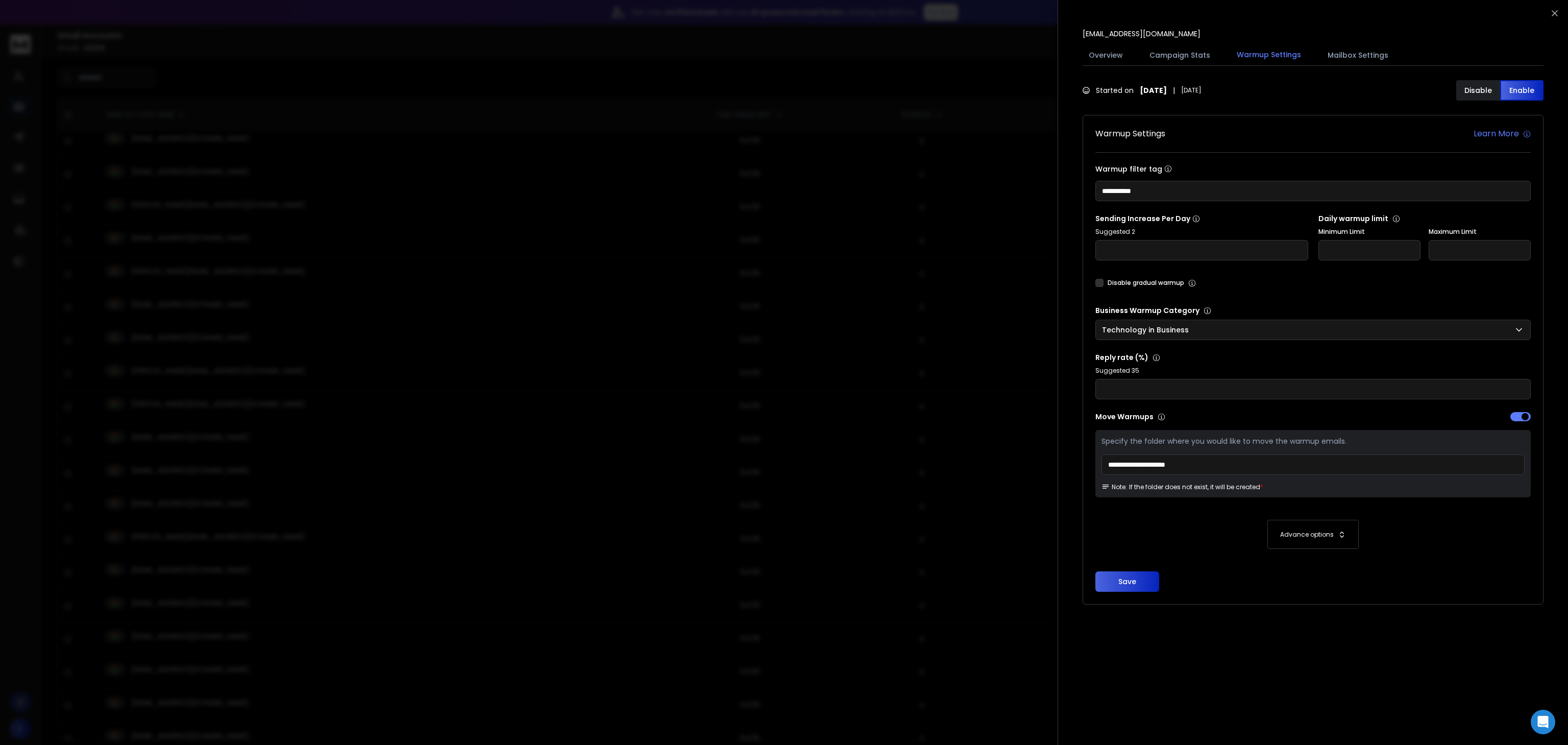
click at [871, 255] on input "**" at bounding box center [1479, 250] width 102 height 20
type input "*"
click at [871, 414] on button "Save" at bounding box center [1127, 582] width 63 height 20
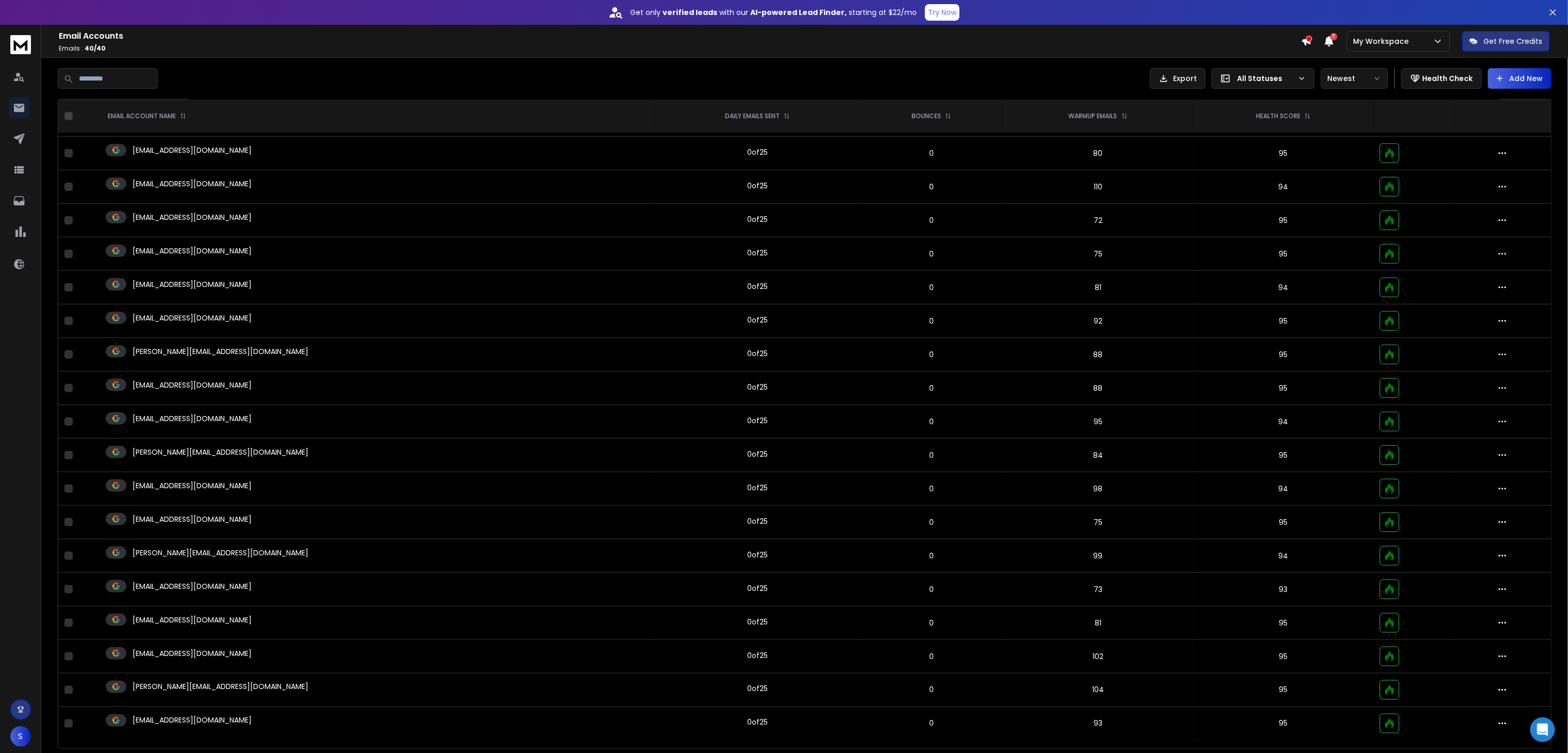
scroll to position [747, 0]
click at [184, 245] on p "[EMAIL_ADDRESS][DOMAIN_NAME]" at bounding box center [192, 250] width 119 height 10
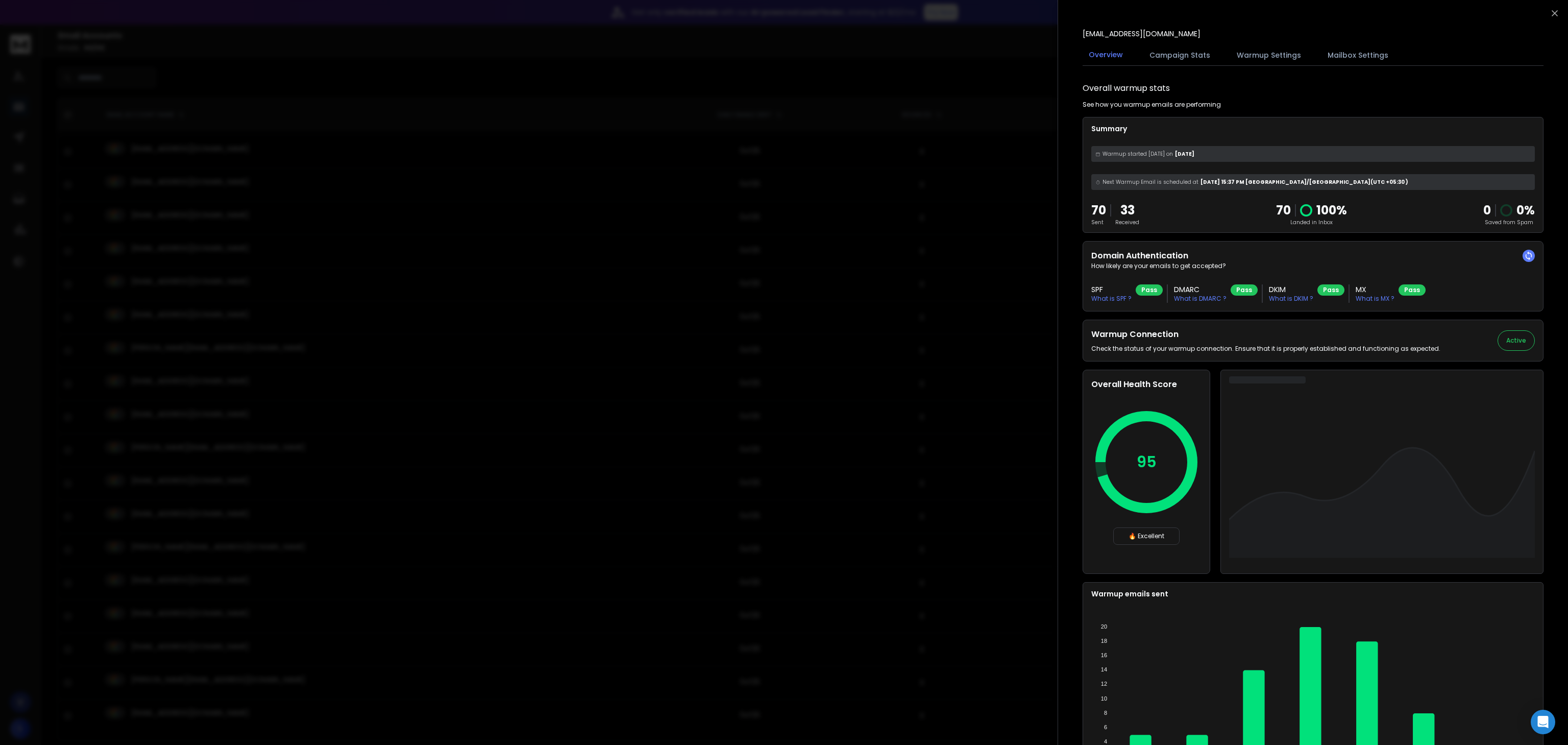
click at [871, 49] on button "Warmup Settings" at bounding box center [1269, 55] width 77 height 23
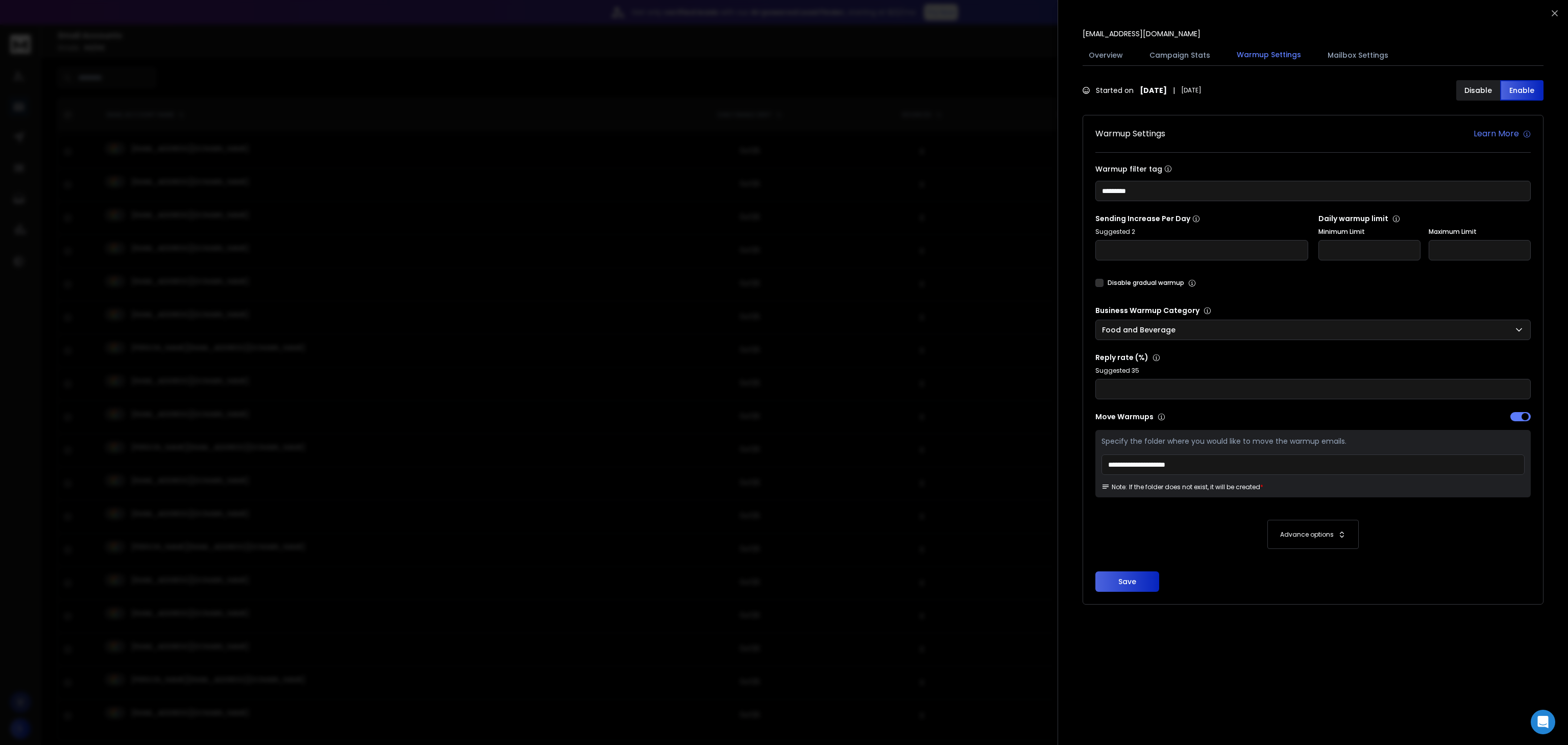
click at [871, 260] on input "*" at bounding box center [1369, 250] width 102 height 20
click at [871, 240] on input "*" at bounding box center [1369, 250] width 102 height 20
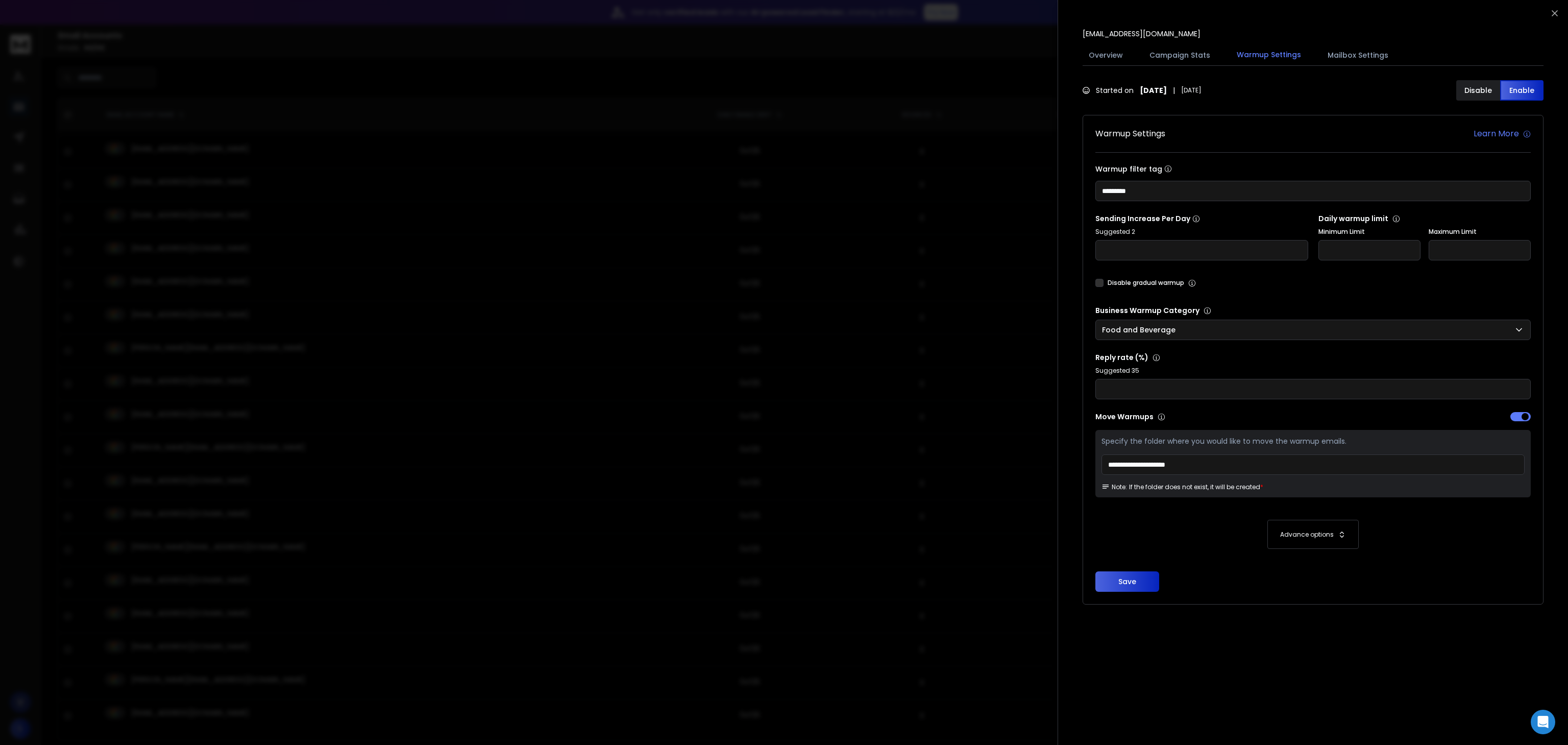
click at [871, 240] on input "*" at bounding box center [1369, 250] width 102 height 20
type input "*"
click at [871, 251] on input "**" at bounding box center [1479, 250] width 102 height 20
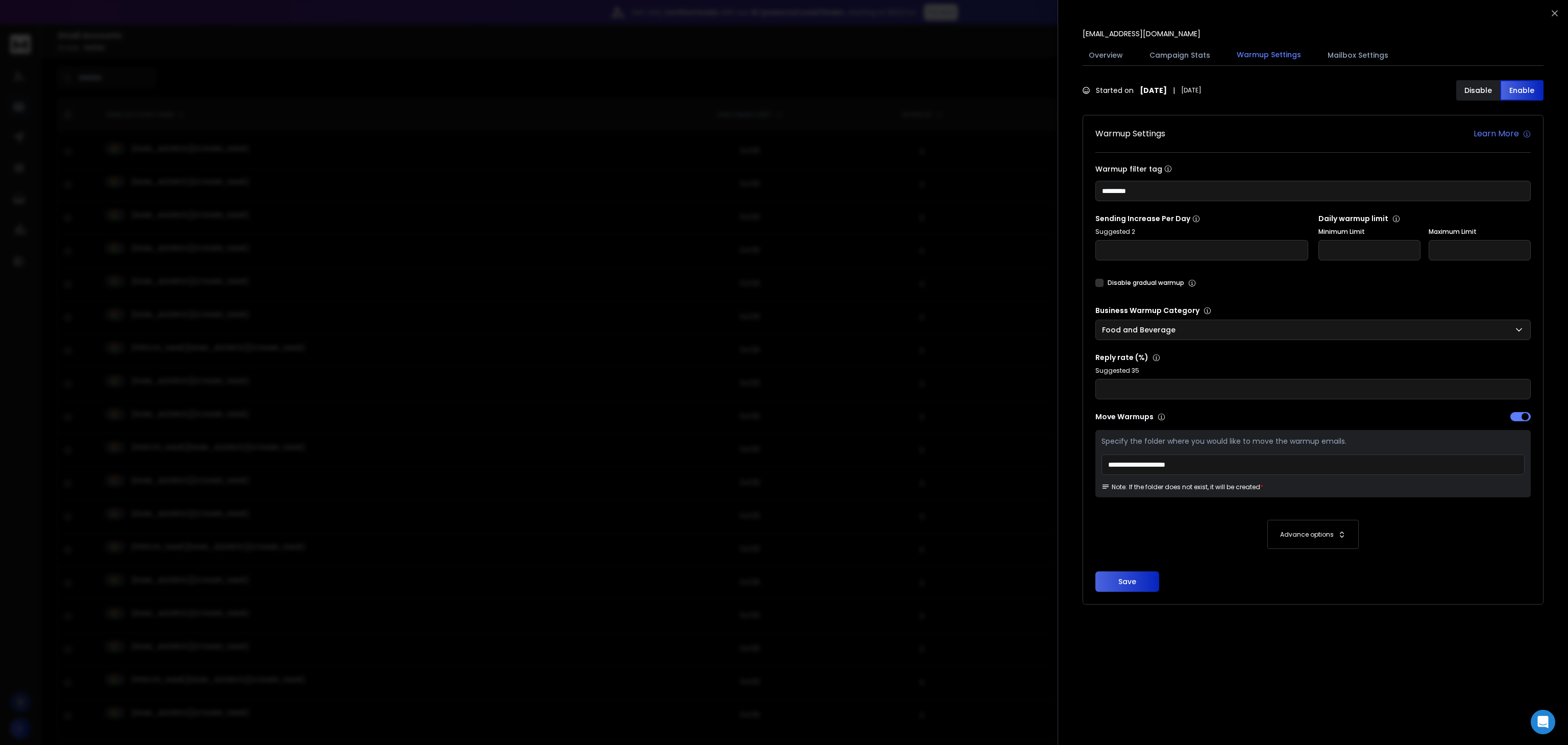
type input "*"
click at [871, 414] on button "Save" at bounding box center [1127, 582] width 63 height 20
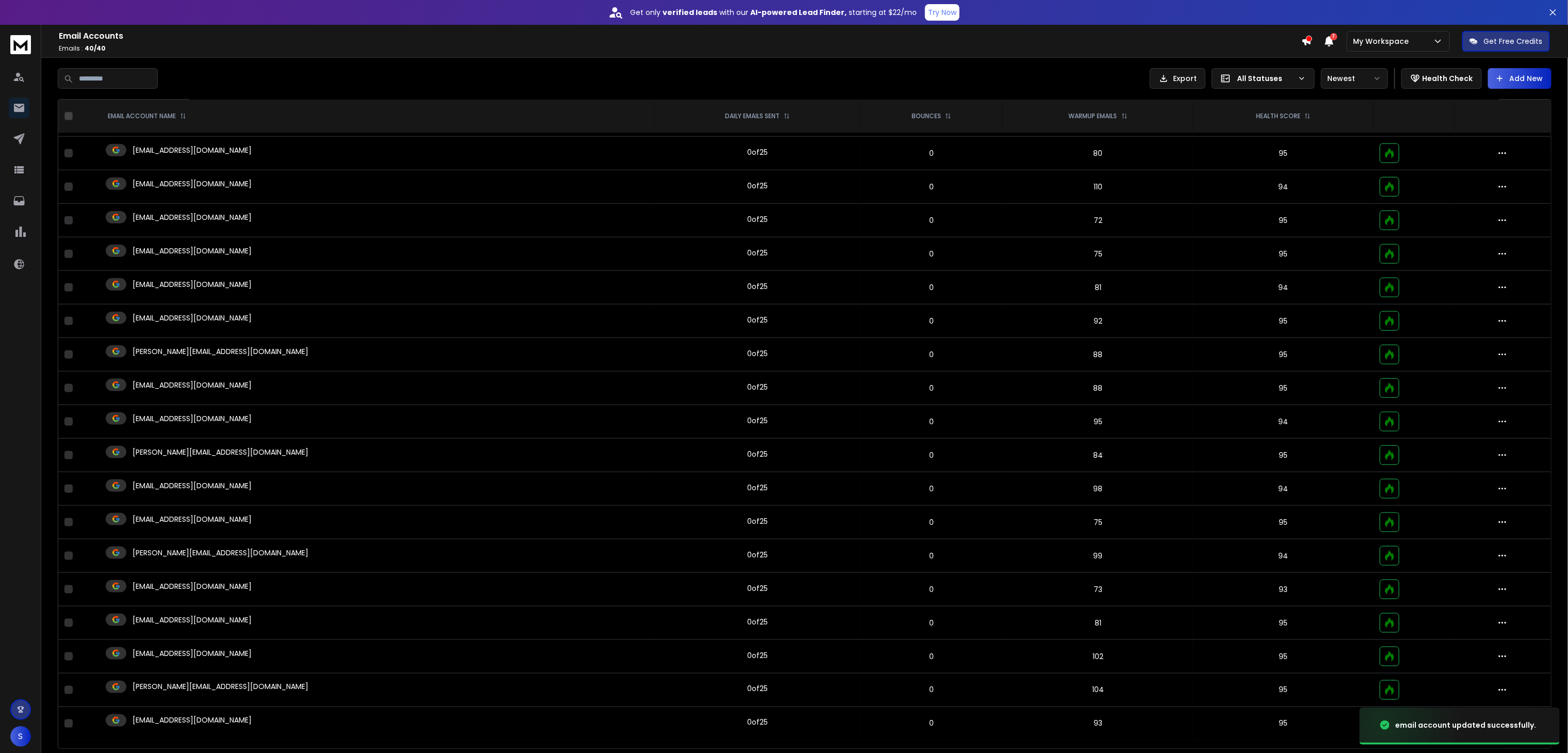
click at [167, 279] on p "[EMAIL_ADDRESS][DOMAIN_NAME]" at bounding box center [192, 284] width 119 height 10
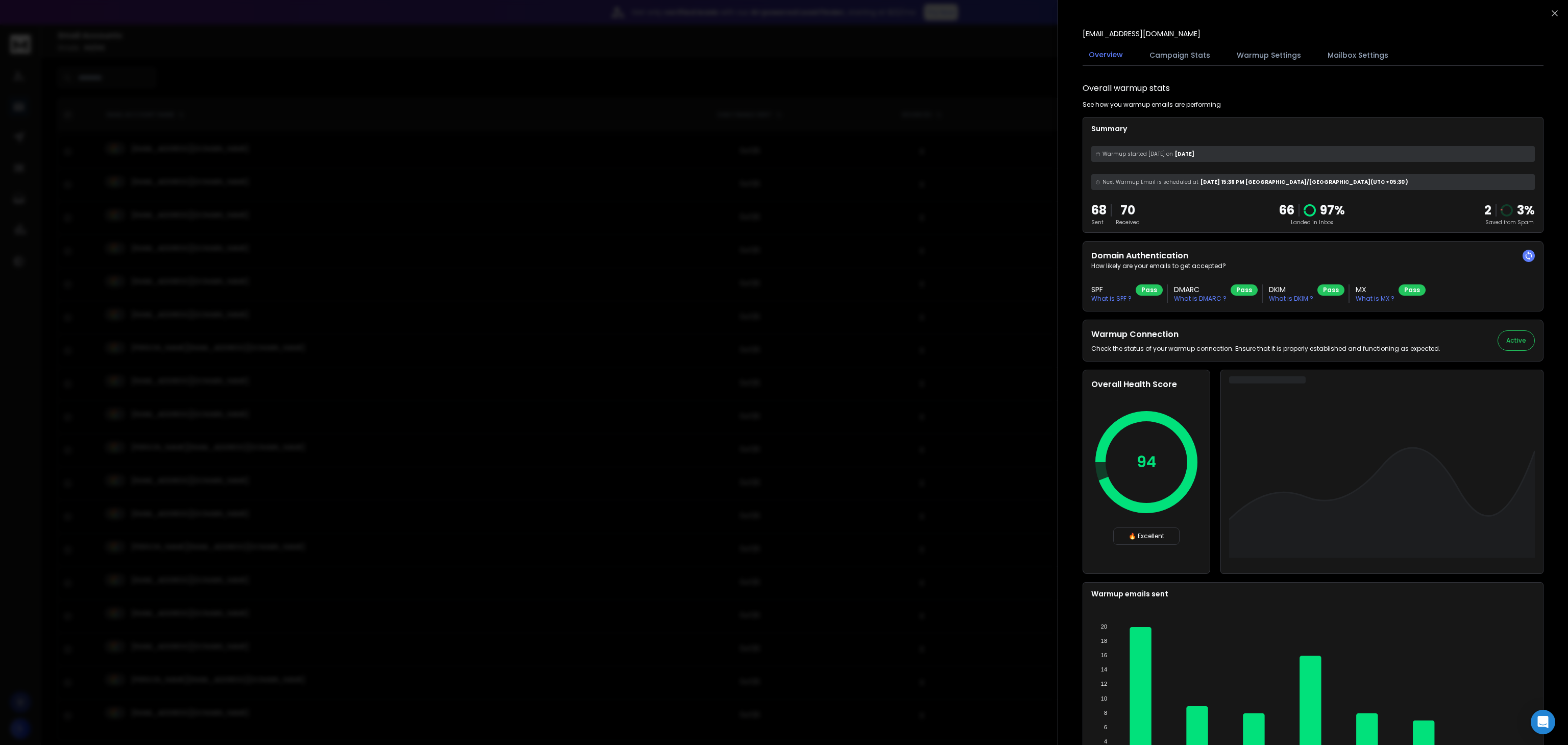
click at [871, 45] on button "Warmup Settings" at bounding box center [1269, 55] width 77 height 23
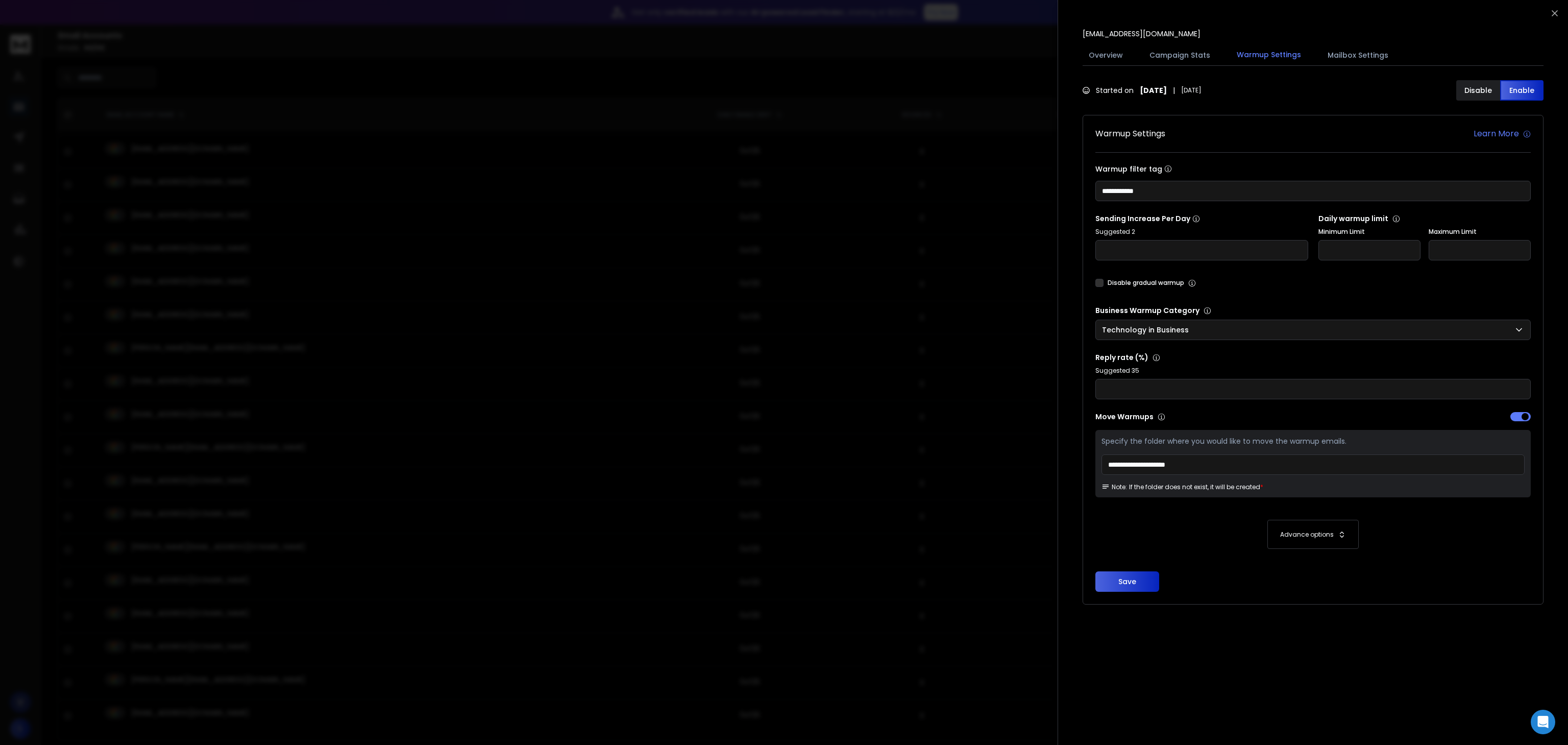
click at [871, 251] on input "*" at bounding box center [1369, 250] width 102 height 20
type input "*"
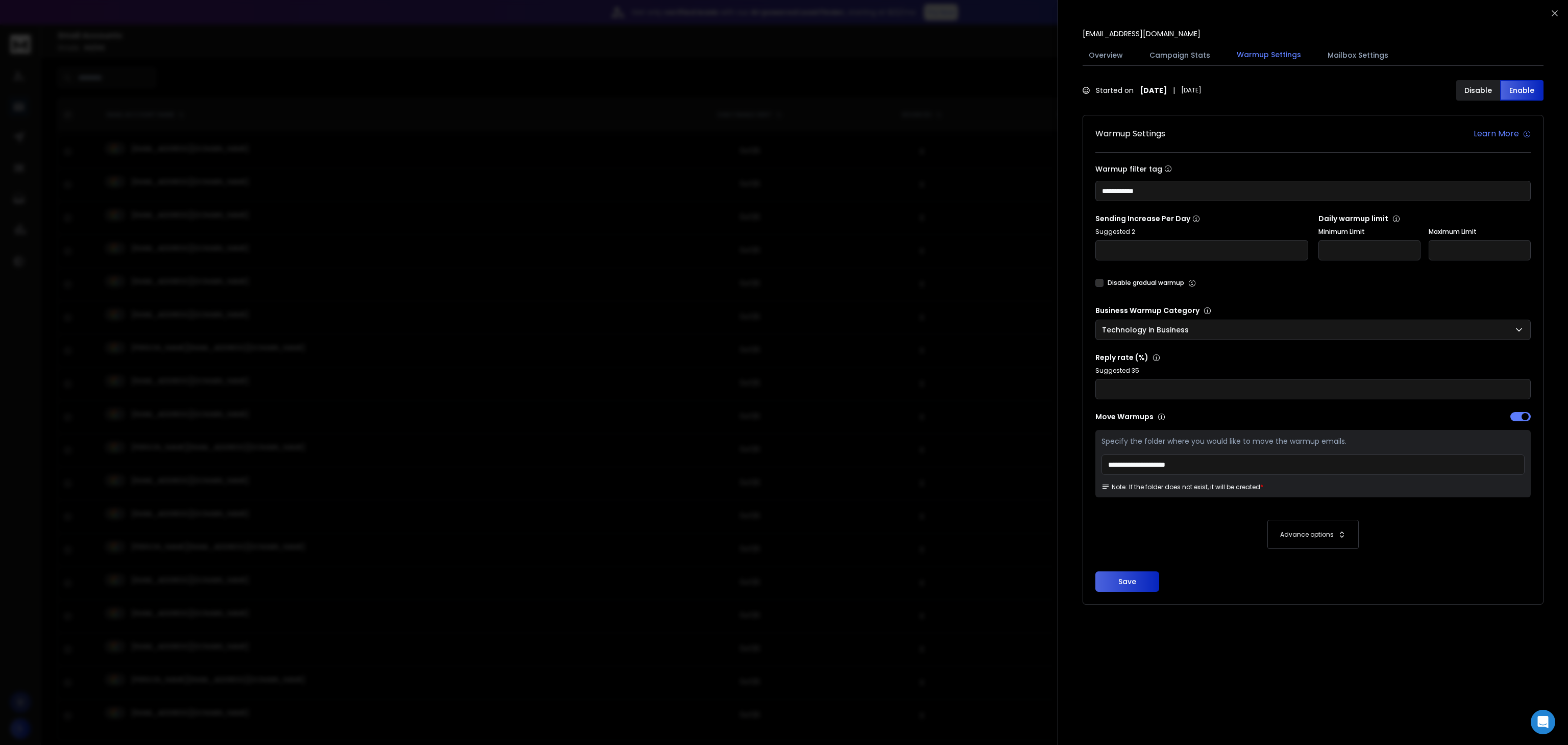
click at [871, 256] on input "**" at bounding box center [1479, 250] width 102 height 20
click at [871, 255] on input "**" at bounding box center [1479, 250] width 102 height 20
click at [871, 254] on input "**" at bounding box center [1479, 250] width 102 height 20
type input "*"
click at [871, 414] on button "Save" at bounding box center [1127, 582] width 63 height 20
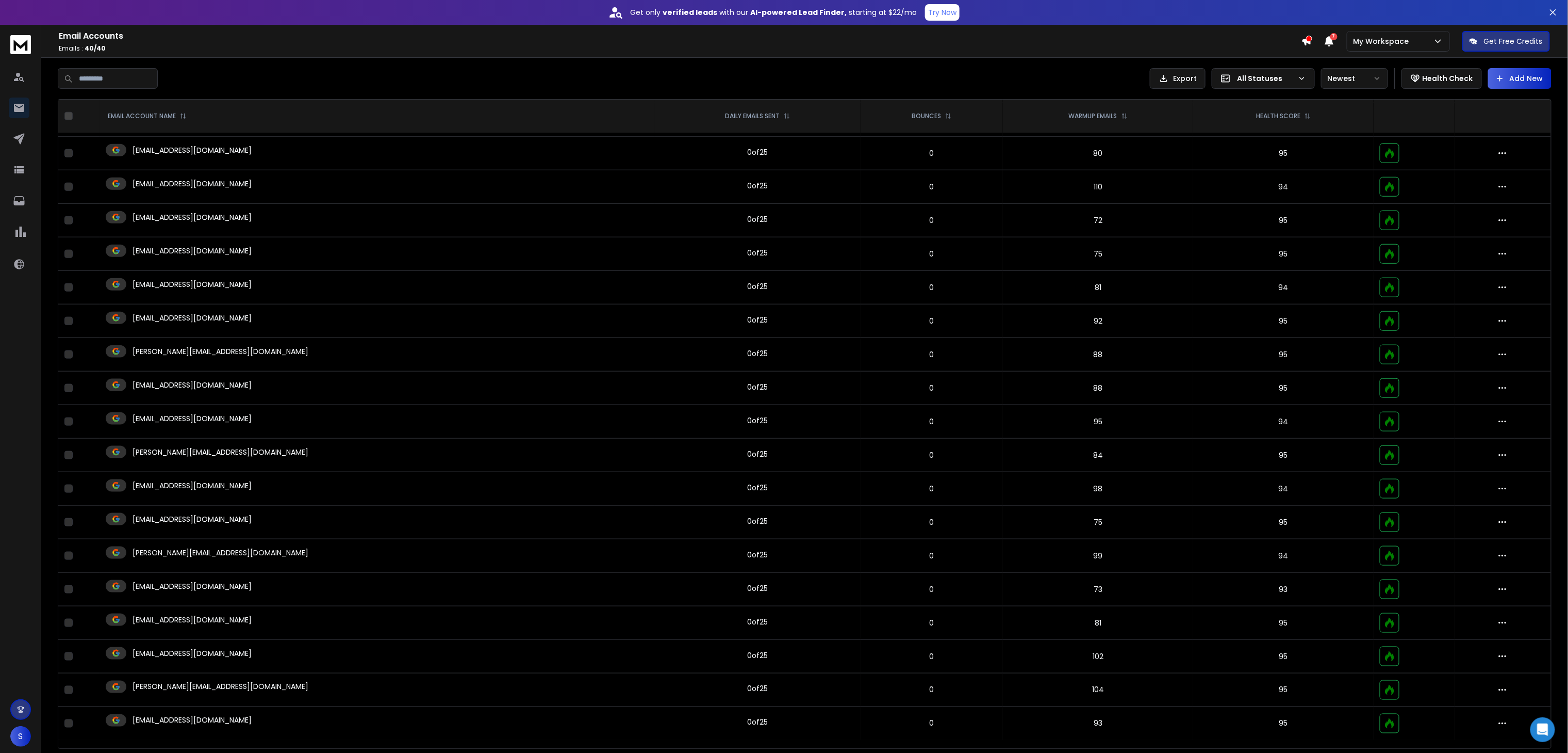
click at [177, 313] on p "[EMAIL_ADDRESS][DOMAIN_NAME]" at bounding box center [192, 318] width 119 height 10
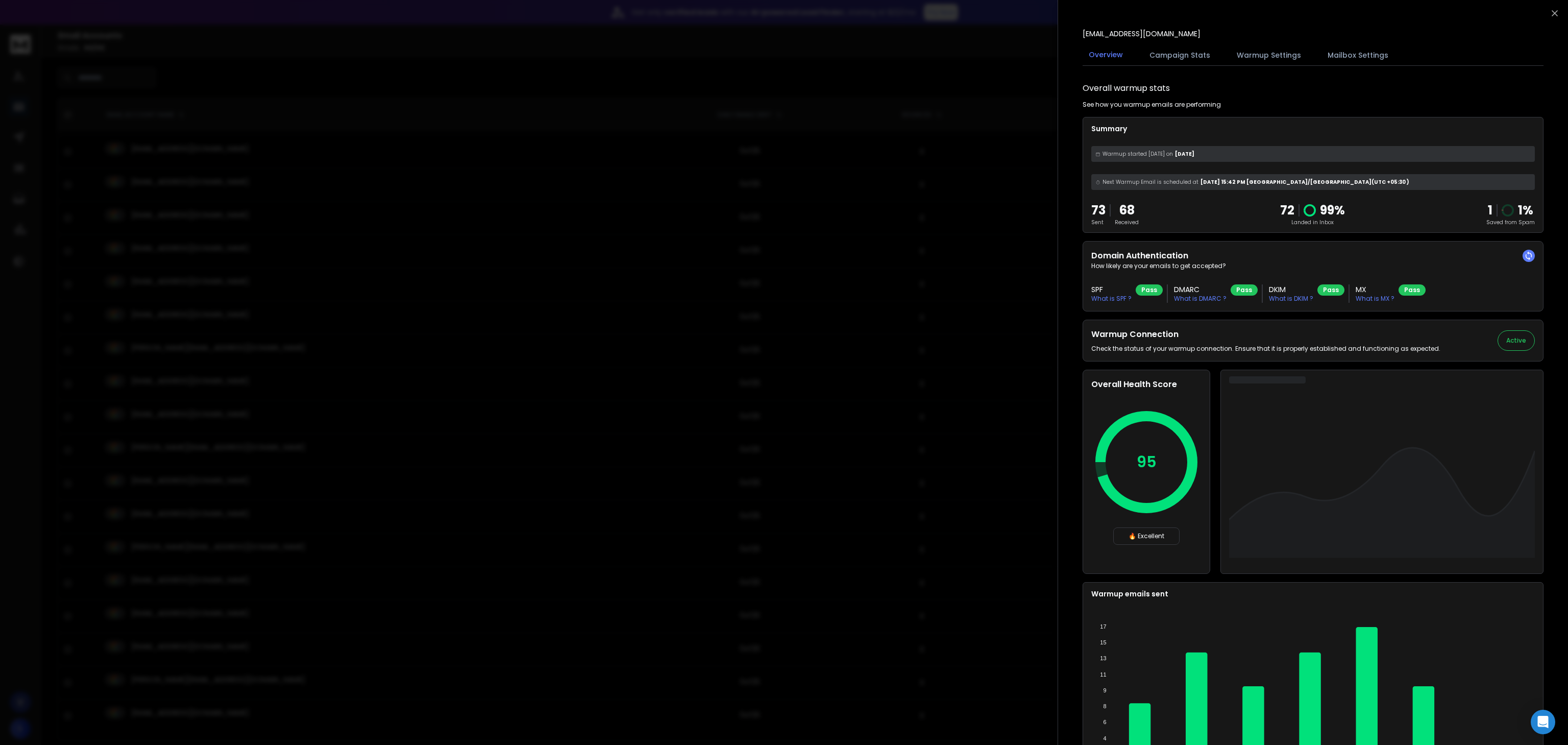
click at [871, 43] on div "[EMAIL_ADDRESS][DOMAIN_NAME] Overview Campaign Stats Warmup Settings Mailbox Se…" at bounding box center [1313, 416] width 485 height 808
click at [871, 48] on button "Warmup Settings" at bounding box center [1269, 55] width 77 height 23
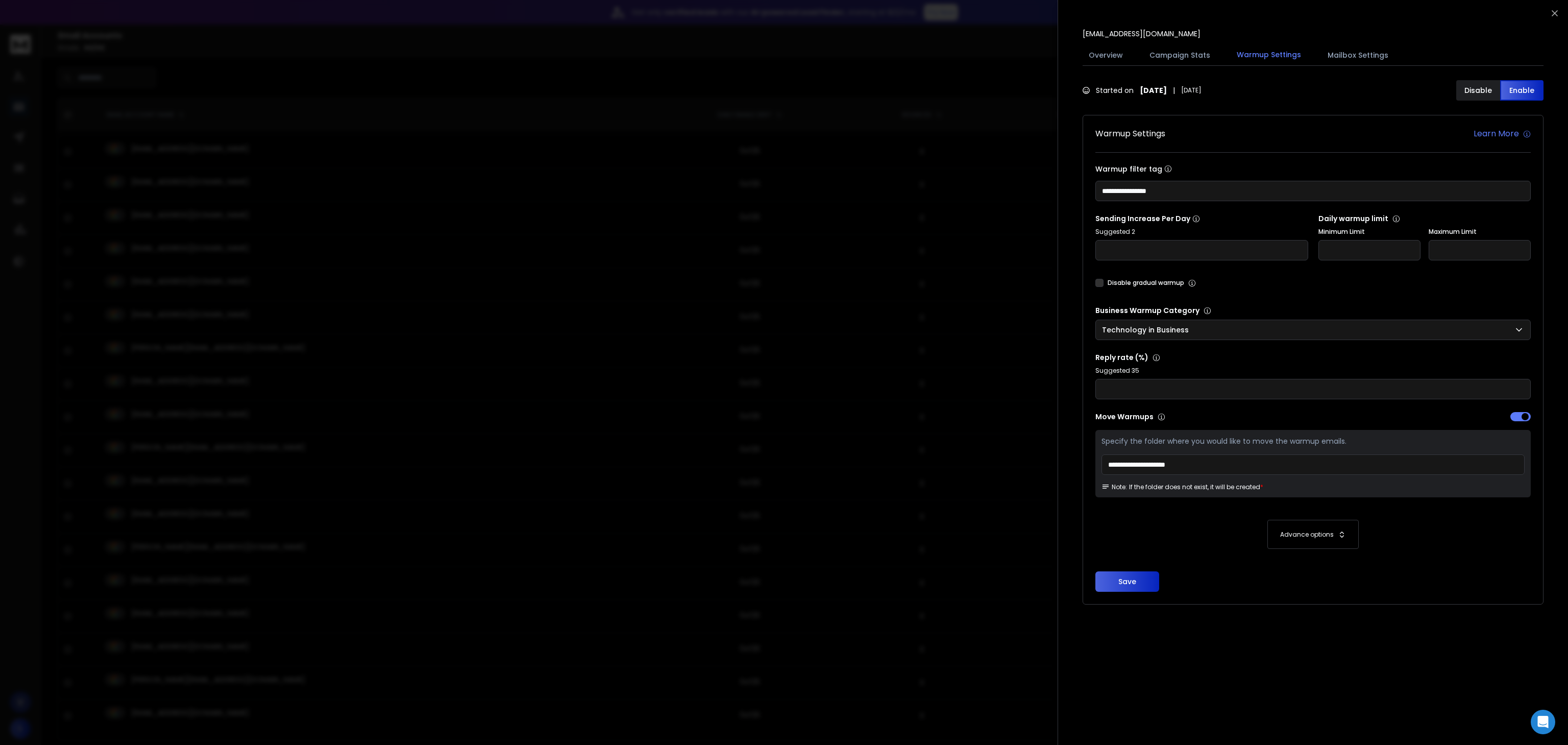
click at [871, 246] on input "*" at bounding box center [1369, 250] width 102 height 20
type input "*"
click at [871, 254] on input "**" at bounding box center [1479, 250] width 102 height 20
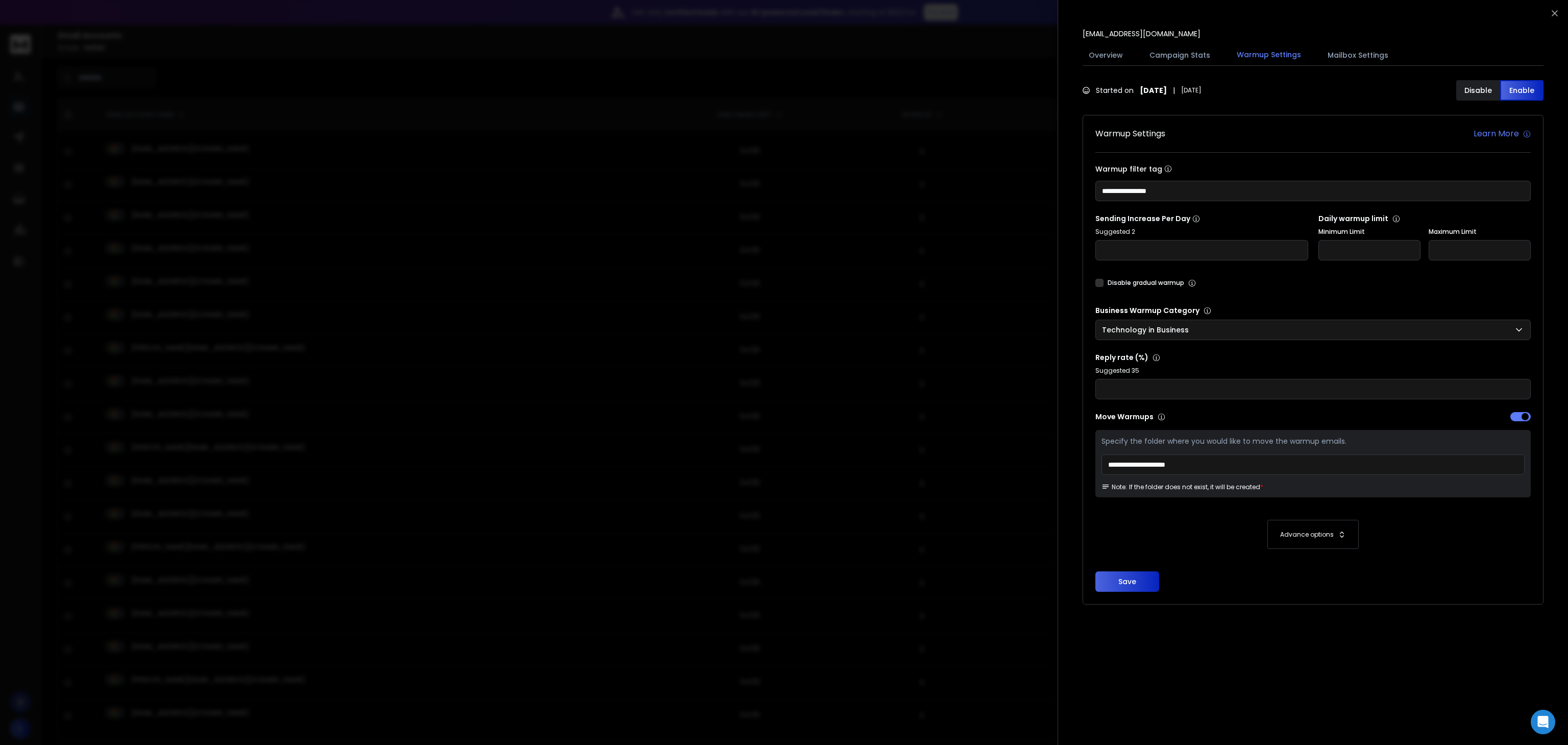
click at [871, 253] on input "**" at bounding box center [1479, 250] width 102 height 20
type input "*"
click at [871, 414] on button "Save" at bounding box center [1127, 582] width 63 height 20
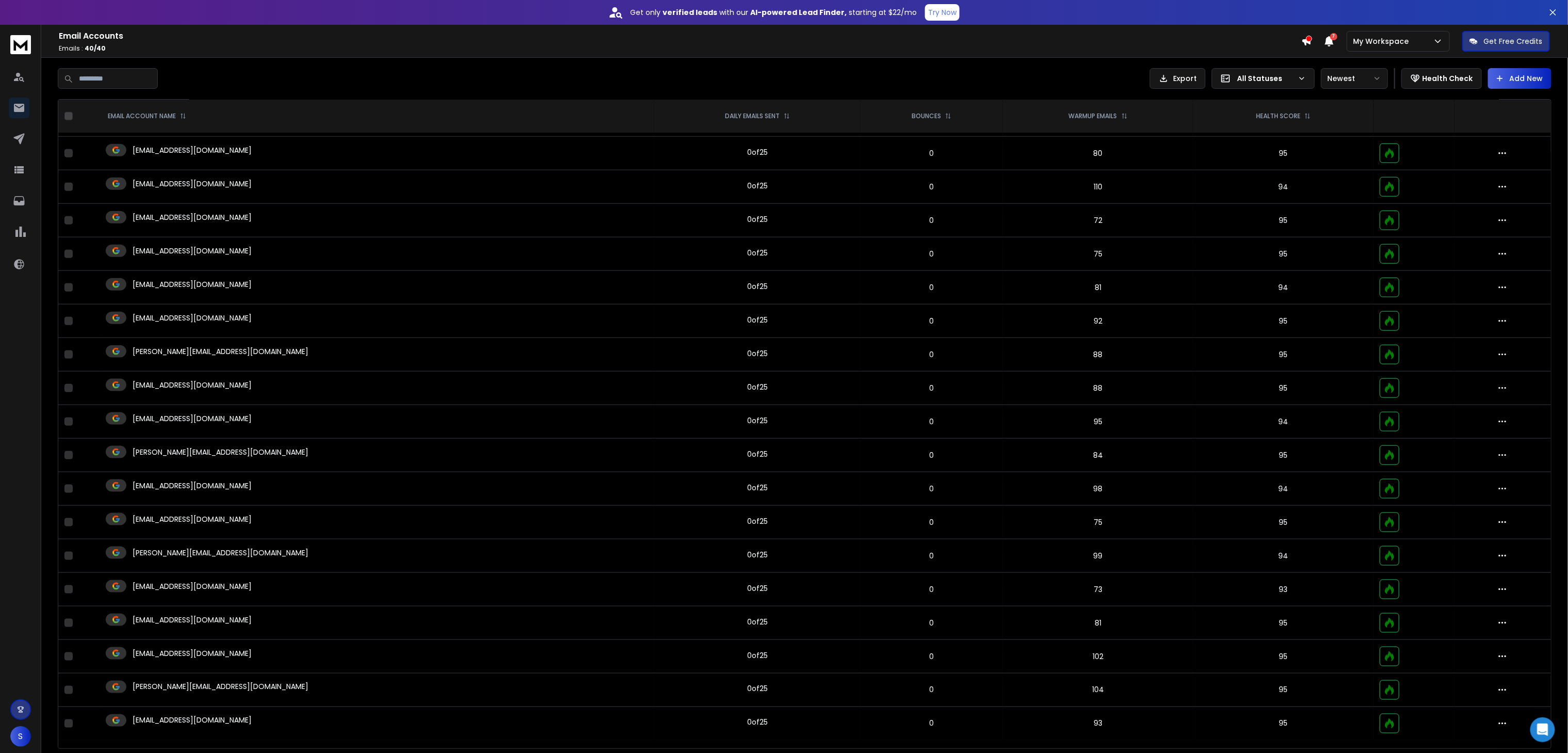
click at [174, 345] on div "[PERSON_NAME][EMAIL_ADDRESS][DOMAIN_NAME]" at bounding box center [206, 351] width 203 height 12
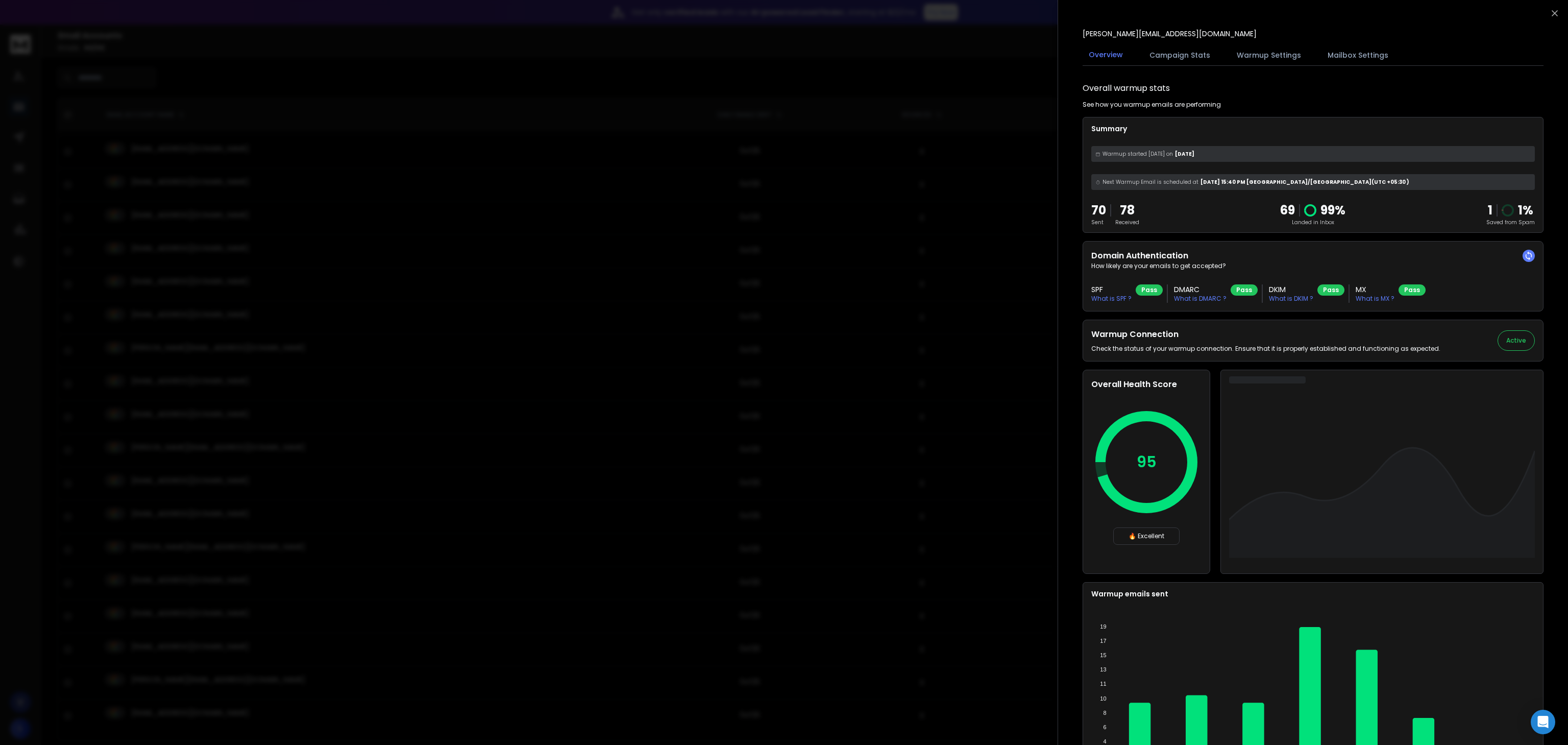
click at [871, 40] on div "[PERSON_NAME][EMAIL_ADDRESS][DOMAIN_NAME] Overview Campaign Stats Warmup Settin…" at bounding box center [1313, 416] width 485 height 808
click at [871, 48] on button "Warmup Settings" at bounding box center [1269, 55] width 77 height 23
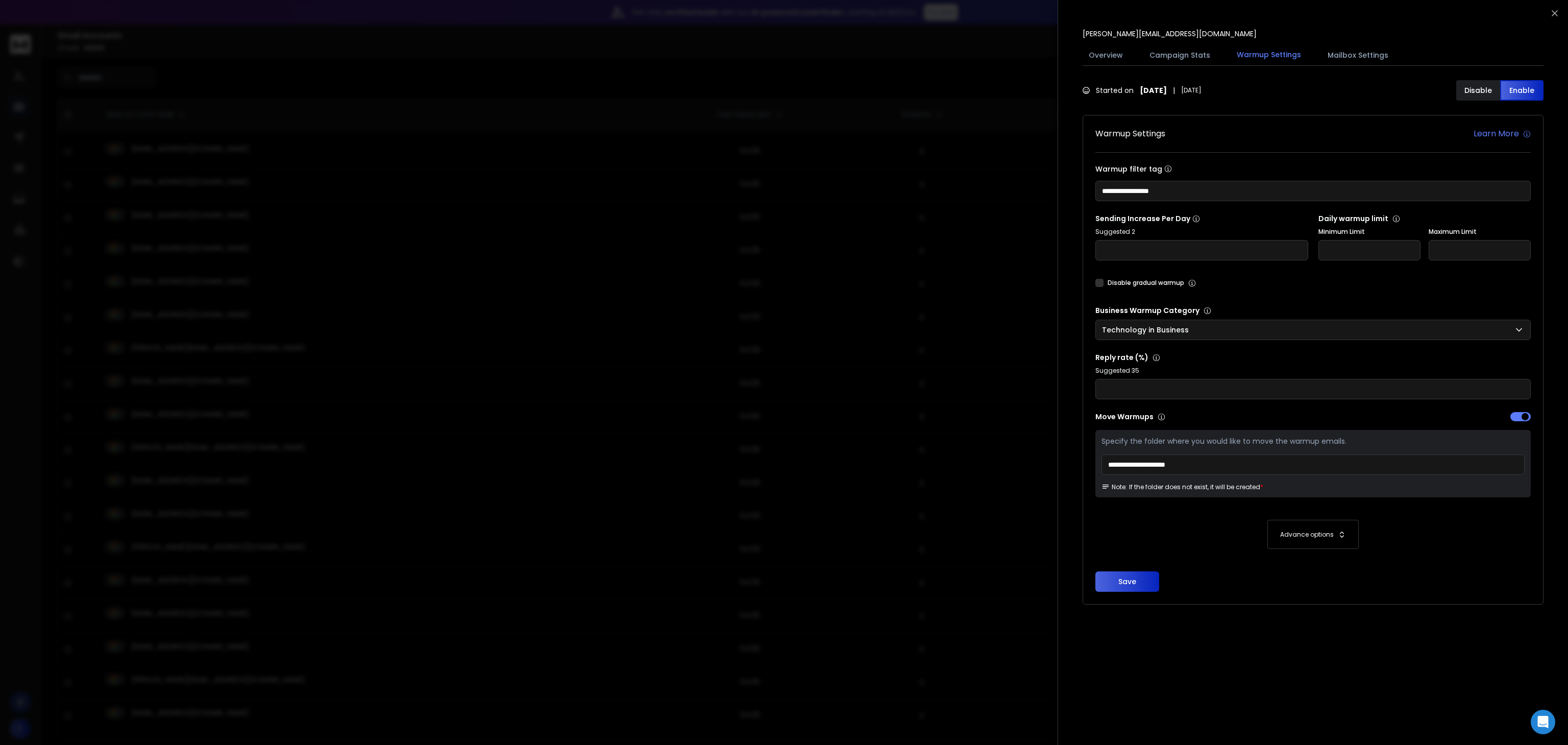
click at [871, 245] on input "*" at bounding box center [1369, 250] width 102 height 20
click at [871, 244] on input "*" at bounding box center [1369, 250] width 102 height 20
type input "*"
click at [871, 252] on input "**" at bounding box center [1479, 250] width 102 height 20
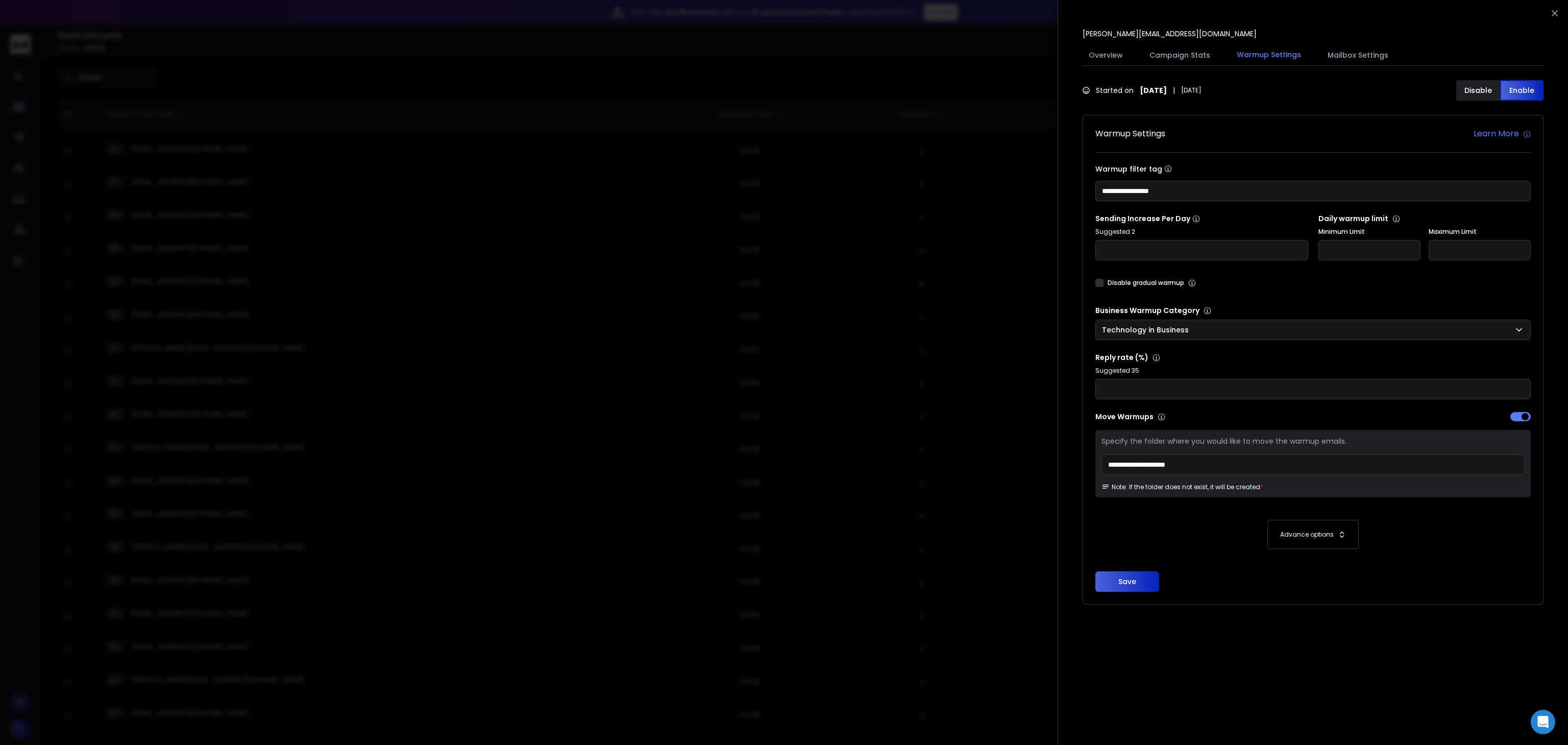
click at [871, 252] on input "**" at bounding box center [1479, 250] width 102 height 20
type input "*"
click at [871, 414] on button "Save" at bounding box center [1127, 582] width 63 height 20
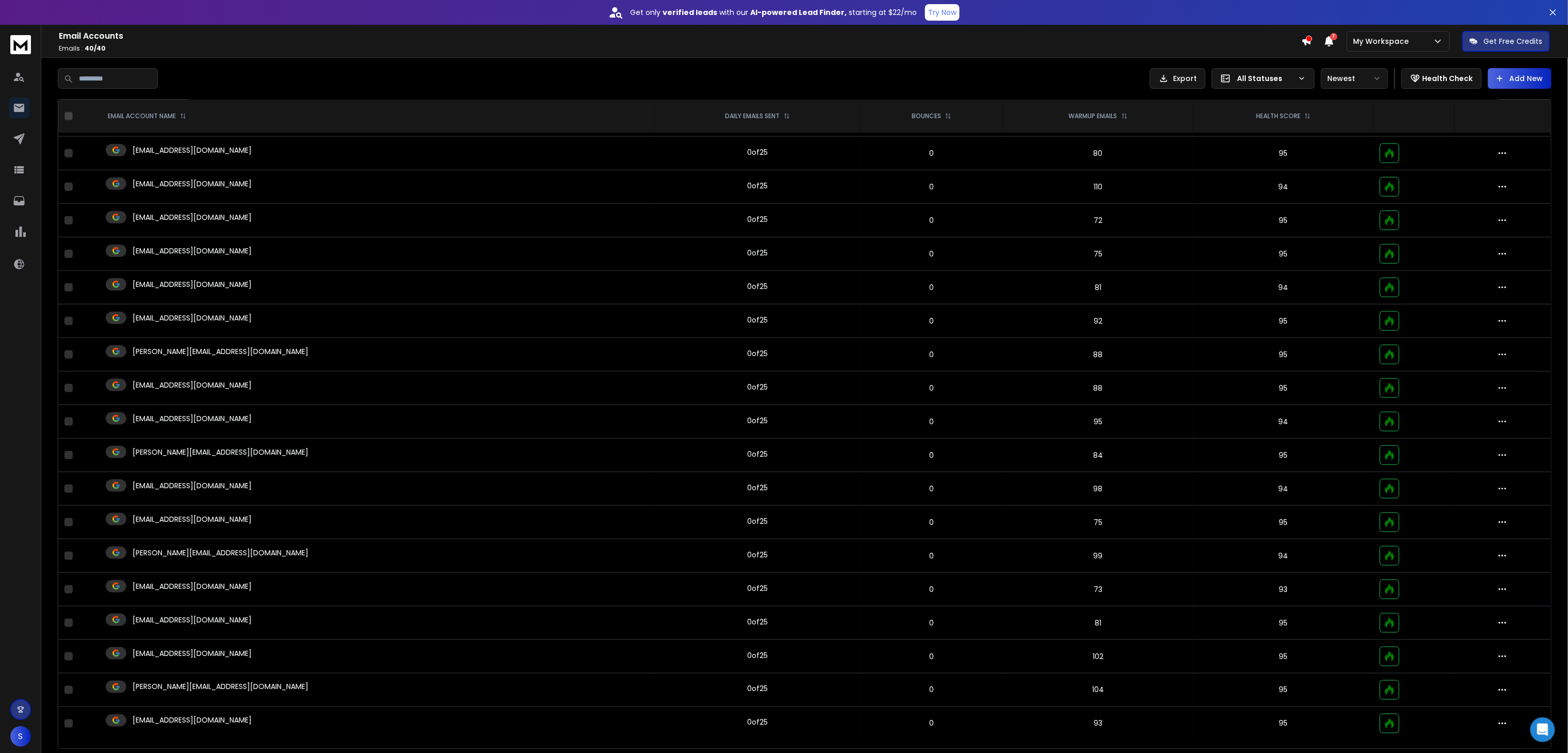
click at [177, 380] on p "[EMAIL_ADDRESS][DOMAIN_NAME]" at bounding box center [192, 385] width 119 height 10
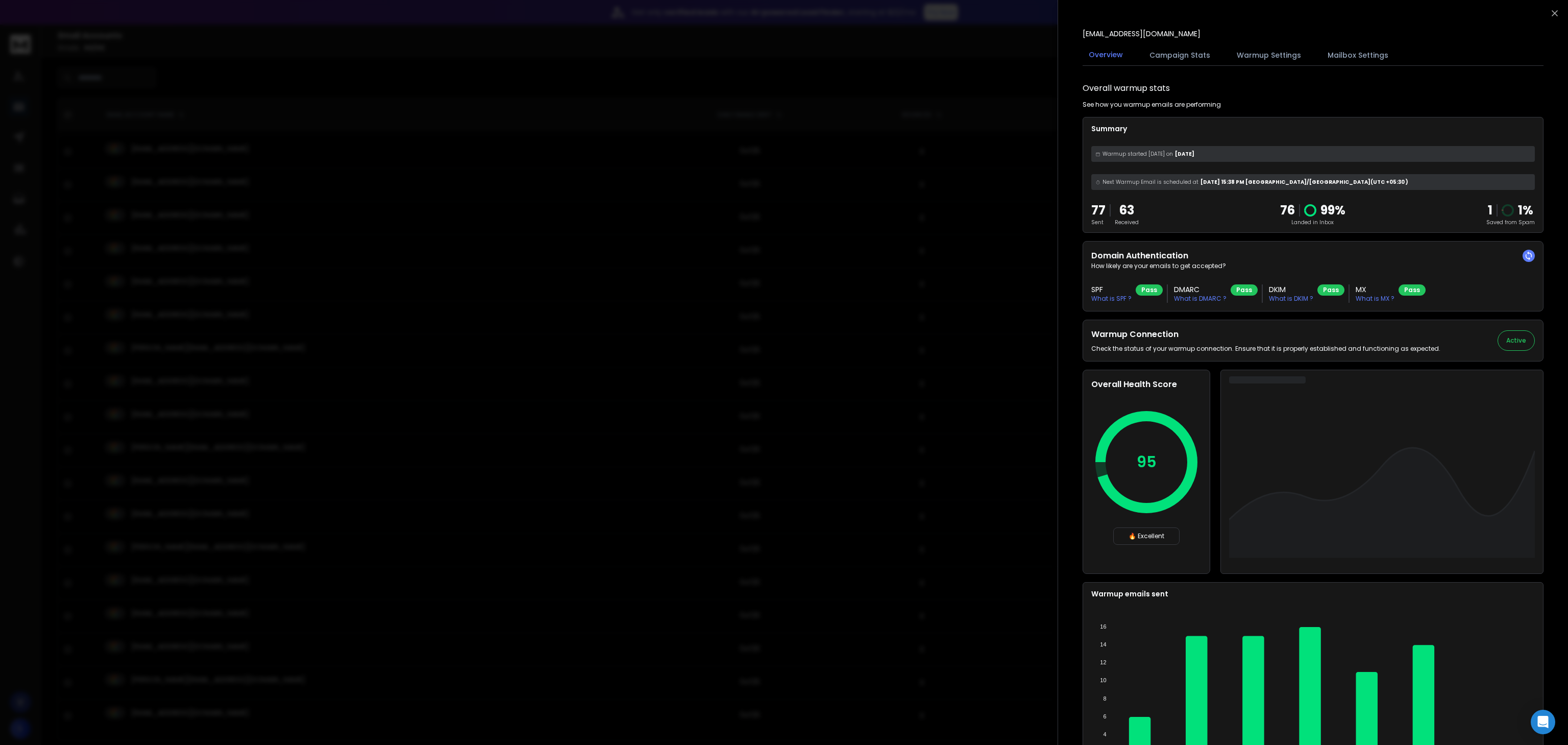
click at [871, 42] on div "[EMAIL_ADDRESS][DOMAIN_NAME] Overview Campaign Stats Warmup Settings Mailbox Se…" at bounding box center [1313, 416] width 485 height 808
click at [871, 47] on button "Warmup Settings" at bounding box center [1269, 55] width 77 height 23
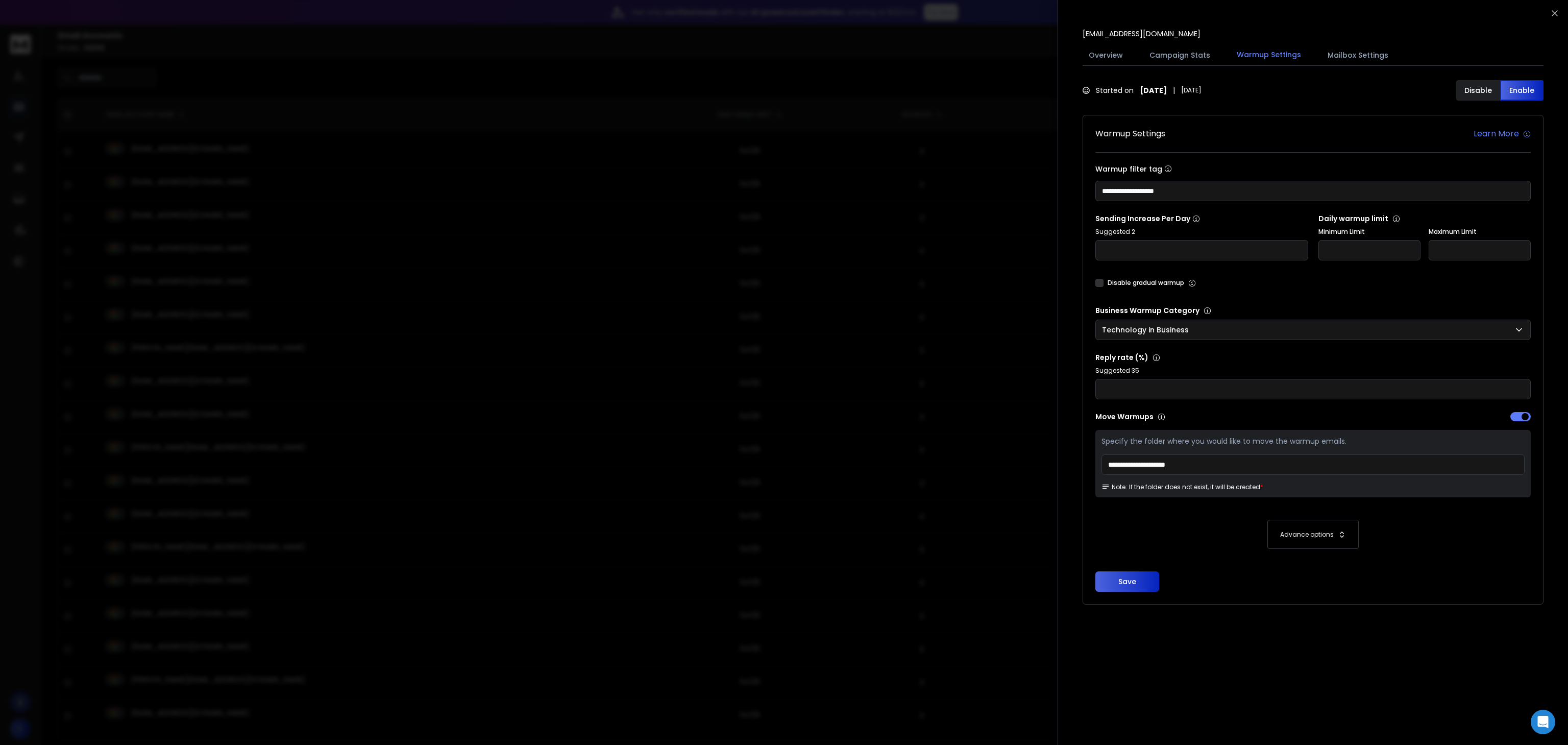
click at [871, 253] on input "*" at bounding box center [1369, 250] width 102 height 20
type input "*"
click at [871, 253] on input "**" at bounding box center [1479, 250] width 102 height 20
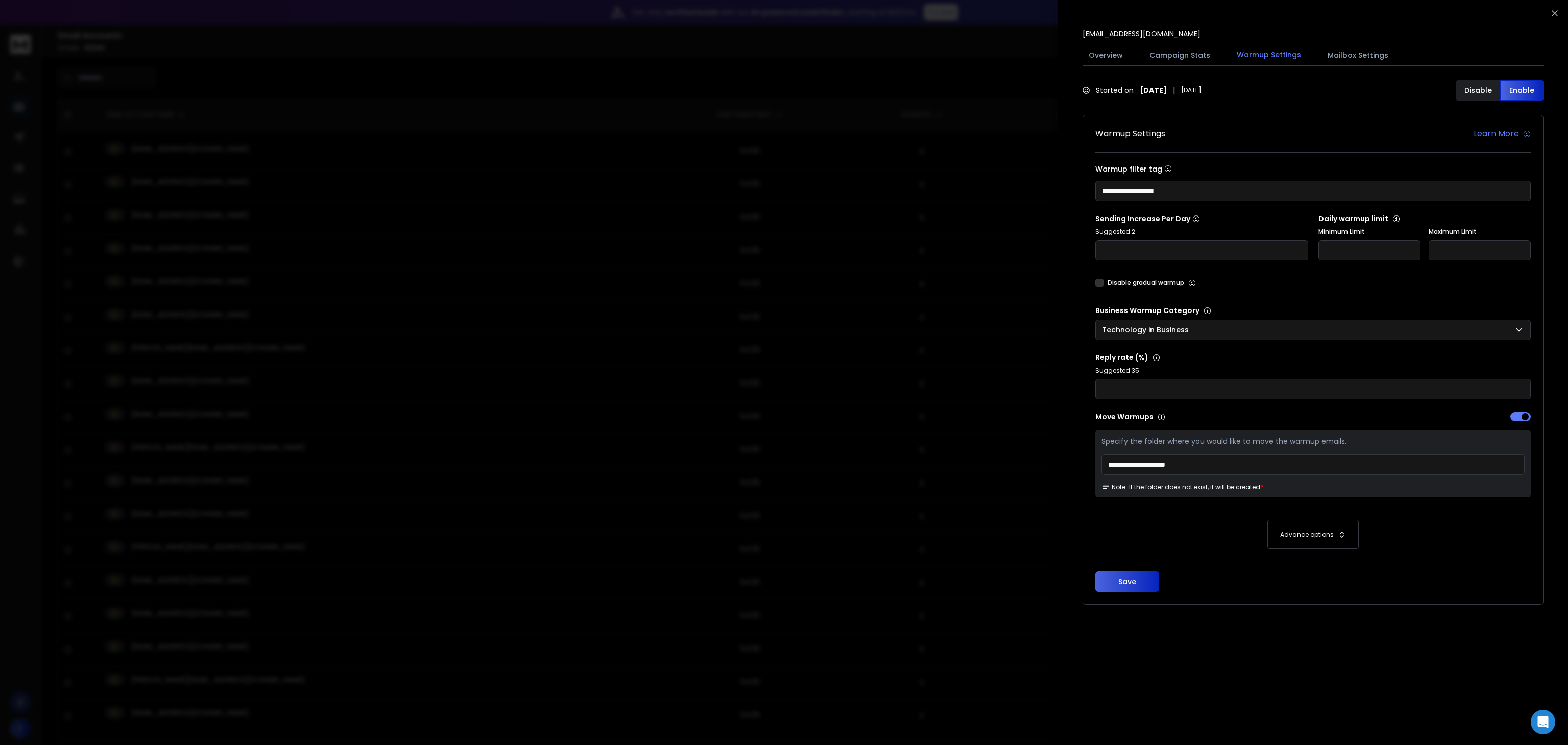
click at [871, 253] on input "**" at bounding box center [1479, 250] width 102 height 20
type input "*"
click at [871, 414] on button "Save" at bounding box center [1127, 582] width 63 height 20
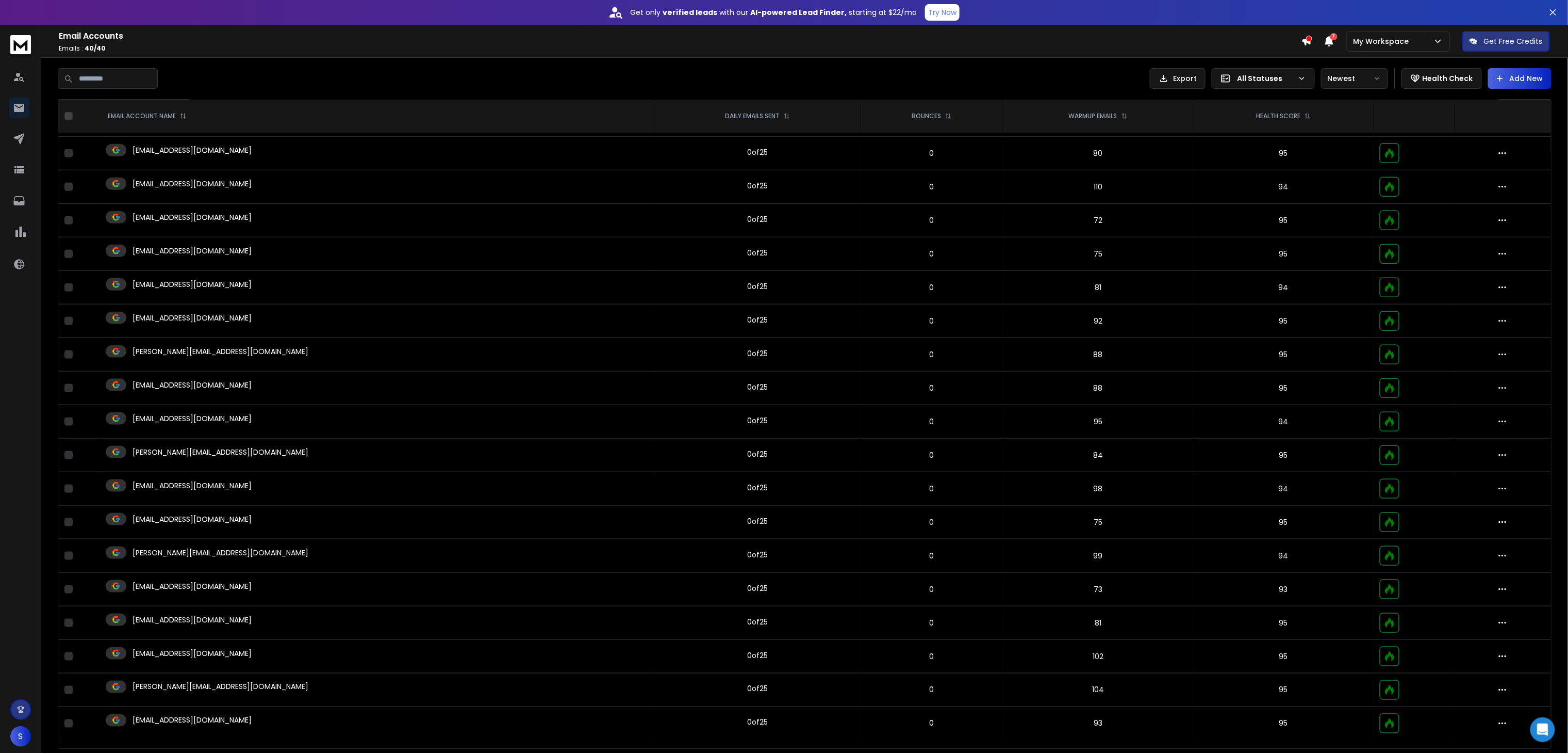
click at [173, 414] on p "[EMAIL_ADDRESS][DOMAIN_NAME]" at bounding box center [192, 418] width 119 height 10
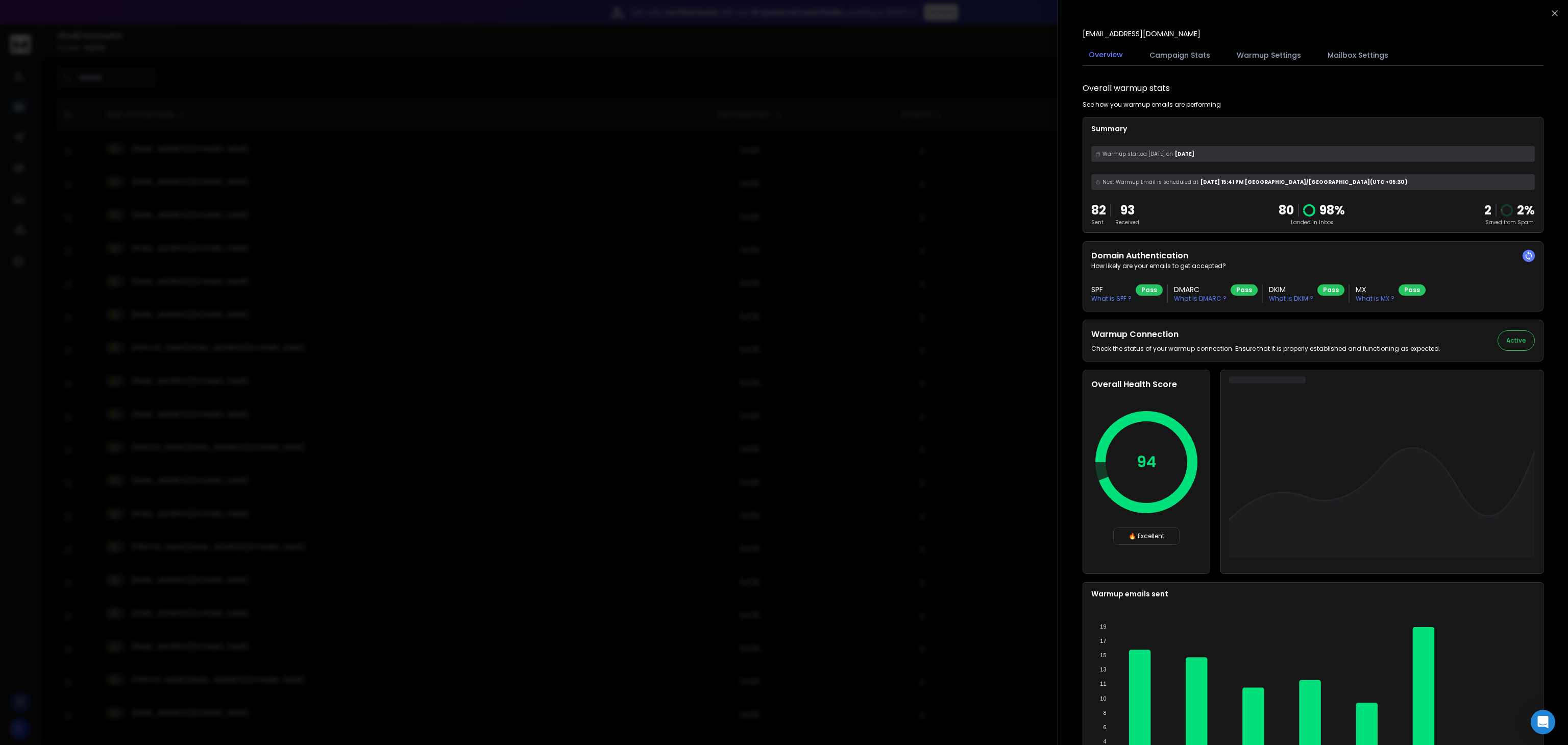
click at [871, 45] on button "Warmup Settings" at bounding box center [1269, 55] width 77 height 23
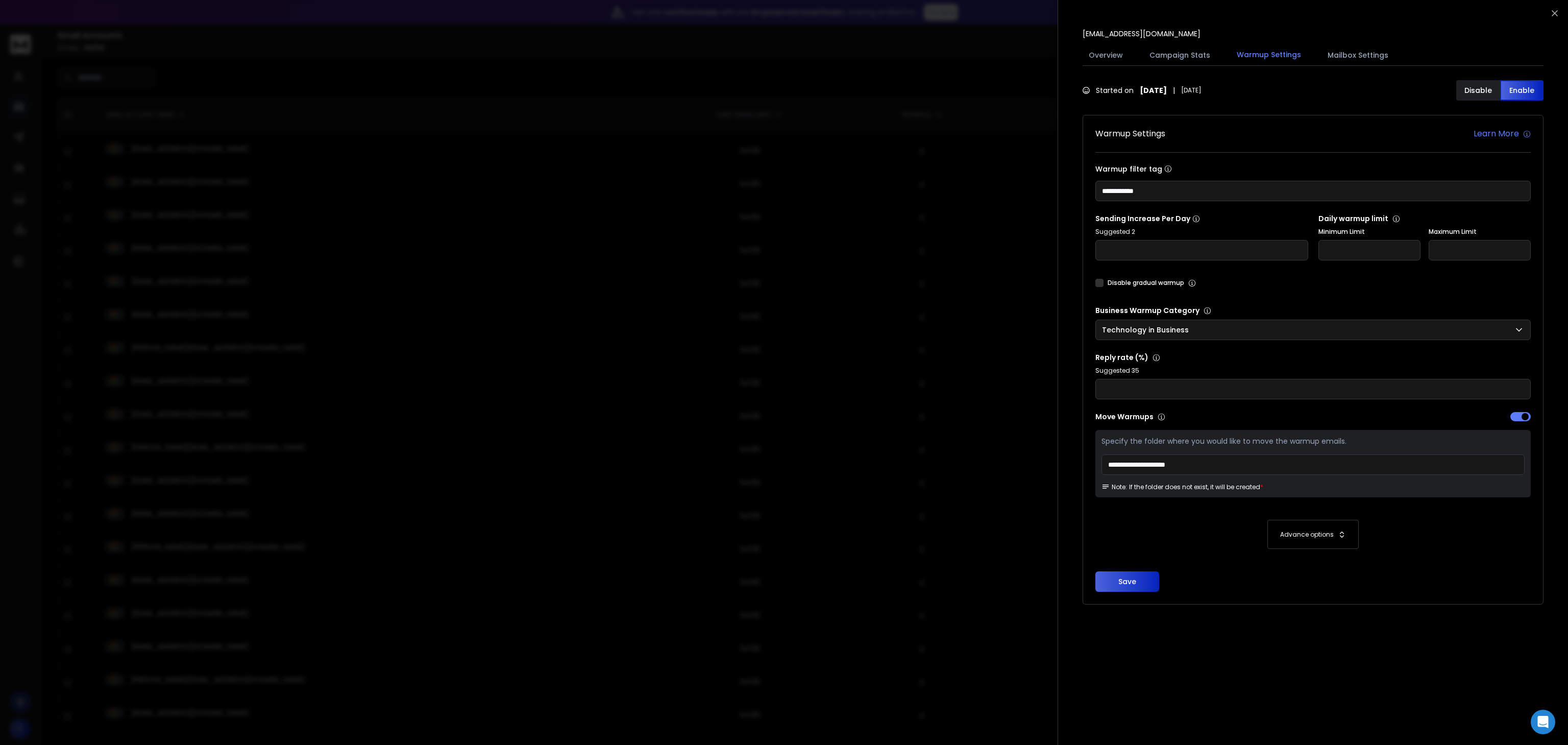
click at [871, 248] on input "*" at bounding box center [1369, 250] width 102 height 20
type input "*"
click at [871, 253] on input "**" at bounding box center [1479, 250] width 102 height 20
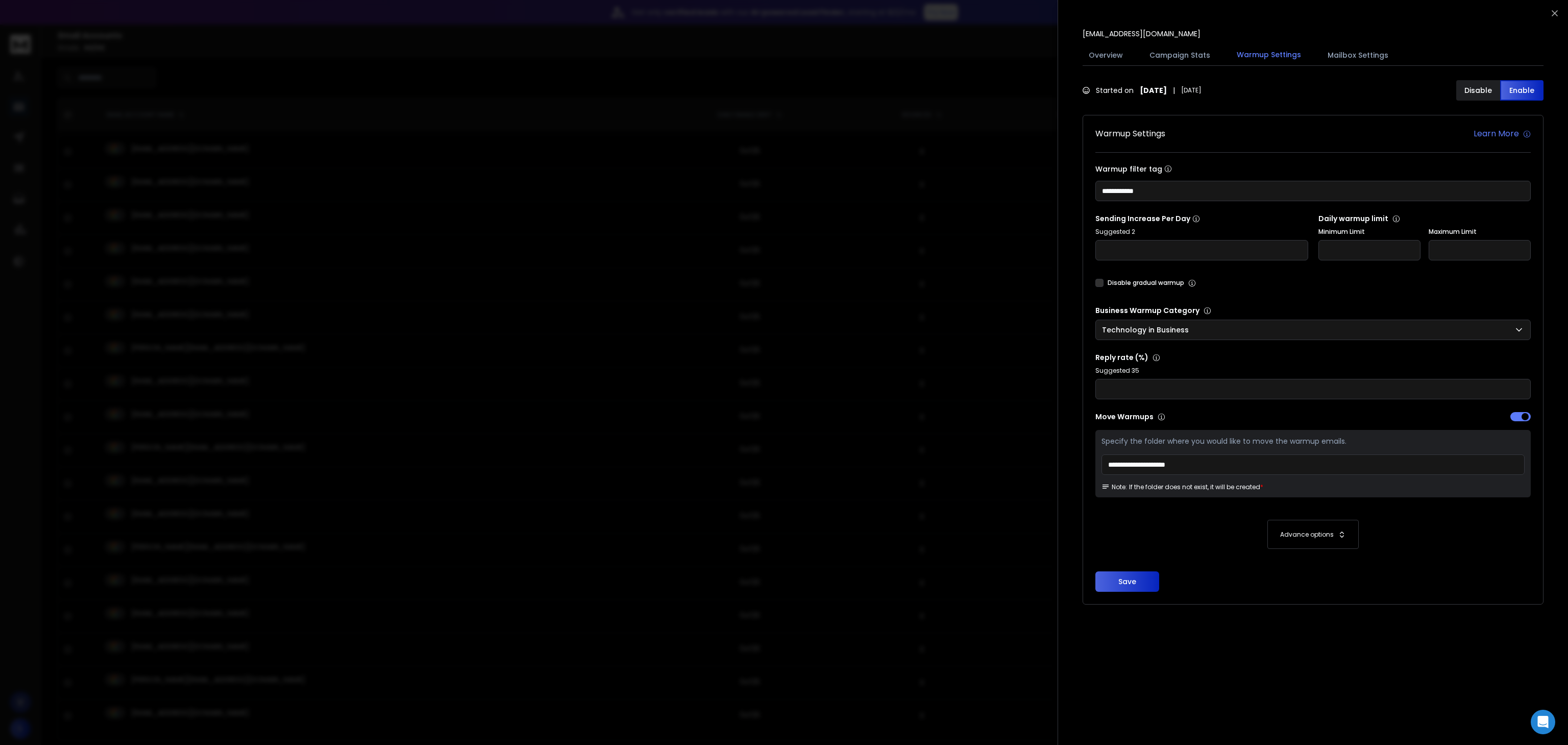
click at [871, 252] on input "**" at bounding box center [1479, 250] width 102 height 20
type input "*"
click at [871, 414] on button "Save" at bounding box center [1127, 582] width 63 height 20
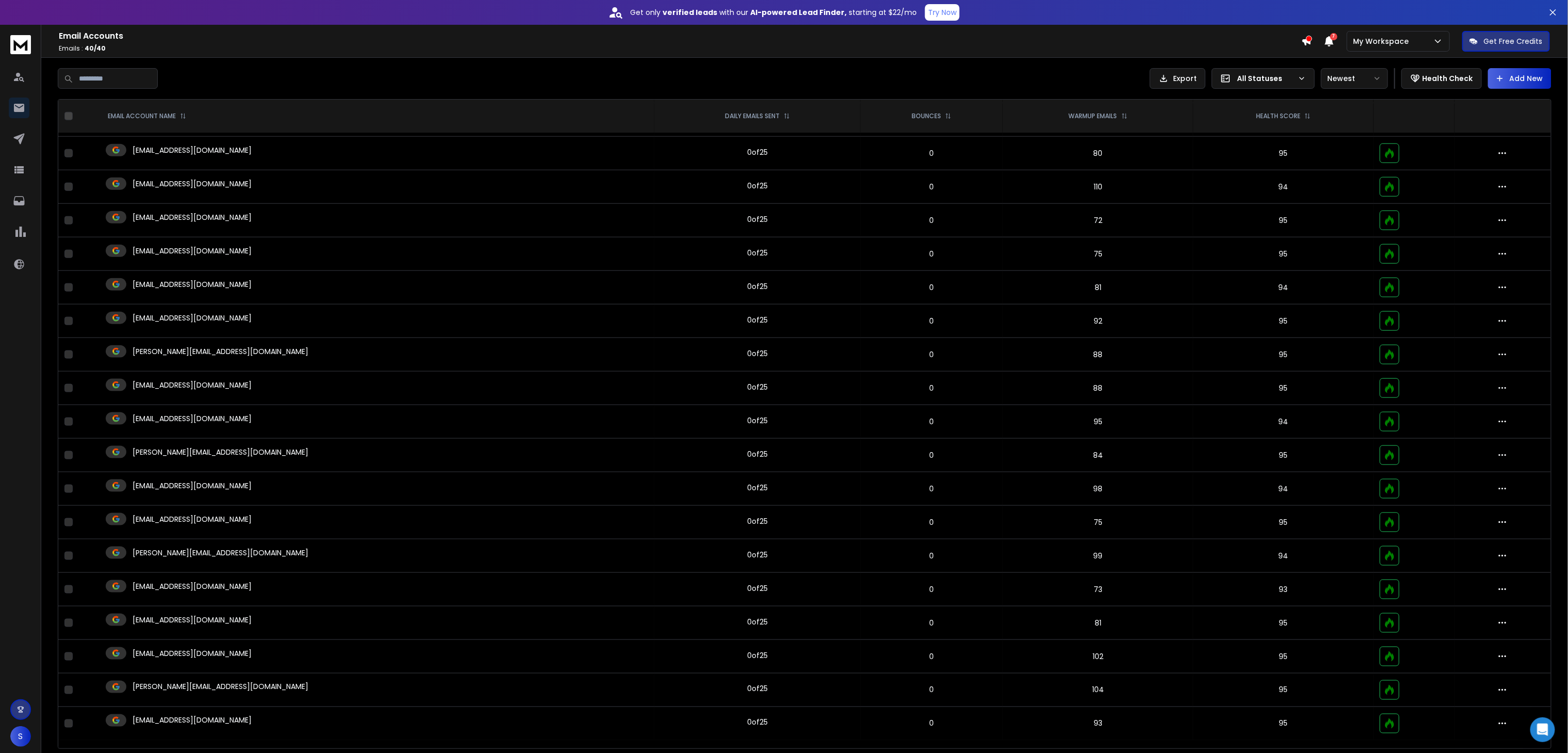
click at [159, 418] on p "[EMAIL_ADDRESS][DOMAIN_NAME]" at bounding box center [192, 485] width 119 height 10
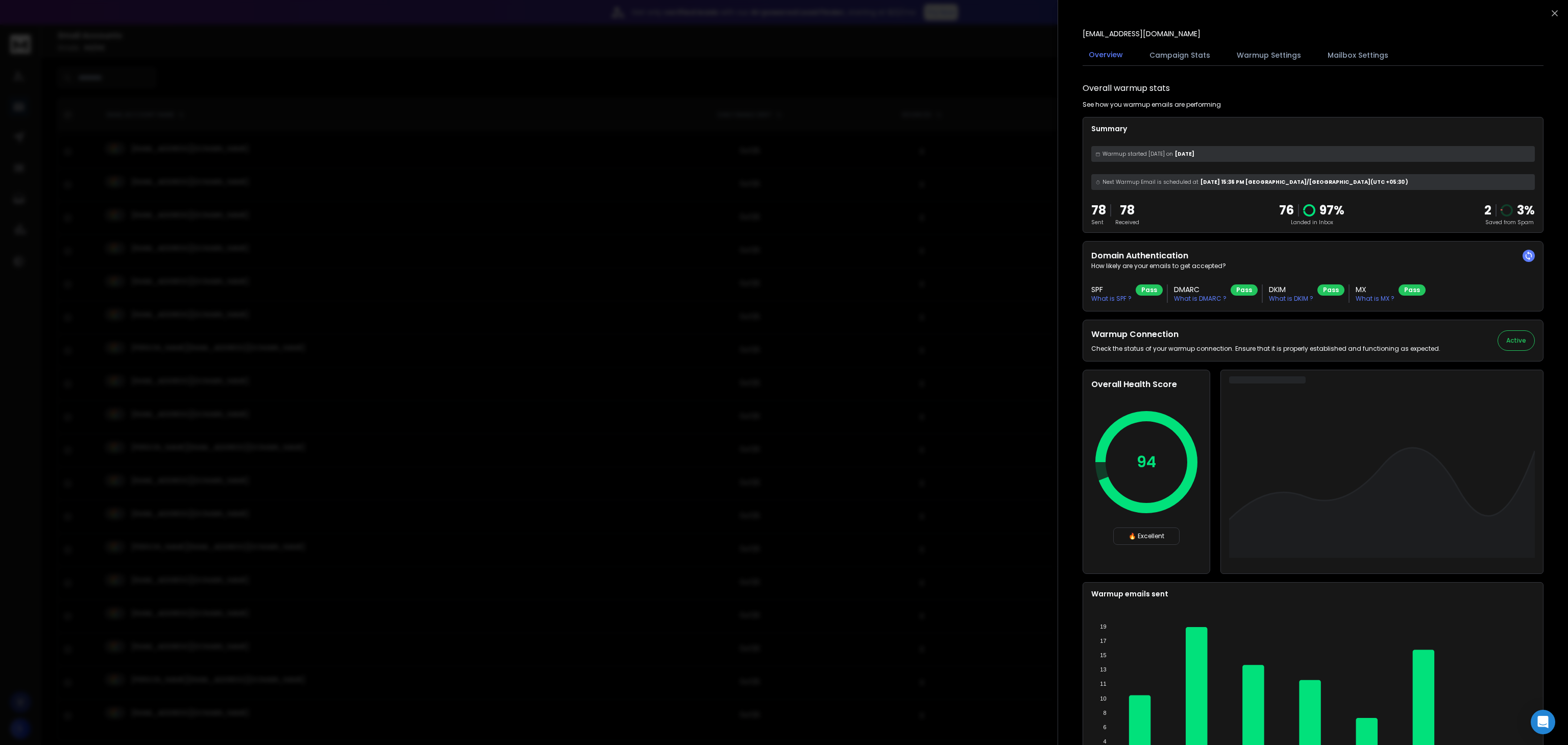
click at [871, 46] on button "Warmup Settings" at bounding box center [1269, 55] width 77 height 23
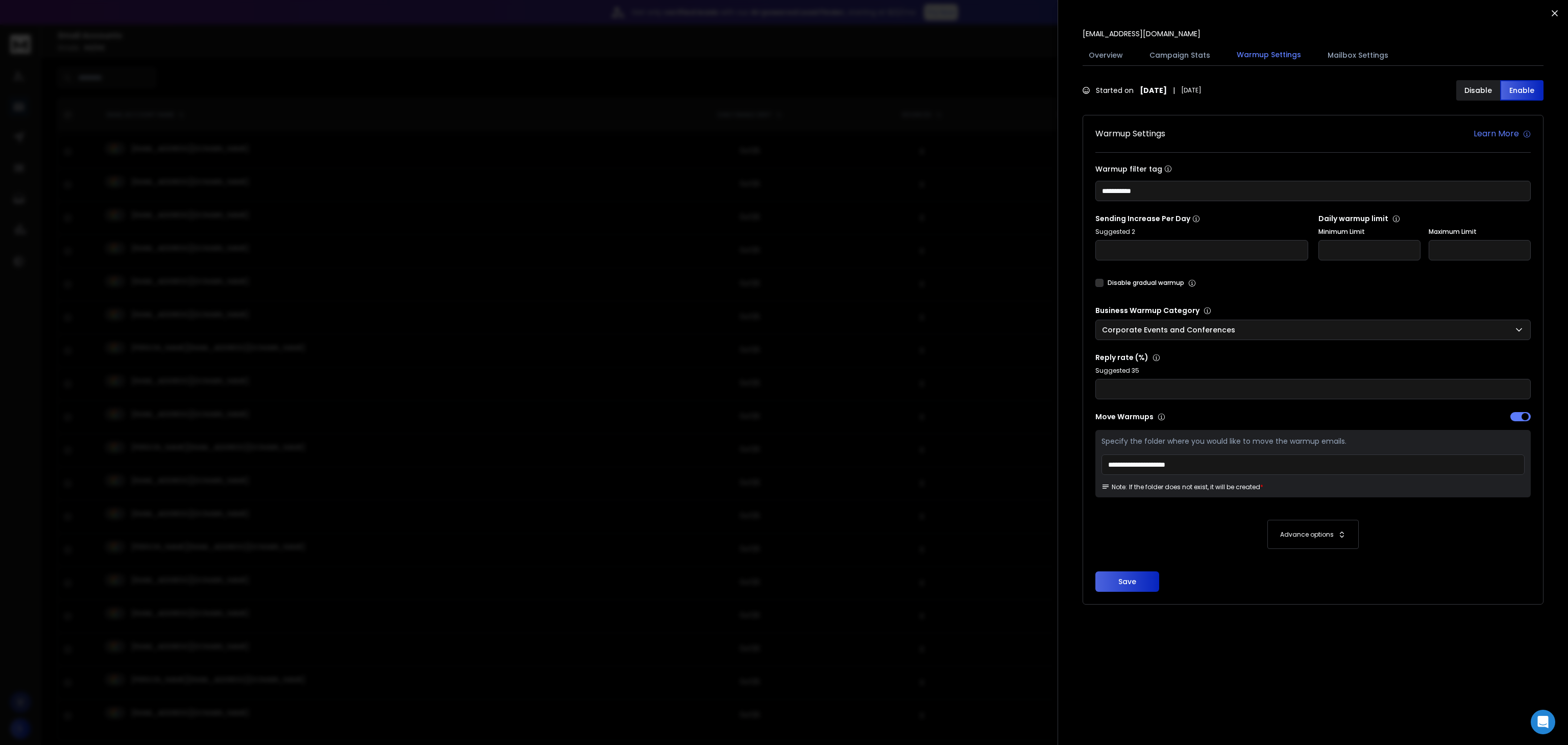
click at [871, 13] on icon "button" at bounding box center [1555, 13] width 10 height 10
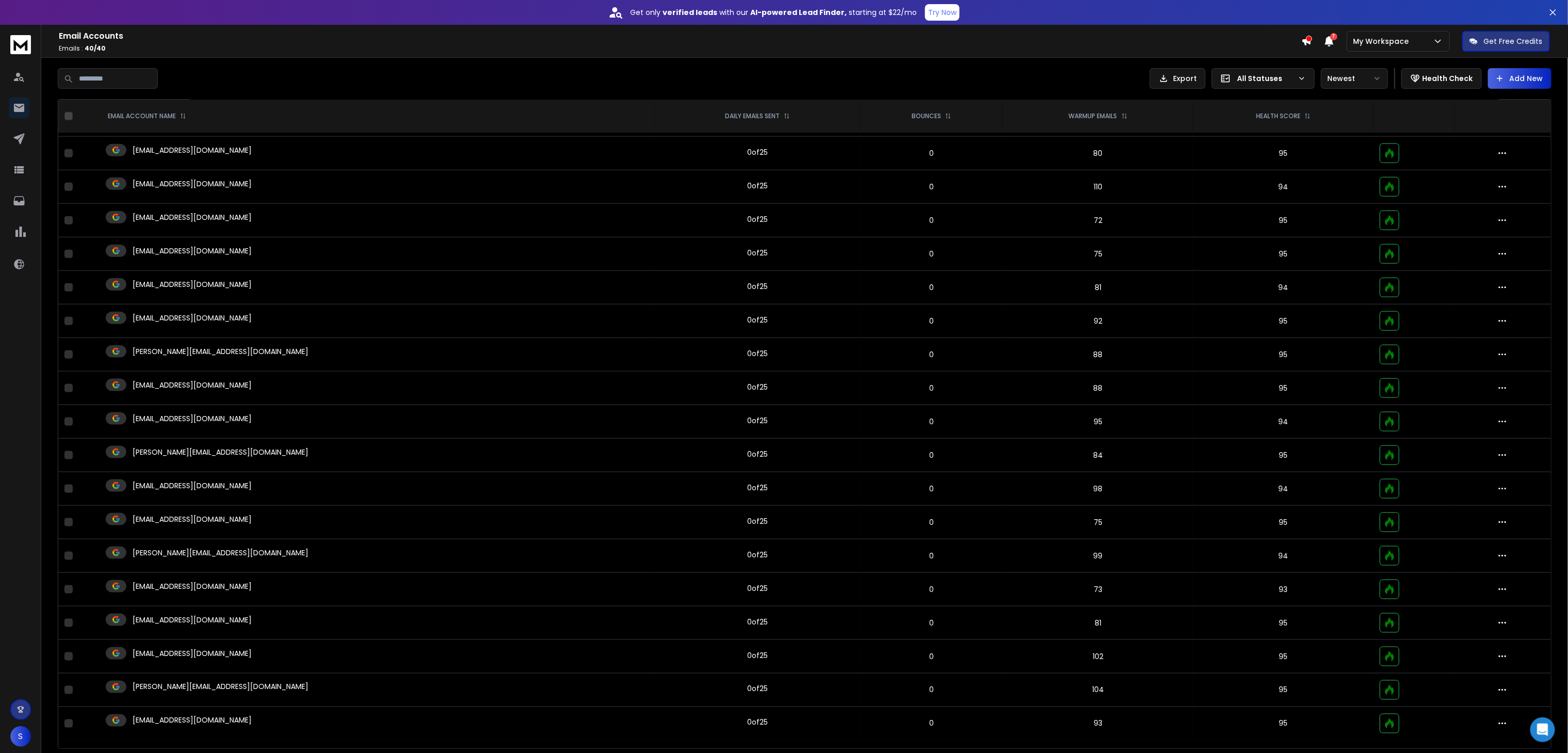
click at [161, 380] on p "[EMAIL_ADDRESS][DOMAIN_NAME]" at bounding box center [192, 385] width 119 height 10
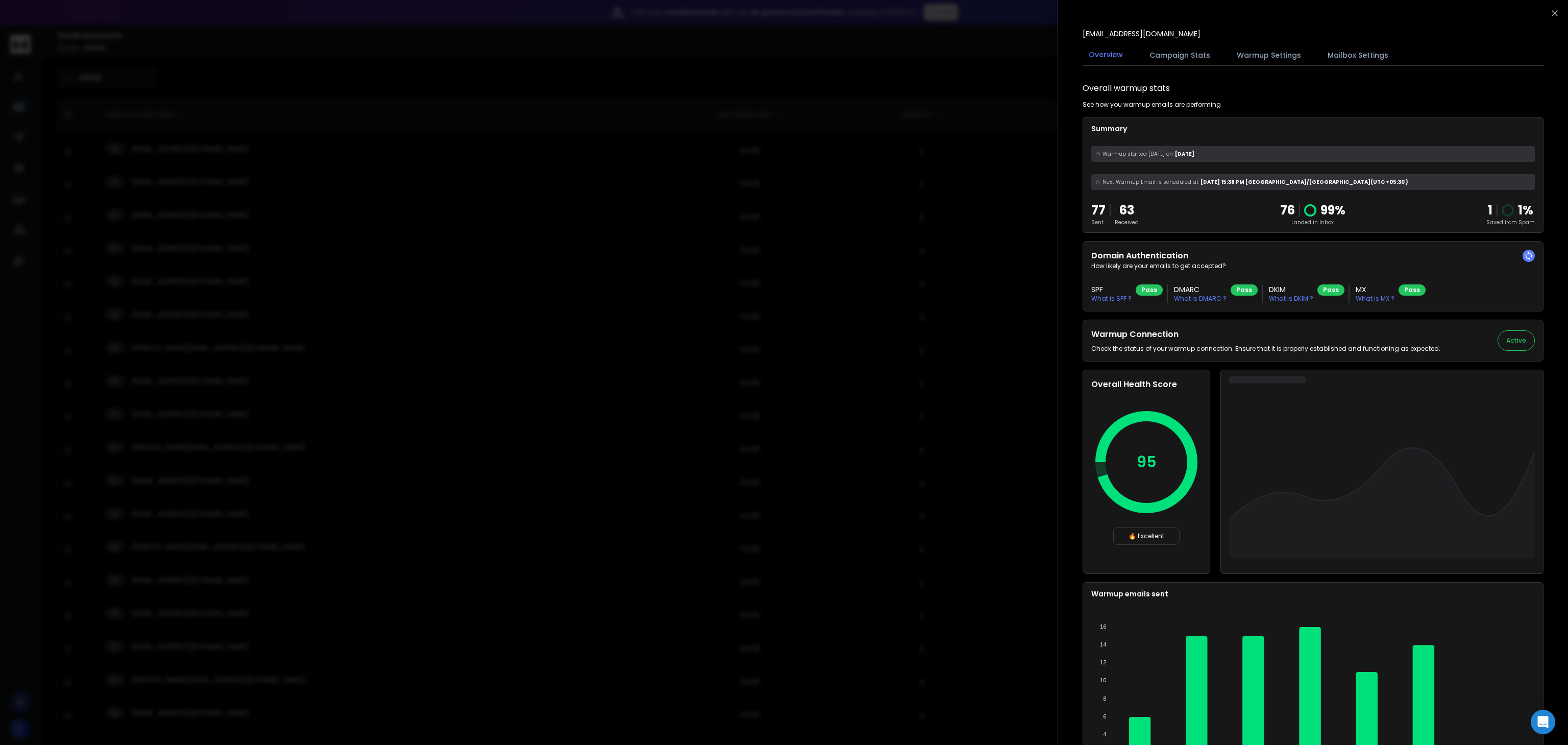
click at [871, 42] on div "[EMAIL_ADDRESS][DOMAIN_NAME] Overview Campaign Stats Warmup Settings Mailbox Se…" at bounding box center [1313, 416] width 485 height 808
click at [871, 47] on button "Warmup Settings" at bounding box center [1269, 55] width 77 height 23
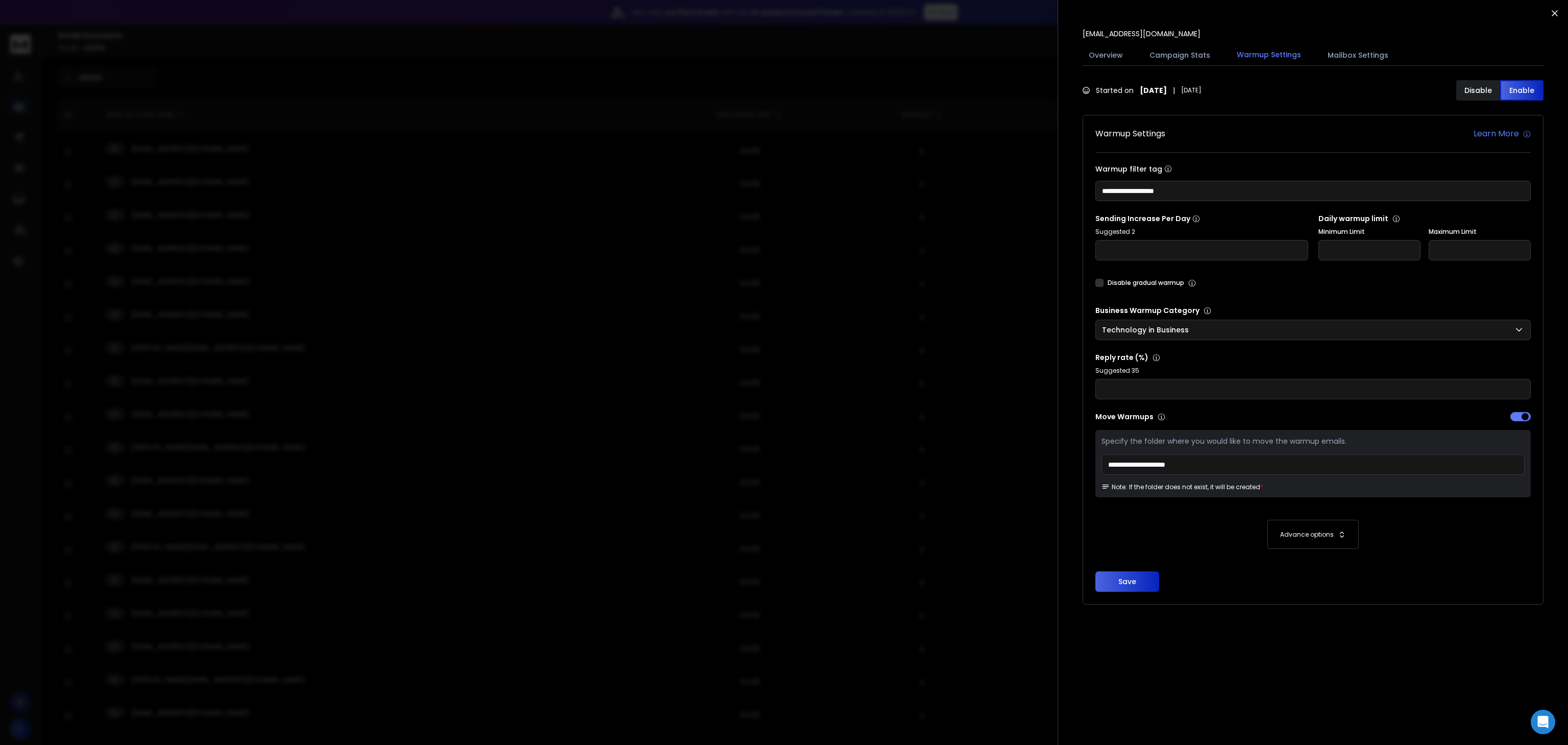
click at [871, 13] on icon "button" at bounding box center [1555, 13] width 5 height 5
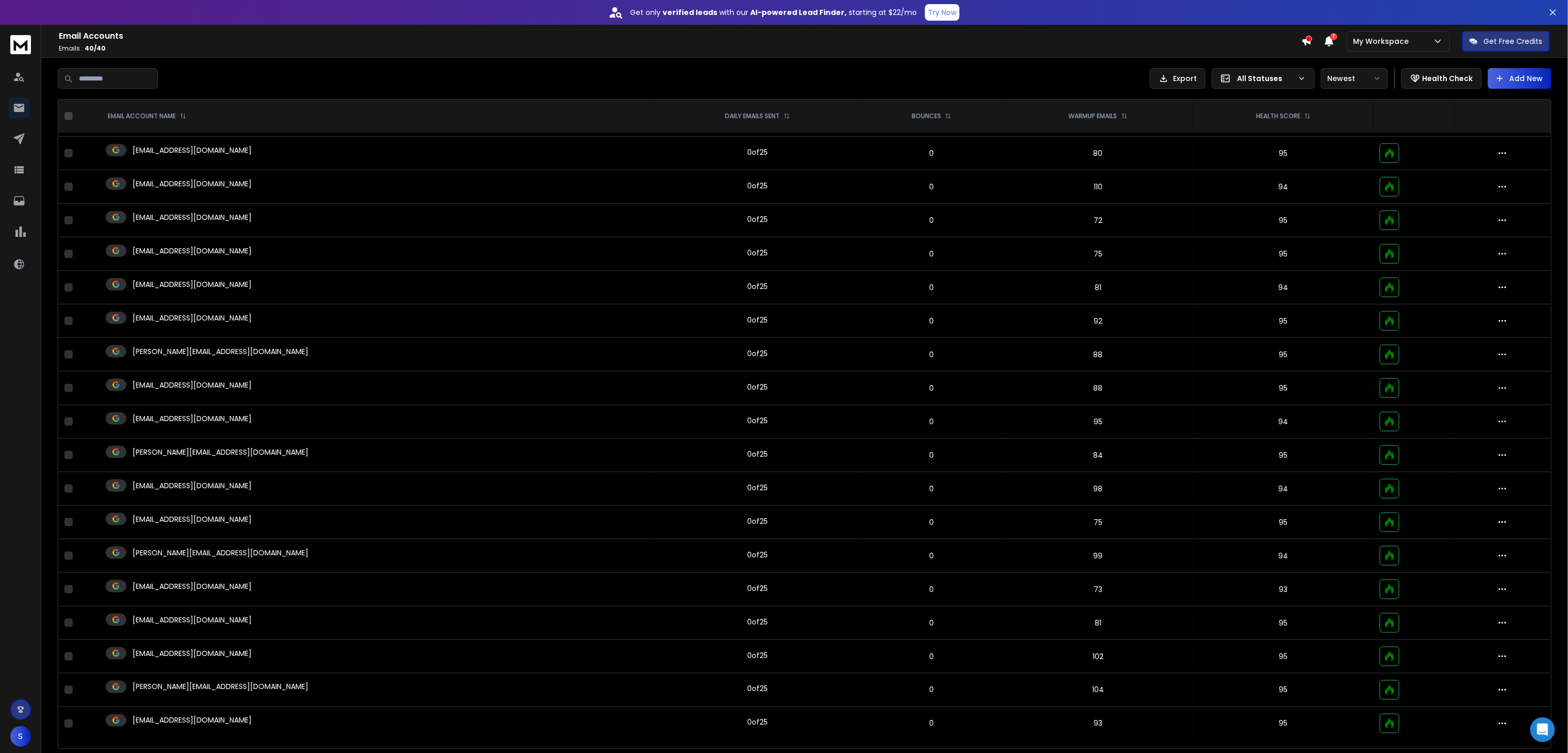
click at [166, 412] on div "[EMAIL_ADDRESS][DOMAIN_NAME]" at bounding box center [178, 418] width 146 height 12
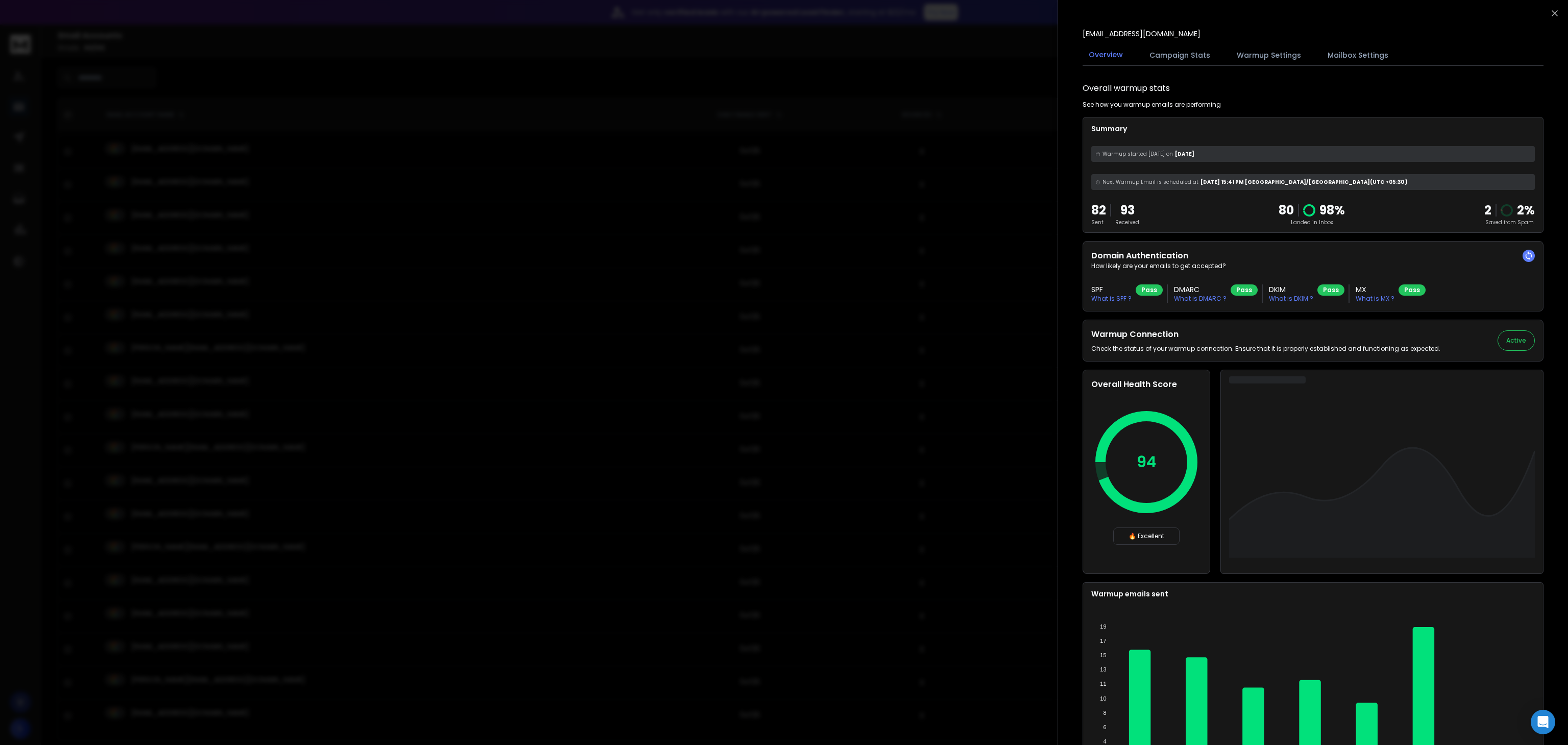
click at [871, 48] on button "Warmup Settings" at bounding box center [1269, 55] width 77 height 23
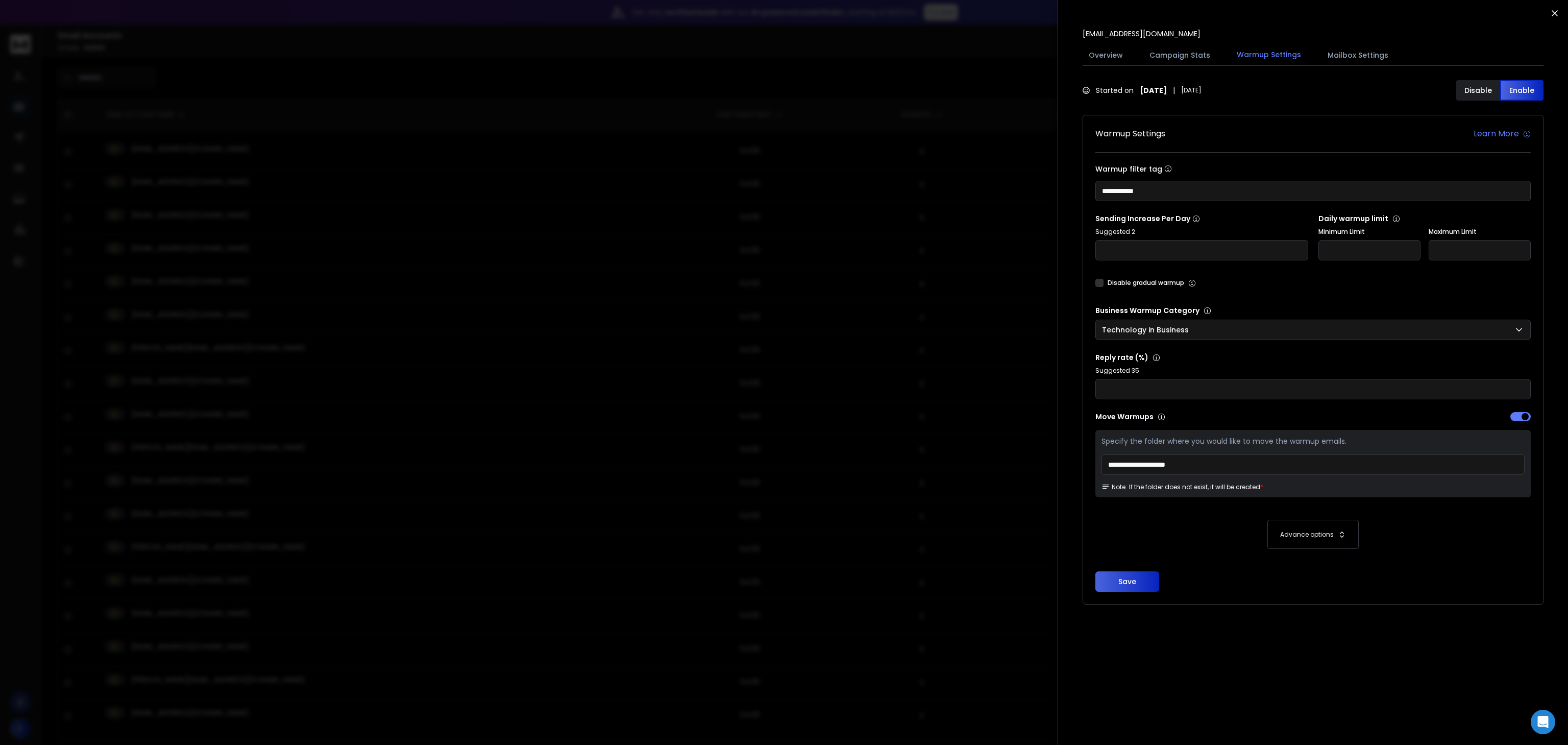
click at [871, 9] on icon "button" at bounding box center [1555, 13] width 10 height 10
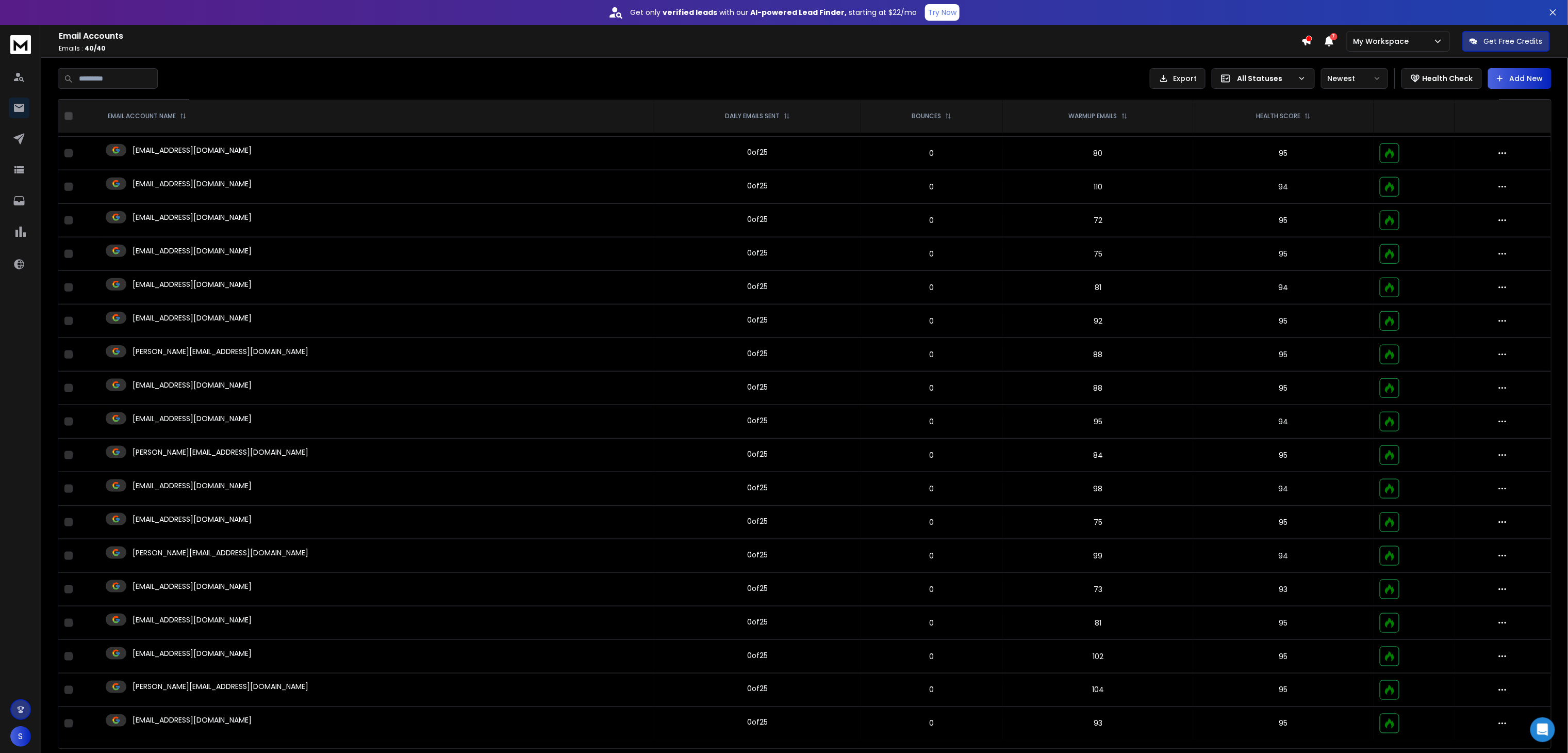
click at [171, 418] on p "[PERSON_NAME][EMAIL_ADDRESS][DOMAIN_NAME]" at bounding box center [220, 452] width 176 height 10
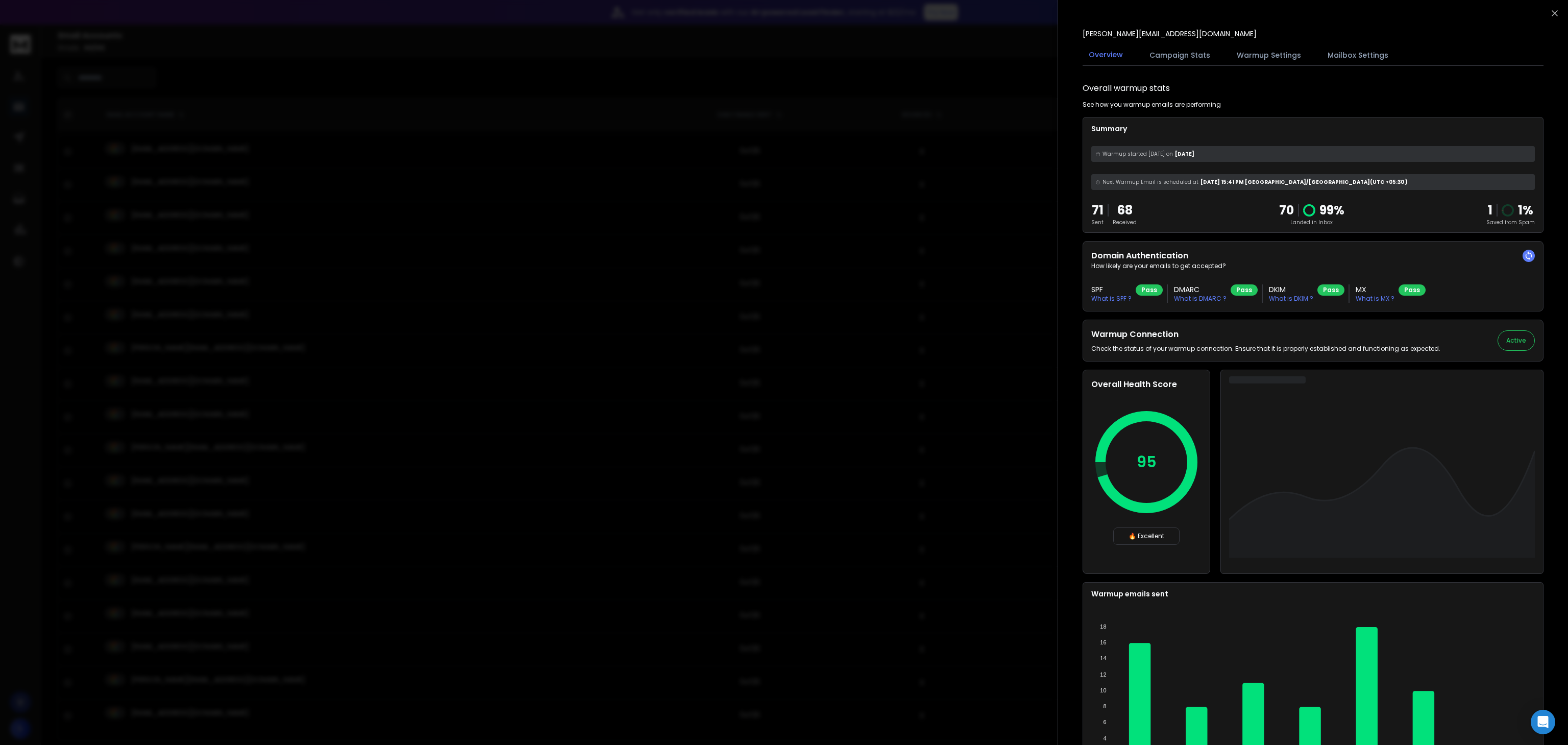
click at [871, 42] on div "[PERSON_NAME][EMAIL_ADDRESS][DOMAIN_NAME] Overview Campaign Stats Warmup Settin…" at bounding box center [1313, 416] width 485 height 808
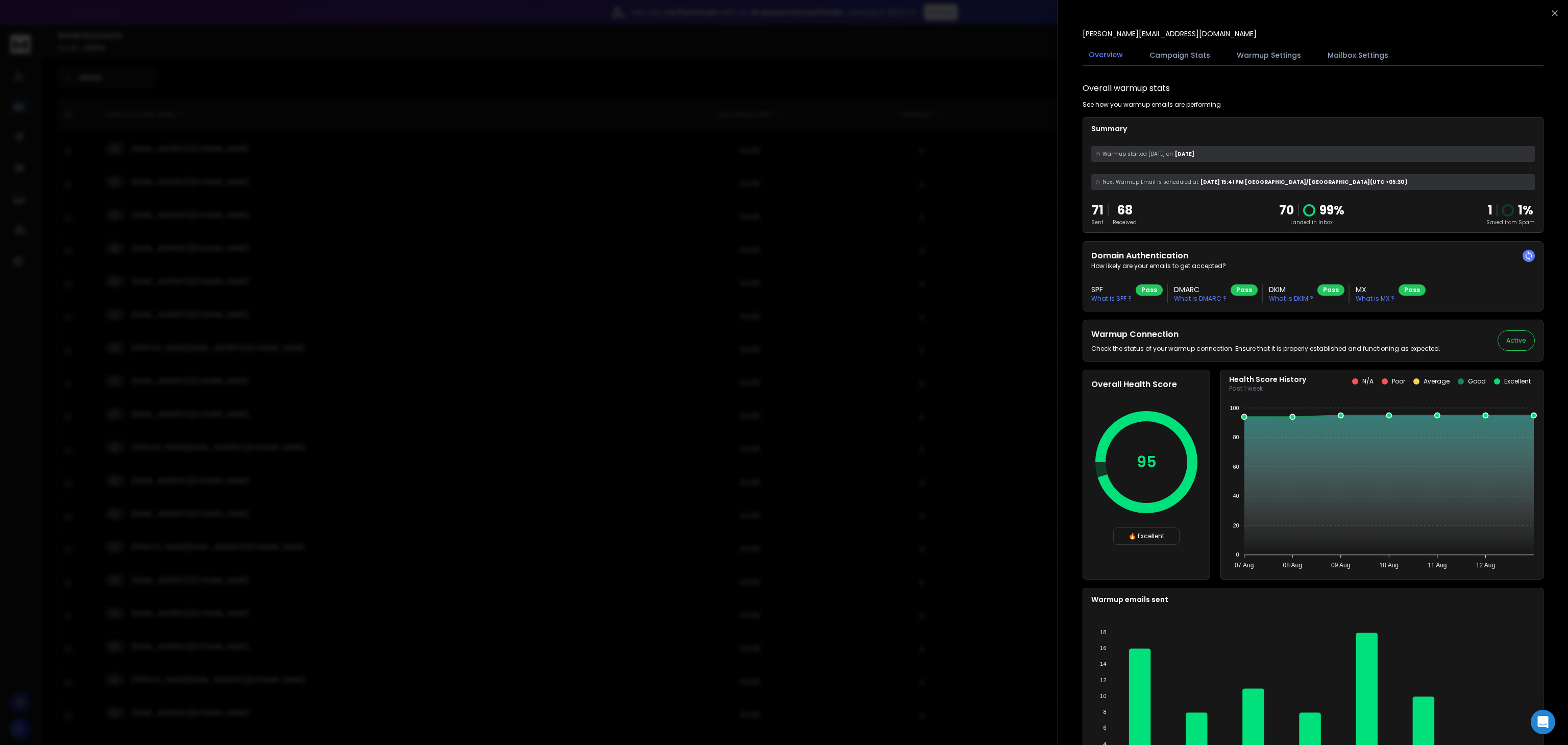
click at [871, 47] on button "Warmup Settings" at bounding box center [1269, 55] width 77 height 23
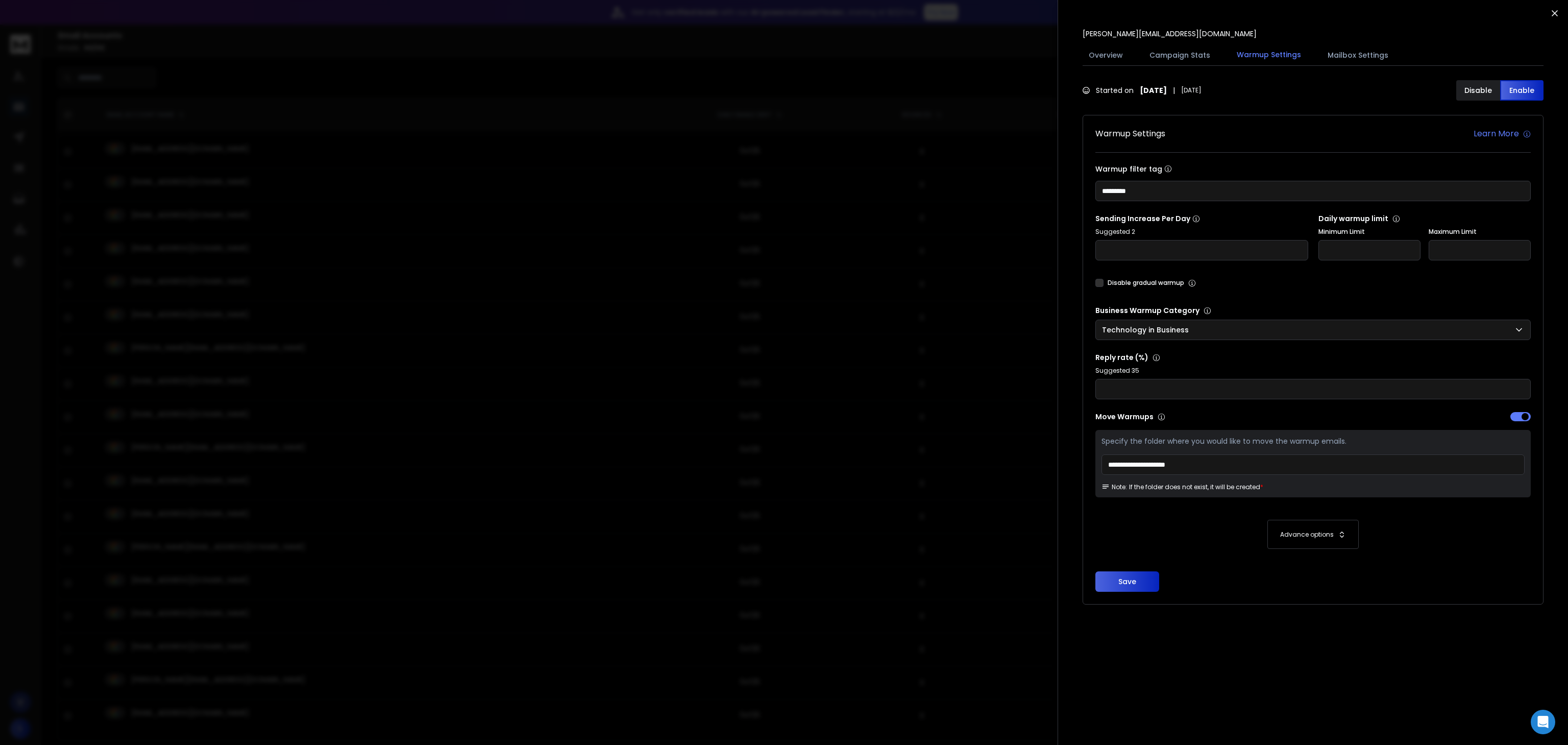
click at [871, 13] on icon "button" at bounding box center [1555, 13] width 10 height 10
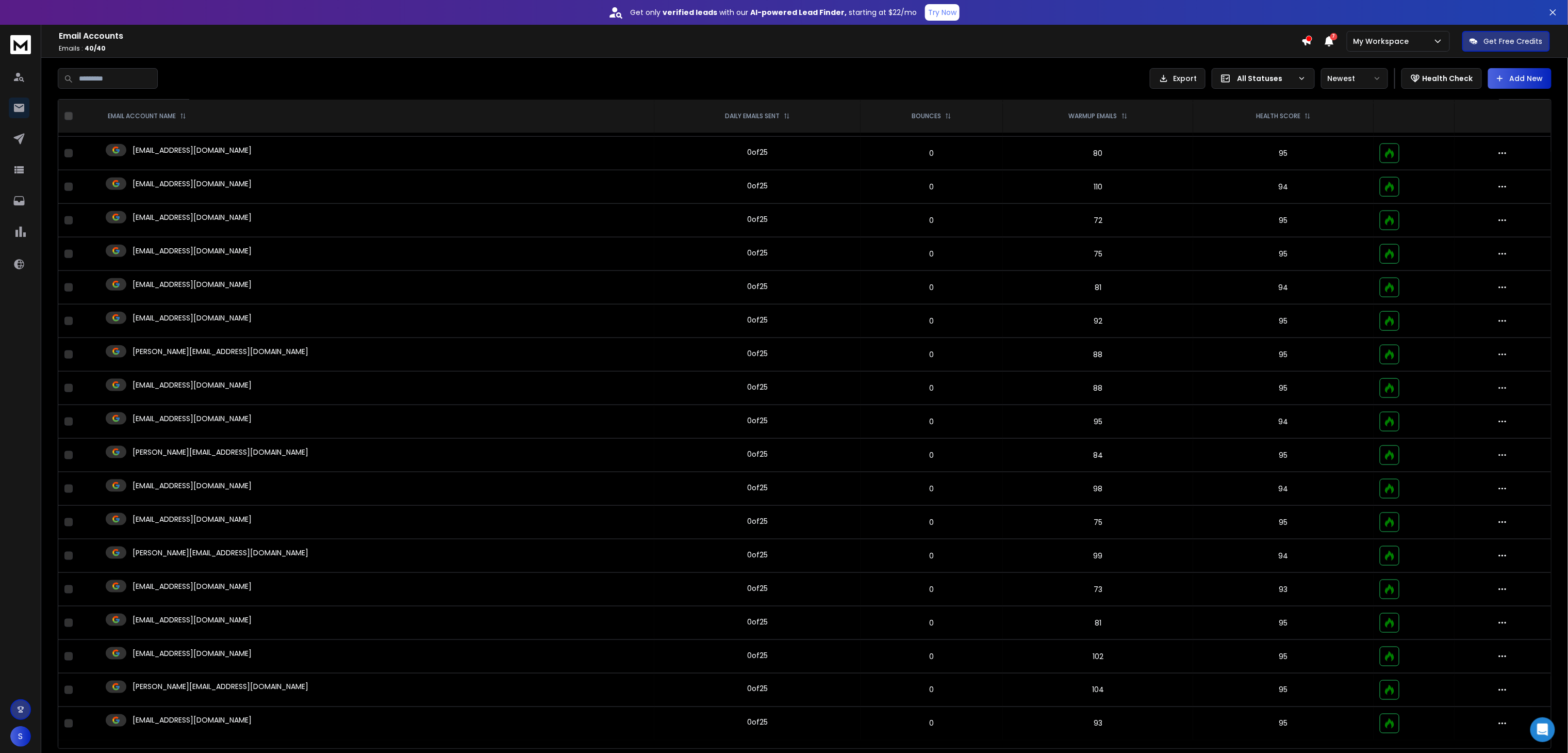
click at [167, 414] on p "[EMAIL_ADDRESS][DOMAIN_NAME]" at bounding box center [192, 418] width 119 height 10
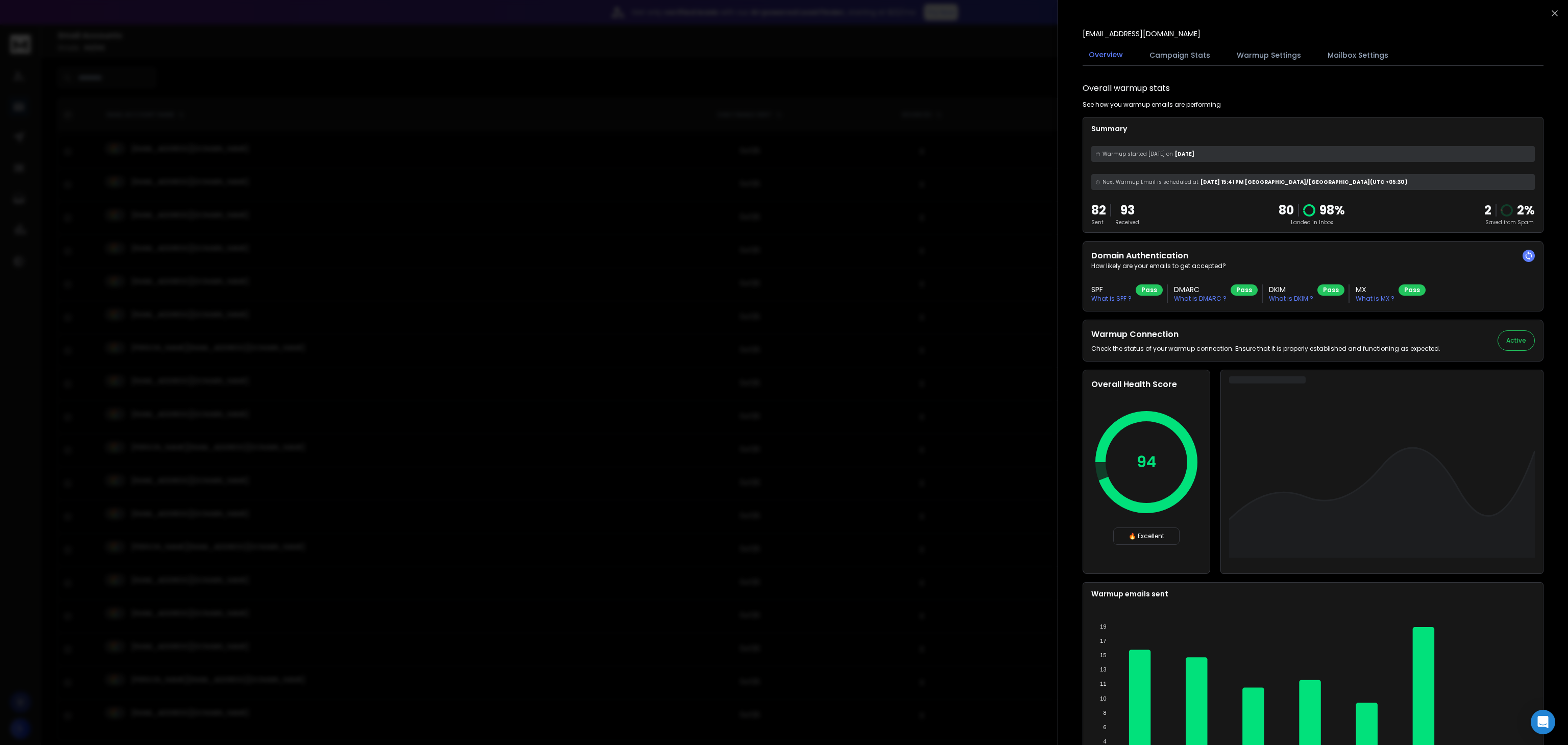
click at [871, 44] on button "Warmup Settings" at bounding box center [1269, 55] width 77 height 23
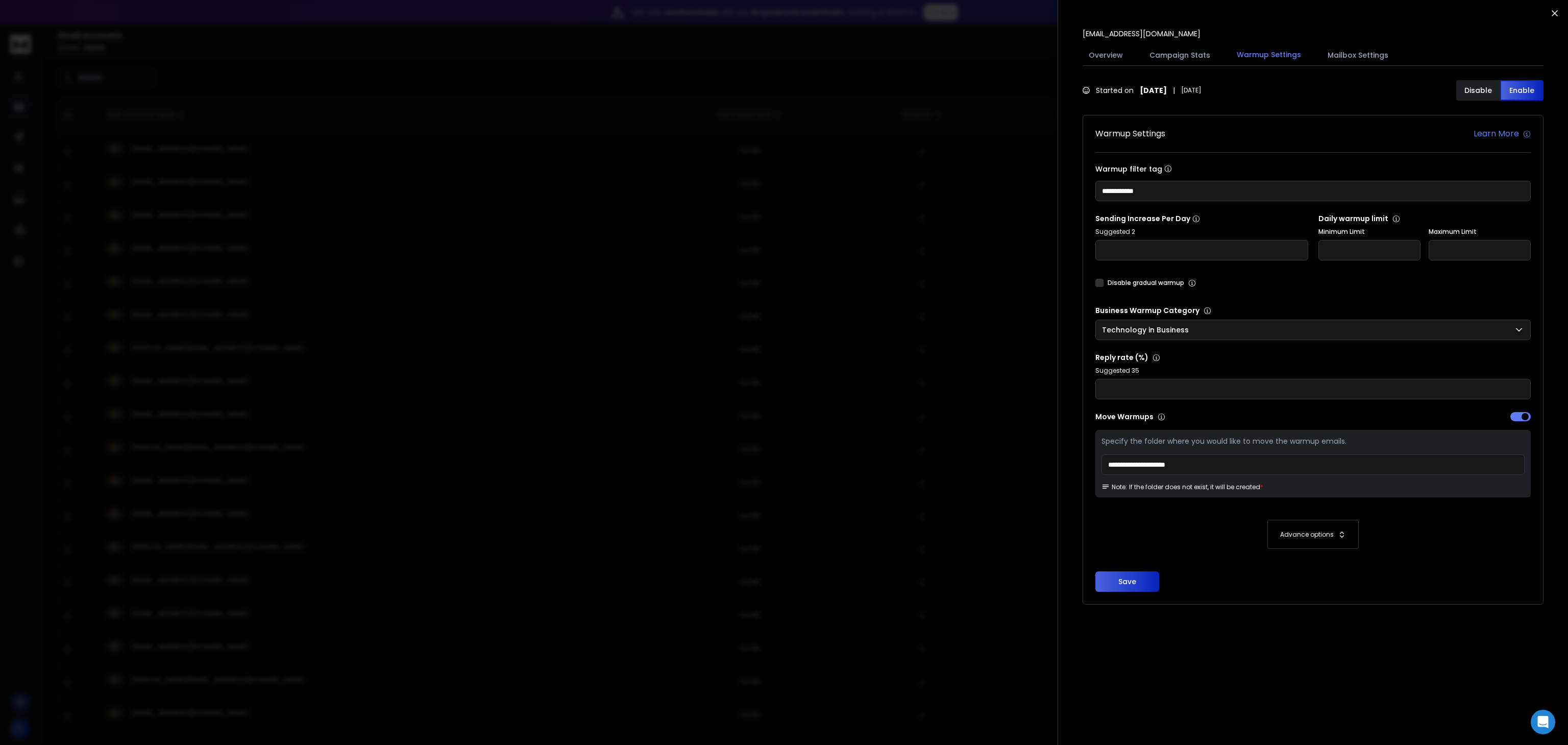
click at [871, 13] on icon "button" at bounding box center [1555, 13] width 10 height 10
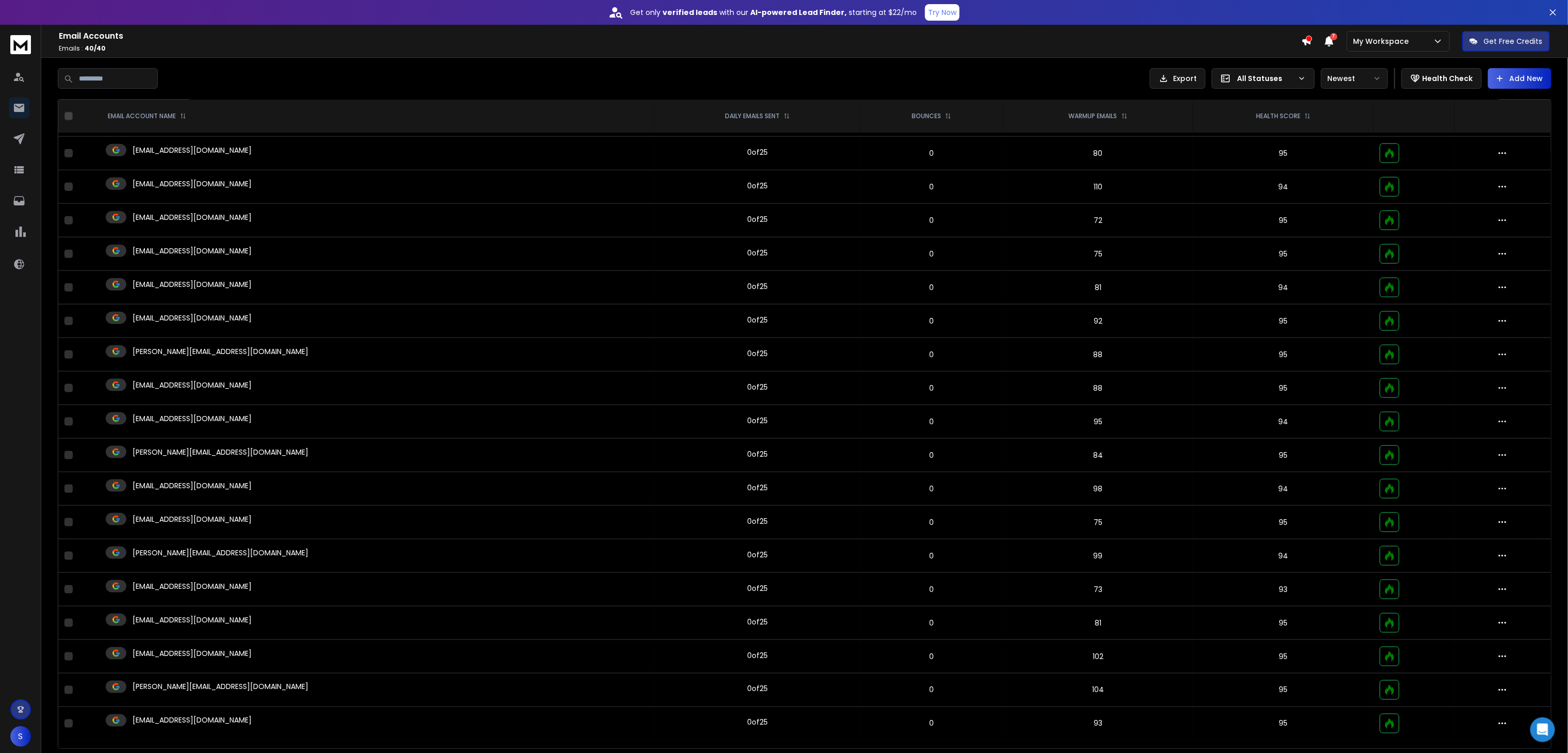
click at [140, 418] on p "[PERSON_NAME][EMAIL_ADDRESS][DOMAIN_NAME]" at bounding box center [220, 452] width 176 height 10
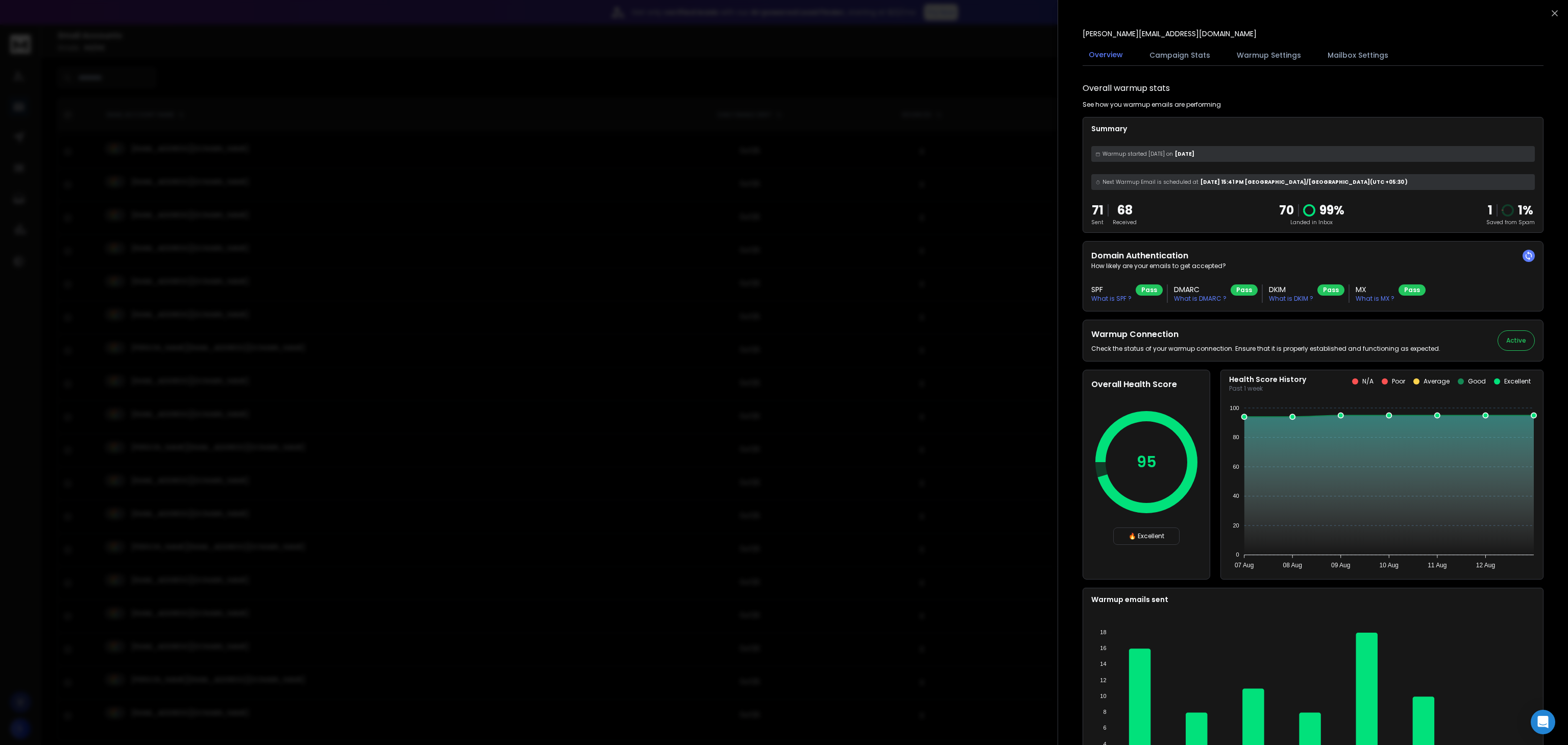
click at [871, 45] on button "Warmup Settings" at bounding box center [1269, 55] width 77 height 23
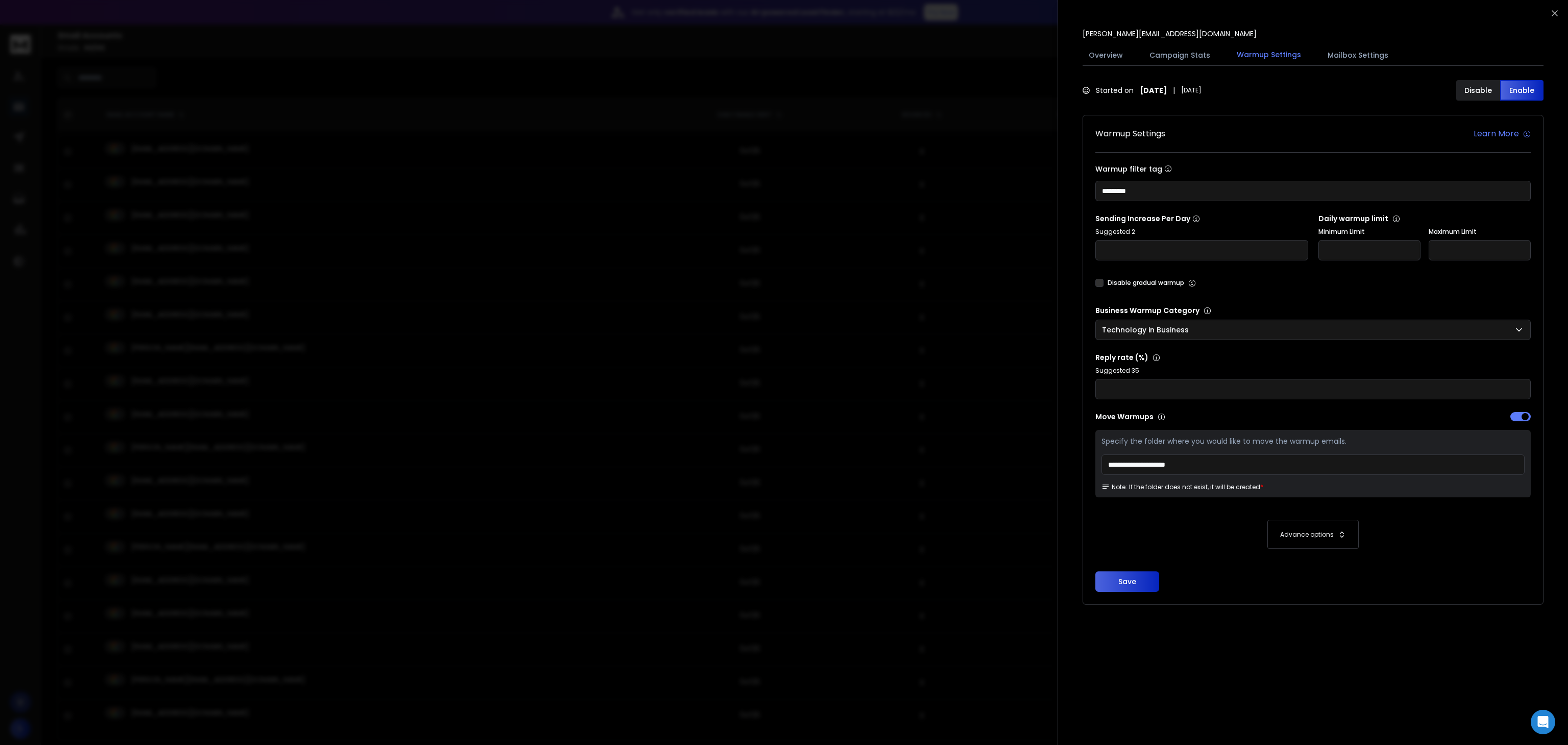
click at [871, 251] on input "*" at bounding box center [1369, 250] width 102 height 20
type input "*"
click at [871, 251] on input "**" at bounding box center [1479, 250] width 102 height 20
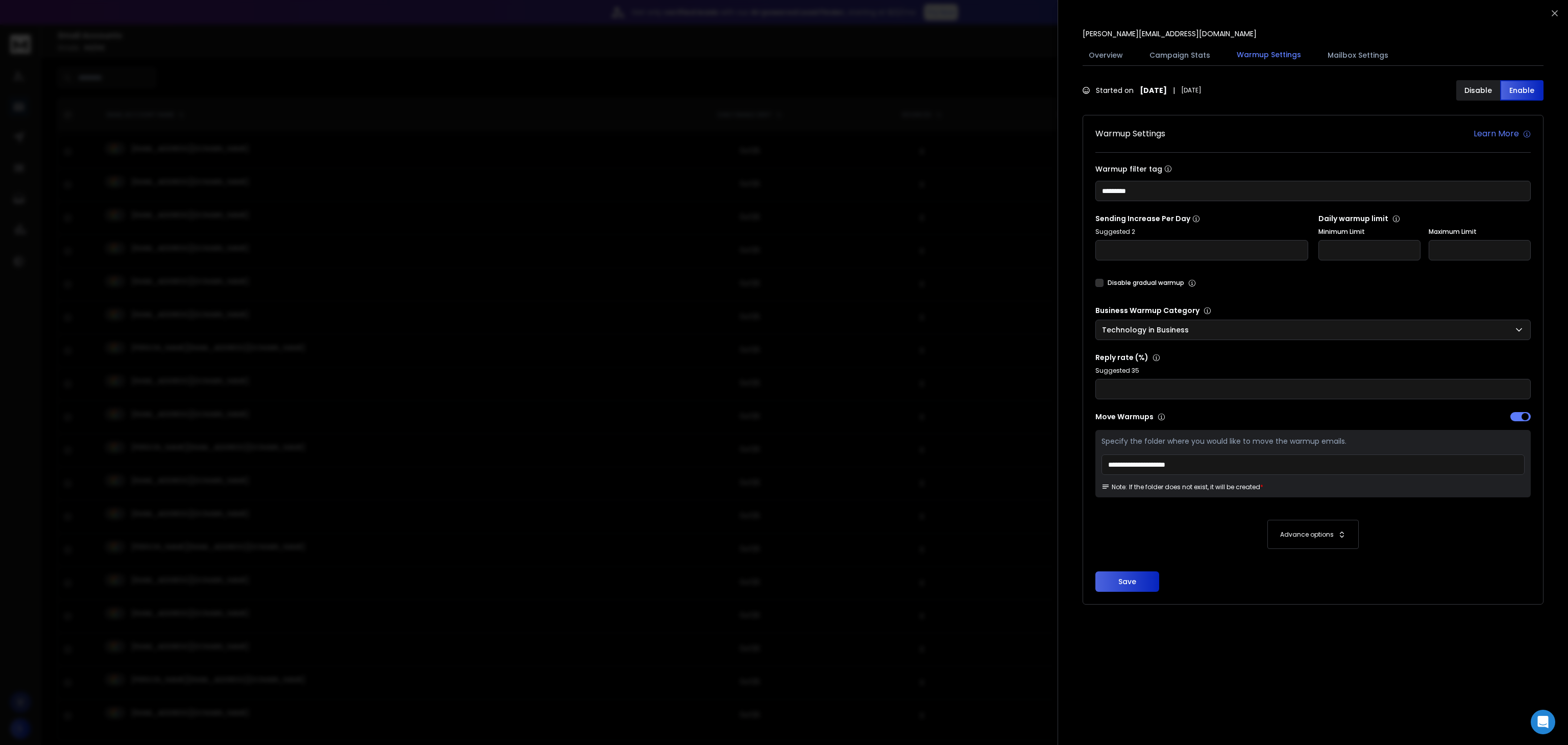
click at [871, 251] on input "**" at bounding box center [1479, 250] width 102 height 20
type input "*"
click at [871, 414] on button "Save" at bounding box center [1127, 582] width 63 height 20
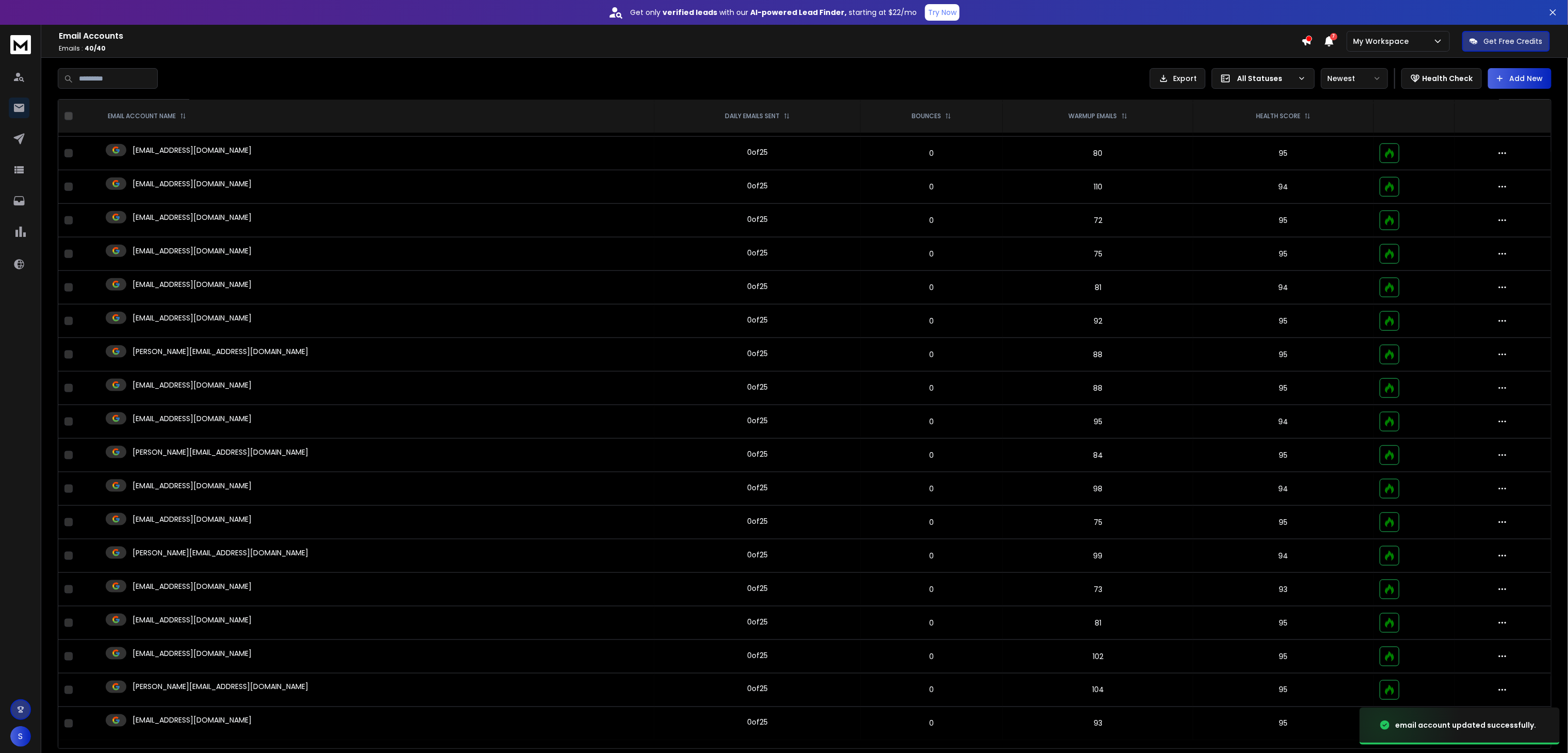
click at [167, 418] on p "[EMAIL_ADDRESS][DOMAIN_NAME]" at bounding box center [192, 485] width 119 height 10
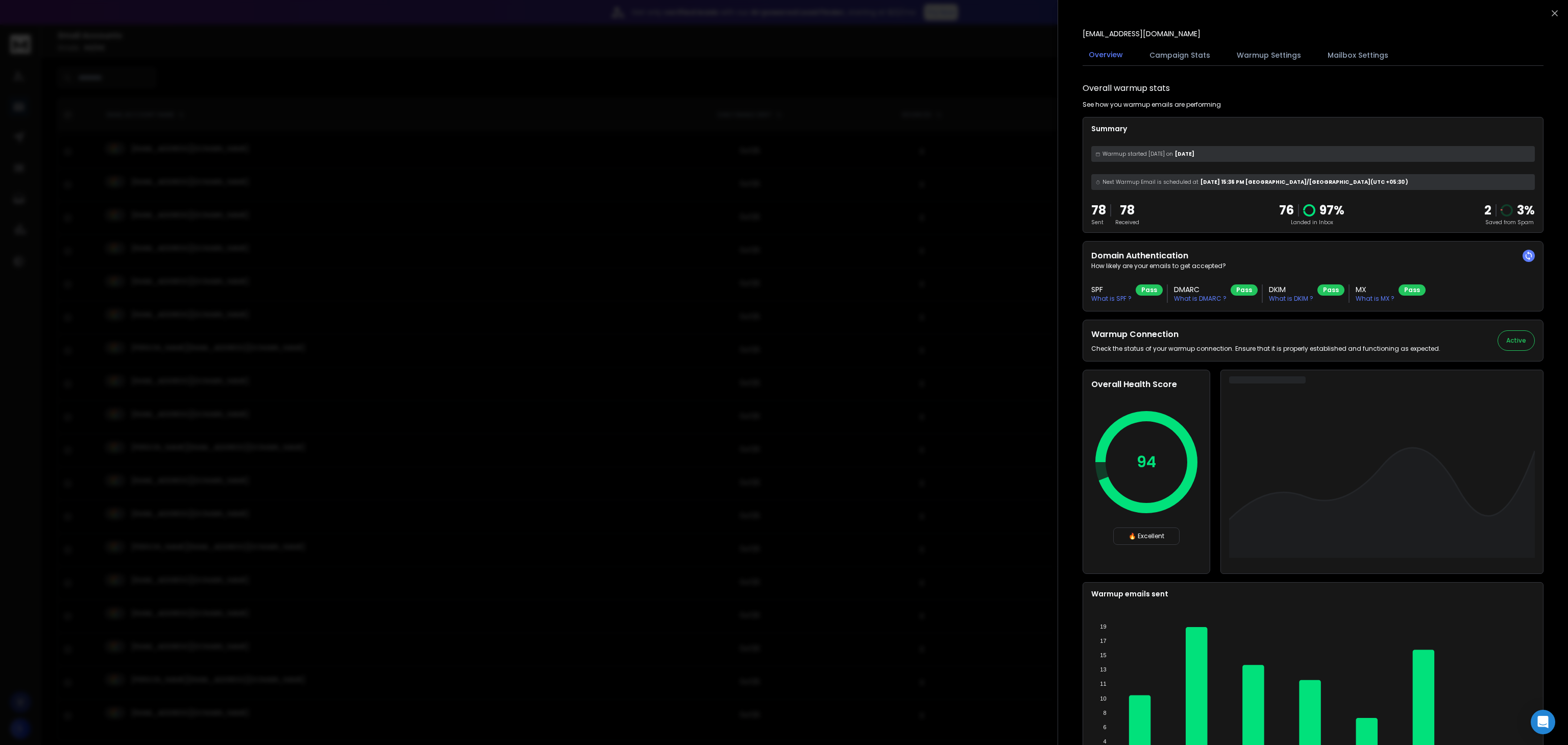
click at [871, 45] on button "Warmup Settings" at bounding box center [1269, 55] width 77 height 23
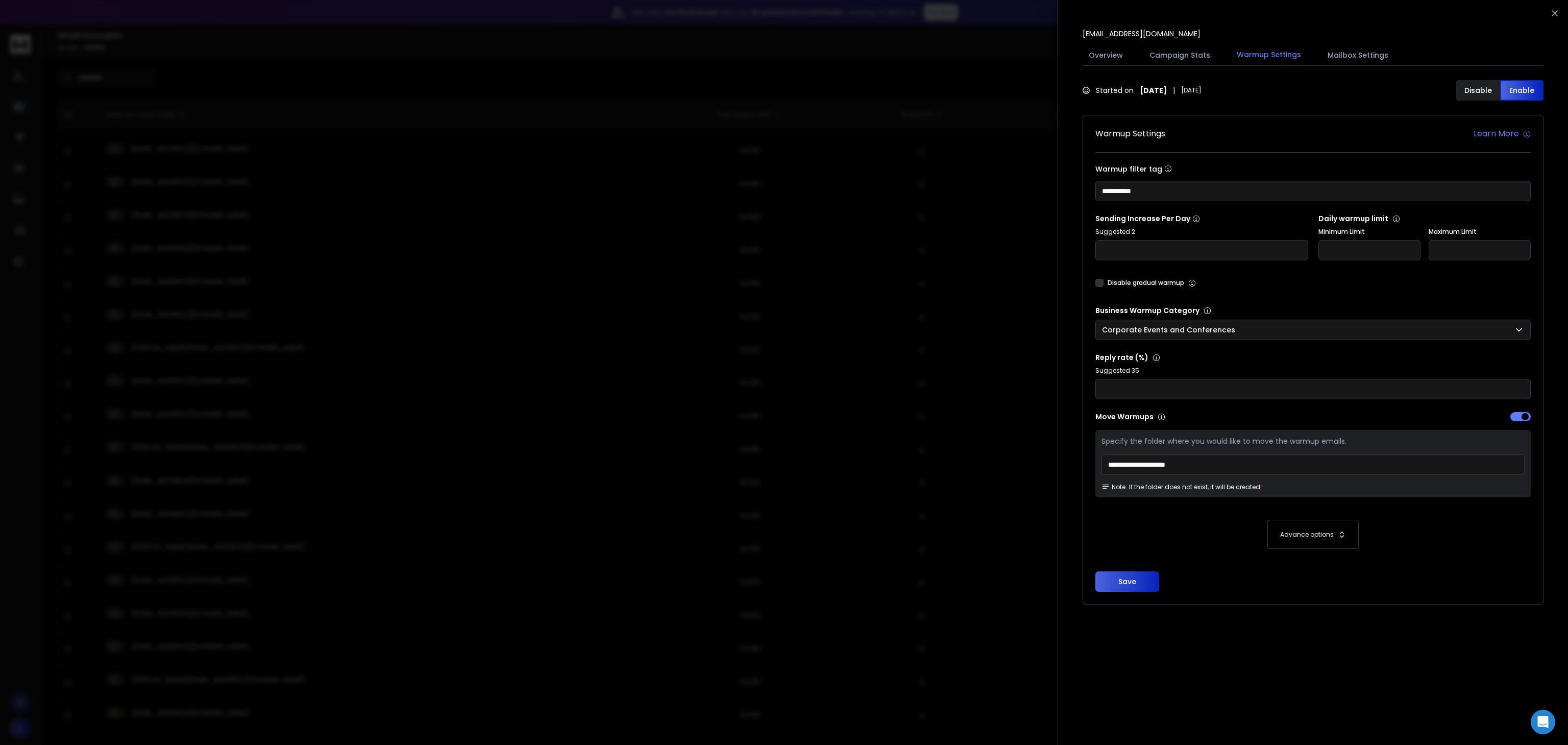
click at [871, 251] on input "**" at bounding box center [1479, 250] width 102 height 20
click at [871, 246] on input "*" at bounding box center [1369, 250] width 102 height 20
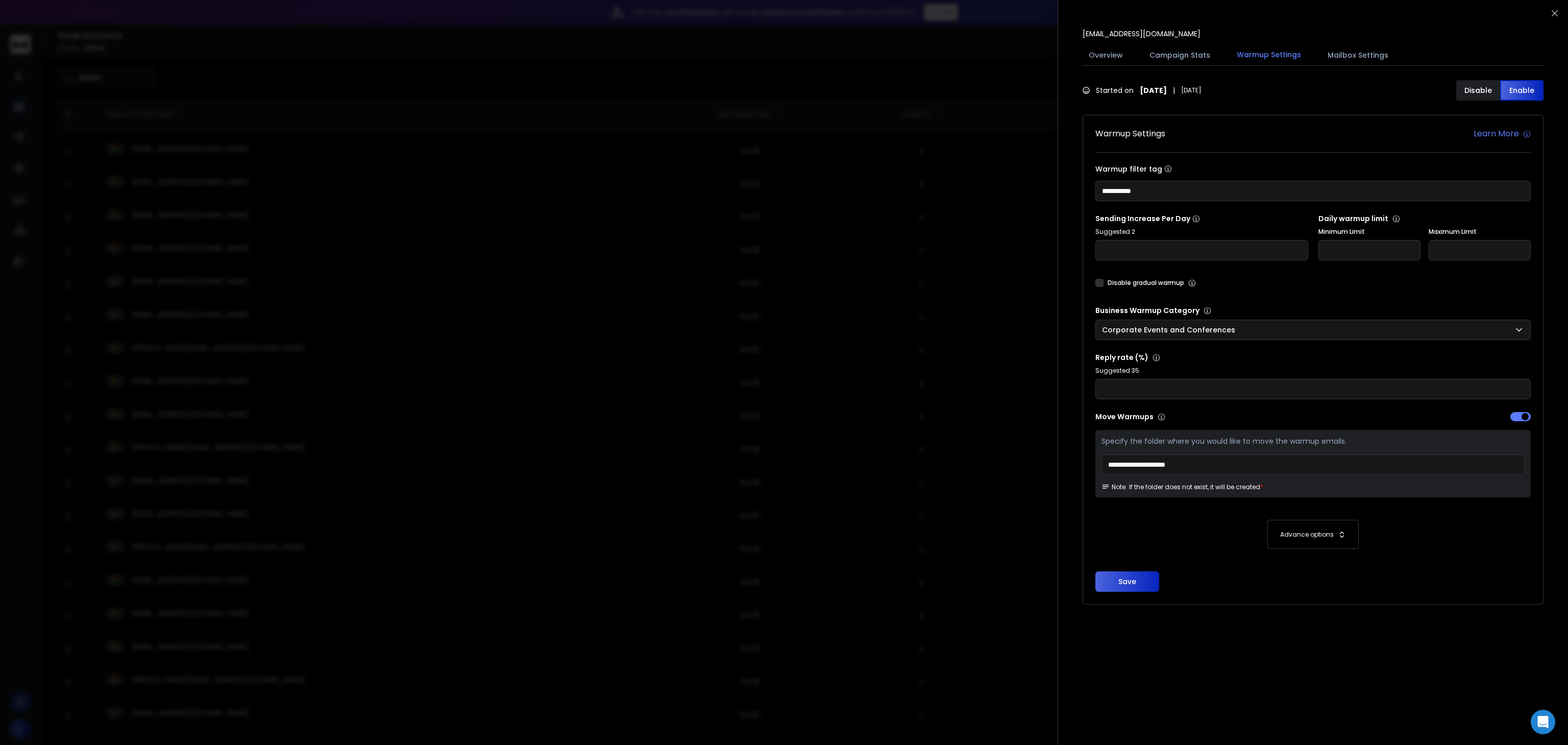
click at [871, 246] on input "*" at bounding box center [1369, 250] width 102 height 20
type input "*"
click at [871, 246] on input "**" at bounding box center [1479, 250] width 102 height 20
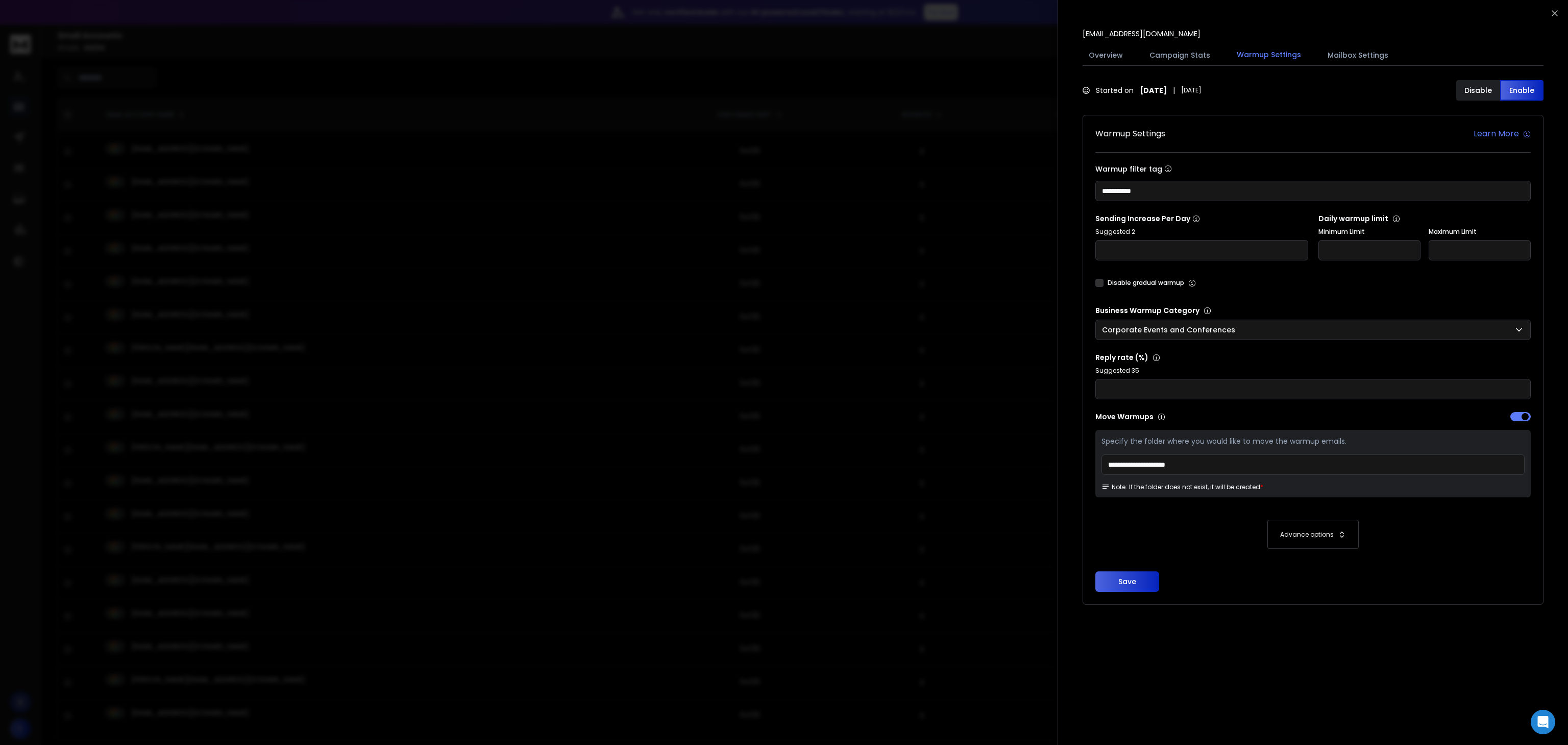
click at [871, 246] on input "**" at bounding box center [1479, 250] width 102 height 20
type input "*"
click at [871, 414] on button "Save" at bounding box center [1127, 582] width 63 height 20
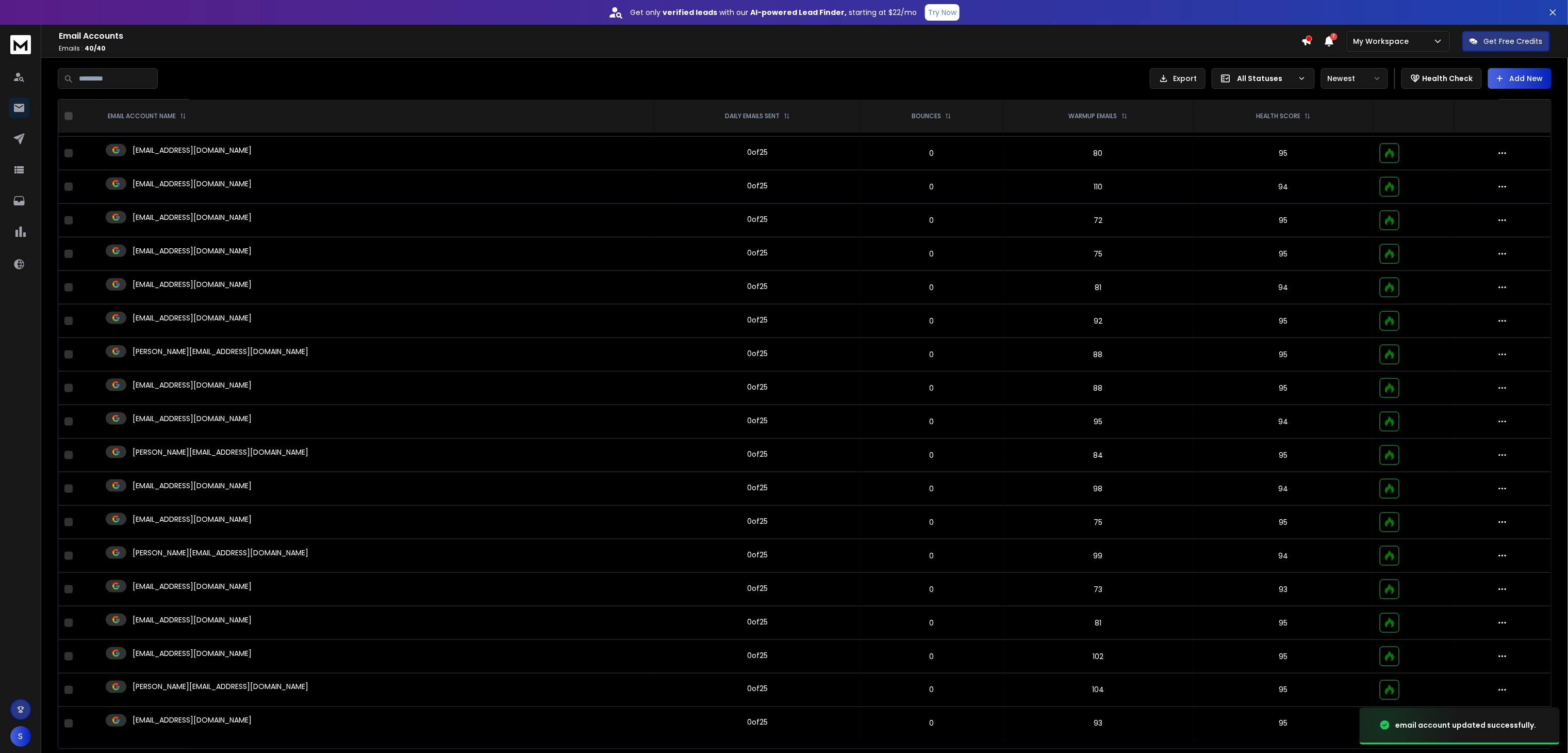
click at [157, 418] on p "[EMAIL_ADDRESS][DOMAIN_NAME]" at bounding box center [192, 519] width 119 height 10
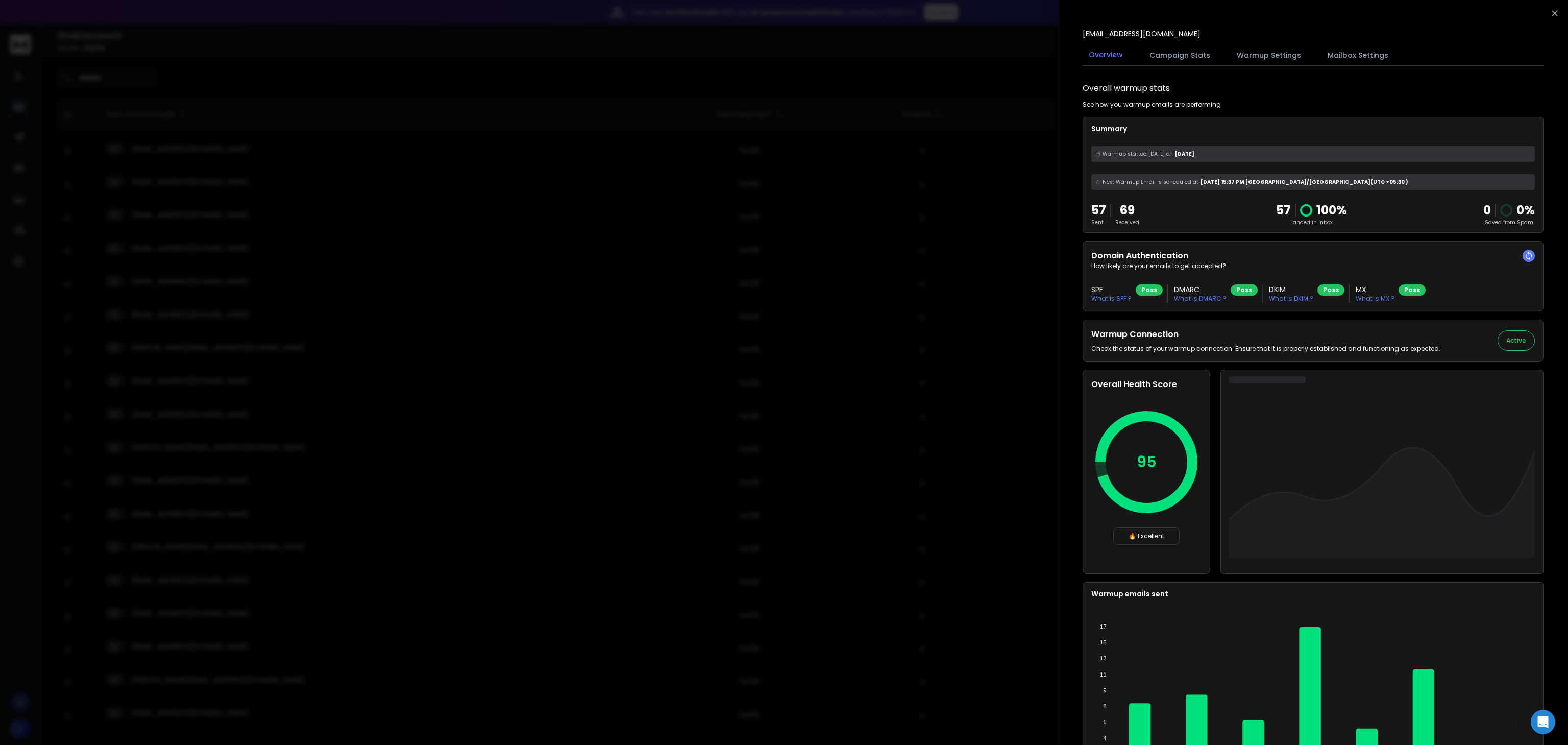
click at [871, 40] on div "[EMAIL_ADDRESS][DOMAIN_NAME] Overview Campaign Stats Warmup Settings Mailbox Se…" at bounding box center [1313, 416] width 485 height 808
click at [871, 44] on button "Warmup Settings" at bounding box center [1269, 55] width 77 height 23
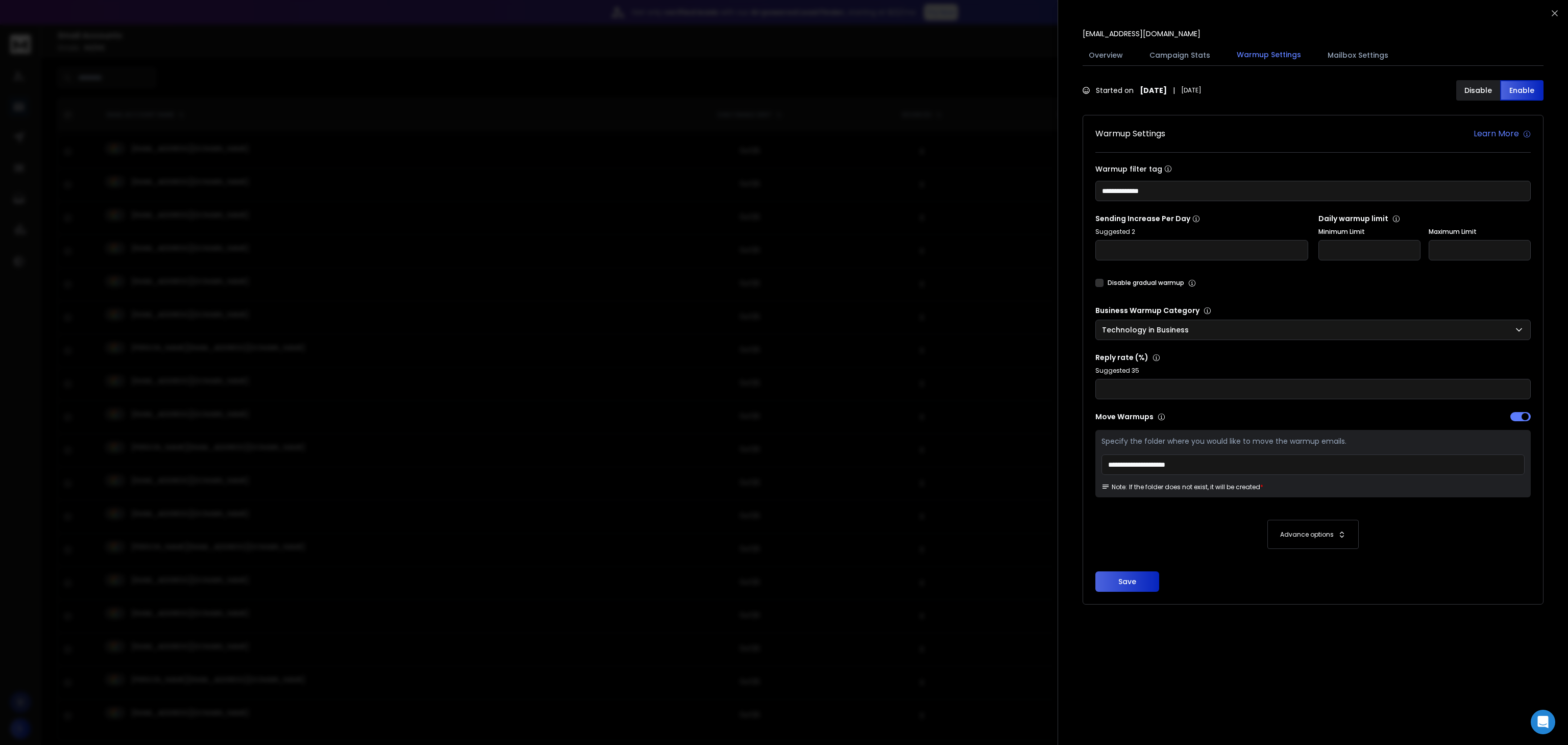
click at [871, 244] on input "*" at bounding box center [1369, 250] width 102 height 20
type input "*"
click at [871, 245] on input "**" at bounding box center [1479, 250] width 102 height 20
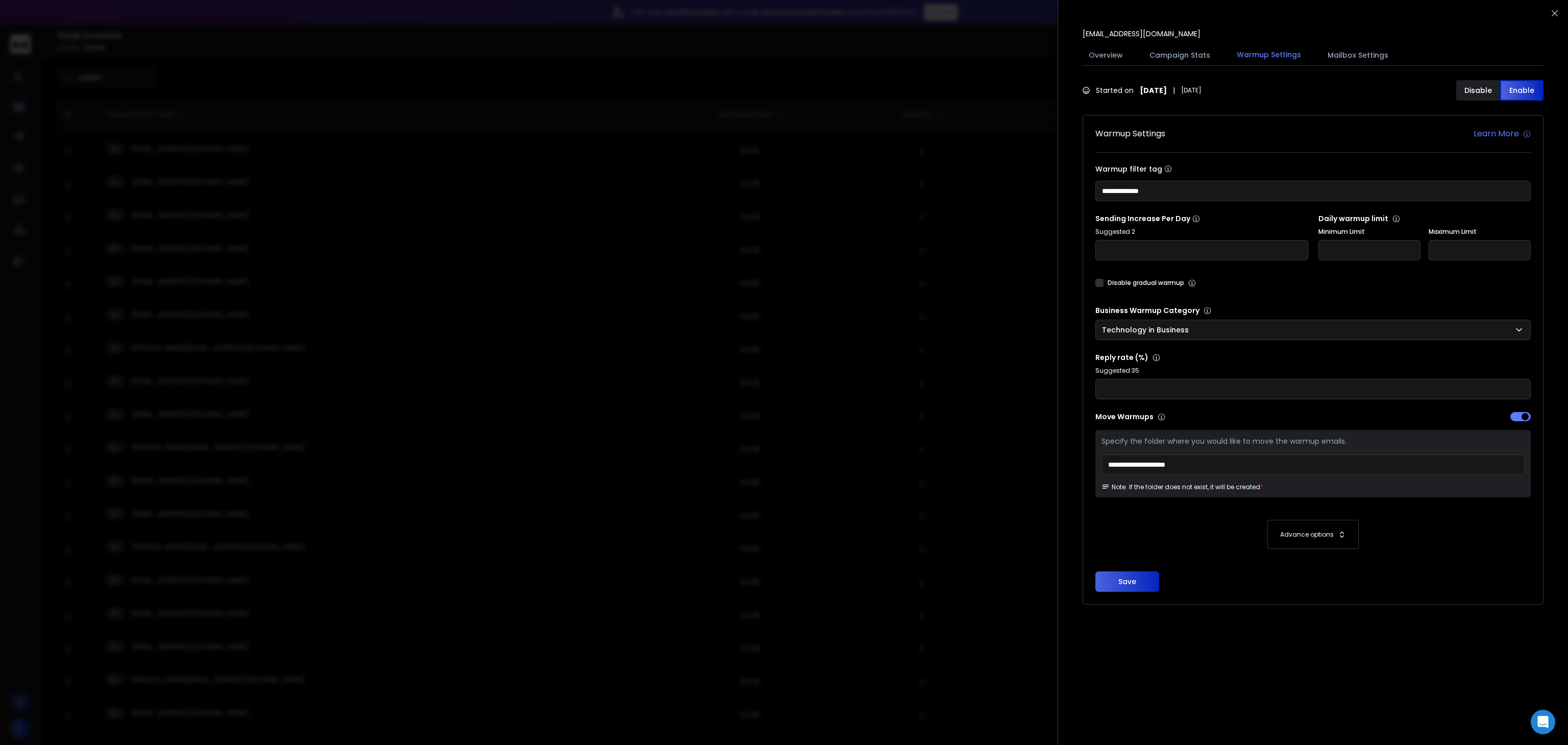
click at [871, 245] on input "**" at bounding box center [1479, 250] width 102 height 20
type input "*"
click at [871, 414] on button "Save" at bounding box center [1127, 582] width 63 height 20
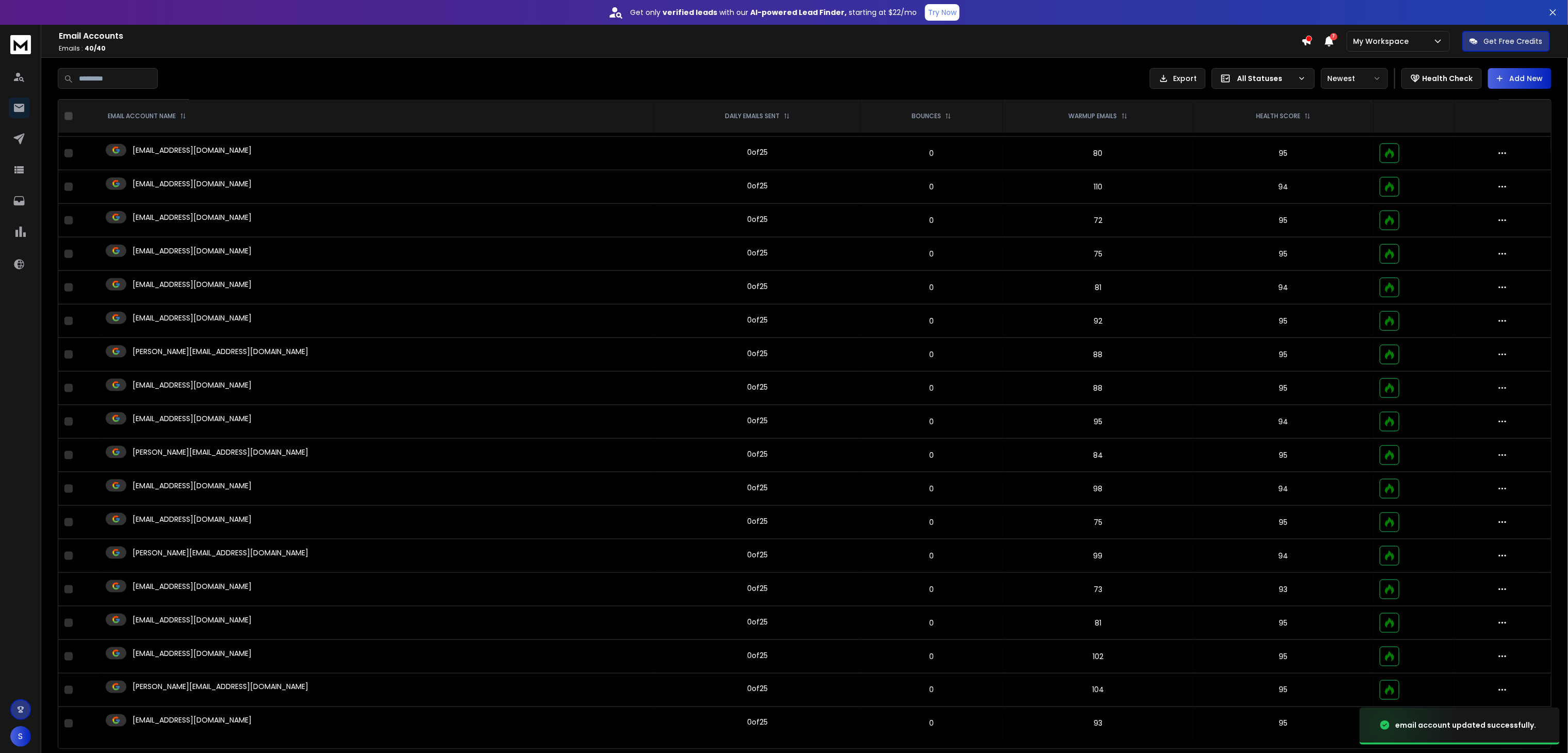
click at [164, 418] on p "[PERSON_NAME][EMAIL_ADDRESS][DOMAIN_NAME]" at bounding box center [220, 552] width 176 height 10
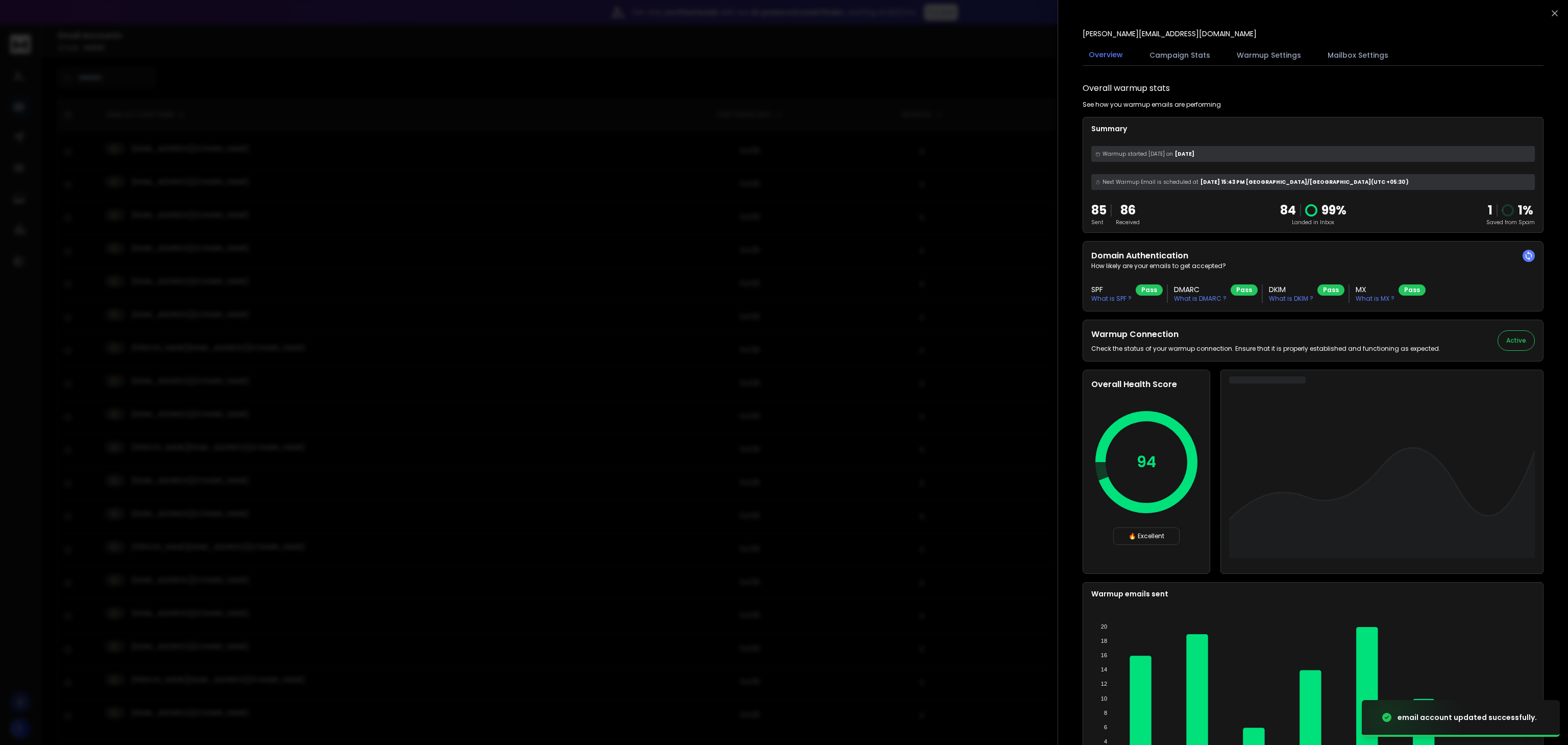
drag, startPoint x: 1257, startPoint y: 47, endPoint x: 1250, endPoint y: 48, distance: 7.1
click at [871, 46] on button "Warmup Settings" at bounding box center [1269, 55] width 77 height 23
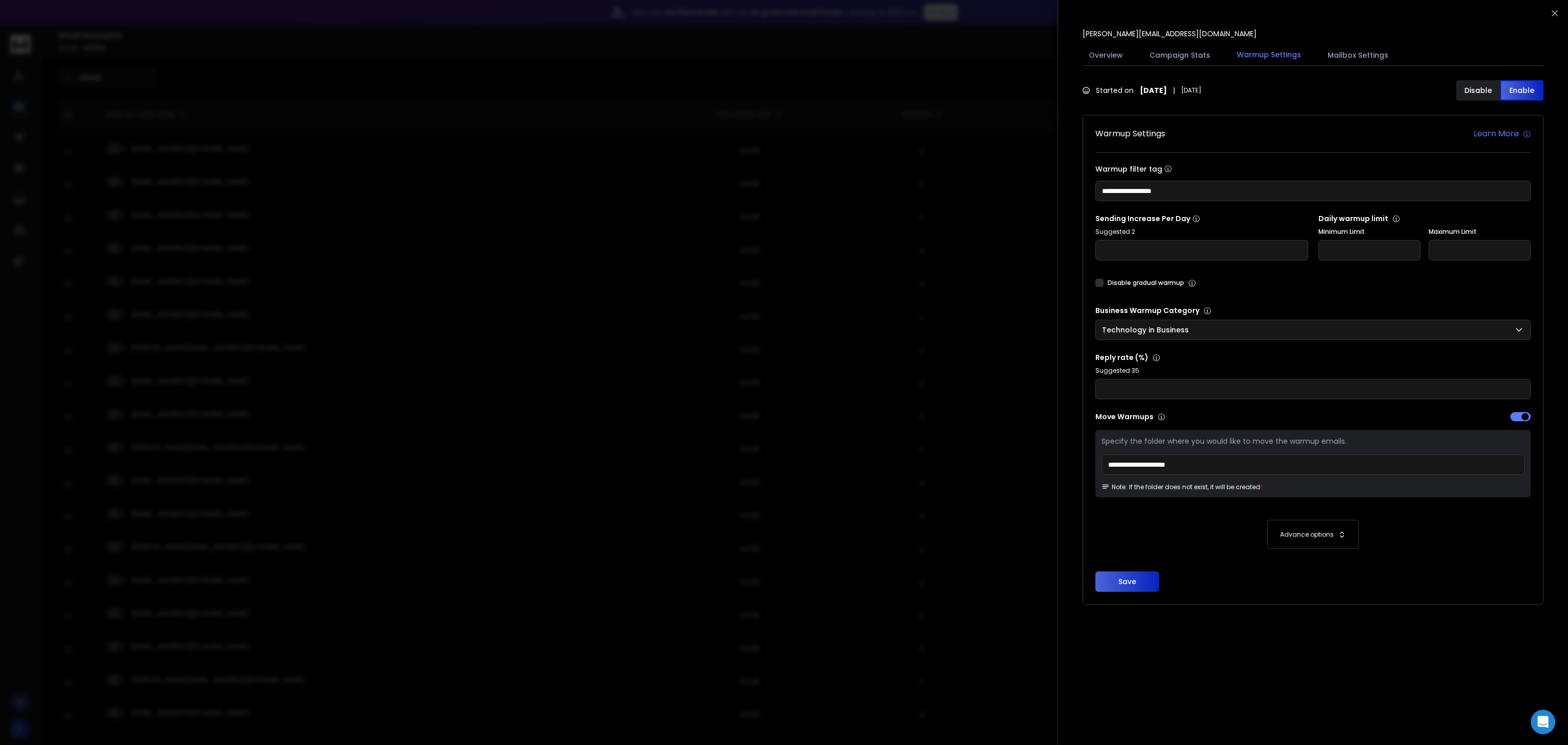
click at [871, 252] on input "*" at bounding box center [1369, 250] width 102 height 20
type input "*"
click at [871, 257] on input "**" at bounding box center [1479, 250] width 102 height 20
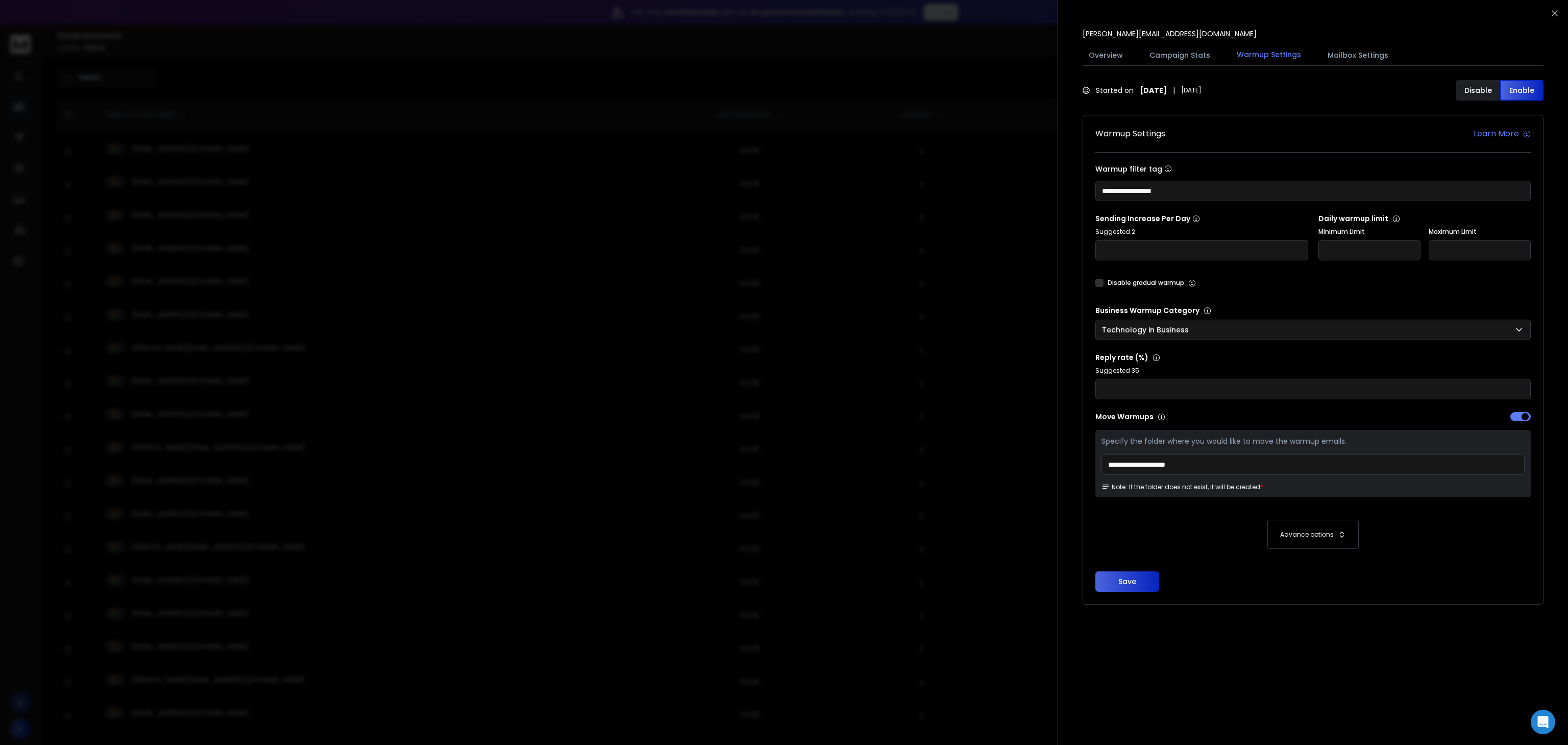
click at [871, 257] on input "**" at bounding box center [1479, 250] width 102 height 20
type input "*"
click at [871, 414] on button "Save" at bounding box center [1127, 582] width 63 height 20
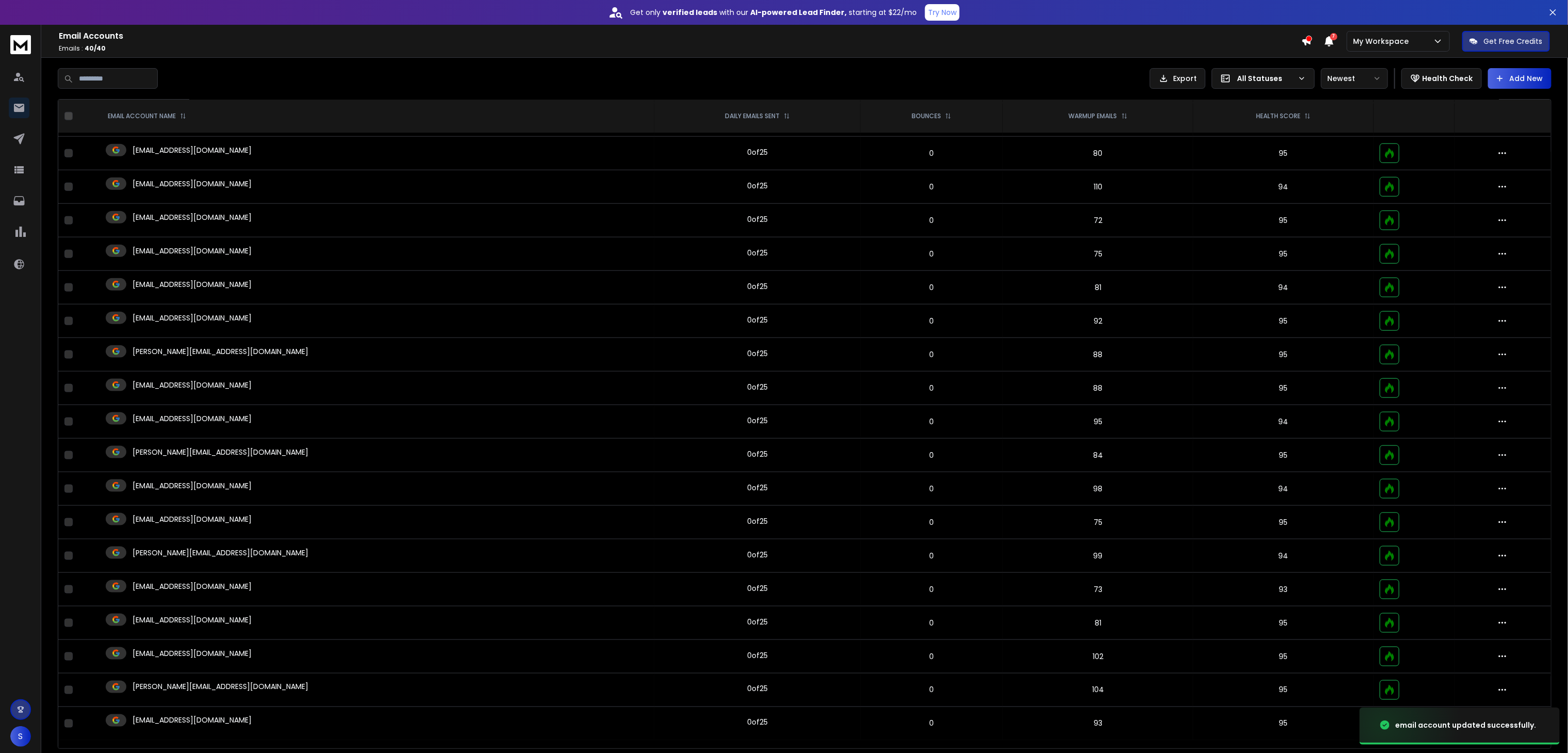
click at [147, 418] on p "[EMAIL_ADDRESS][DOMAIN_NAME]" at bounding box center [192, 586] width 119 height 10
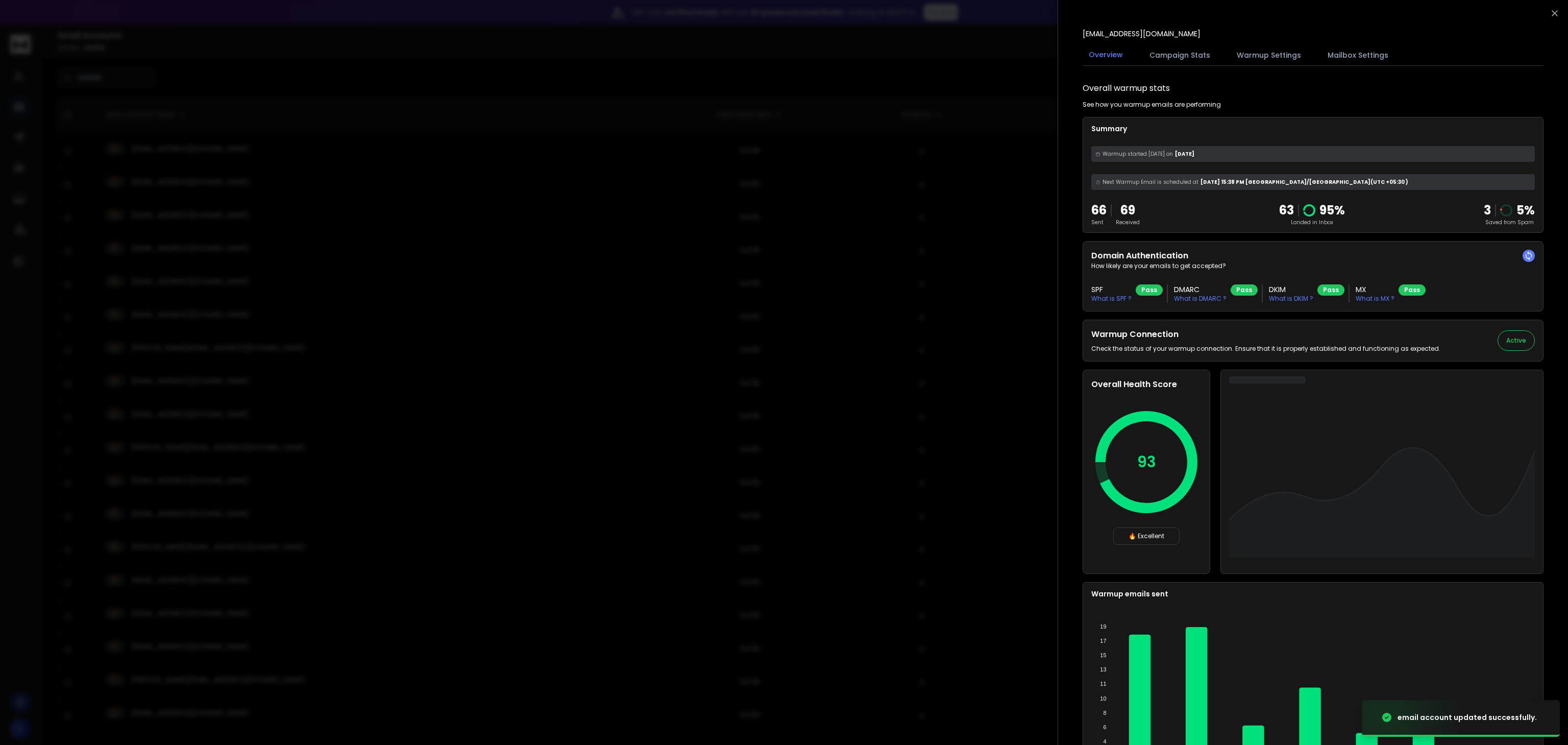
click at [871, 43] on div "[EMAIL_ADDRESS][DOMAIN_NAME] Overview Campaign Stats Warmup Settings Mailbox Se…" at bounding box center [1313, 416] width 485 height 808
click at [871, 49] on button "Warmup Settings" at bounding box center [1269, 55] width 77 height 23
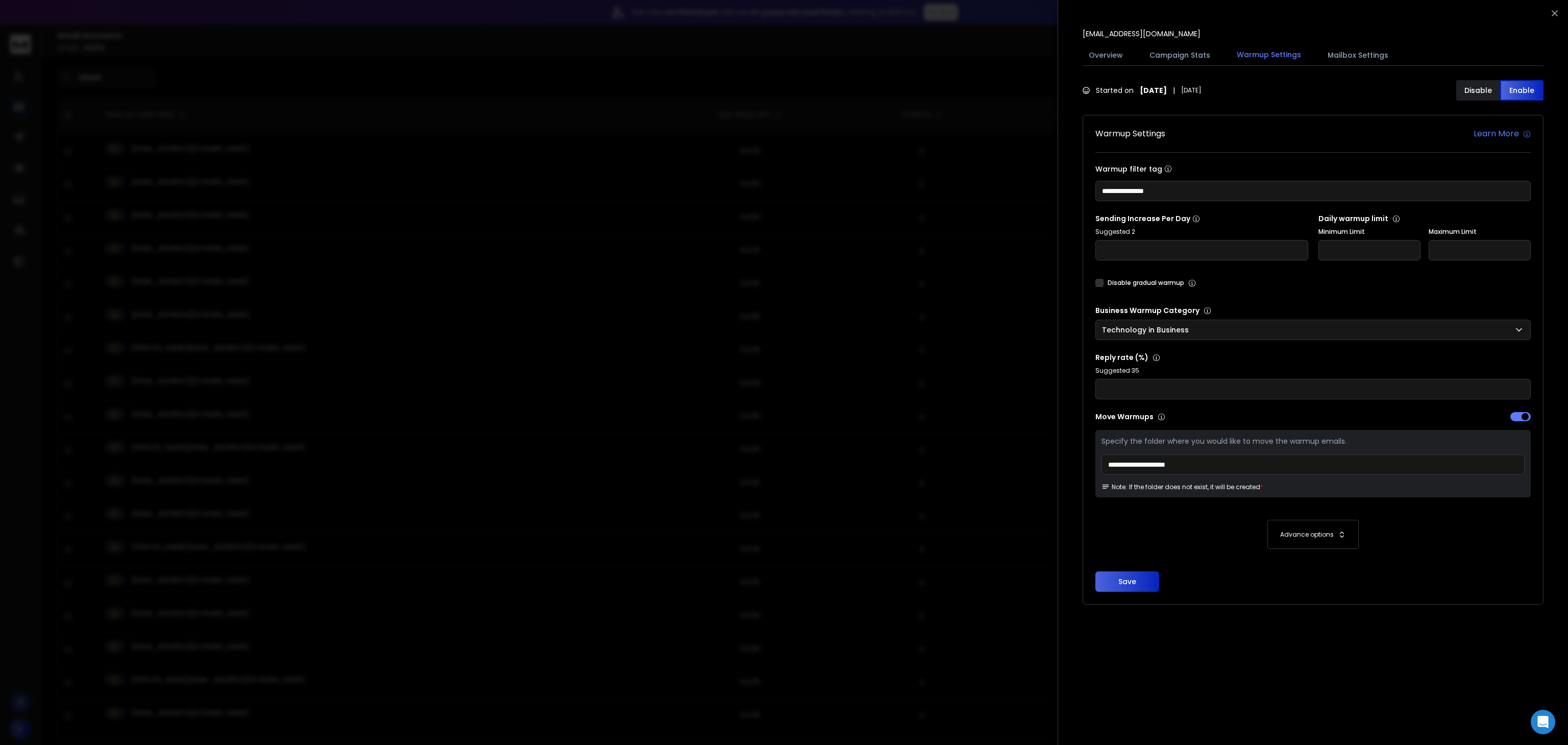
click at [871, 250] on input "*" at bounding box center [1369, 250] width 102 height 20
type input "*"
click at [871, 246] on input "**" at bounding box center [1479, 250] width 102 height 20
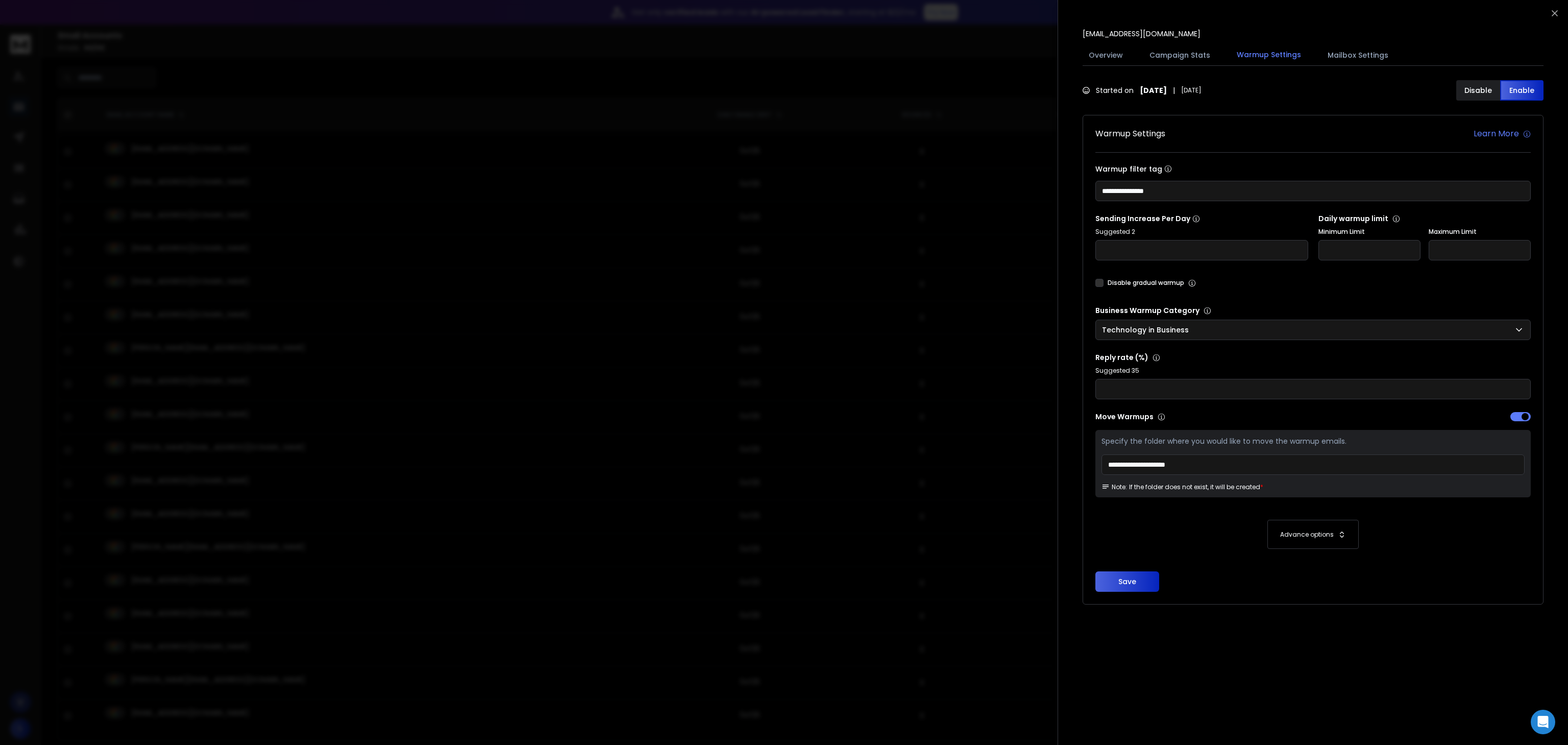
click at [871, 246] on input "**" at bounding box center [1479, 250] width 102 height 20
type input "*"
click at [871, 414] on button "Save" at bounding box center [1127, 582] width 63 height 20
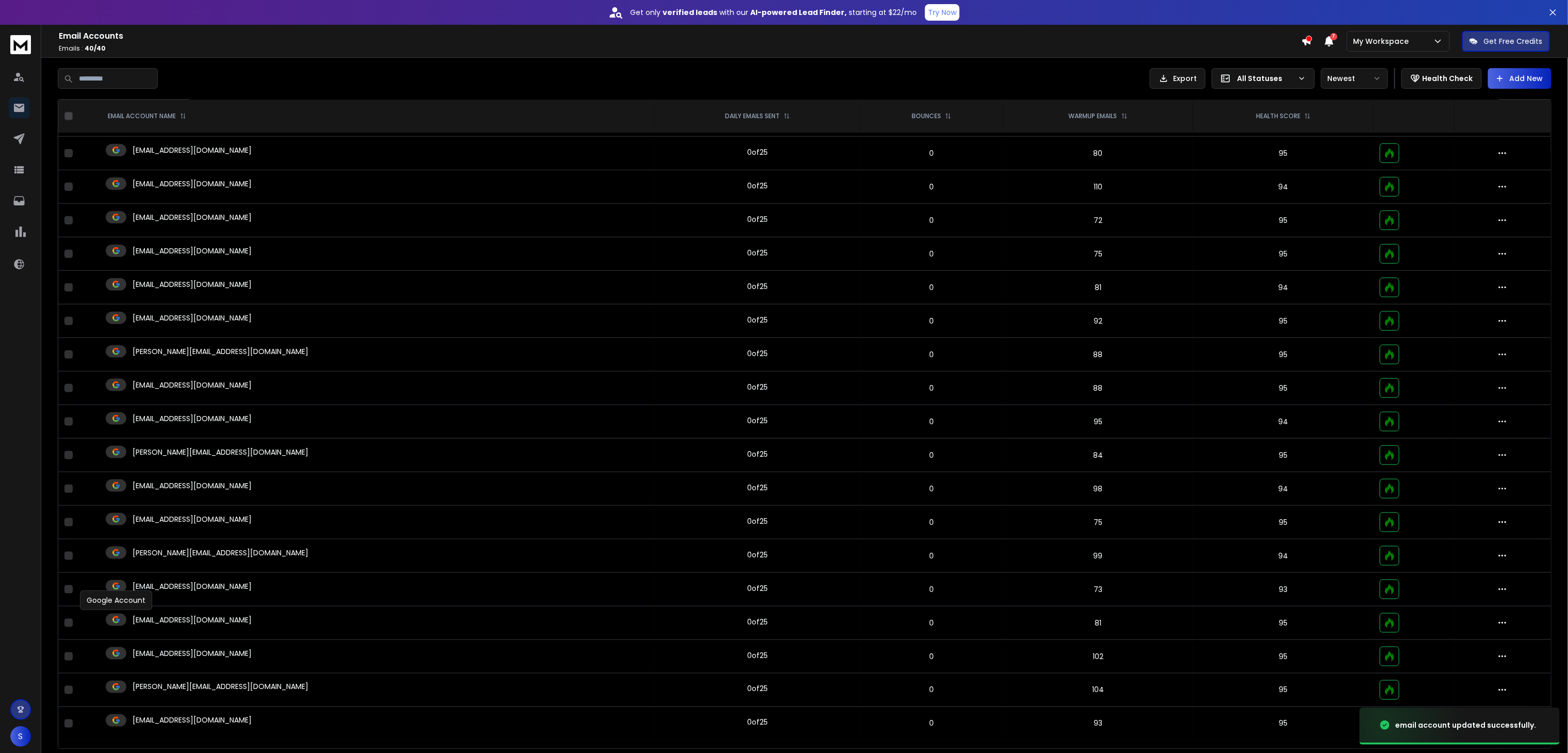
click at [144, 418] on p "[EMAIL_ADDRESS][DOMAIN_NAME]" at bounding box center [192, 620] width 119 height 10
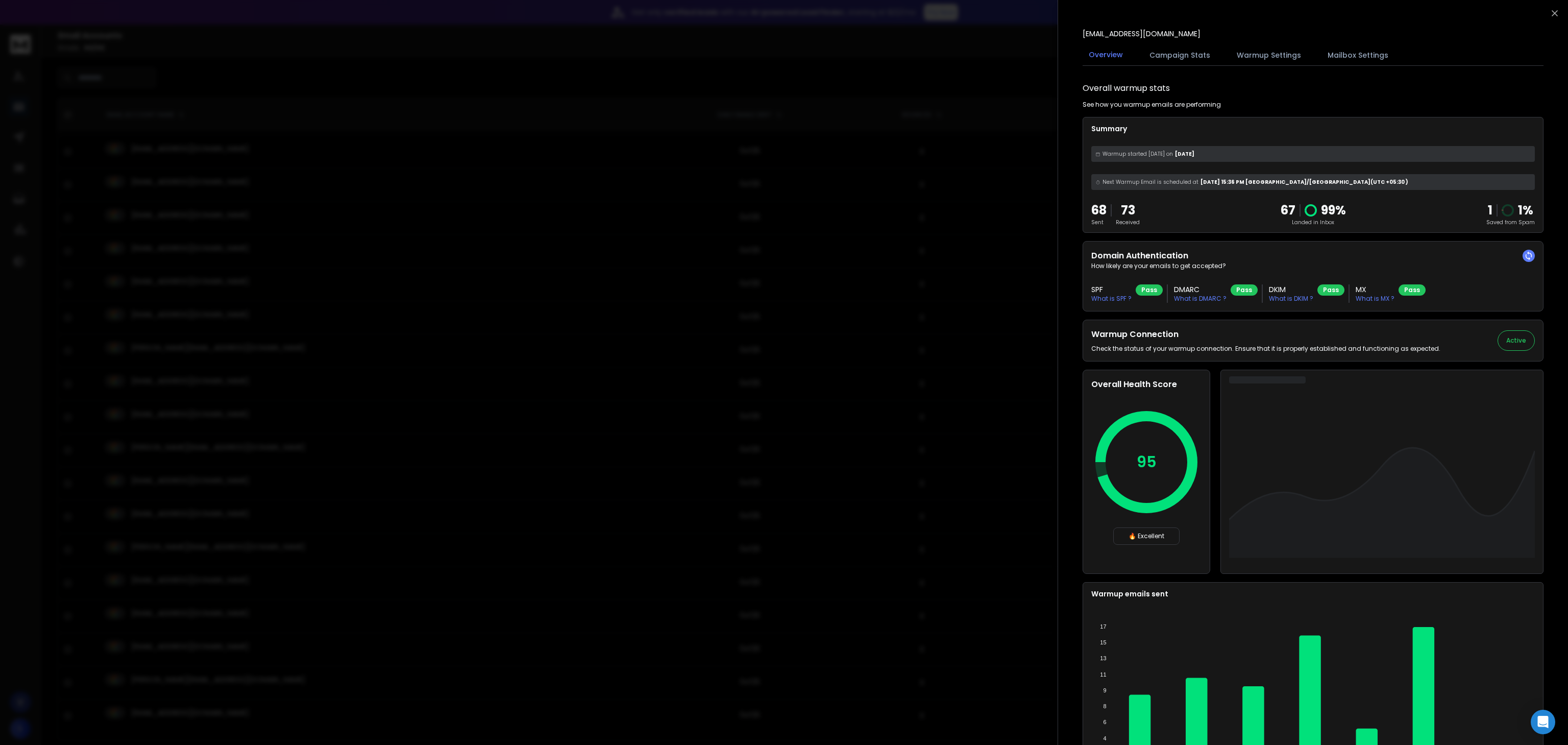
click at [871, 46] on button "Warmup Settings" at bounding box center [1269, 55] width 77 height 23
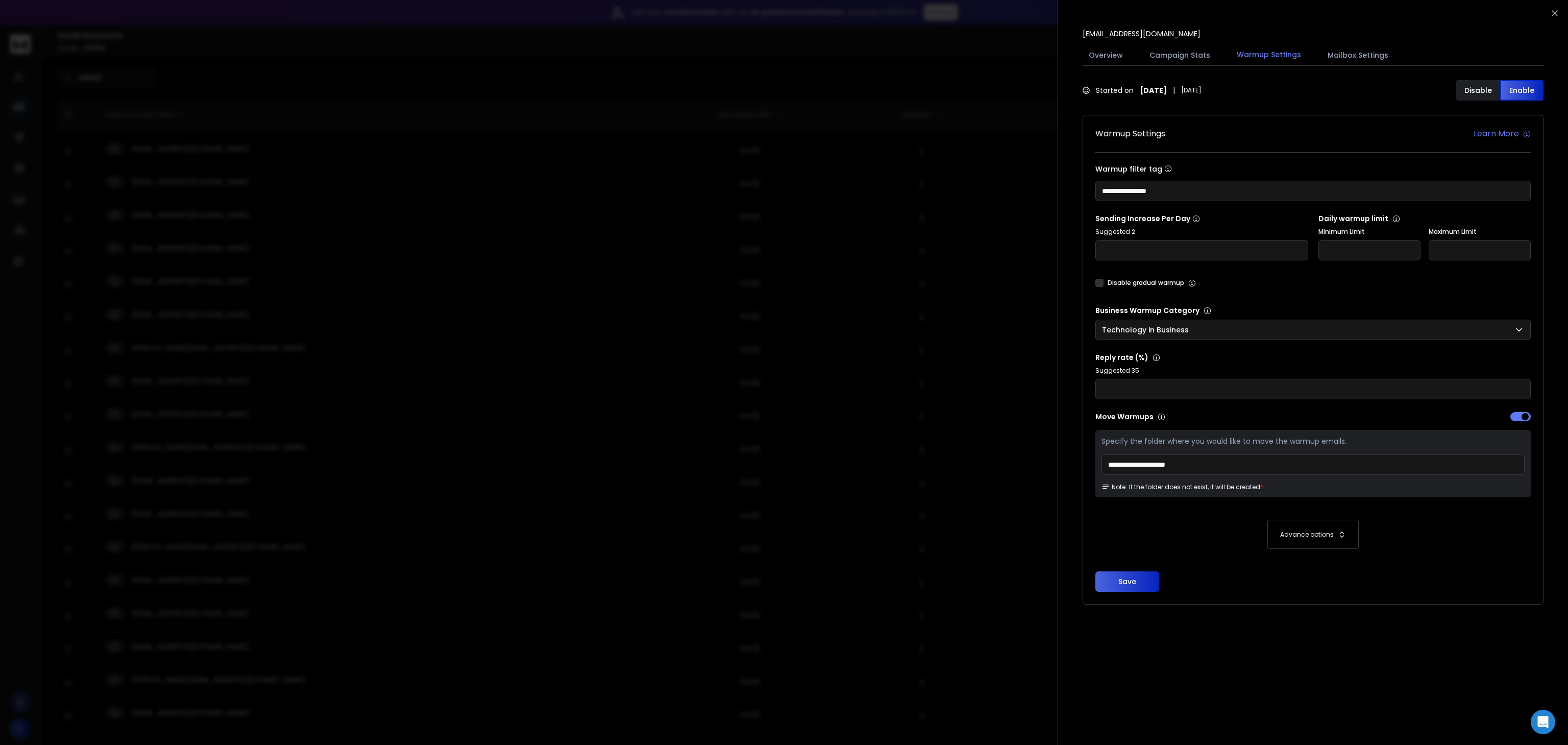
click at [871, 243] on input "*" at bounding box center [1369, 250] width 102 height 20
type input "*"
click at [871, 252] on input "**" at bounding box center [1479, 250] width 102 height 20
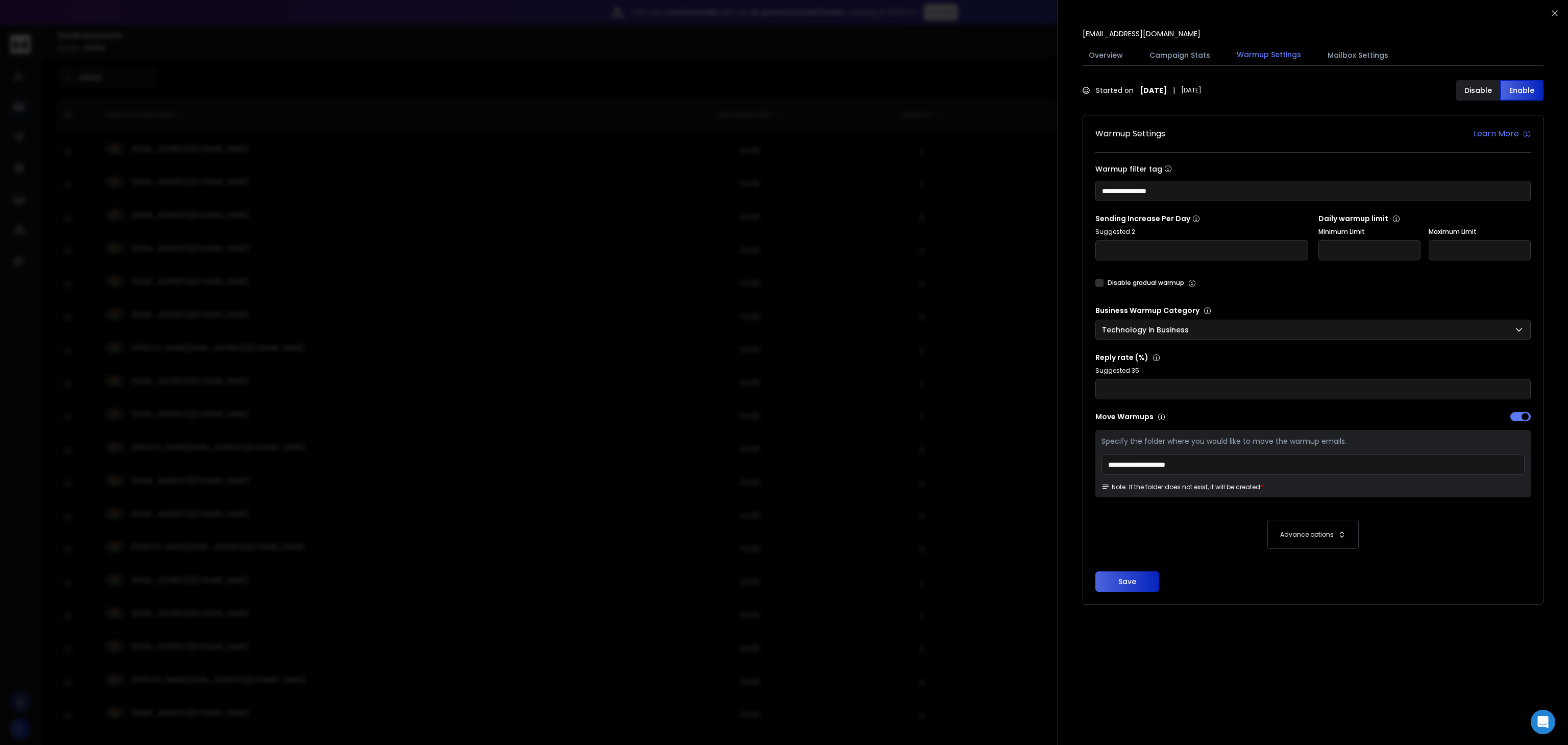
click at [871, 252] on input "**" at bounding box center [1479, 250] width 102 height 20
type input "*"
click at [871, 414] on button "Save" at bounding box center [1127, 582] width 63 height 20
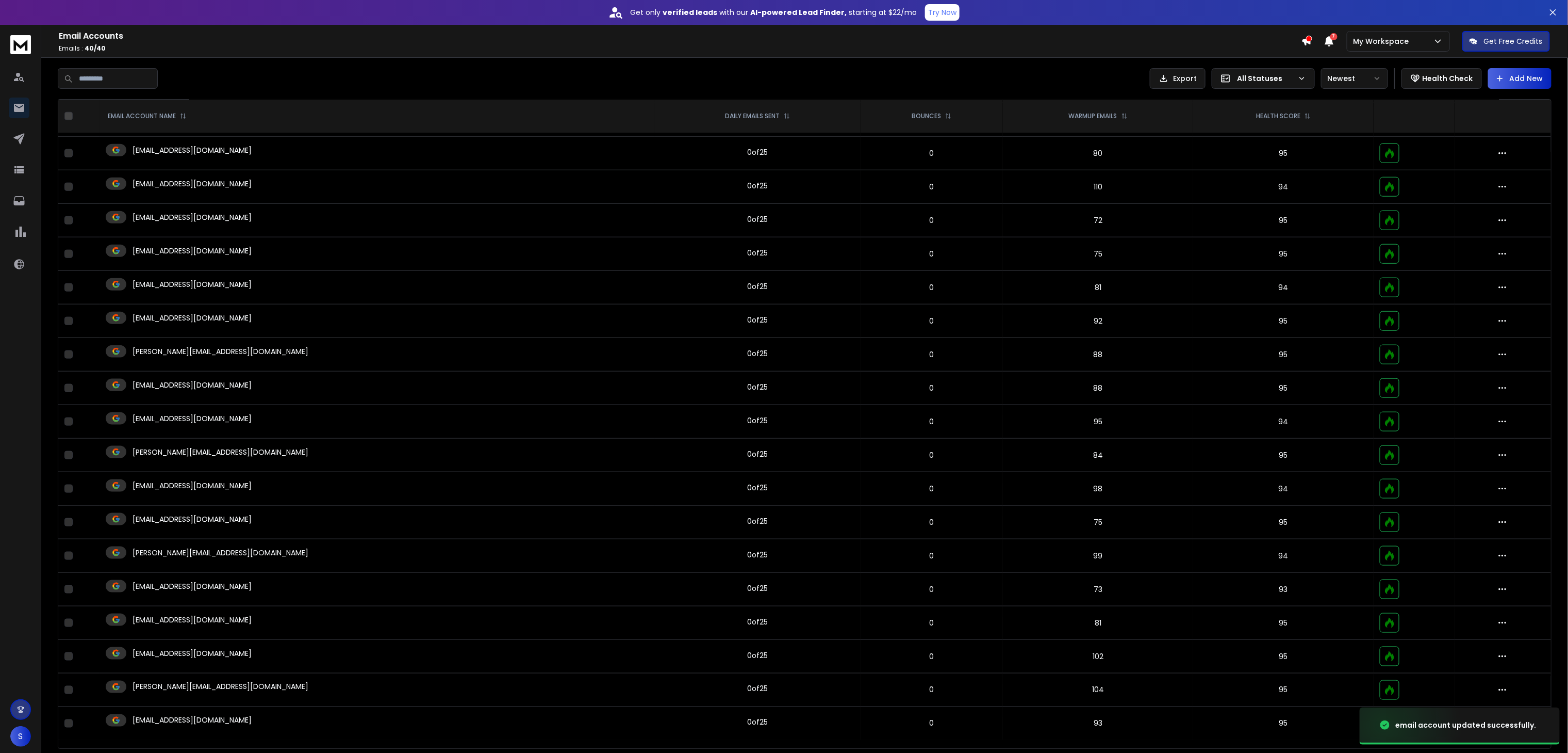
click at [160, 418] on p "[EMAIL_ADDRESS][DOMAIN_NAME]" at bounding box center [192, 653] width 119 height 10
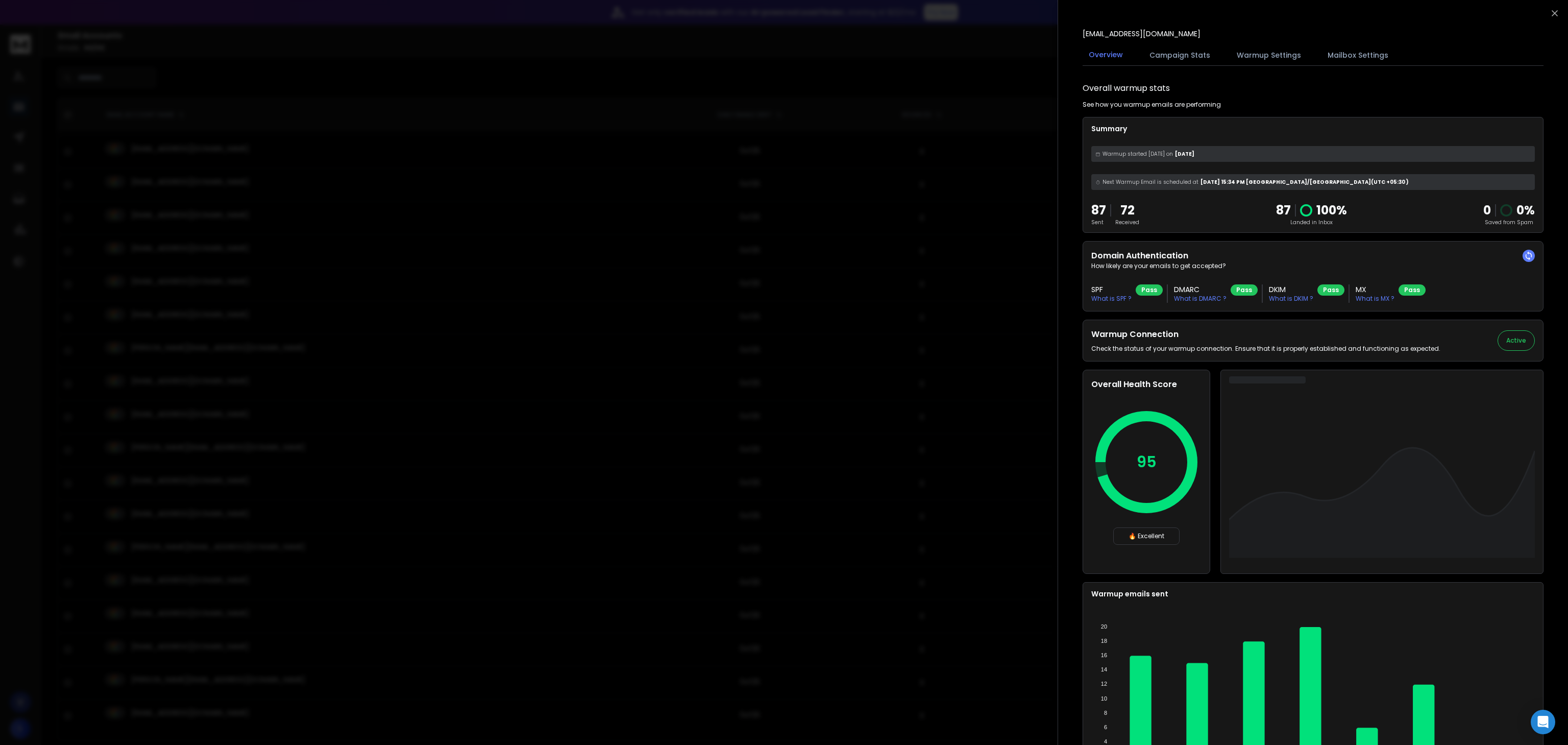
click at [871, 49] on button "Warmup Settings" at bounding box center [1269, 55] width 77 height 23
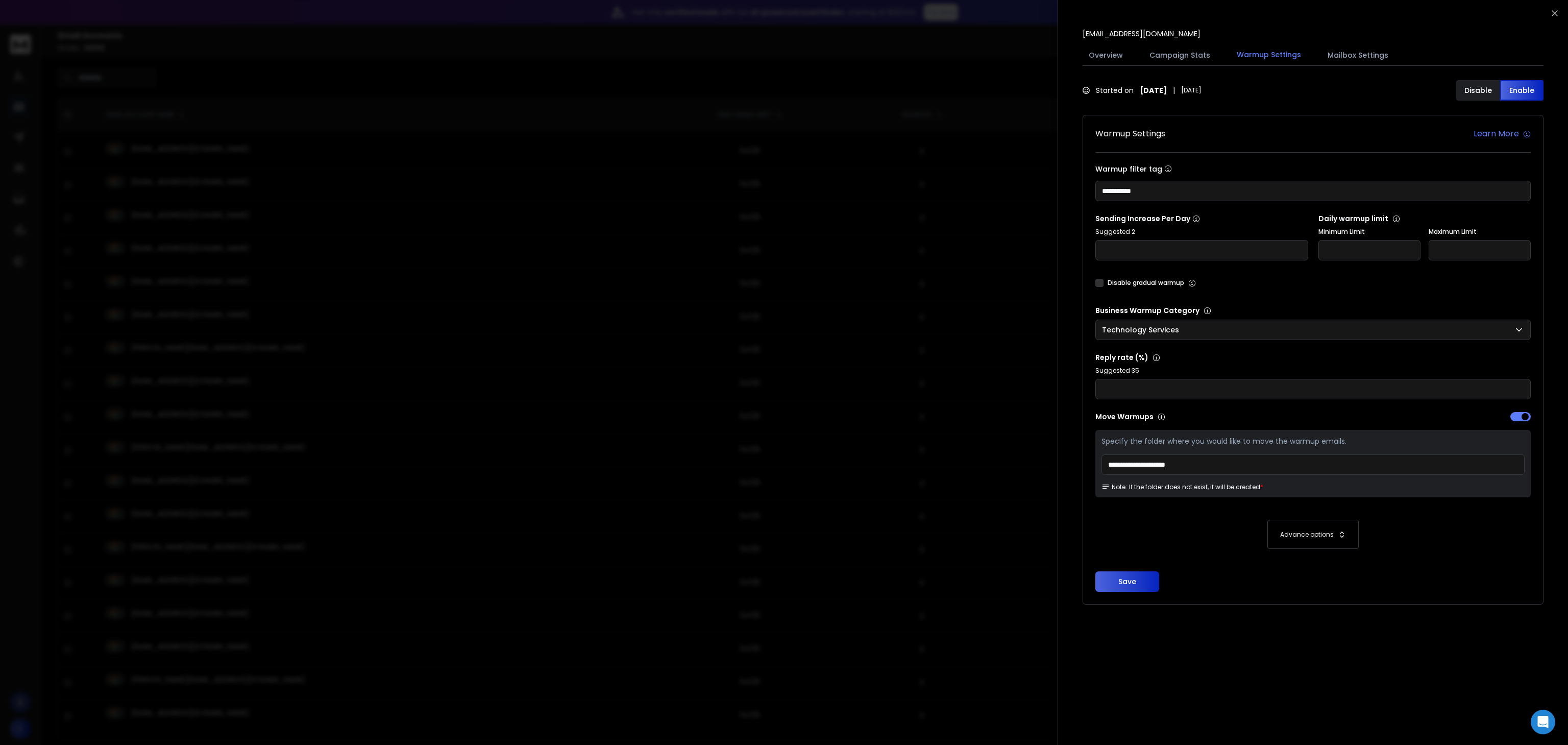
click at [871, 250] on input "*" at bounding box center [1369, 250] width 102 height 20
type input "*"
click at [871, 248] on input "**" at bounding box center [1479, 250] width 102 height 20
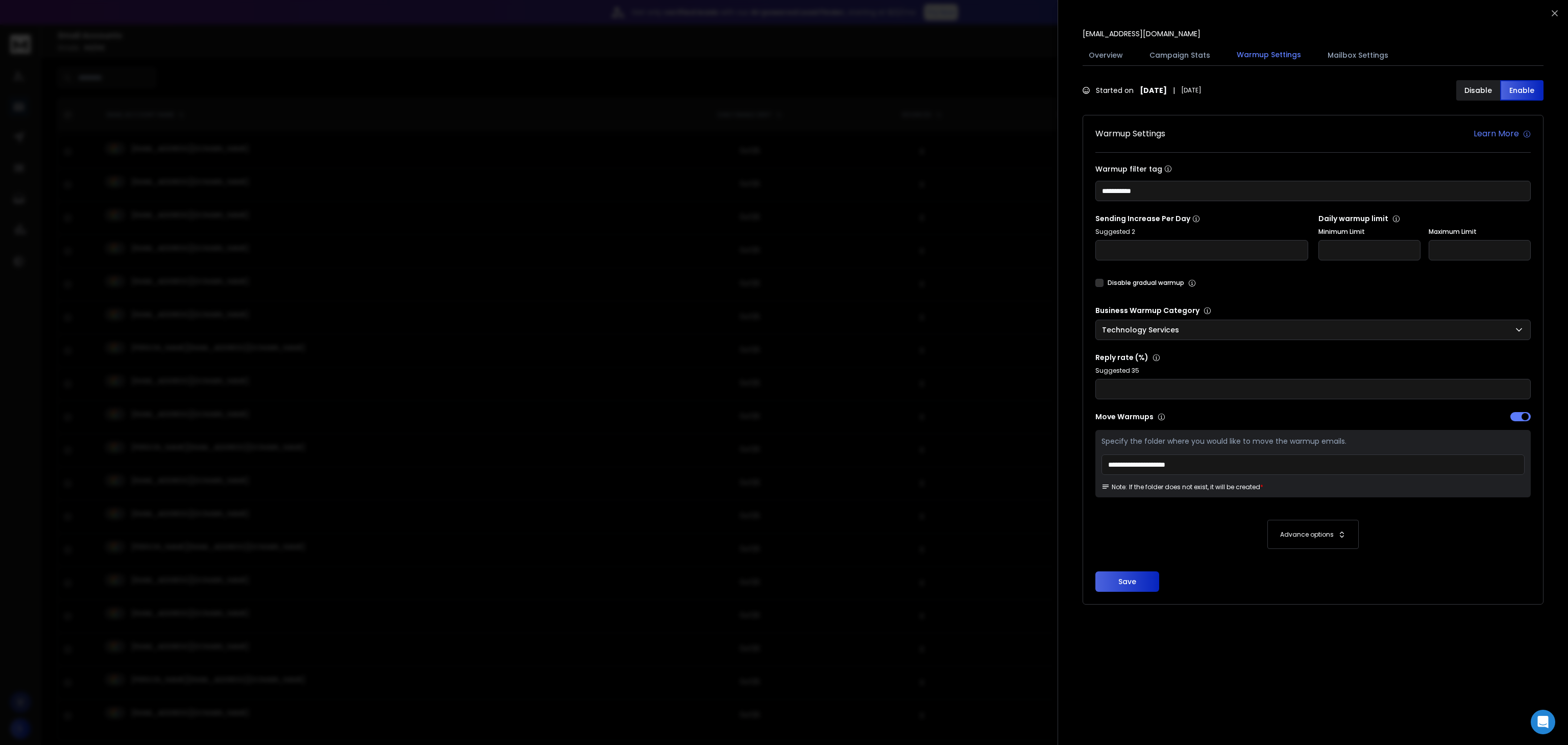
click at [871, 248] on input "**" at bounding box center [1479, 250] width 102 height 20
type input "*"
click at [871, 414] on button "Save" at bounding box center [1127, 582] width 63 height 20
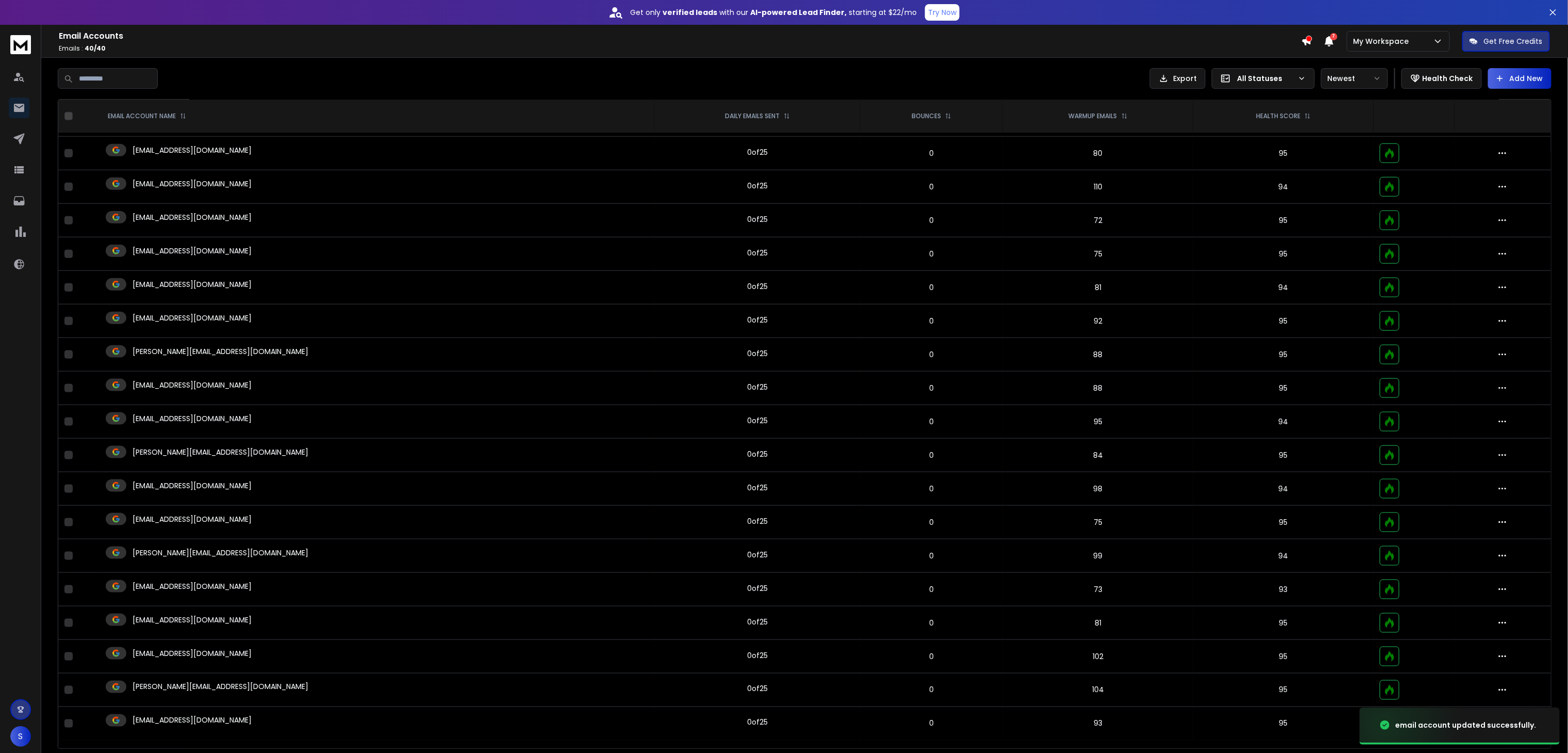
click at [152, 418] on p "[PERSON_NAME][EMAIL_ADDRESS][DOMAIN_NAME]" at bounding box center [220, 687] width 176 height 10
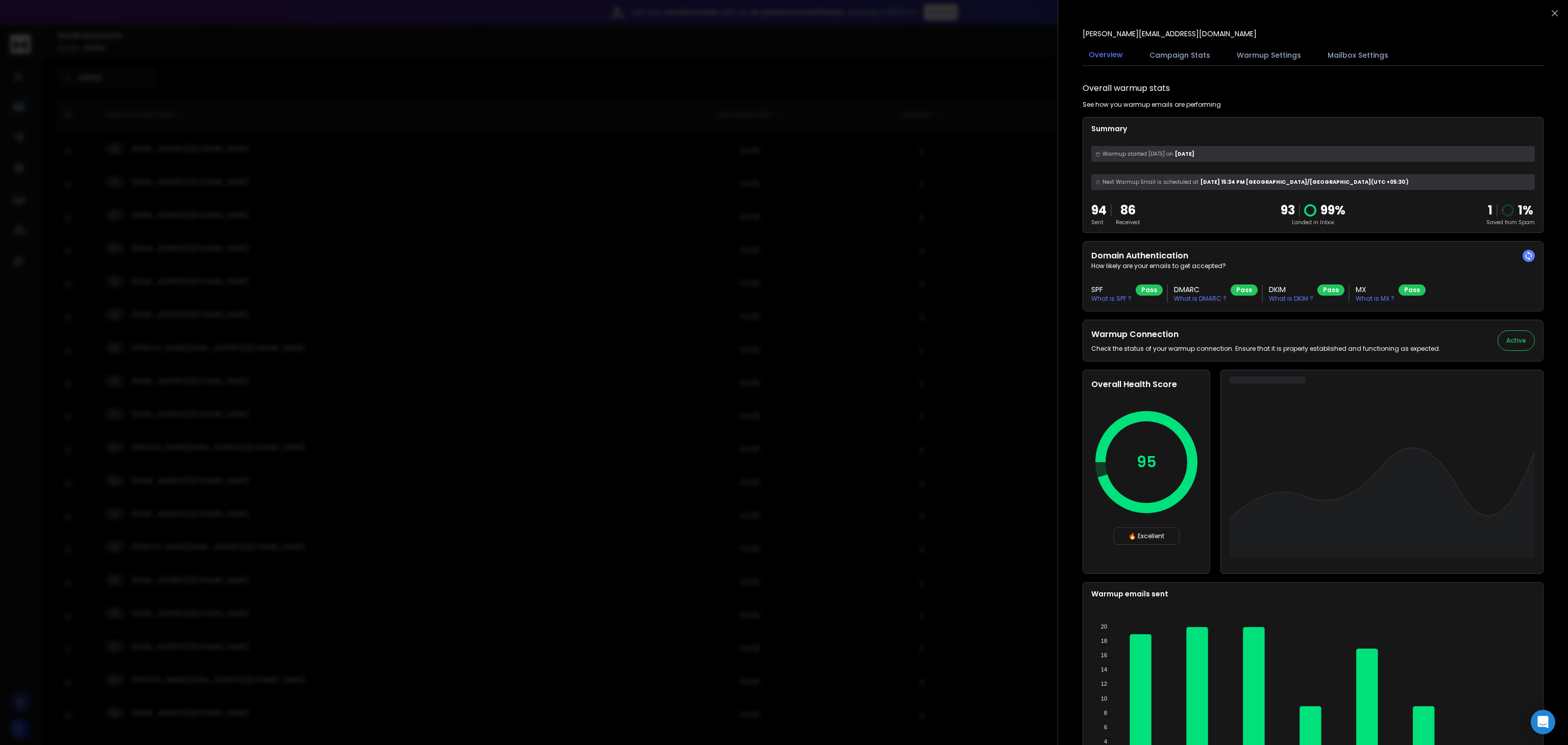
click at [871, 48] on button "Warmup Settings" at bounding box center [1269, 55] width 77 height 23
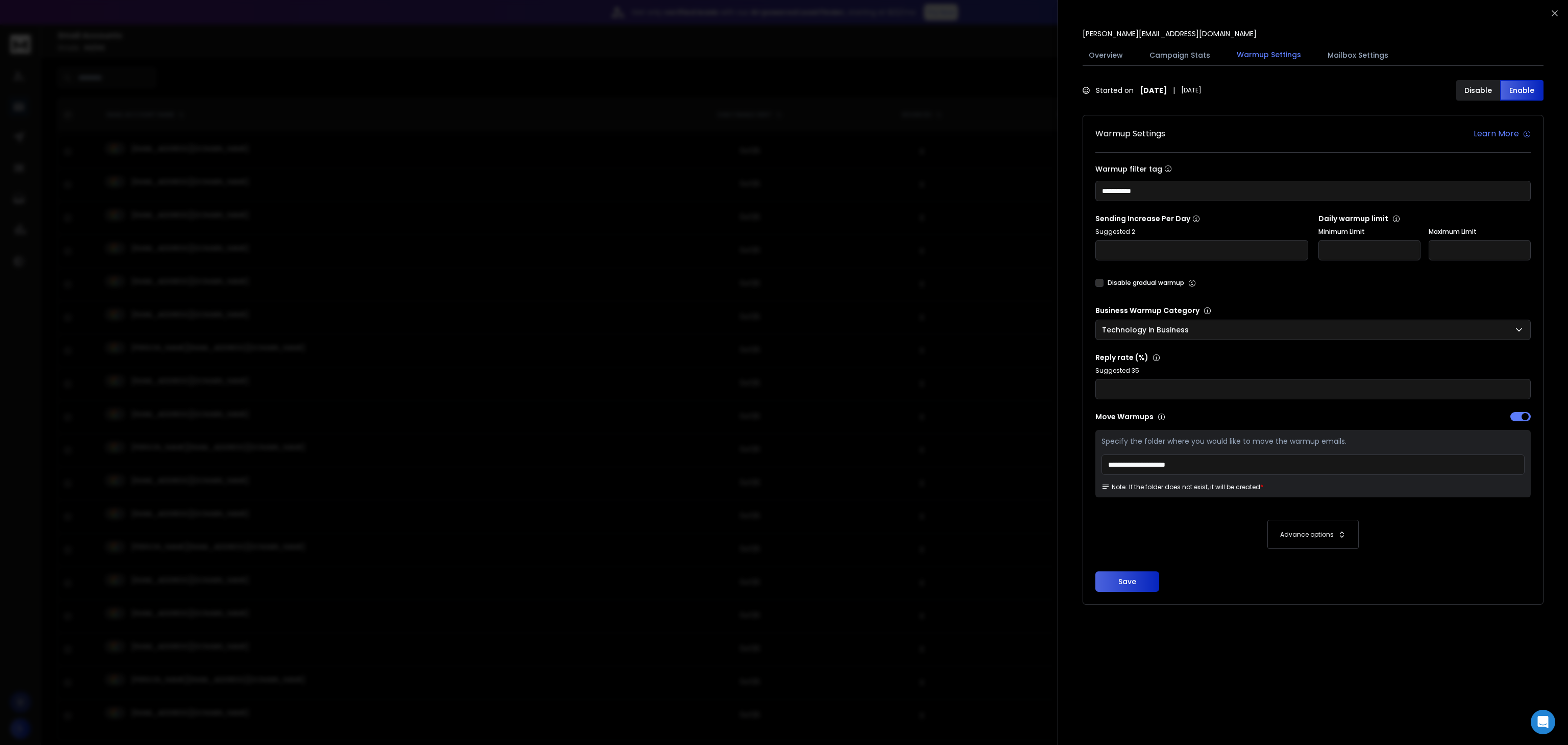
click at [871, 246] on input "*" at bounding box center [1369, 250] width 102 height 20
type input "*"
click at [871, 250] on input "**" at bounding box center [1479, 250] width 102 height 20
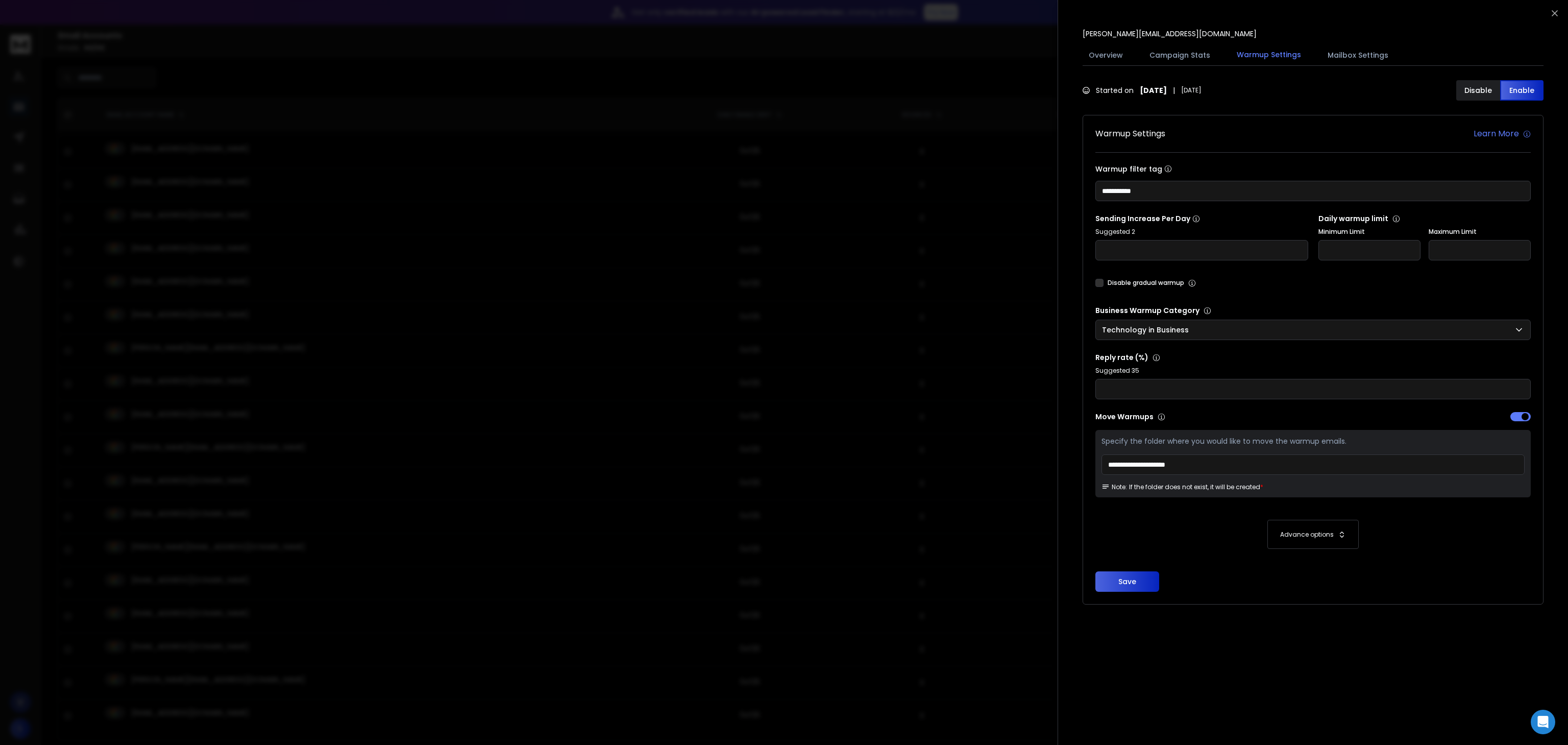
click at [871, 250] on input "**" at bounding box center [1479, 250] width 102 height 20
type input "*"
click at [871, 414] on button "Save" at bounding box center [1127, 582] width 63 height 20
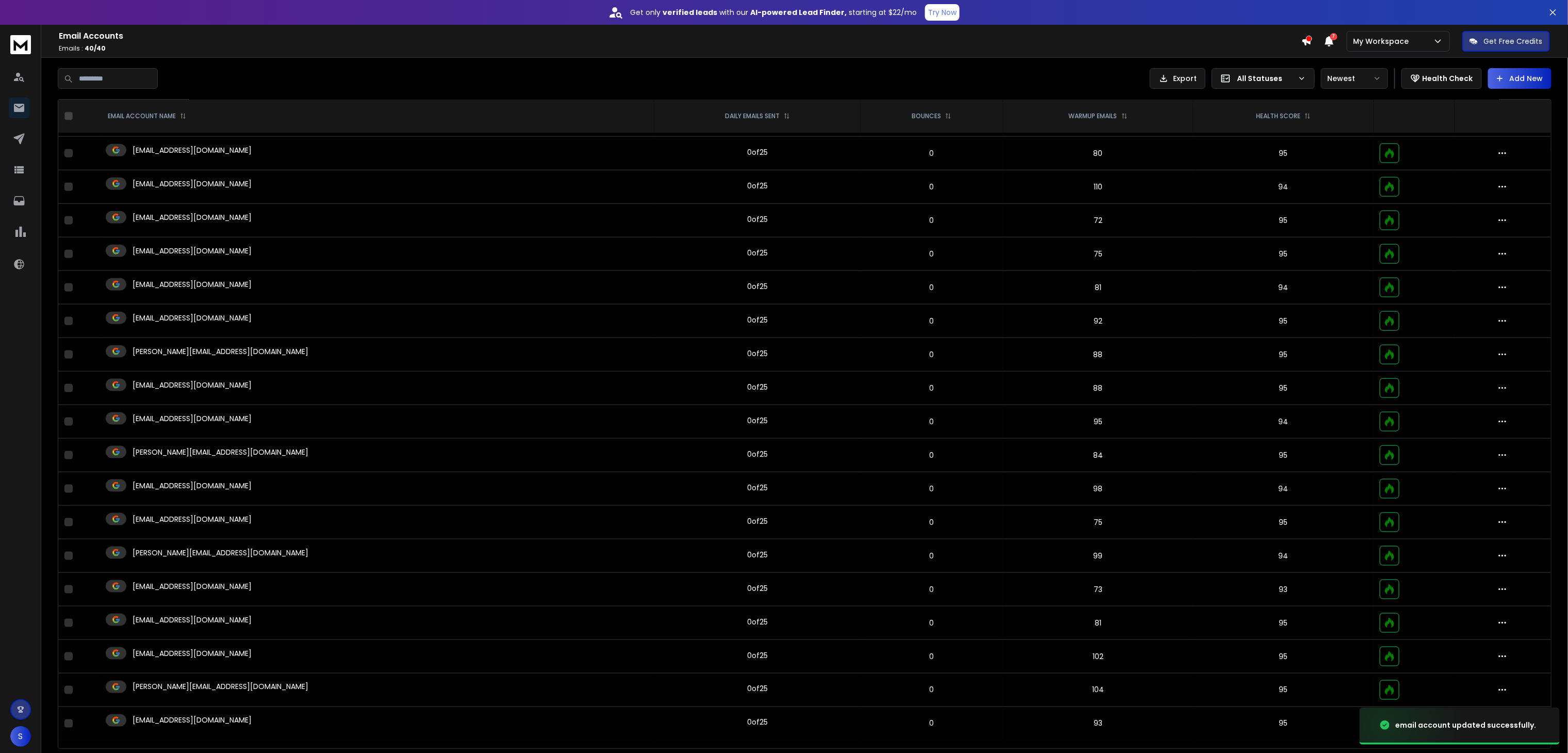
click at [163, 418] on p "[EMAIL_ADDRESS][DOMAIN_NAME]" at bounding box center [192, 720] width 119 height 10
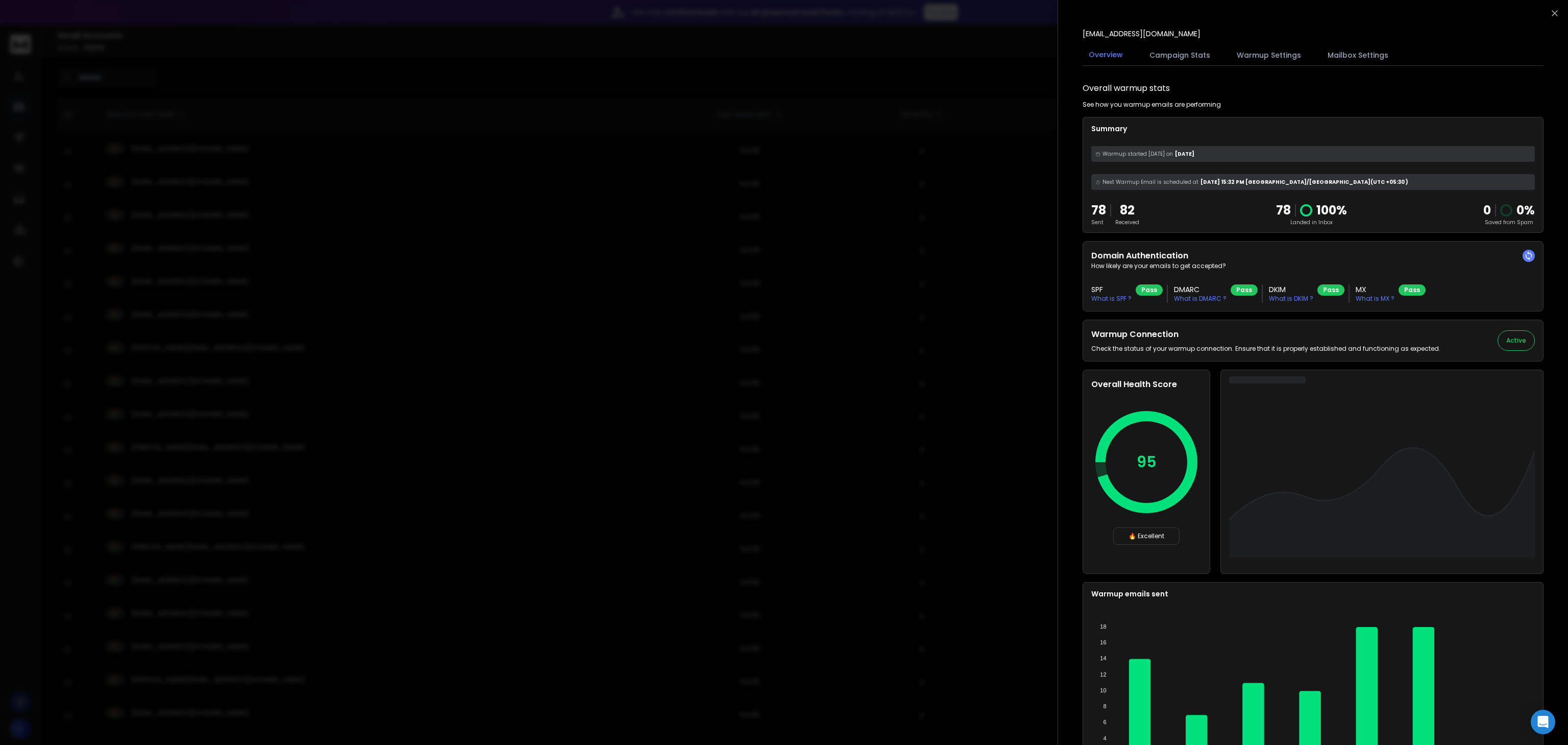
click at [871, 47] on button "Warmup Settings" at bounding box center [1269, 55] width 77 height 23
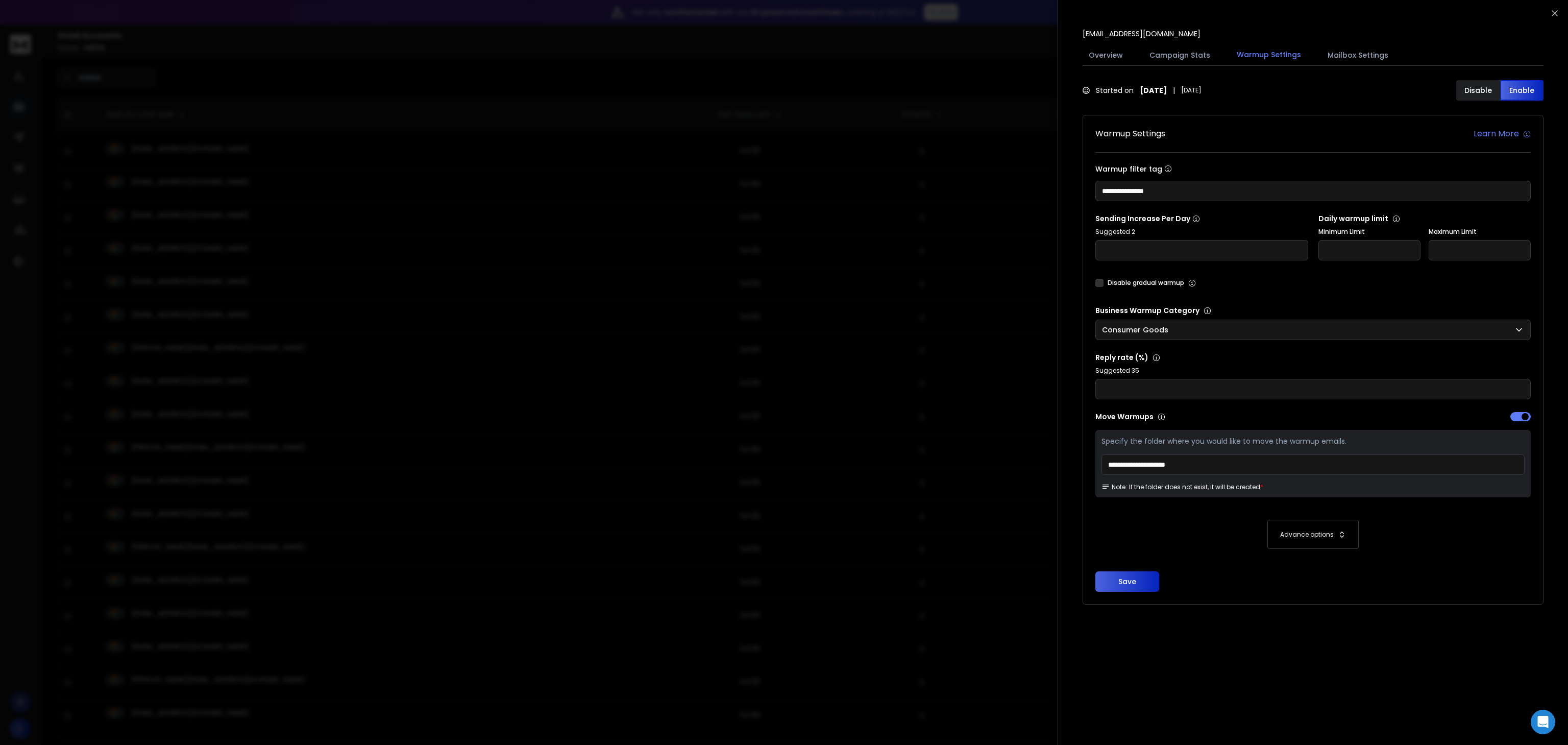
click at [871, 246] on input "*" at bounding box center [1369, 250] width 102 height 20
type input "*"
click at [871, 251] on input "**" at bounding box center [1479, 250] width 102 height 20
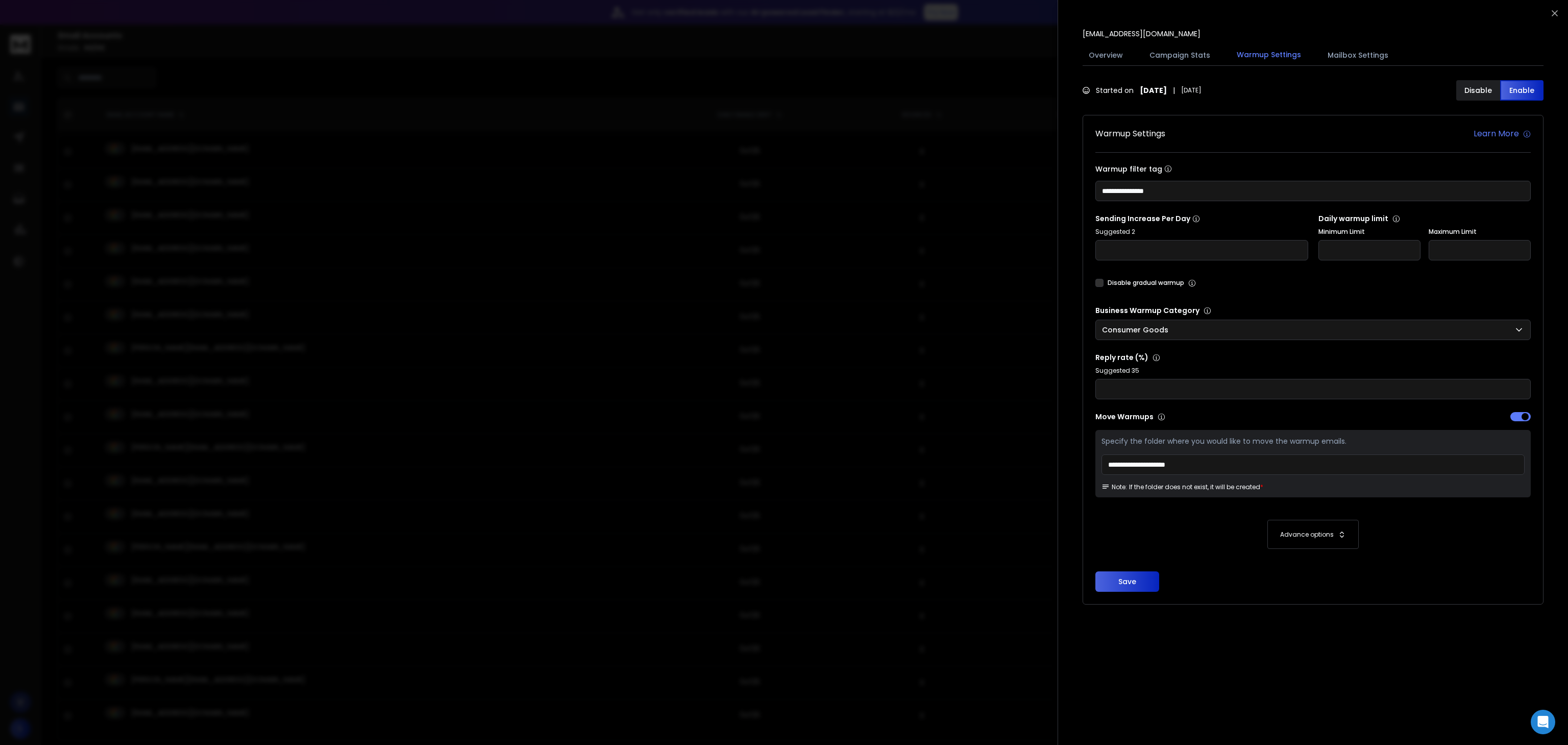
click at [871, 251] on input "**" at bounding box center [1479, 250] width 102 height 20
type input "*"
click at [871, 414] on button "Save" at bounding box center [1127, 582] width 63 height 20
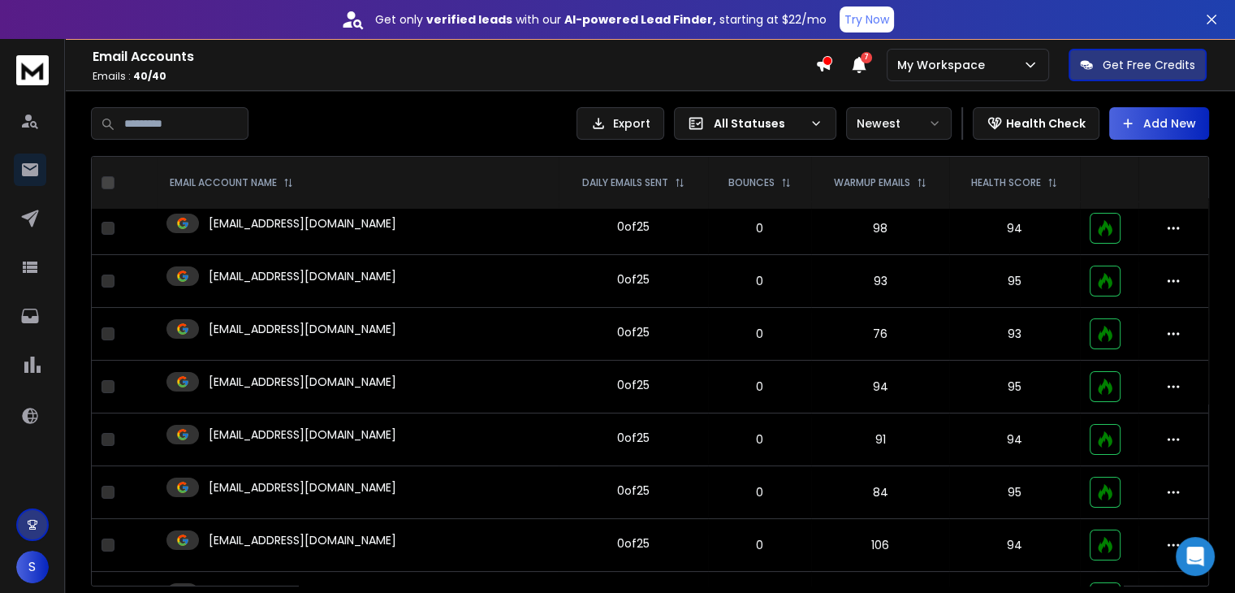
scroll to position [117, 0]
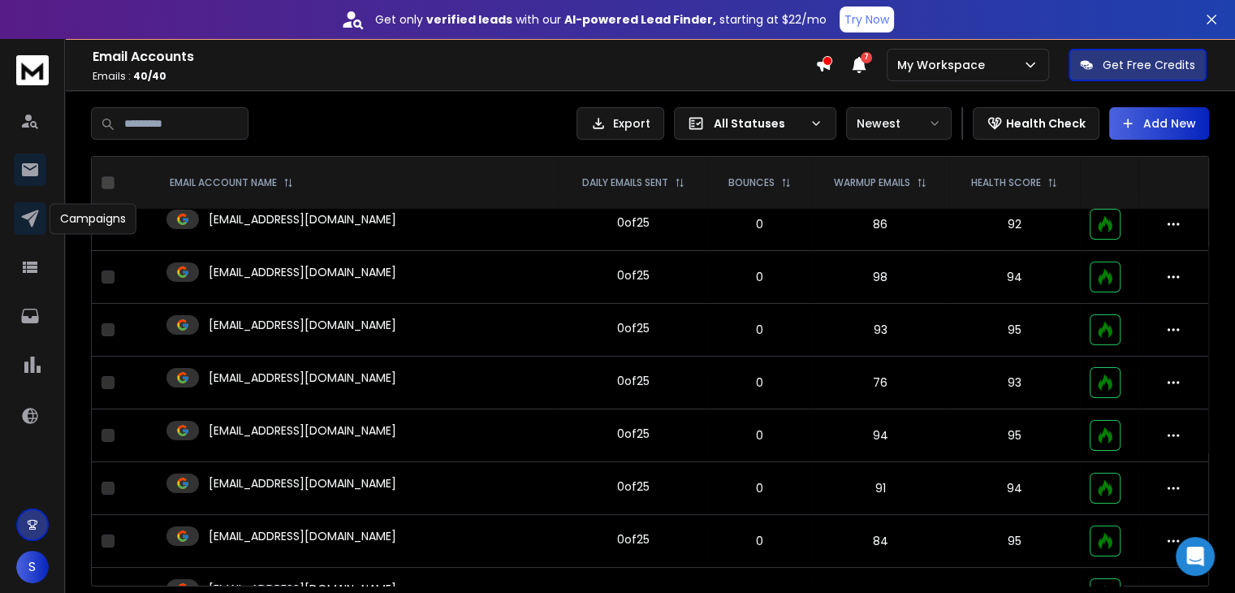
click at [34, 205] on link at bounding box center [30, 218] width 32 height 32
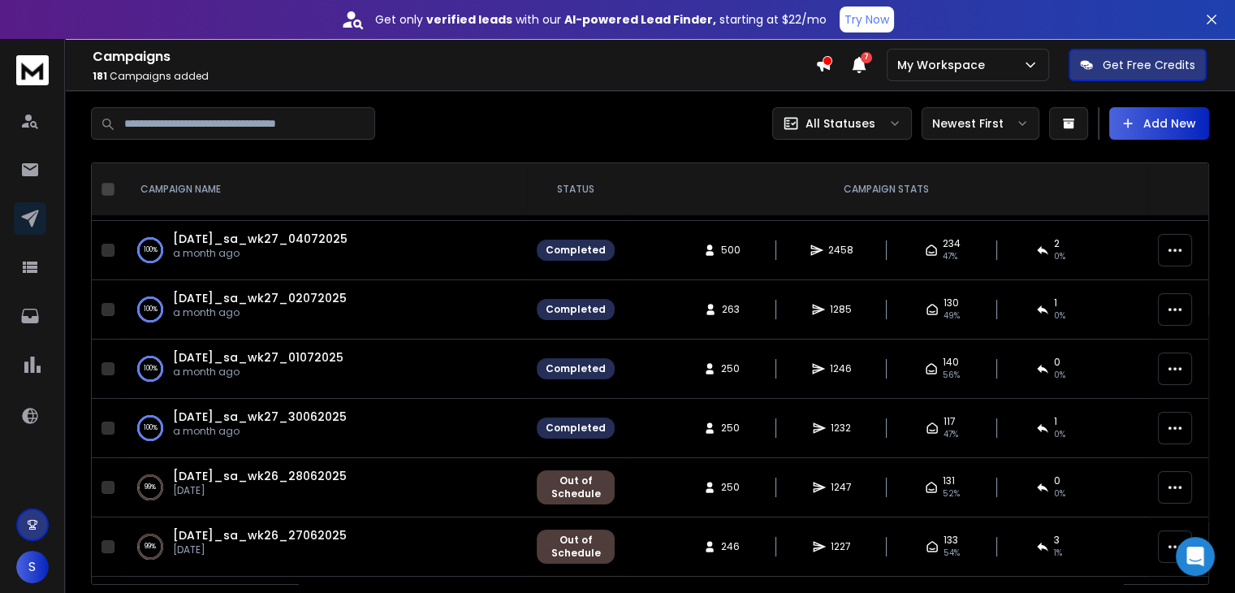
scroll to position [81, 0]
